Goal: Information Seeking & Learning: Find contact information

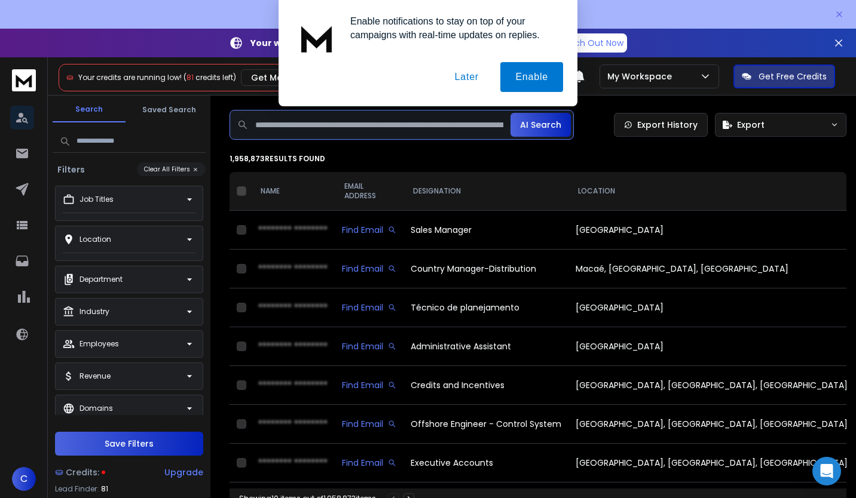
click at [470, 85] on button "Later" at bounding box center [466, 77] width 54 height 30
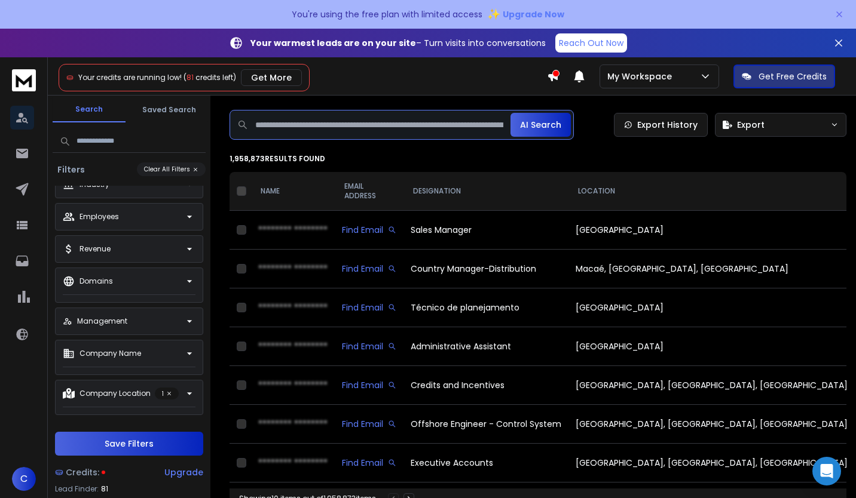
scroll to position [134, 0]
click at [132, 349] on p "Company Name" at bounding box center [110, 354] width 62 height 10
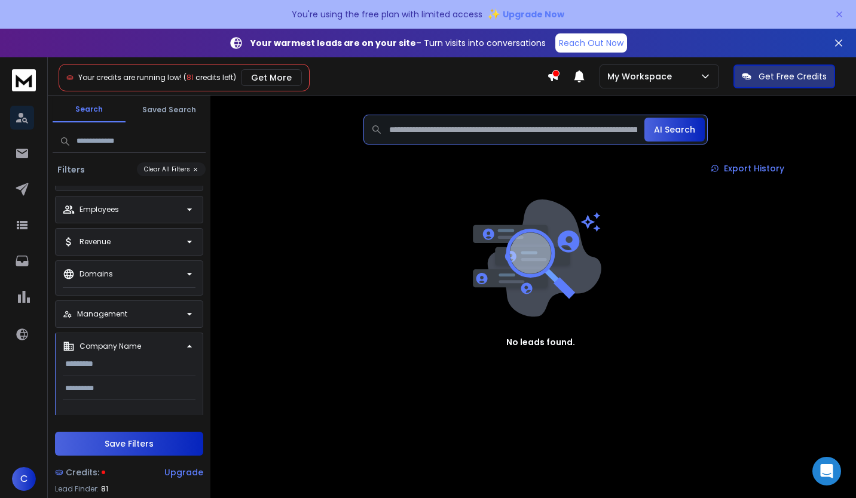
type input "*********"
click at [172, 175] on button "Clear All Filters" at bounding box center [171, 170] width 69 height 14
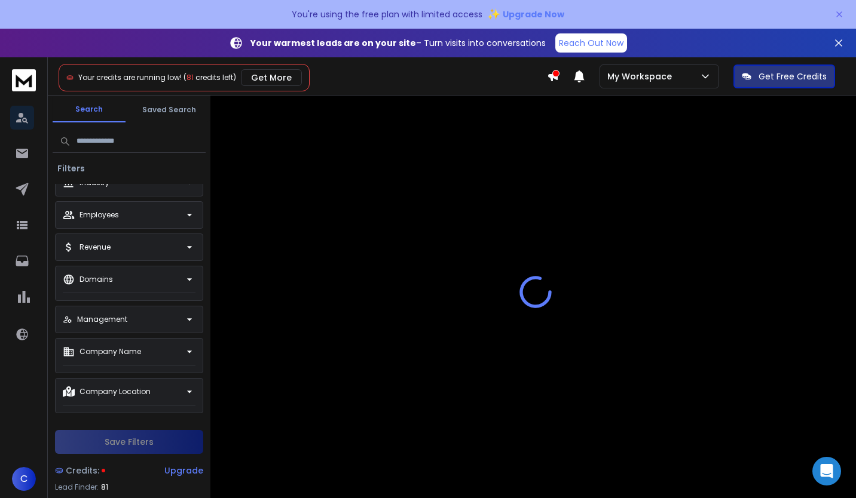
scroll to position [127, 0]
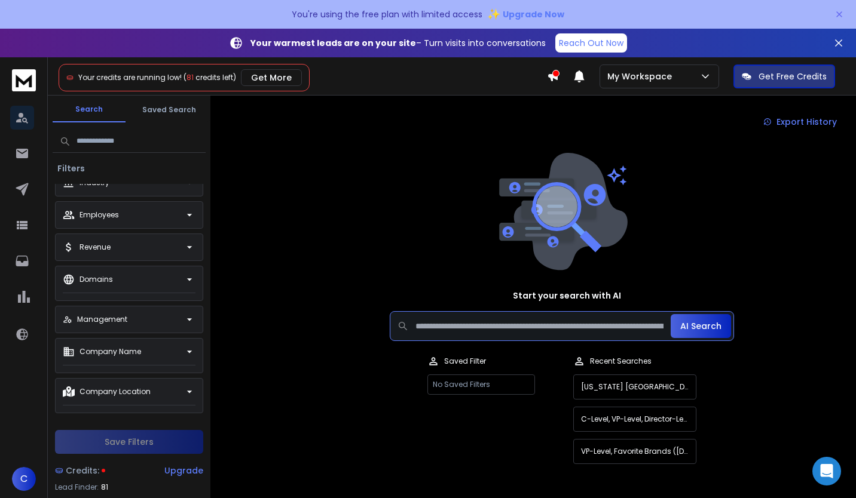
click at [130, 351] on p "Company Name" at bounding box center [110, 352] width 62 height 10
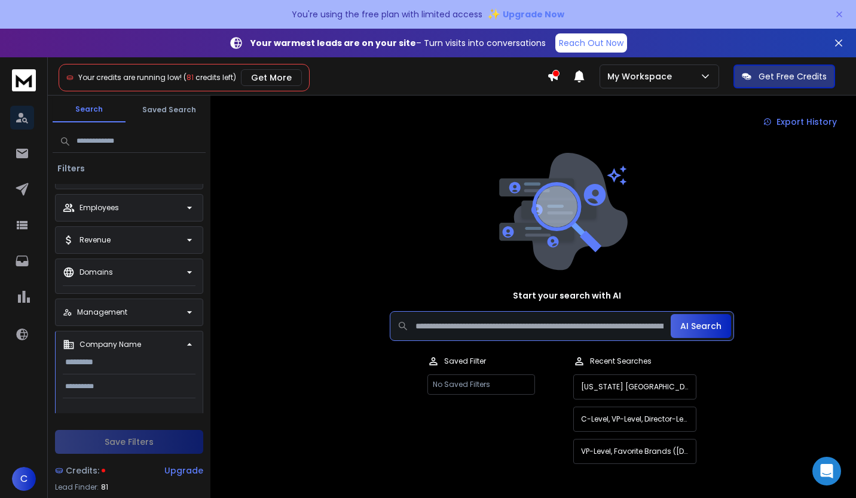
type input "*********"
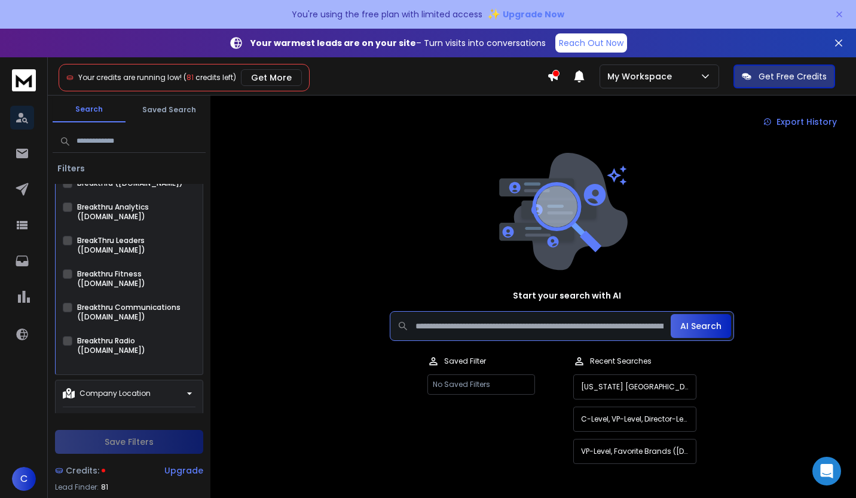
scroll to position [468, 0]
click at [169, 393] on div "Company Location" at bounding box center [129, 392] width 133 height 12
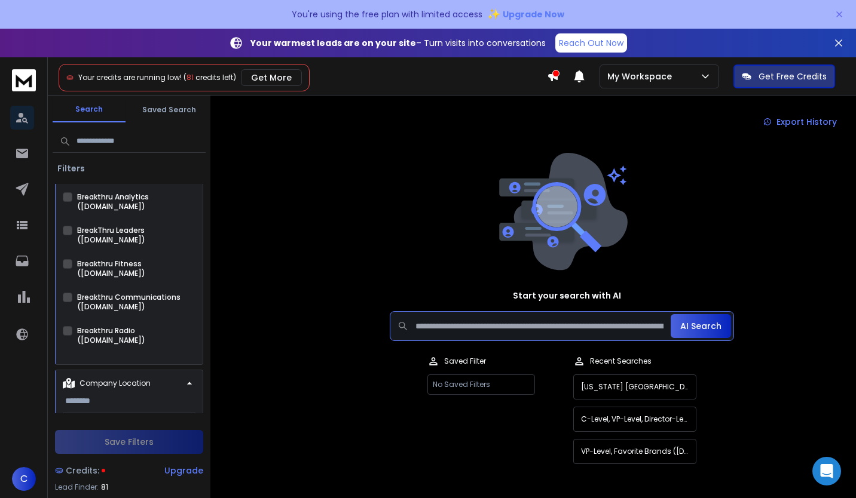
type input "********"
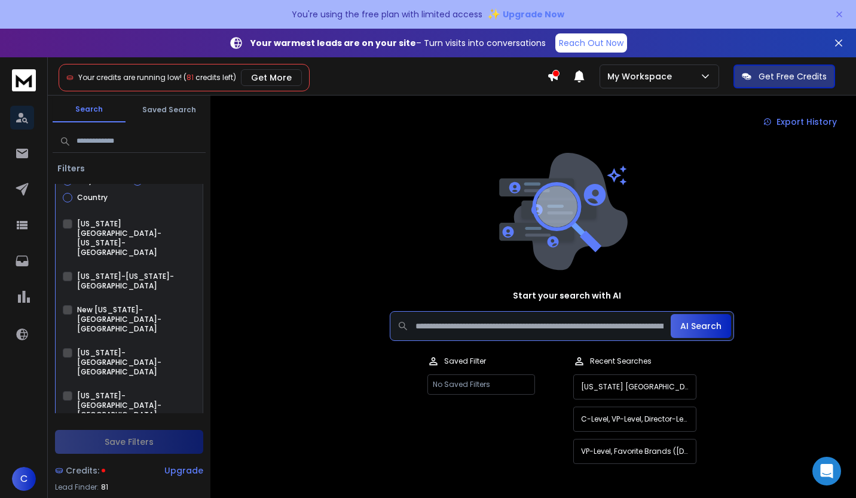
scroll to position [726, 0]
click at [64, 432] on States "[US_STATE]-[US_STATE]-[GEOGRAPHIC_DATA]" at bounding box center [68, 437] width 10 height 10
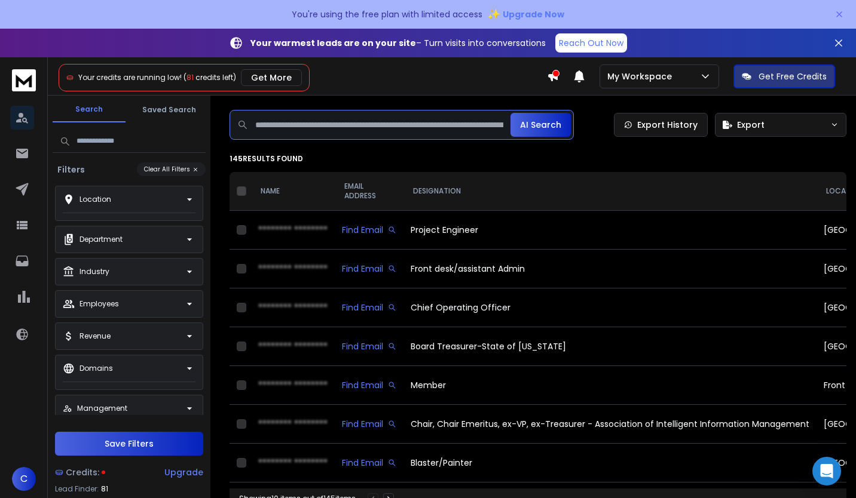
scroll to position [0, 0]
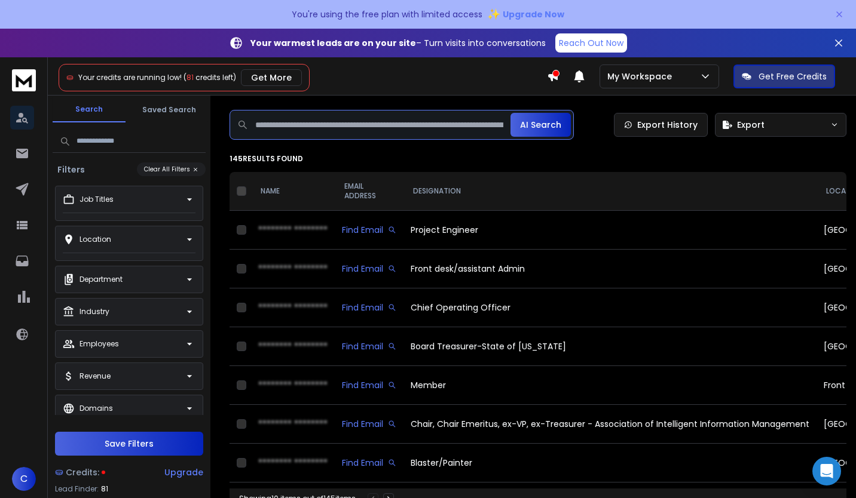
click at [127, 195] on div "Job Titles" at bounding box center [129, 200] width 133 height 12
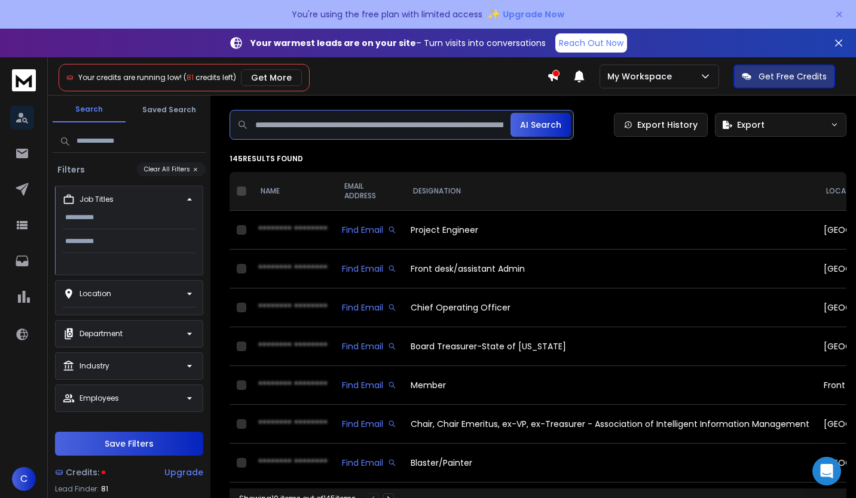
click at [127, 195] on div "Job Titles" at bounding box center [129, 200] width 133 height 12
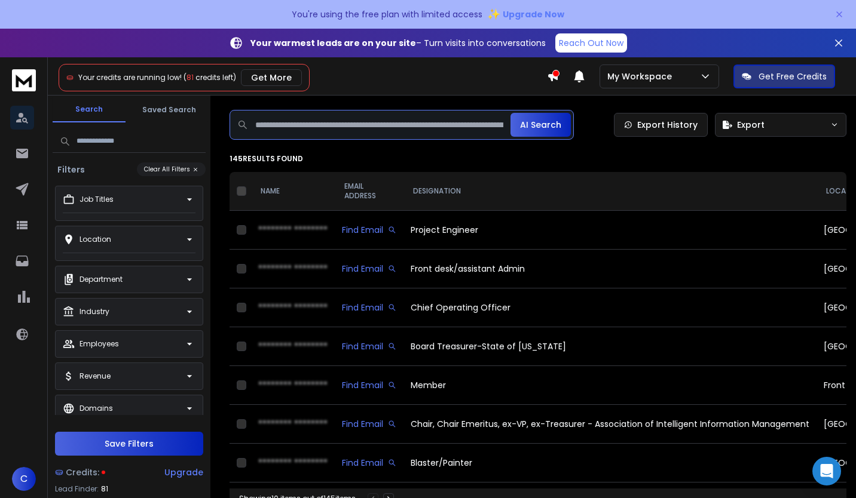
click at [117, 347] on p "Employees" at bounding box center [98, 344] width 39 height 10
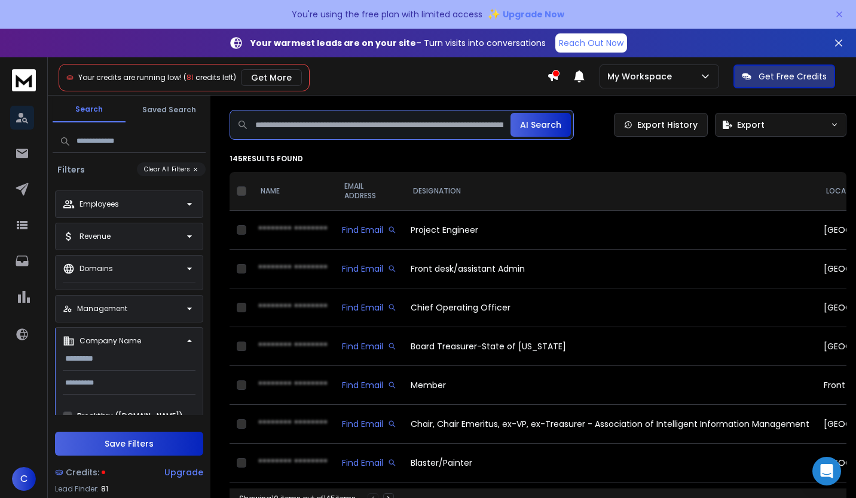
scroll to position [142, 0]
click at [98, 312] on div "Management" at bounding box center [95, 307] width 65 height 12
click at [93, 359] on label "VP-Level" at bounding box center [93, 359] width 32 height 10
click at [72, 359] on button "VP-Level" at bounding box center [68, 359] width 10 height 10
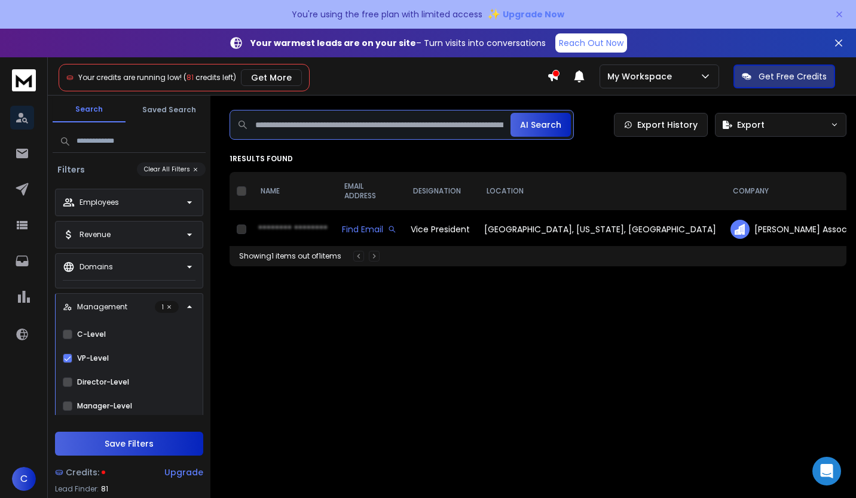
click at [93, 385] on label "Director-Level" at bounding box center [103, 383] width 52 height 10
click at [72, 385] on button "Director-Level" at bounding box center [68, 383] width 10 height 10
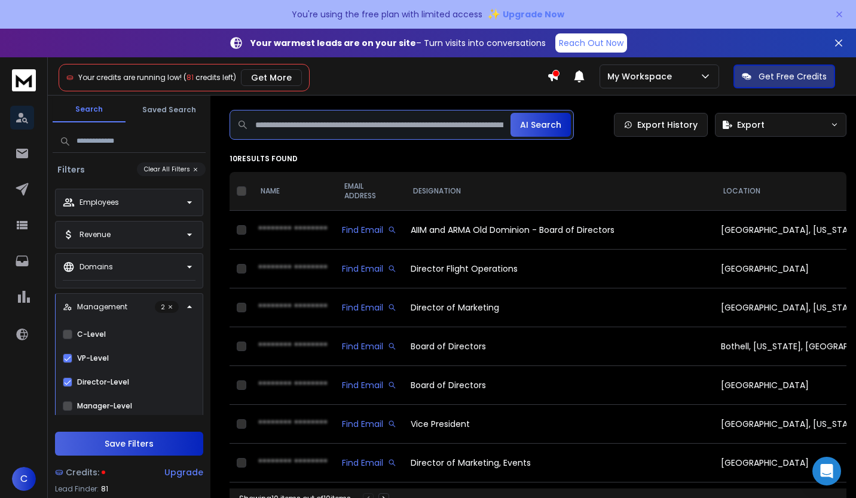
click at [68, 362] on button "VP-Level" at bounding box center [68, 359] width 10 height 10
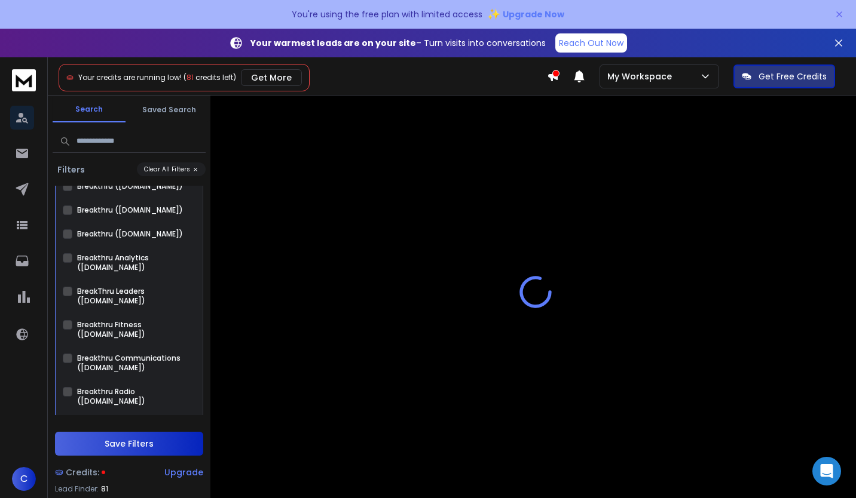
scroll to position [924, 0]
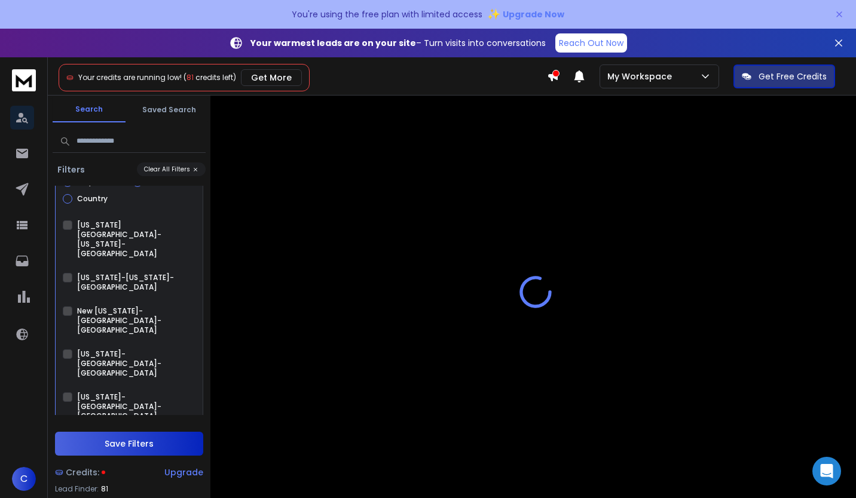
click at [71, 436] on States "[US_STATE]-[US_STATE]-[GEOGRAPHIC_DATA]" at bounding box center [68, 441] width 10 height 10
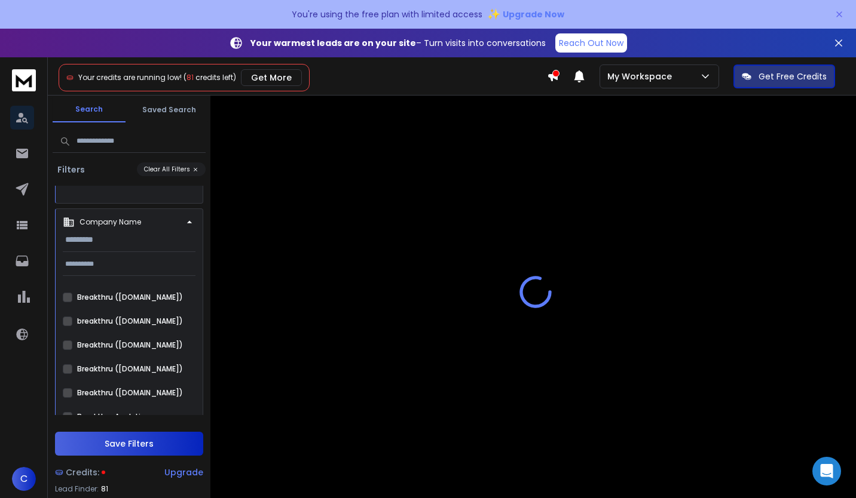
scroll to position [419, 0]
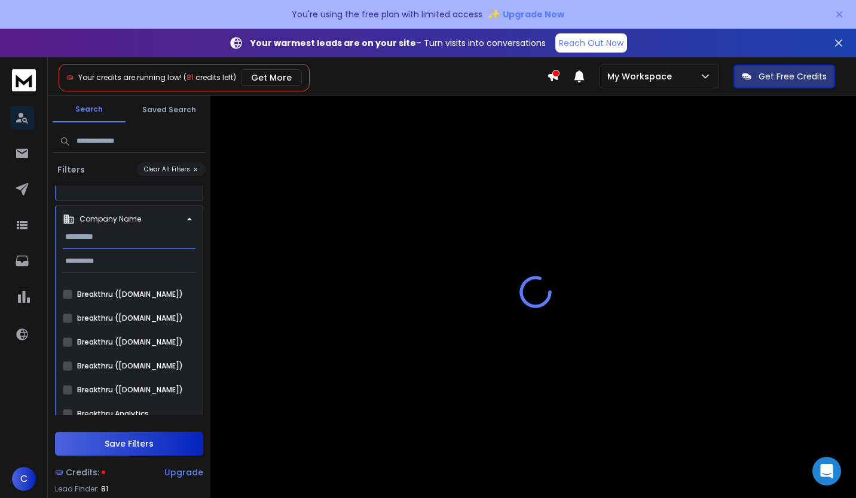
click at [134, 240] on input "*********" at bounding box center [129, 237] width 133 height 24
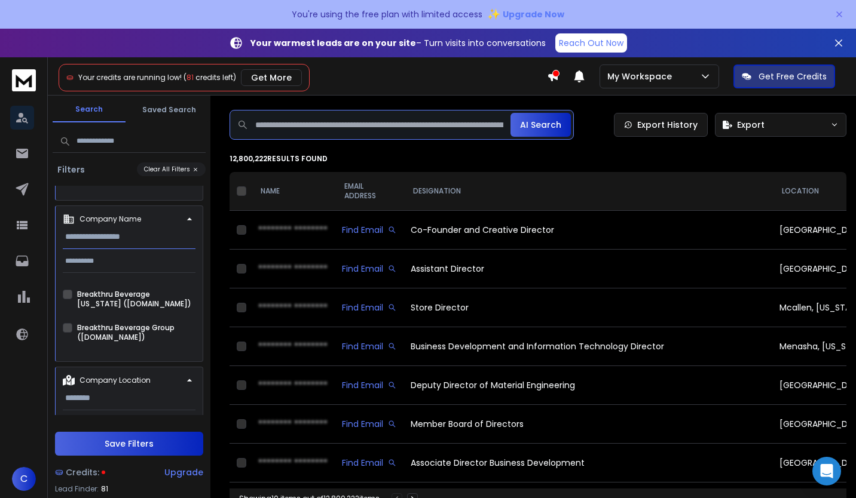
type input "**********"
click at [72, 328] on \(breakthrubev\ "Breakthru Beverage Group ([DOMAIN_NAME])" at bounding box center [68, 328] width 10 height 10
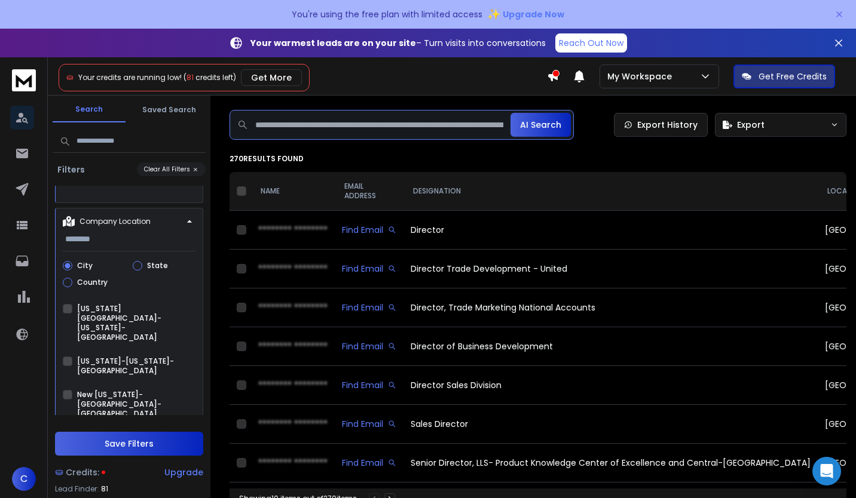
scroll to position [706, 0]
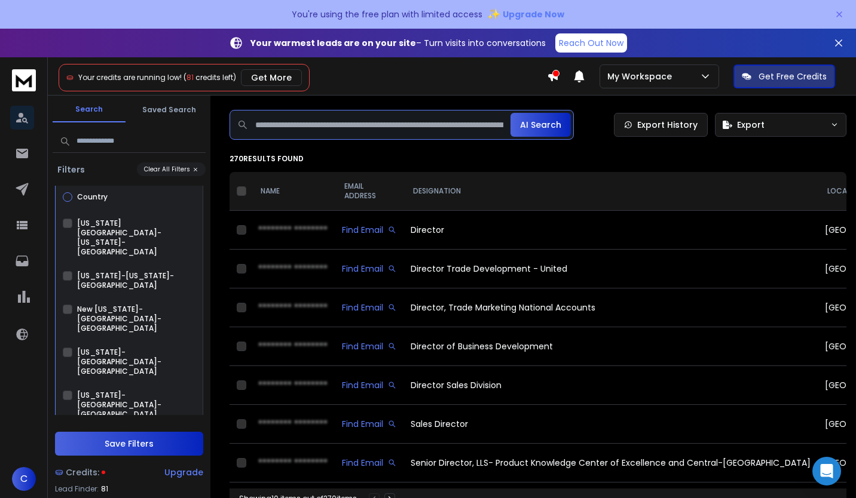
click at [69, 434] on States "[US_STATE]-[US_STATE]-[GEOGRAPHIC_DATA]" at bounding box center [68, 439] width 10 height 10
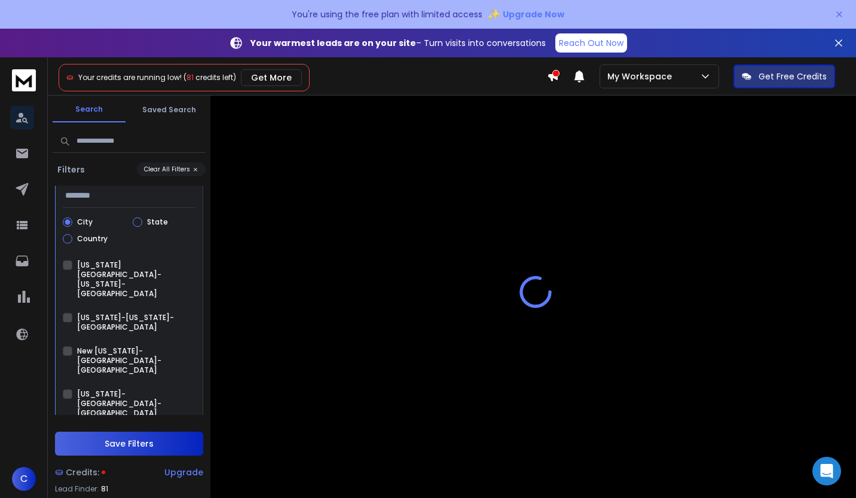
scroll to position [746, 0]
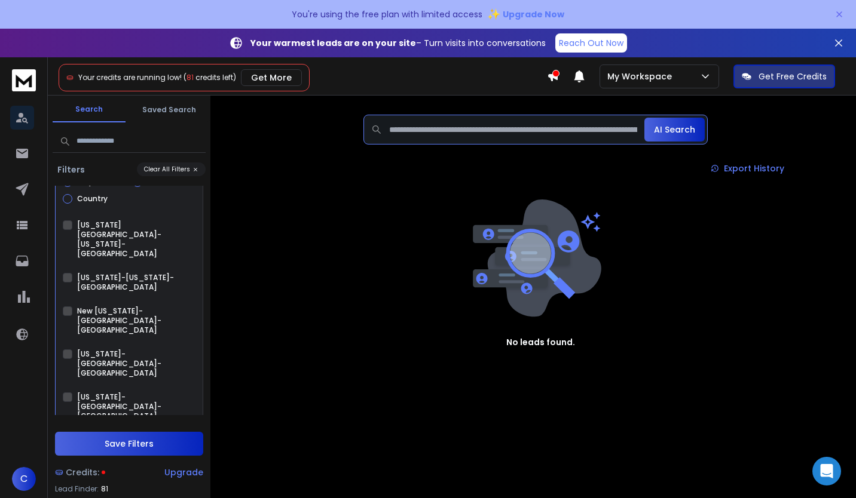
click at [69, 436] on States "[US_STATE]-[US_STATE]-[GEOGRAPHIC_DATA]" at bounding box center [68, 441] width 10 height 10
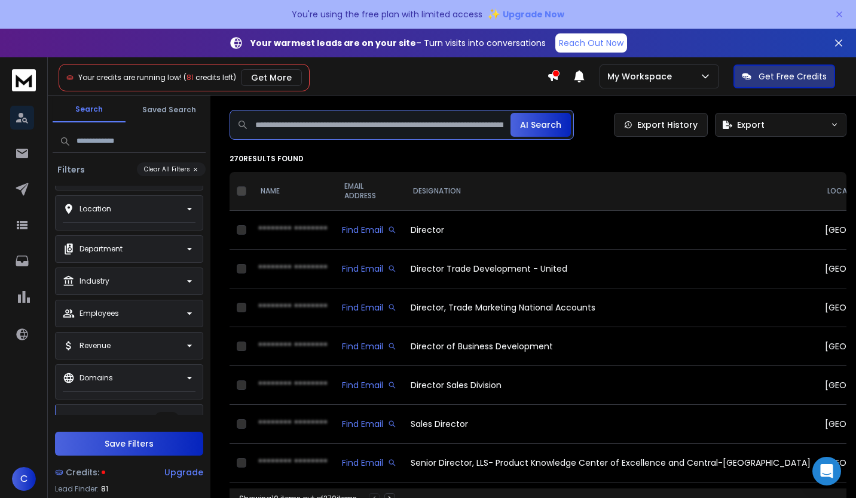
scroll to position [0, 0]
click at [106, 203] on p "Job Titles" at bounding box center [96, 200] width 34 height 10
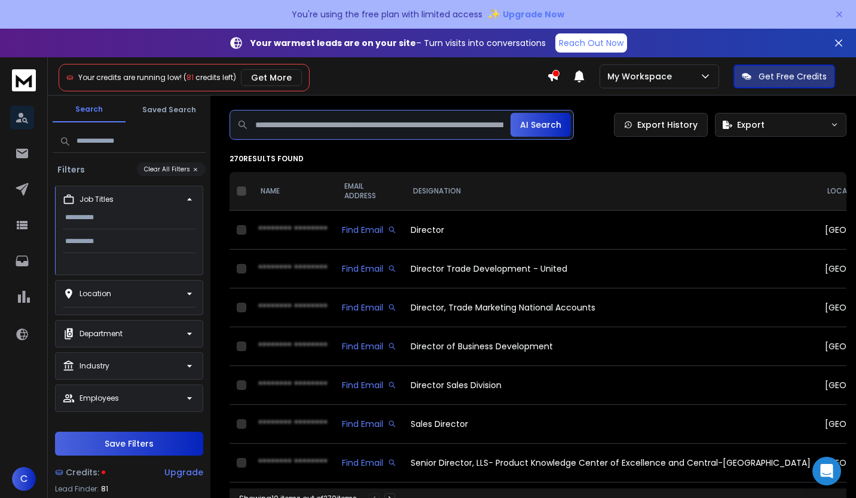
click at [102, 330] on p "Department" at bounding box center [100, 334] width 43 height 10
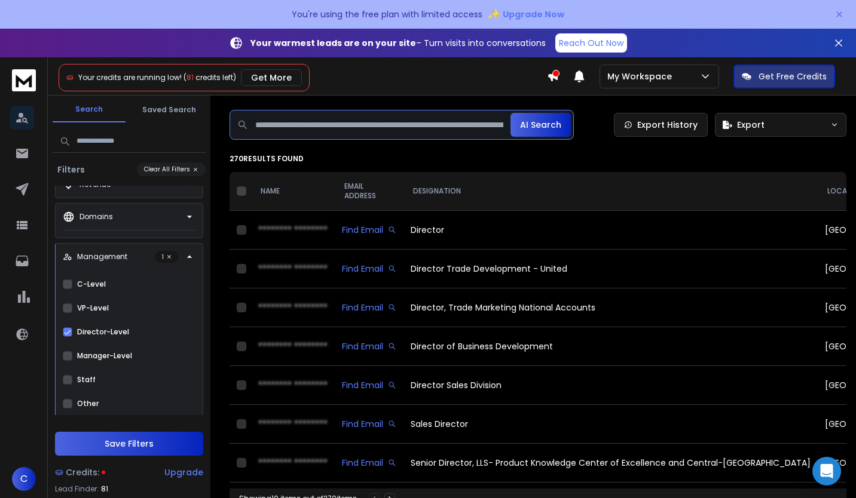
scroll to position [248, 0]
click at [68, 307] on button "VP-Level" at bounding box center [68, 307] width 10 height 10
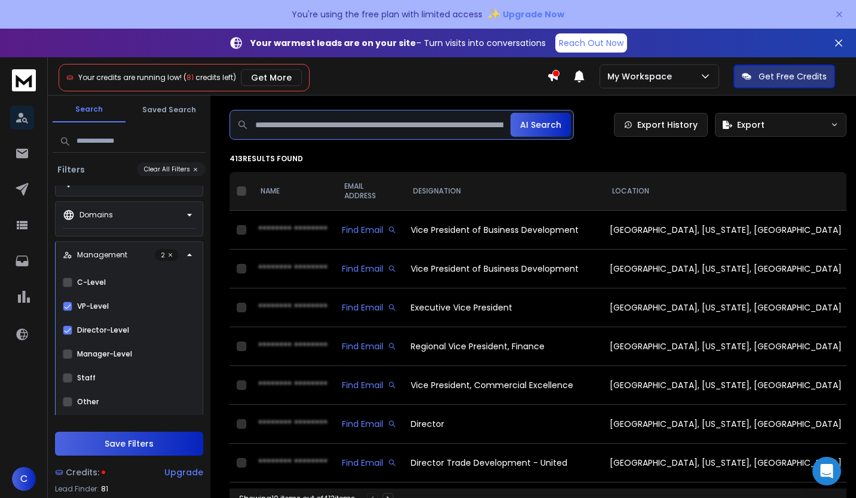
click at [67, 330] on button "Director-Level" at bounding box center [68, 331] width 10 height 10
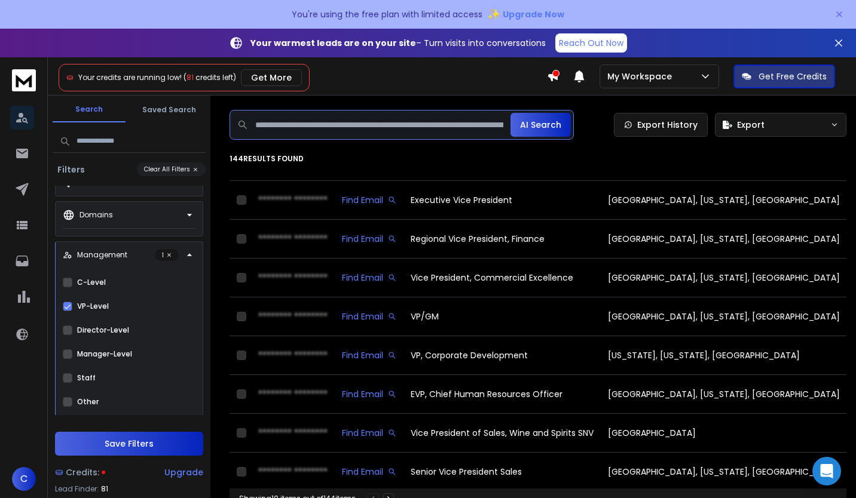
scroll to position [117, 0]
click at [69, 358] on button "Manager-Level" at bounding box center [68, 355] width 10 height 10
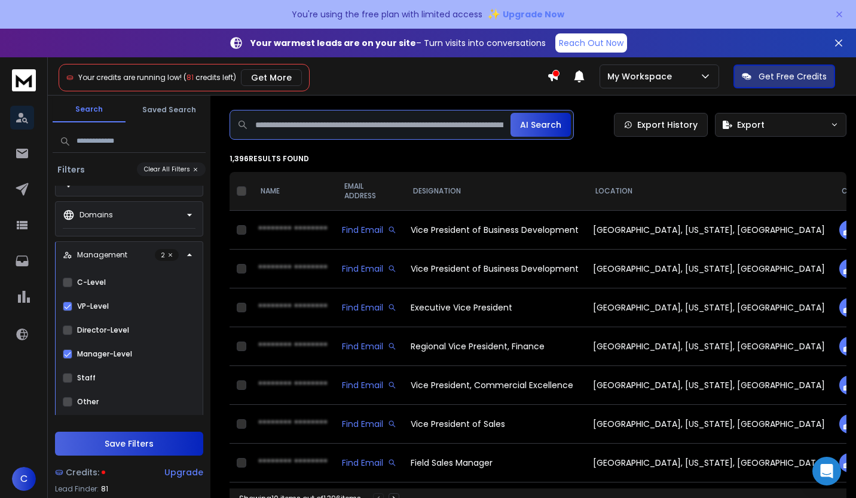
click at [67, 310] on button "VP-Level" at bounding box center [68, 307] width 10 height 10
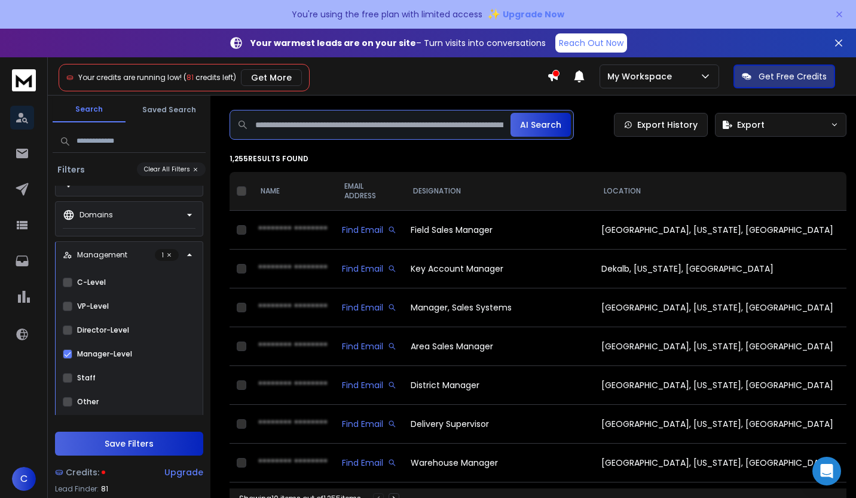
click at [69, 330] on button "Director-Level" at bounding box center [68, 331] width 10 height 10
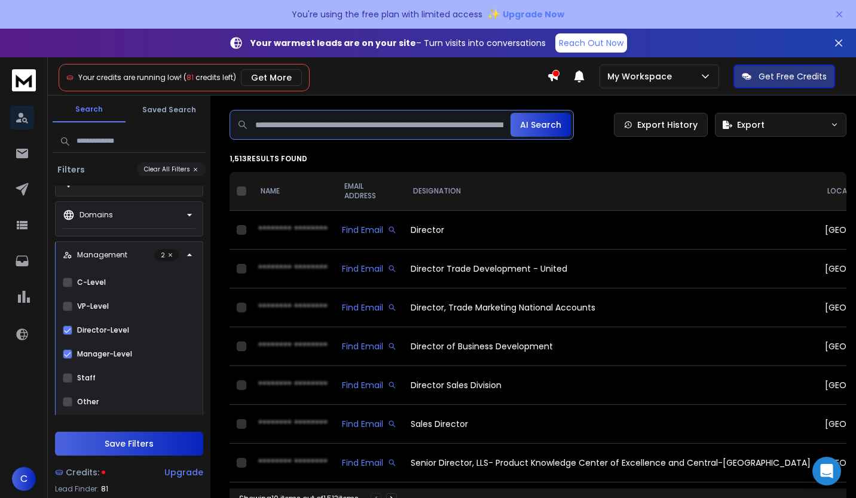
click at [69, 353] on button "Manager-Level" at bounding box center [68, 355] width 10 height 10
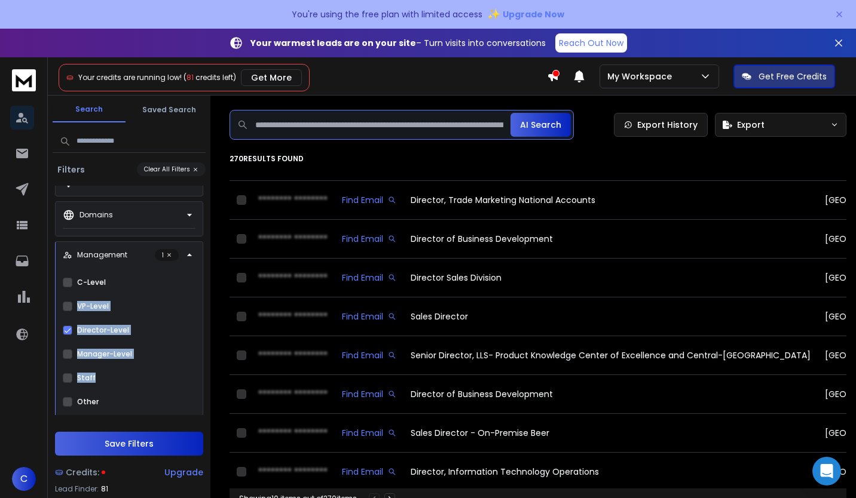
drag, startPoint x: 202, startPoint y: 278, endPoint x: 206, endPoint y: 383, distance: 104.6
click at [206, 383] on div "**********" at bounding box center [129, 277] width 163 height 301
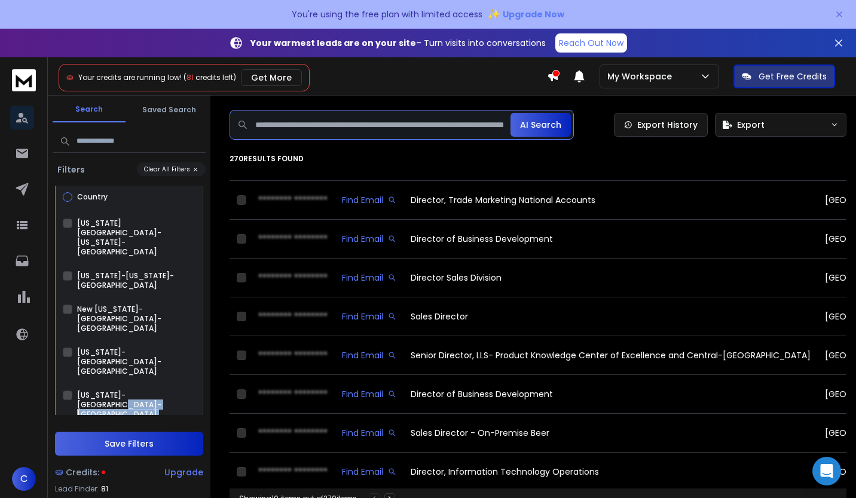
drag, startPoint x: 198, startPoint y: 393, endPoint x: 198, endPoint y: 366, distance: 26.3
click at [198, 366] on div "**********" at bounding box center [129, 300] width 153 height 229
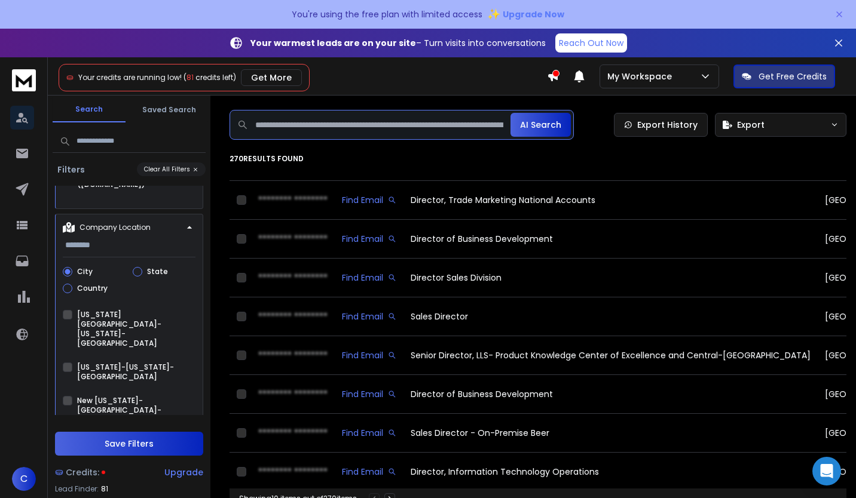
scroll to position [664, 0]
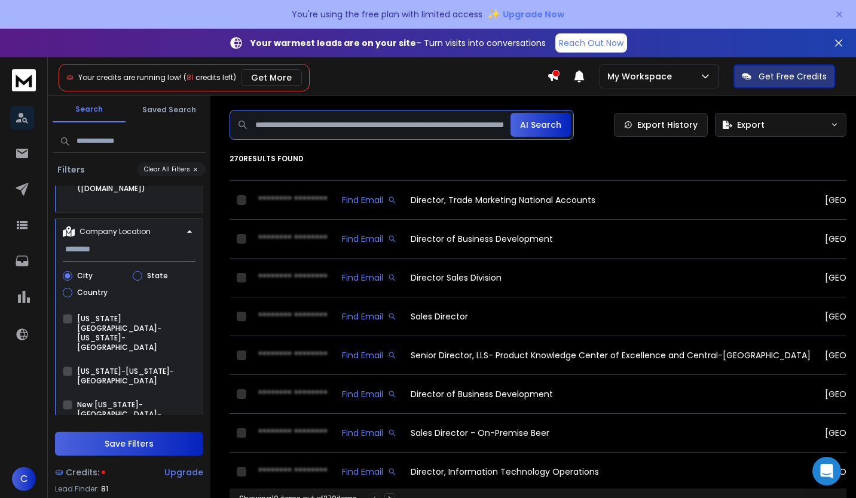
click at [127, 247] on input "********" at bounding box center [129, 250] width 133 height 24
type input "*"
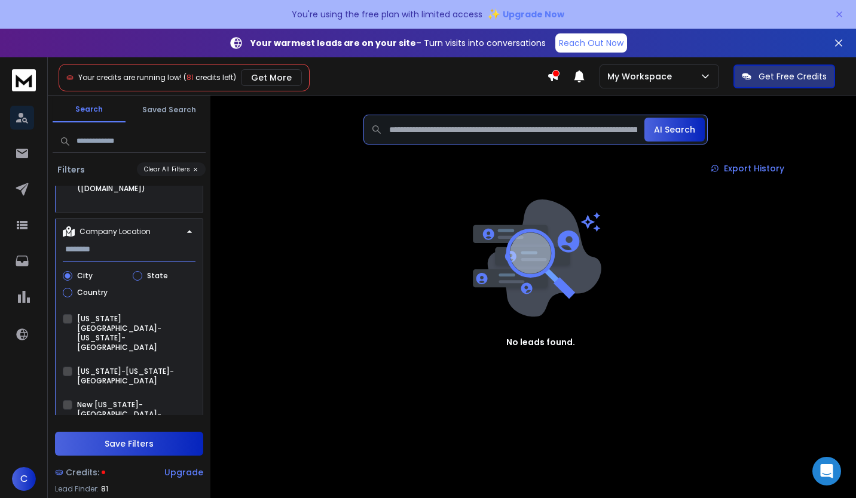
type input "********"
click at [137, 273] on button "State" at bounding box center [138, 276] width 10 height 10
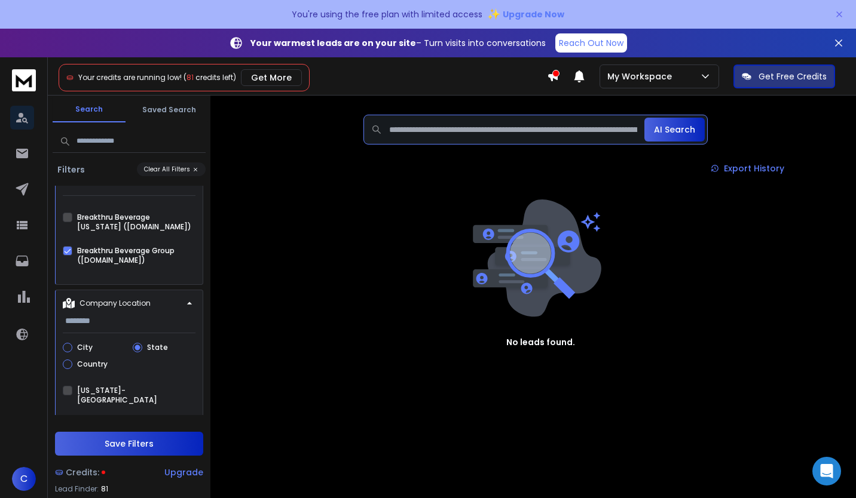
click at [69, 391] on States "[US_STATE]-[GEOGRAPHIC_DATA]" at bounding box center [68, 391] width 10 height 10
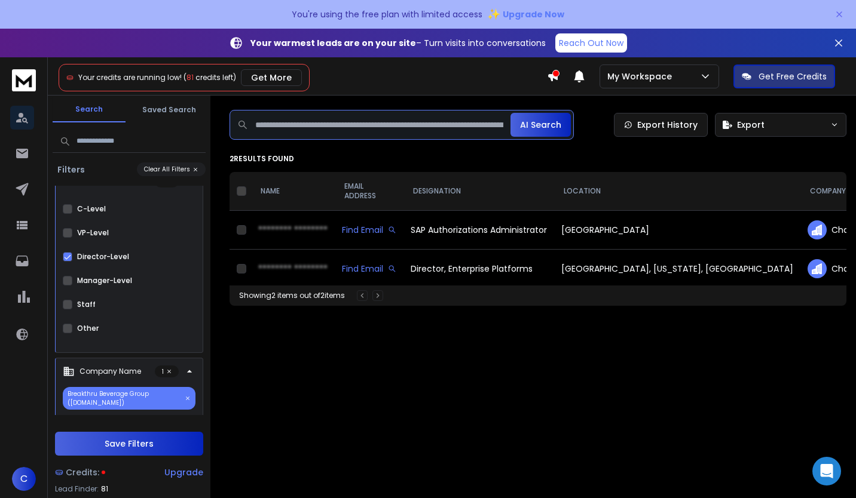
scroll to position [315, 0]
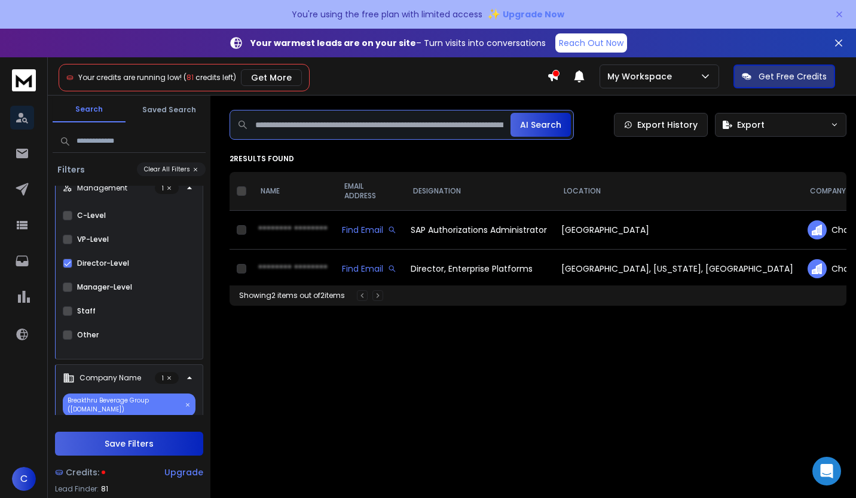
click at [68, 238] on button "VP-Level" at bounding box center [68, 240] width 10 height 10
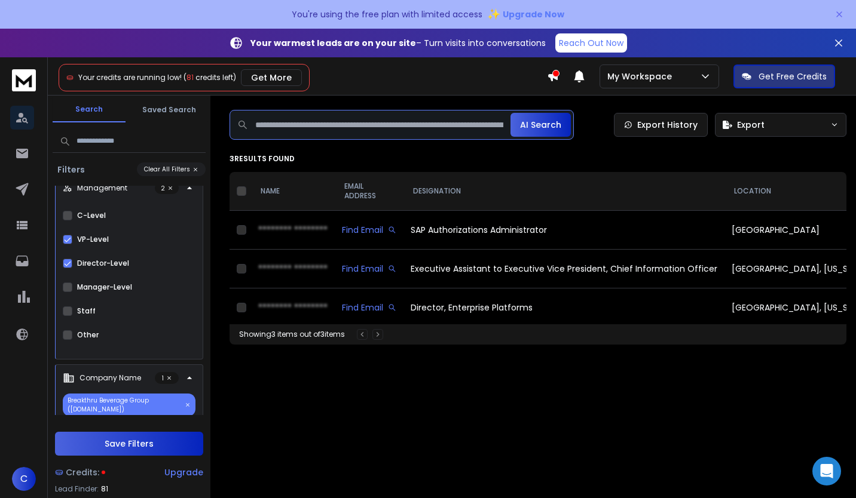
click at [69, 265] on button "Director-Level" at bounding box center [68, 264] width 10 height 10
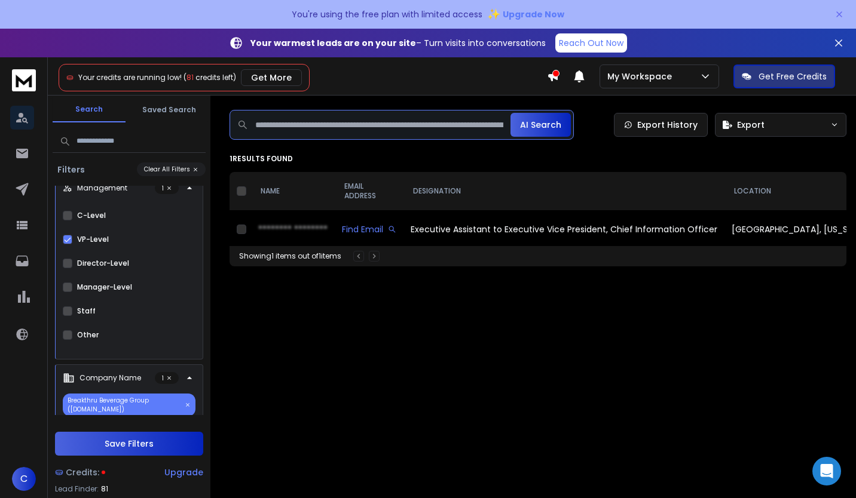
click at [68, 214] on button "C-Level" at bounding box center [68, 216] width 10 height 10
click at [66, 241] on button "VP-Level" at bounding box center [68, 240] width 10 height 10
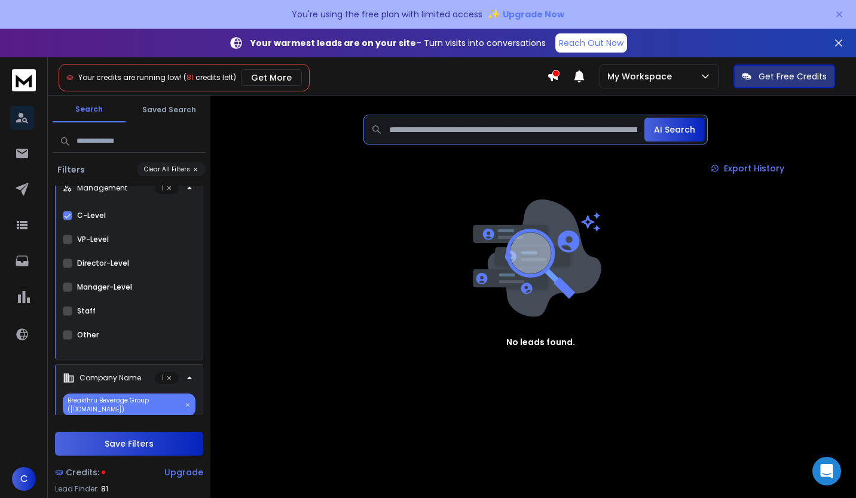
click at [68, 283] on button "Manager-Level" at bounding box center [68, 288] width 10 height 10
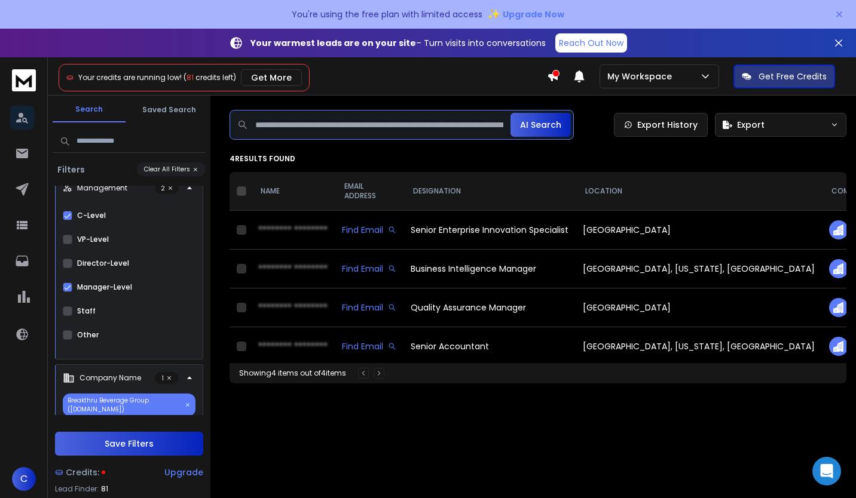
click at [65, 218] on button "C-Level" at bounding box center [68, 216] width 10 height 10
click at [69, 312] on button "Staff" at bounding box center [68, 312] width 10 height 10
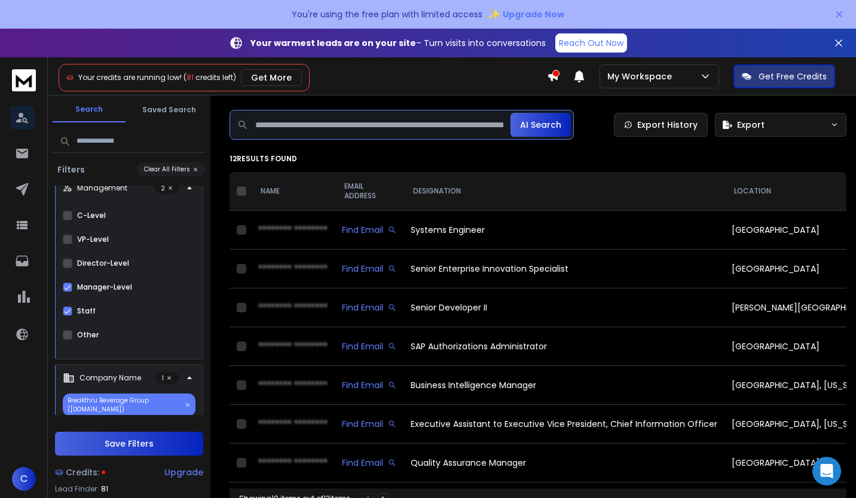
click at [68, 291] on button "Manager-Level" at bounding box center [68, 288] width 10 height 10
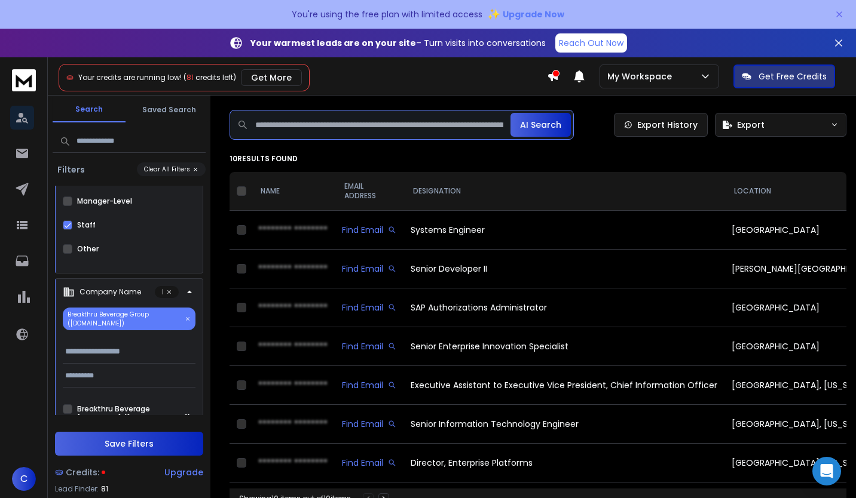
scroll to position [437, 0]
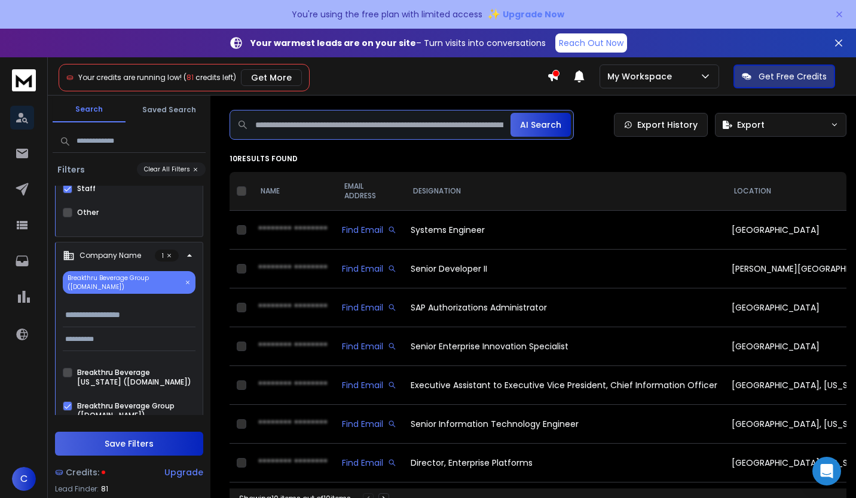
click at [185, 284] on icon at bounding box center [188, 283] width 6 height 6
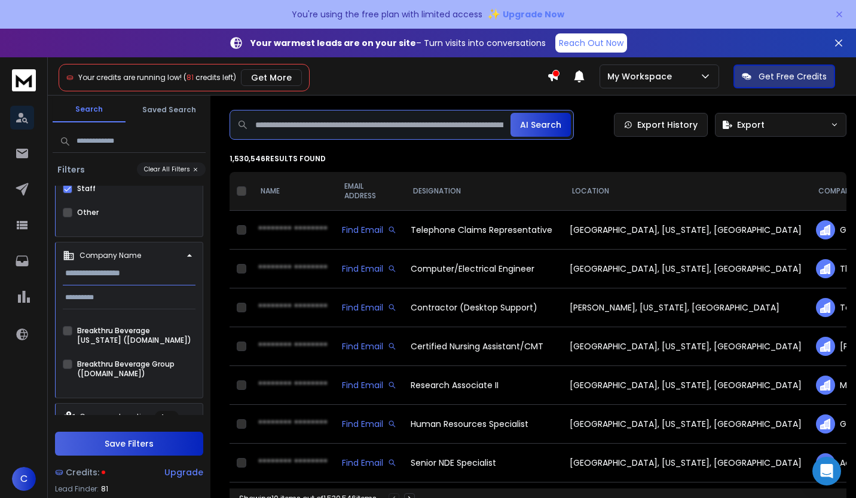
drag, startPoint x: 155, startPoint y: 272, endPoint x: 63, endPoint y: 275, distance: 92.7
click at [63, 275] on input "**********" at bounding box center [129, 274] width 133 height 24
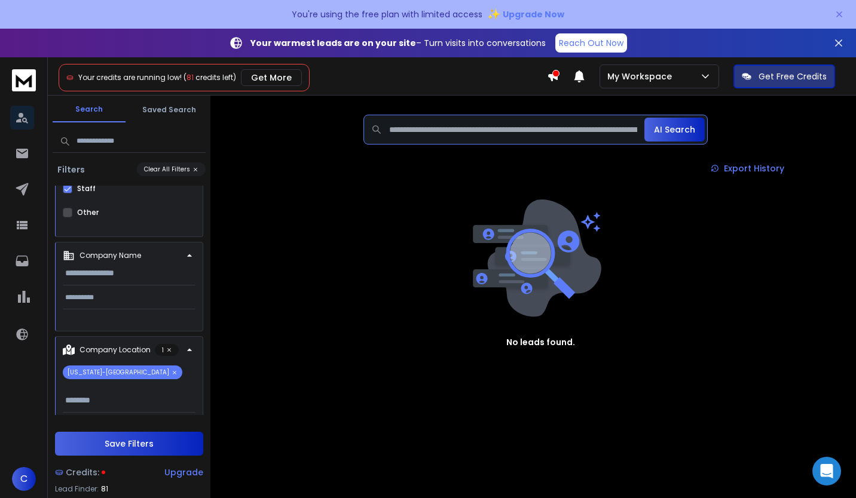
scroll to position [524, 0]
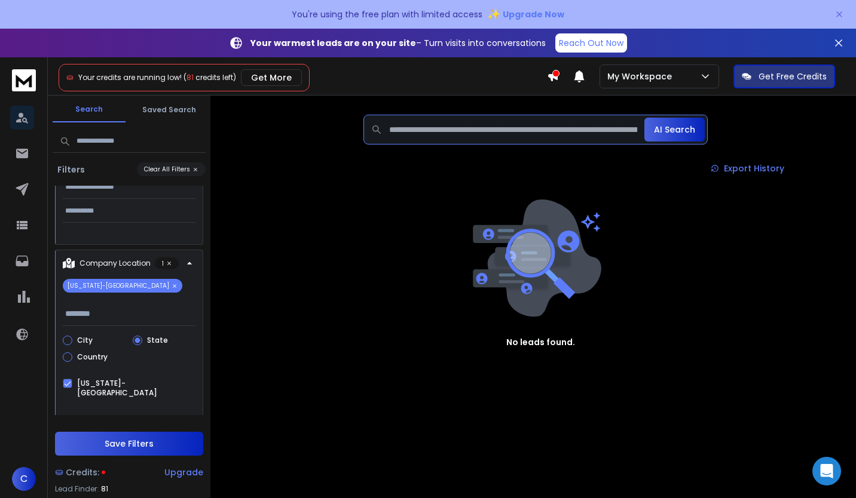
click at [166, 269] on p "1" at bounding box center [167, 264] width 24 height 12
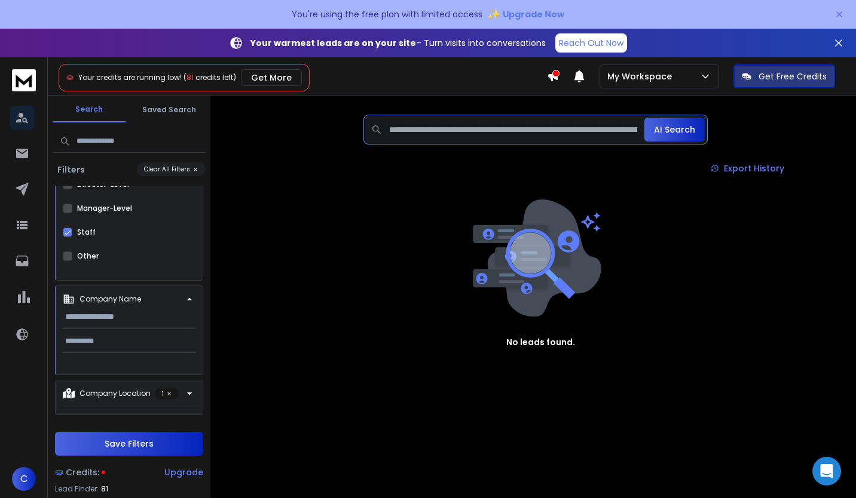
scroll to position [401, 0]
click at [166, 391] on icon at bounding box center [169, 394] width 6 height 6
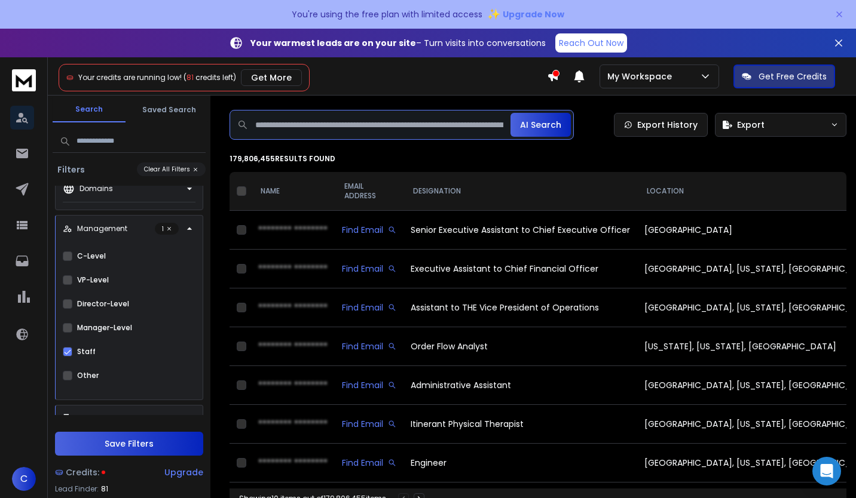
scroll to position [269, 0]
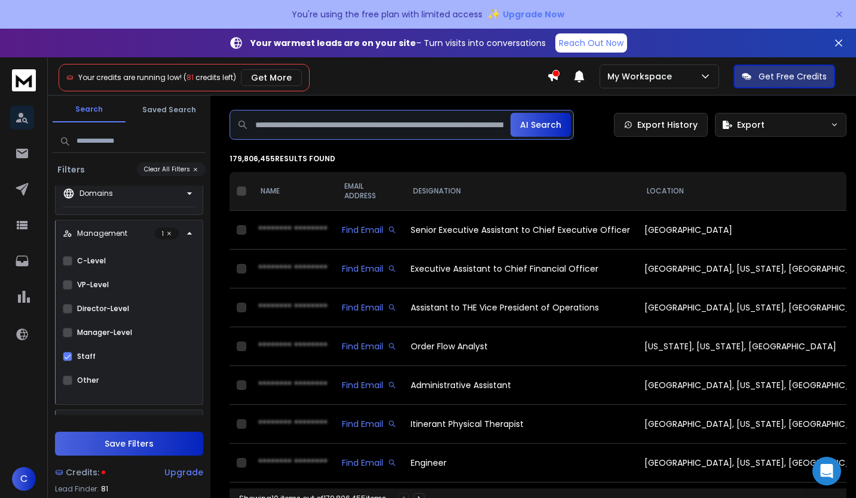
click at [71, 283] on button "VP-Level" at bounding box center [68, 285] width 10 height 10
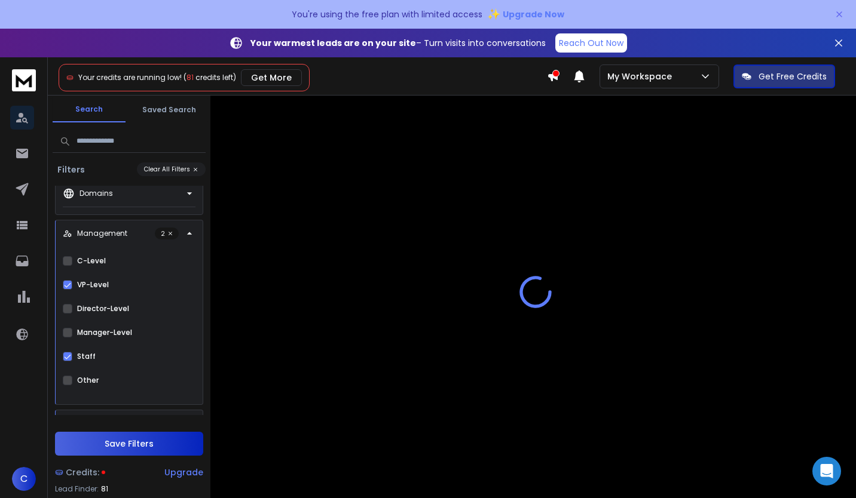
click at [66, 358] on button "Staff" at bounding box center [68, 357] width 10 height 10
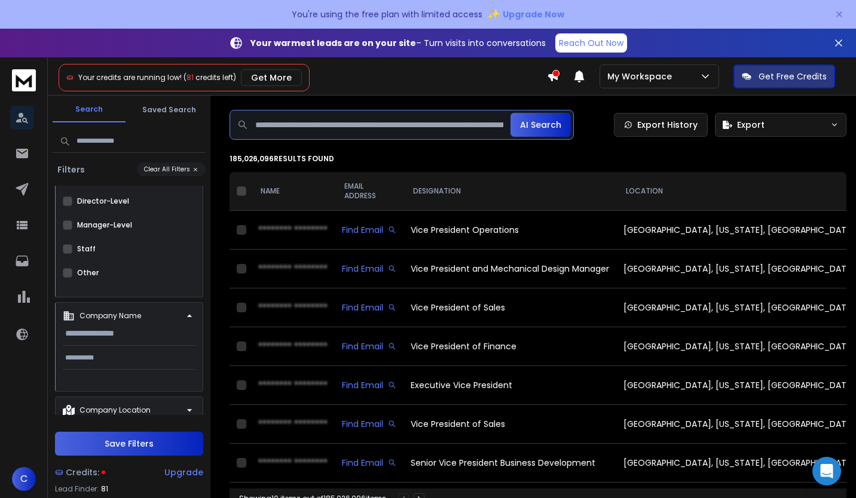
scroll to position [394, 0]
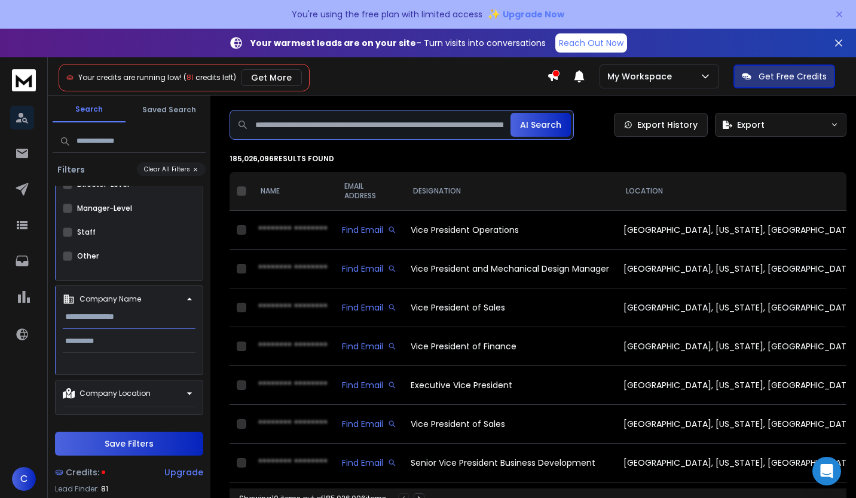
click at [151, 318] on input "**********" at bounding box center [129, 317] width 133 height 24
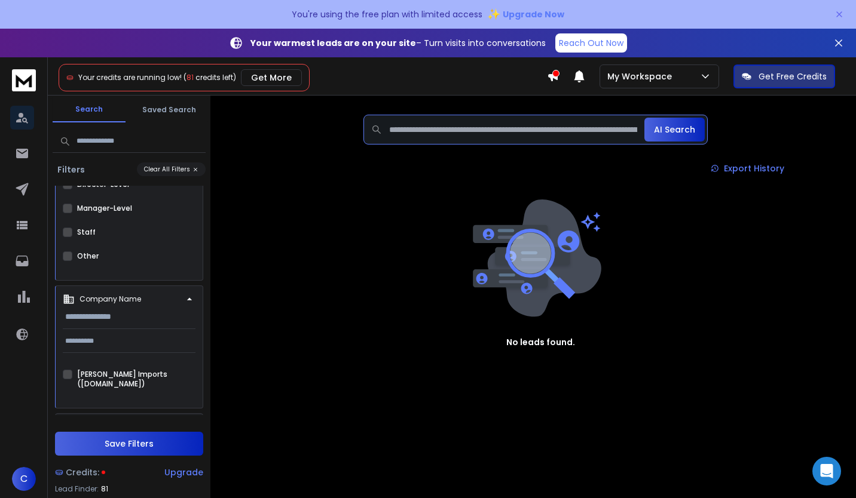
click at [64, 375] on \(stollerimports\ "[PERSON_NAME] Imports ([DOMAIN_NAME])" at bounding box center [68, 375] width 10 height 10
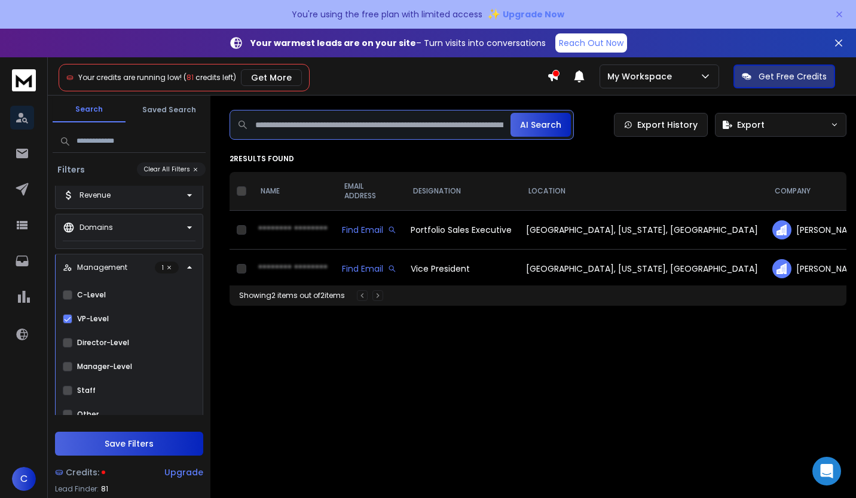
scroll to position [234, 0]
click at [66, 346] on button "Director-Level" at bounding box center [68, 344] width 10 height 10
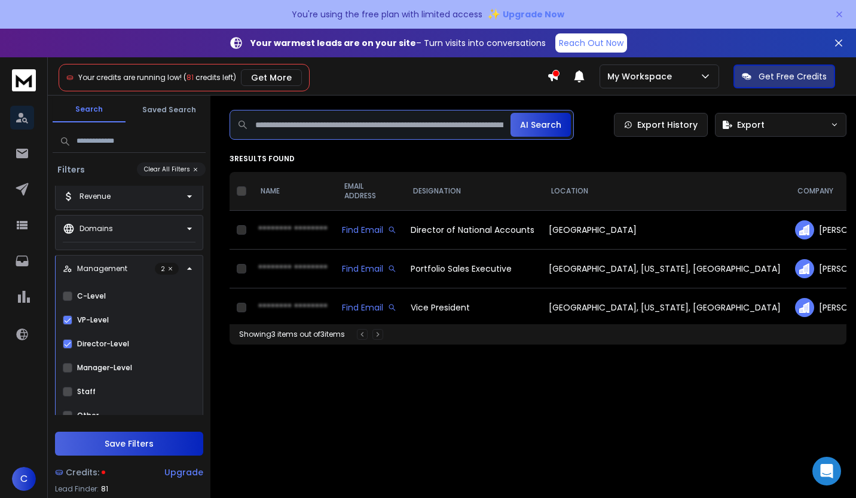
click at [66, 324] on button "VP-Level" at bounding box center [68, 321] width 10 height 10
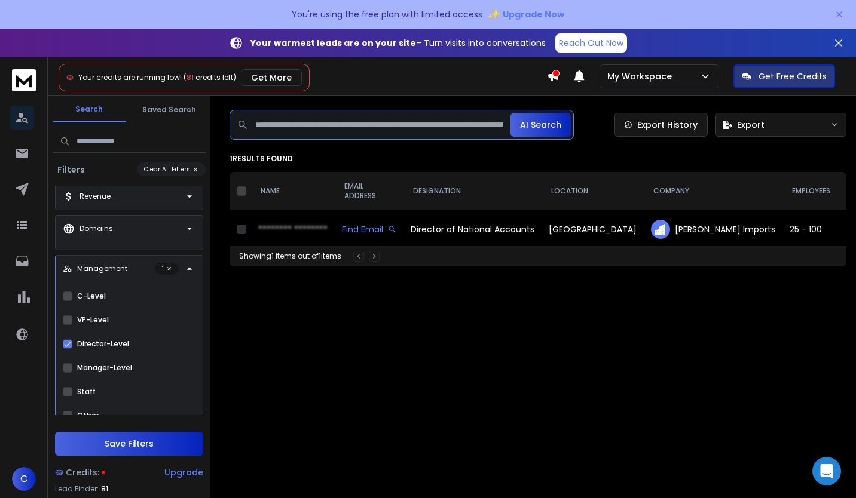
click at [67, 366] on button "Manager-Level" at bounding box center [68, 368] width 10 height 10
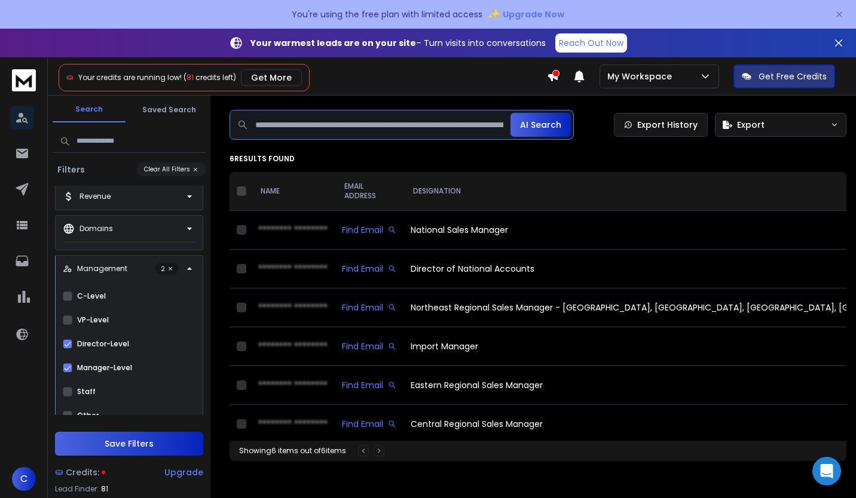
click at [66, 347] on button "Director-Level" at bounding box center [68, 344] width 10 height 10
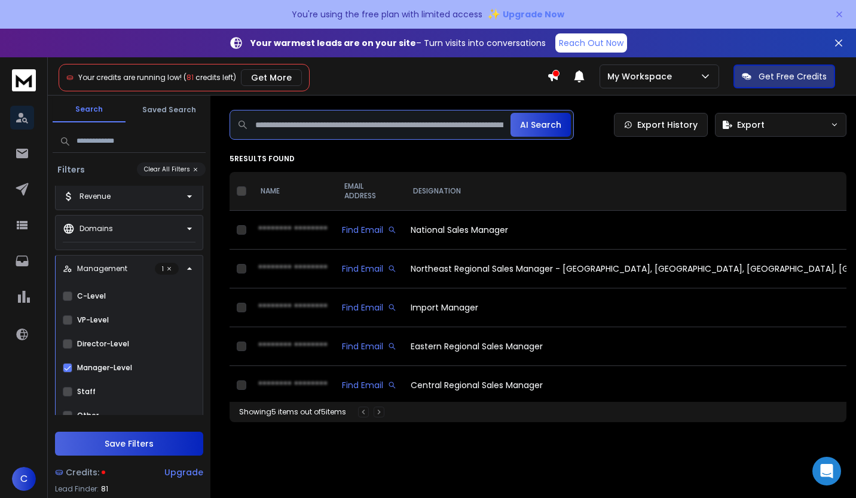
click at [69, 297] on button "C-Level" at bounding box center [68, 297] width 10 height 10
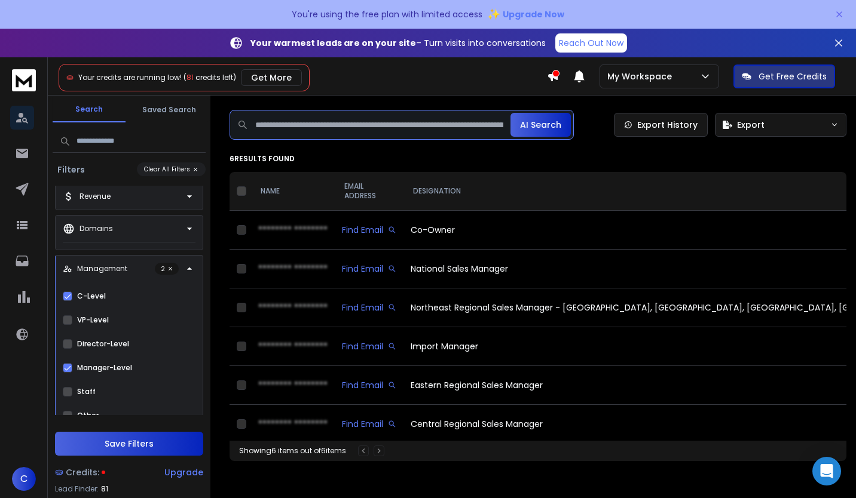
click at [68, 368] on button "Manager-Level" at bounding box center [68, 368] width 10 height 10
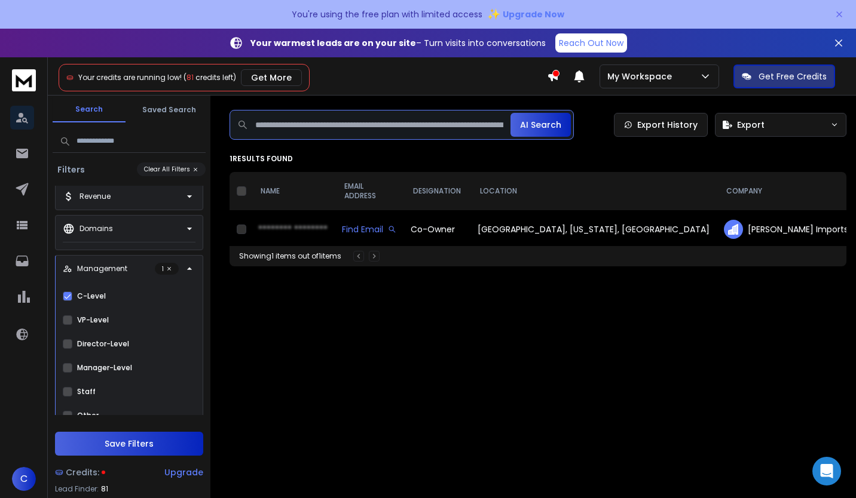
click at [359, 228] on div "Find Email" at bounding box center [369, 229] width 54 height 12
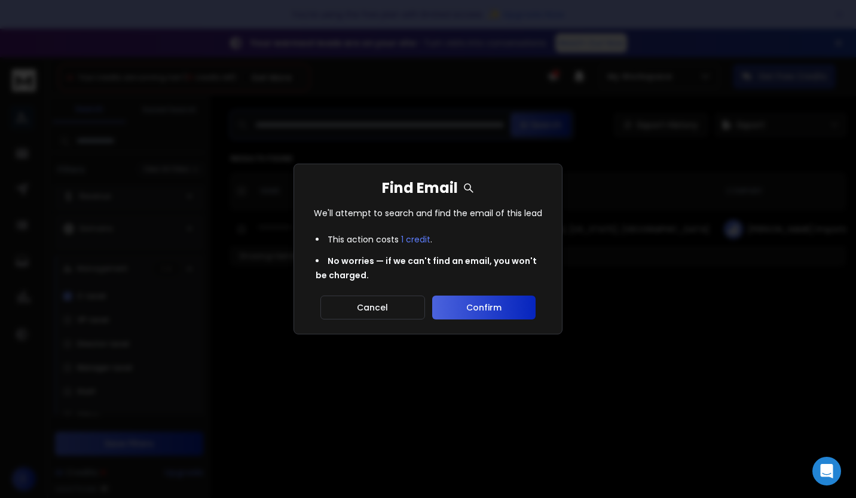
click at [468, 305] on button "Confirm" at bounding box center [483, 308] width 103 height 24
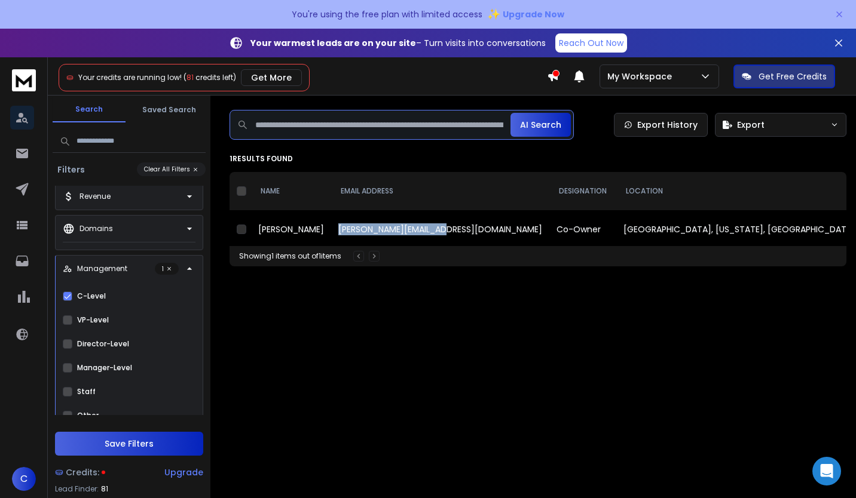
drag, startPoint x: 418, startPoint y: 229, endPoint x: 315, endPoint y: 227, distance: 102.8
click at [331, 227] on td "[PERSON_NAME][EMAIL_ADDRESS][DOMAIN_NAME]" at bounding box center [440, 229] width 218 height 38
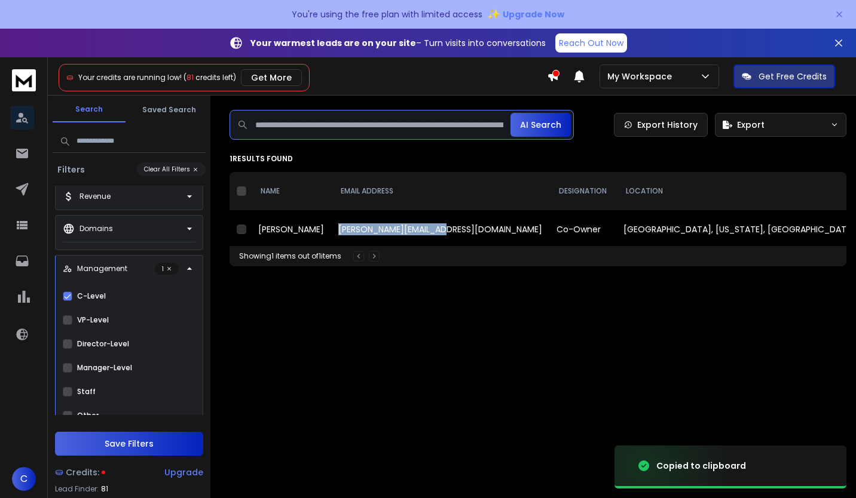
copy div "[PERSON_NAME][EMAIL_ADDRESS][DOMAIN_NAME]"
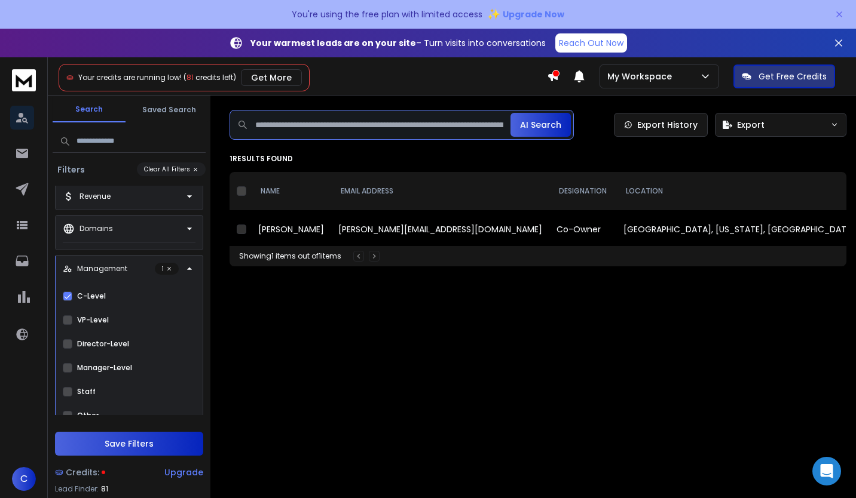
drag, startPoint x: 197, startPoint y: 275, endPoint x: 198, endPoint y: 302, distance: 26.9
click at [198, 302] on div "**********" at bounding box center [129, 300] width 153 height 229
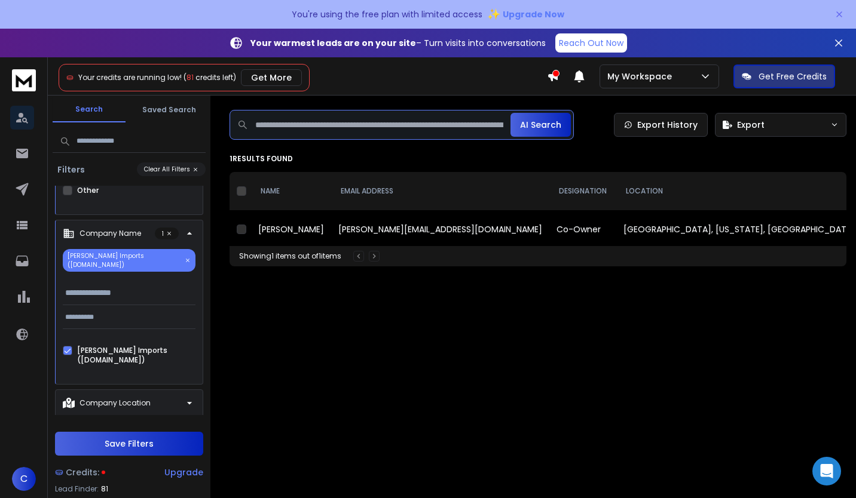
scroll to position [460, 0]
click at [66, 345] on \(stollerimports\ "[PERSON_NAME] Imports ([DOMAIN_NAME])" at bounding box center [68, 350] width 10 height 10
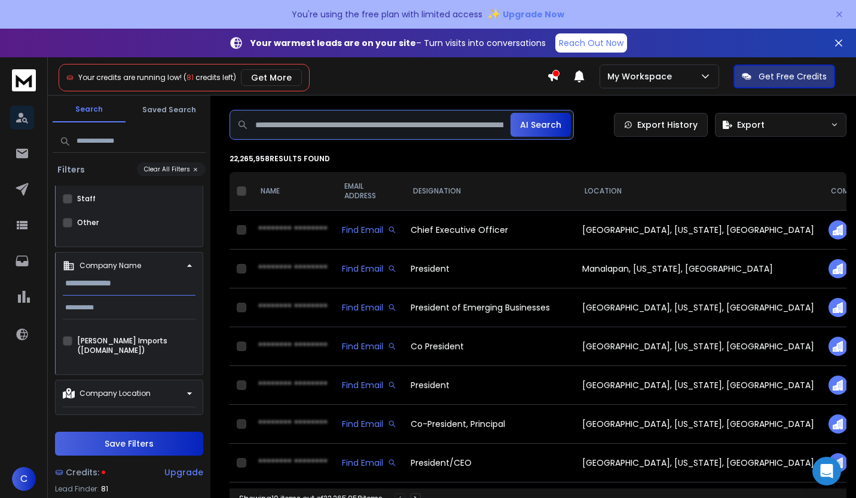
drag, startPoint x: 134, startPoint y: 283, endPoint x: 64, endPoint y: 283, distance: 70.5
click at [64, 283] on input "**********" at bounding box center [129, 284] width 133 height 24
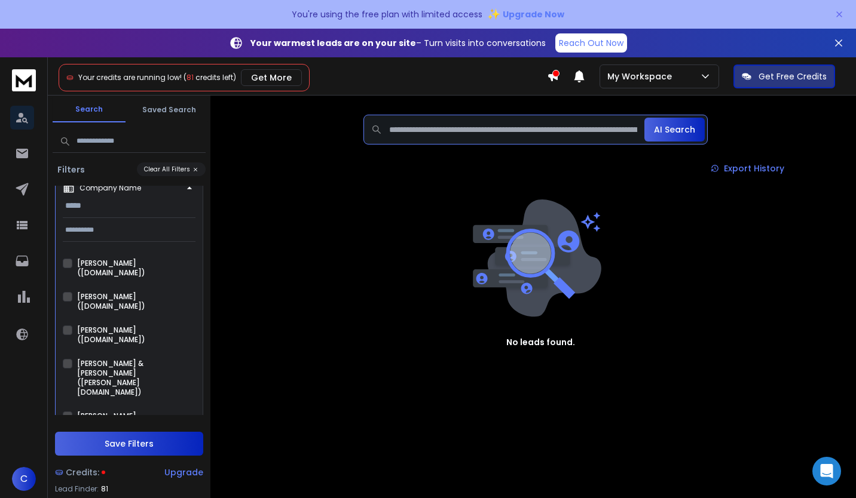
scroll to position [509, 0]
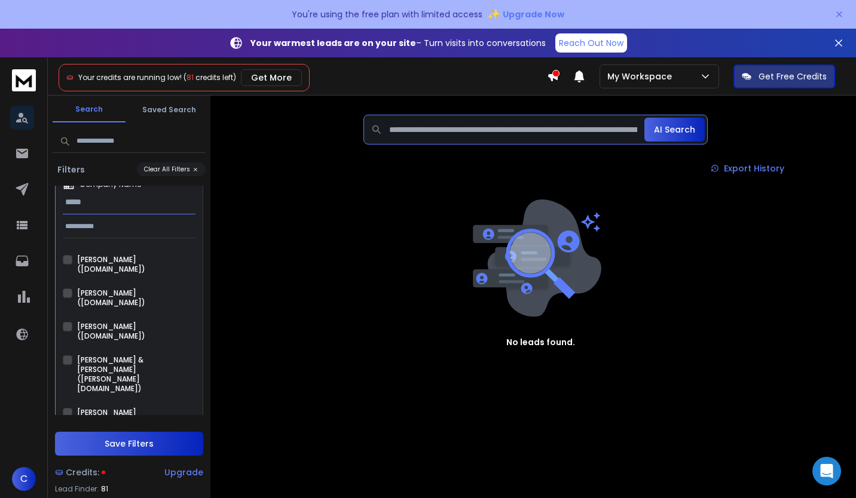
click at [112, 204] on input "*****" at bounding box center [129, 203] width 133 height 24
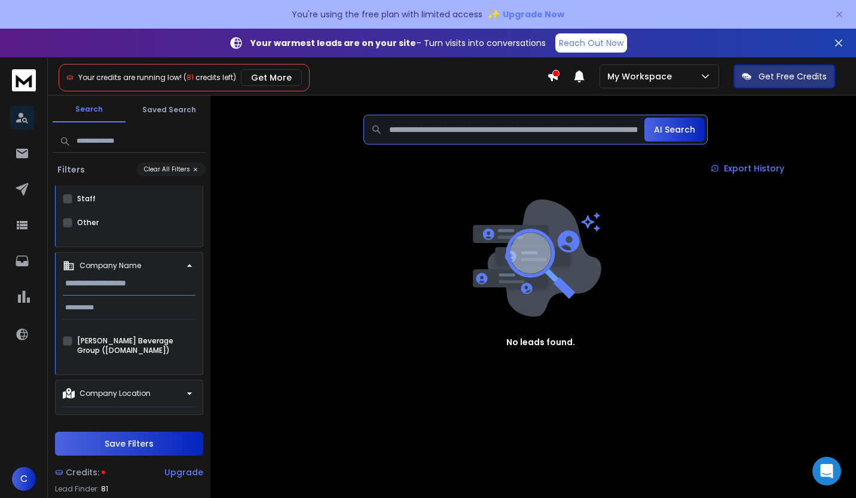
type input "**********"
click at [69, 339] on \(reyesbeveragegroup\ "[PERSON_NAME] Beverage Group ([DOMAIN_NAME])" at bounding box center [68, 341] width 10 height 10
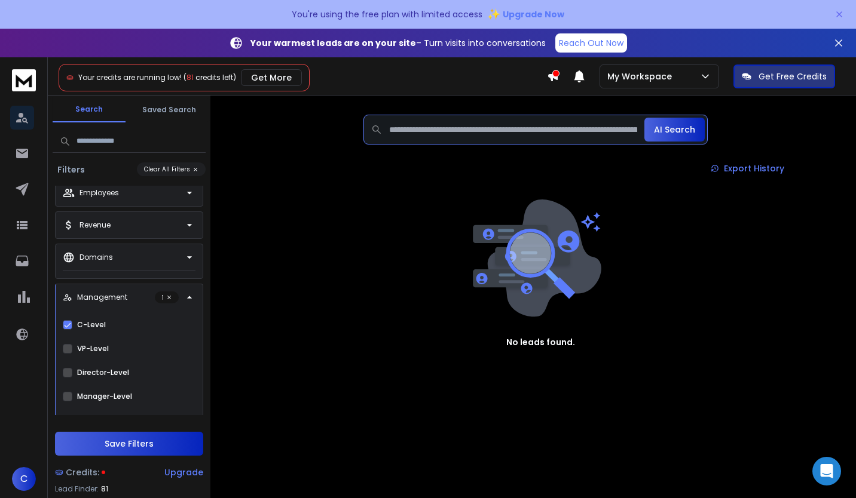
scroll to position [215, 0]
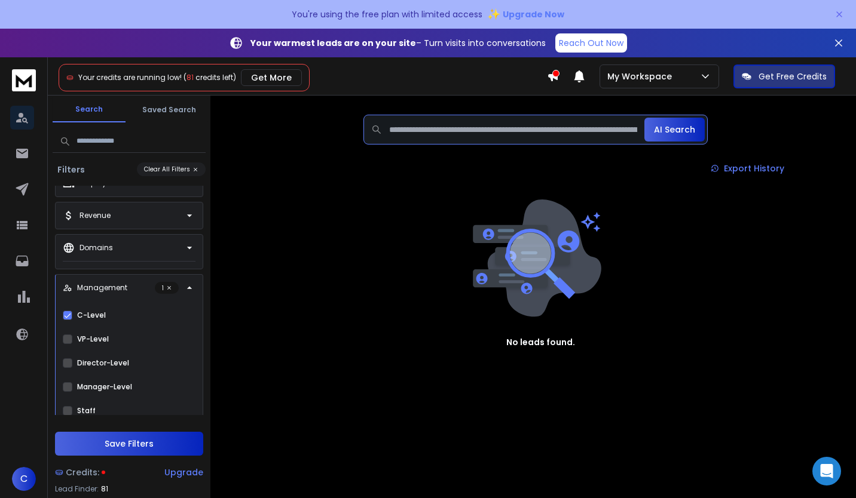
click at [68, 336] on button "VP-Level" at bounding box center [68, 340] width 10 height 10
click at [68, 320] on button "C-Level" at bounding box center [68, 316] width 10 height 10
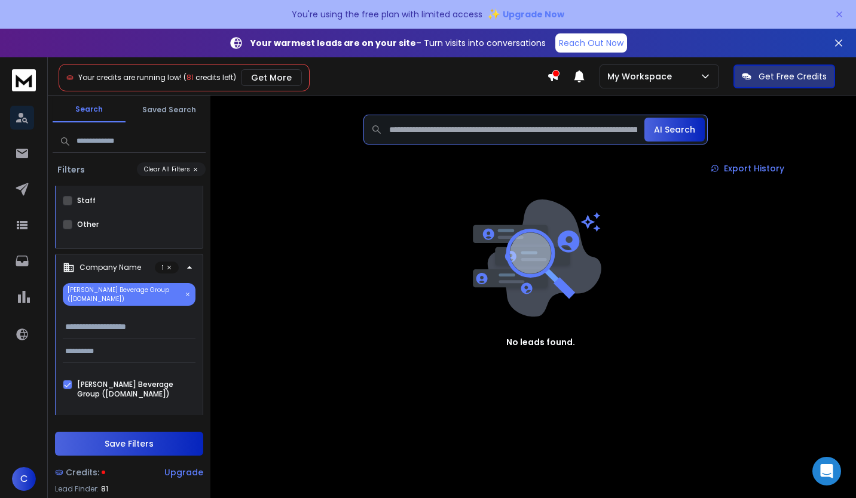
scroll to position [469, 0]
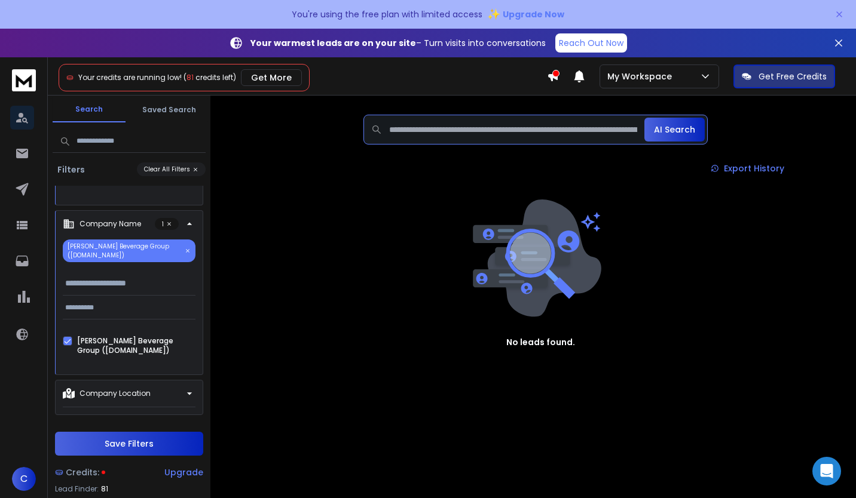
click at [183, 392] on icon at bounding box center [189, 394] width 12 height 12
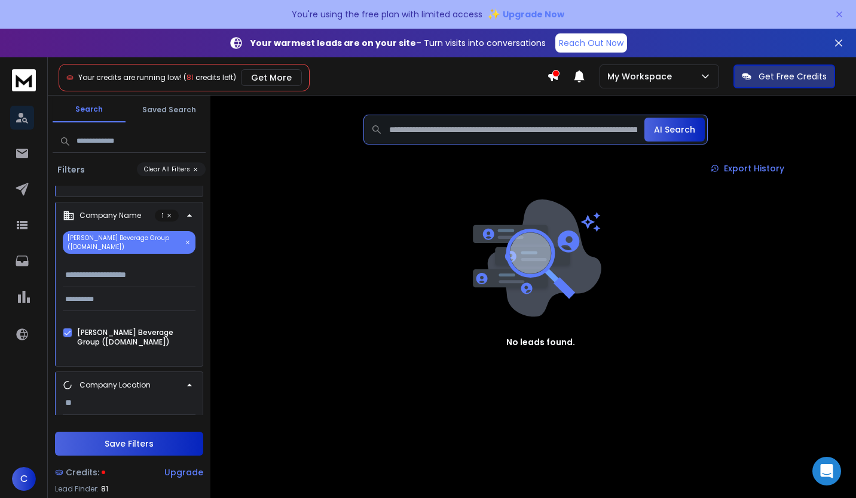
type input "*"
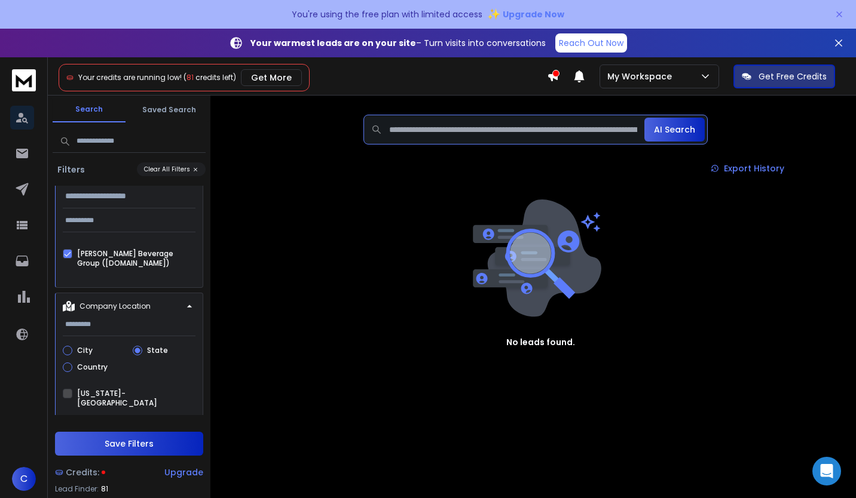
scroll to position [559, 0]
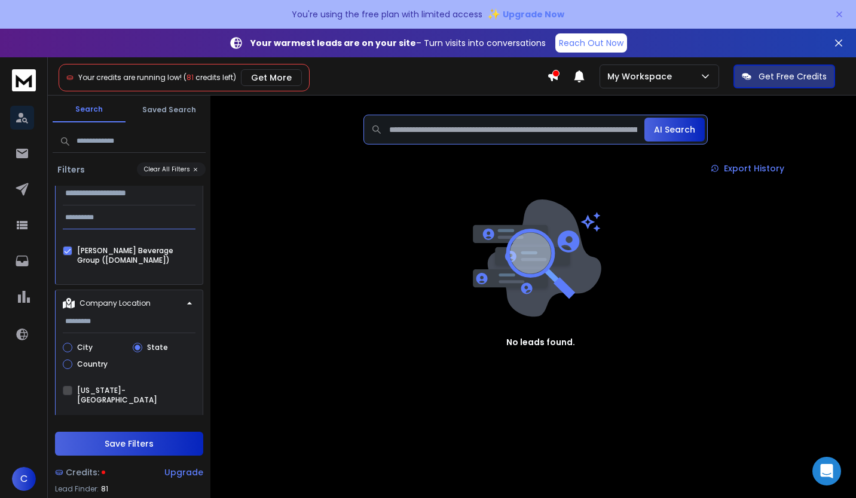
click at [148, 222] on input at bounding box center [129, 218] width 133 height 24
click at [179, 195] on input "**********" at bounding box center [129, 194] width 133 height 24
click at [186, 171] on button "Clear All Filters" at bounding box center [171, 170] width 69 height 14
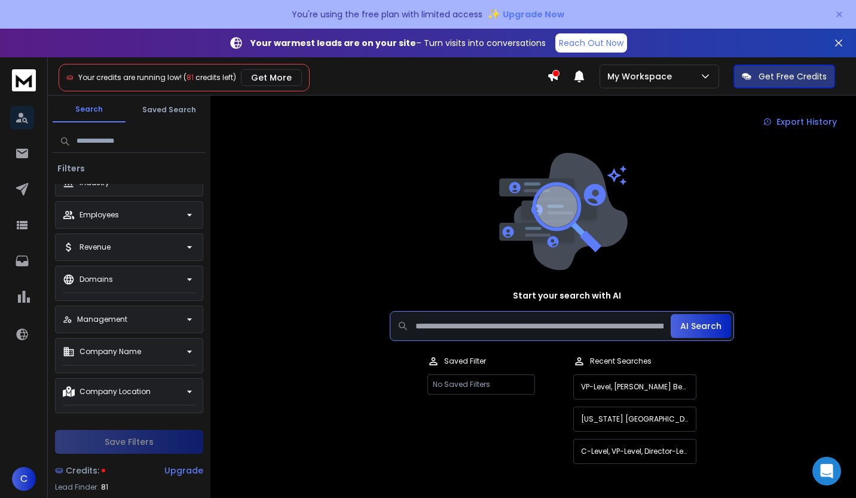
click at [146, 346] on div "Company Name" at bounding box center [129, 352] width 133 height 12
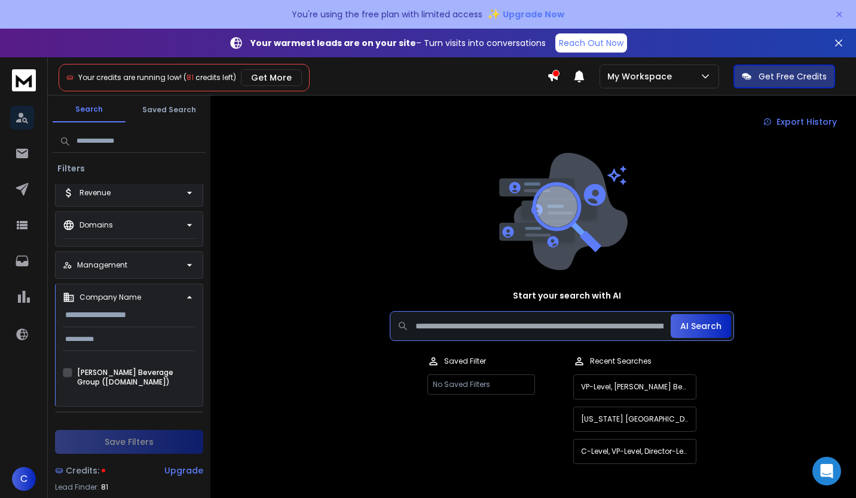
scroll to position [215, 0]
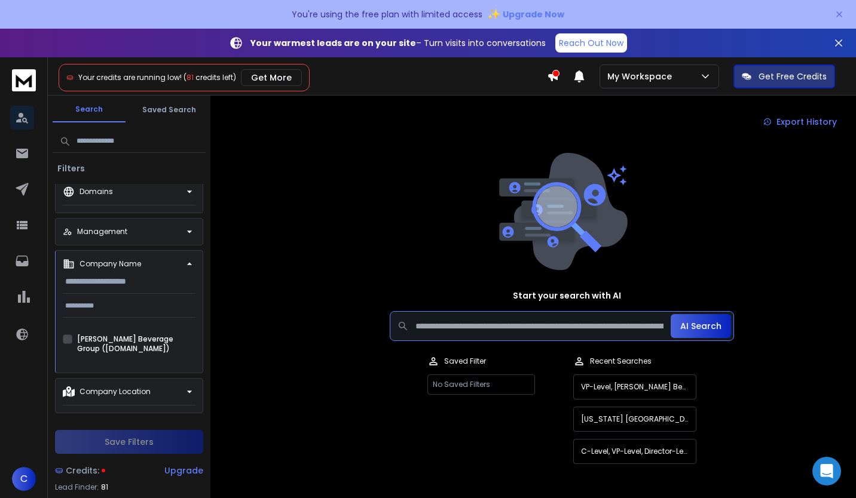
click at [65, 339] on \(reyesbeveragegroup\ "[PERSON_NAME] Beverage Group ([DOMAIN_NAME])" at bounding box center [68, 340] width 10 height 10
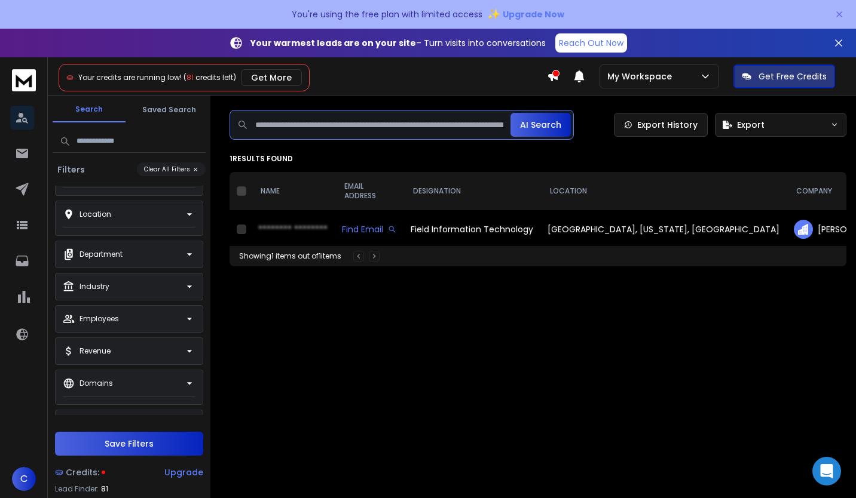
scroll to position [0, 0]
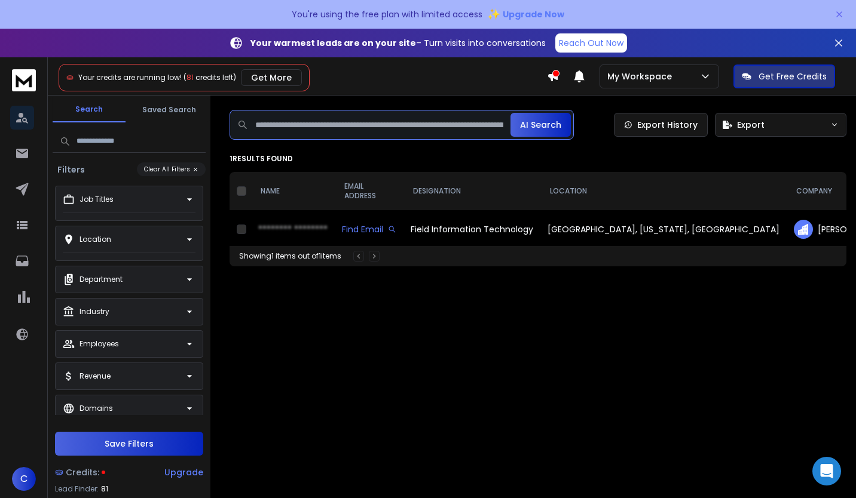
click at [99, 341] on p "Employees" at bounding box center [98, 344] width 39 height 10
click at [99, 339] on p "Employees" at bounding box center [98, 344] width 39 height 10
click at [104, 307] on p "Industry" at bounding box center [94, 312] width 30 height 10
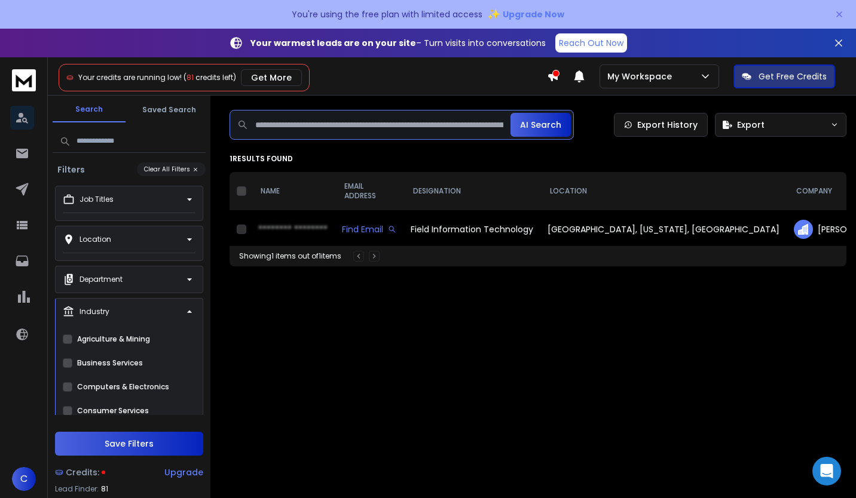
click at [104, 307] on p "Industry" at bounding box center [94, 312] width 30 height 10
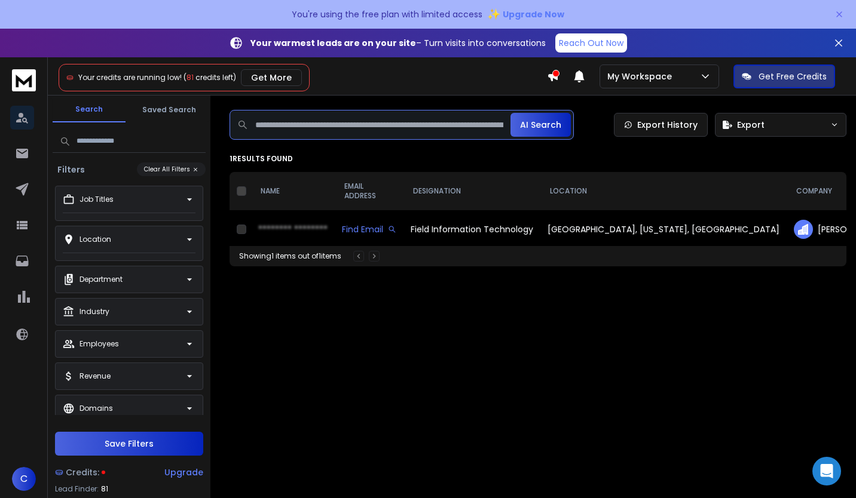
click at [114, 275] on p "Department" at bounding box center [100, 280] width 43 height 10
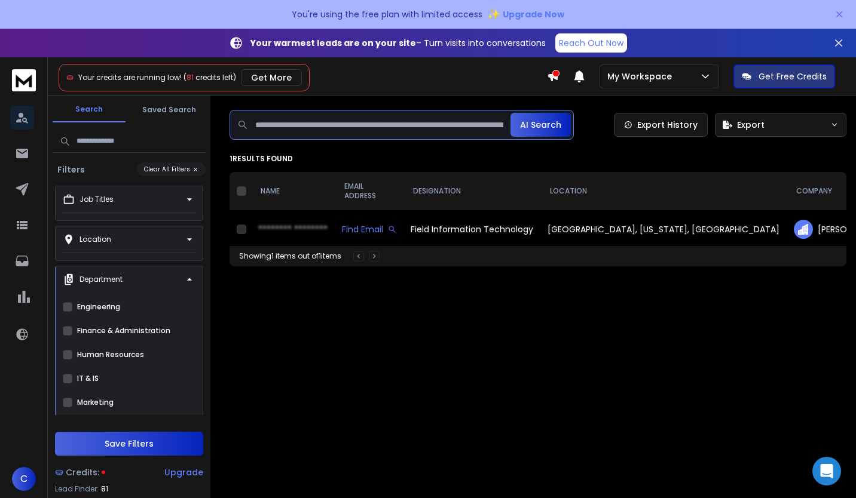
click at [114, 275] on p "Department" at bounding box center [100, 280] width 43 height 10
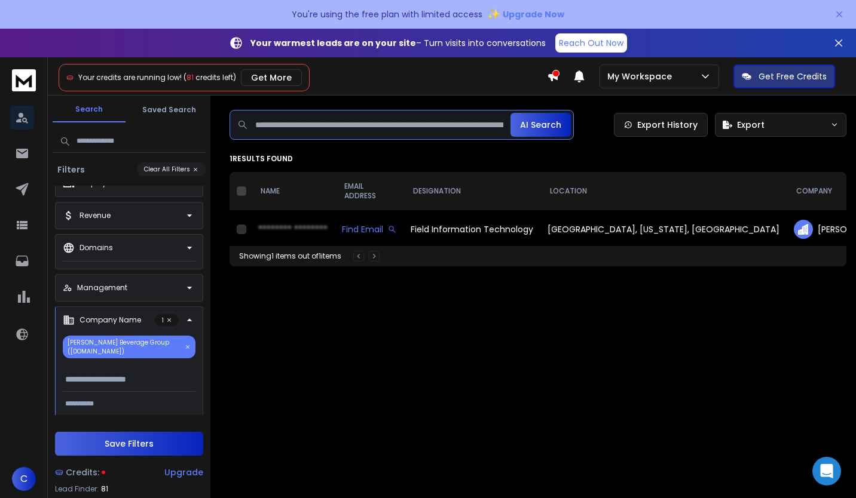
scroll to position [167, 0]
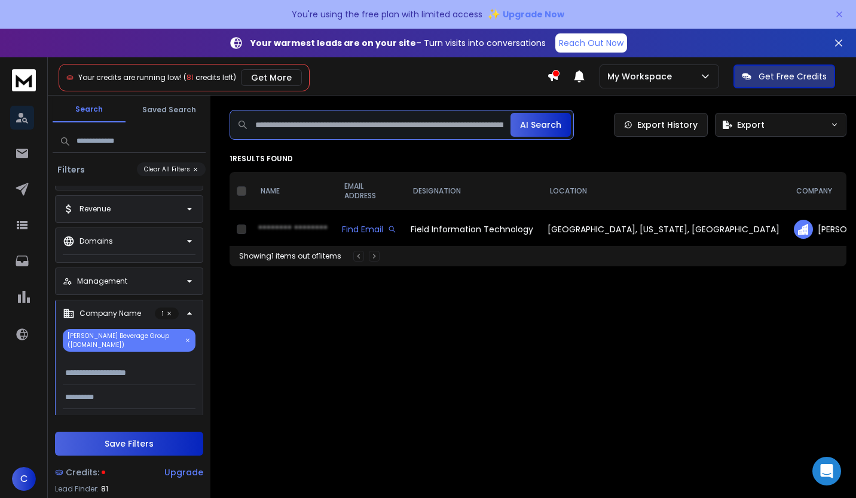
click at [146, 281] on div "Management" at bounding box center [129, 281] width 133 height 12
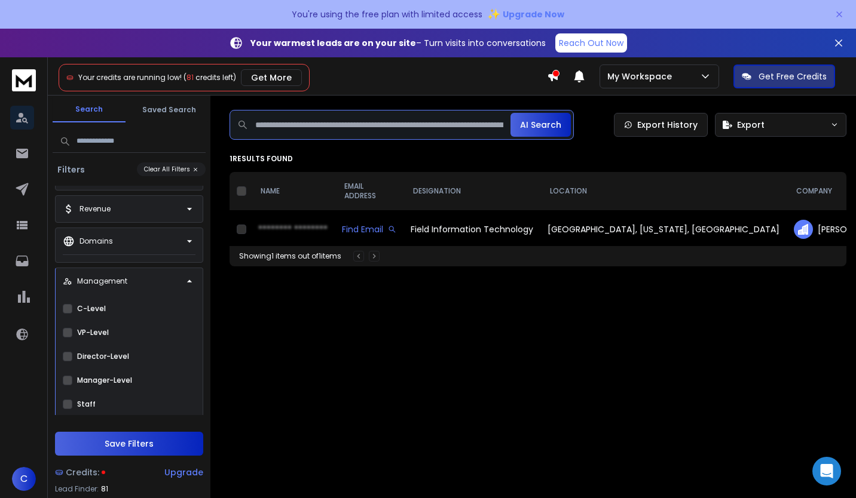
click at [68, 308] on button "C-Level" at bounding box center [68, 309] width 10 height 10
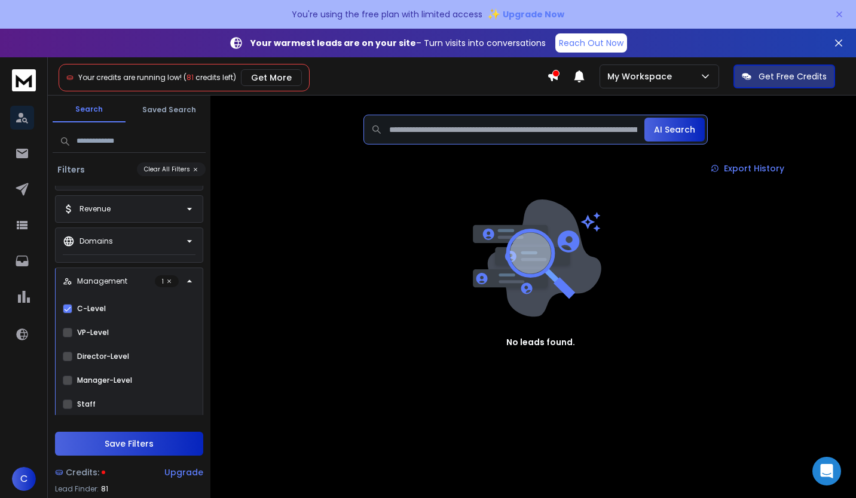
click at [67, 330] on button "VP-Level" at bounding box center [68, 333] width 10 height 10
click at [68, 356] on button "Director-Level" at bounding box center [68, 357] width 10 height 10
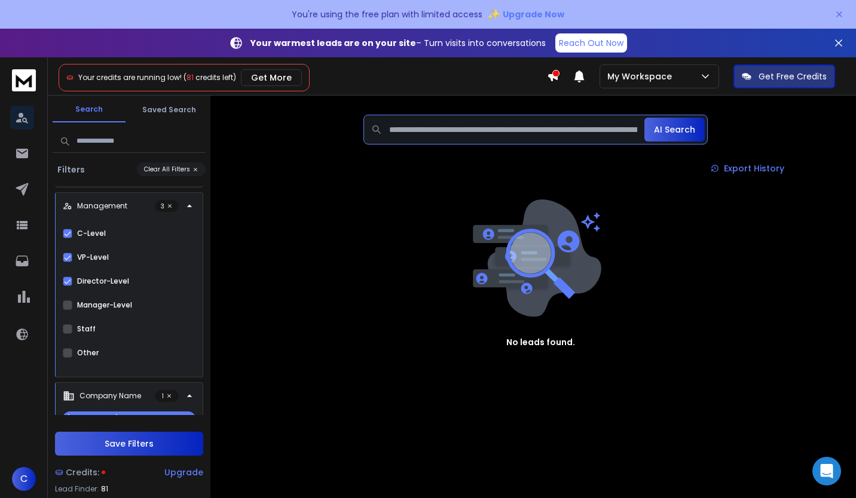
scroll to position [249, 0]
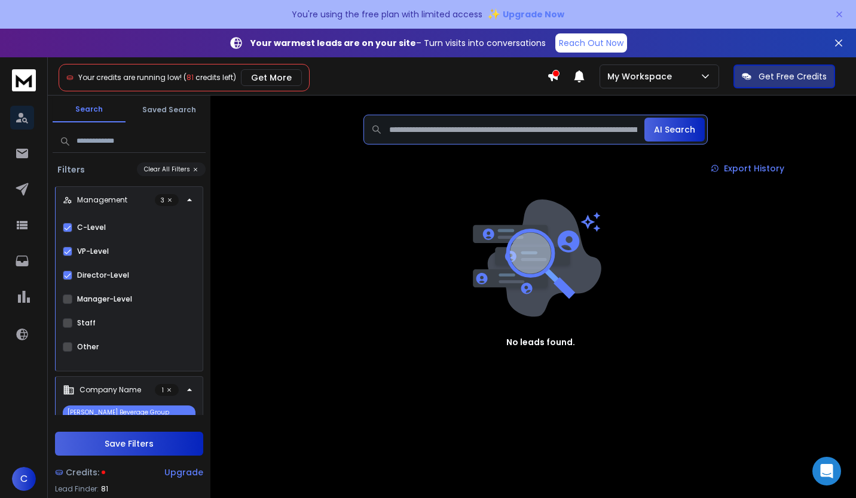
click at [66, 301] on button "Manager-Level" at bounding box center [68, 300] width 10 height 10
click at [66, 318] on button "Staff" at bounding box center [68, 323] width 10 height 10
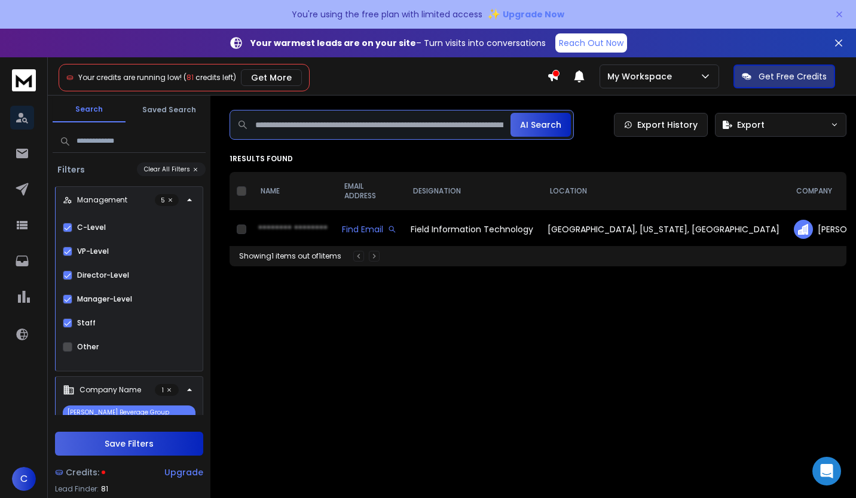
click at [66, 351] on button "Other" at bounding box center [68, 347] width 10 height 10
click at [470, 231] on td "Field Information Technology" at bounding box center [471, 229] width 137 height 38
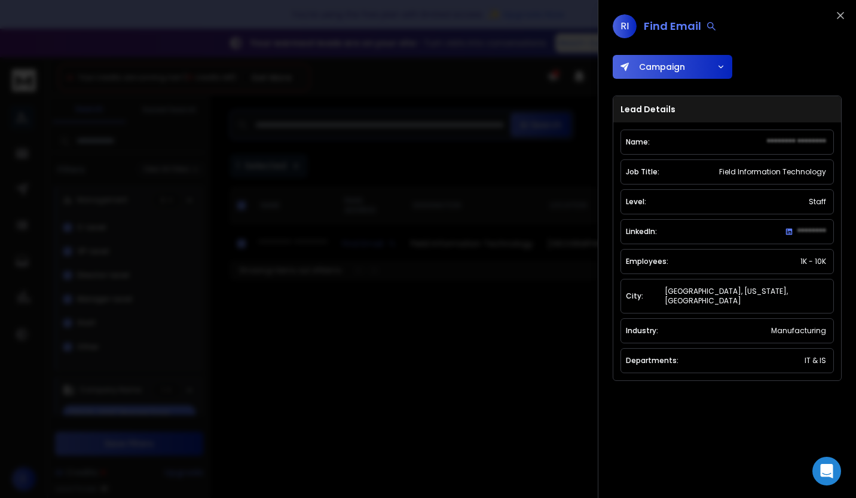
click at [840, 13] on icon "button" at bounding box center [840, 16] width 12 height 12
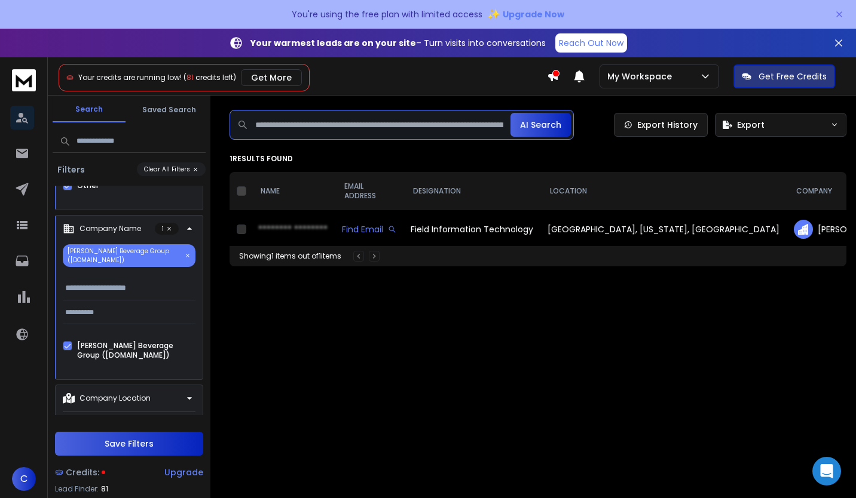
scroll to position [415, 0]
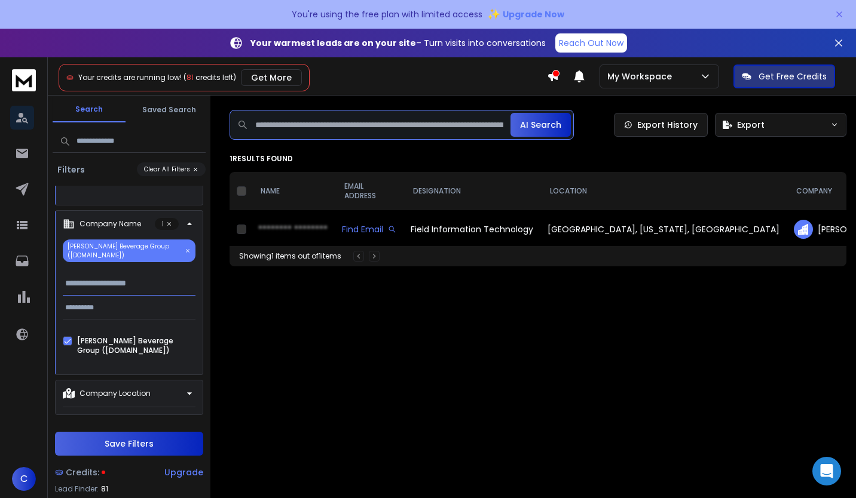
drag, startPoint x: 163, startPoint y: 285, endPoint x: 94, endPoint y: 283, distance: 69.4
click at [94, 283] on input "**********" at bounding box center [129, 284] width 133 height 24
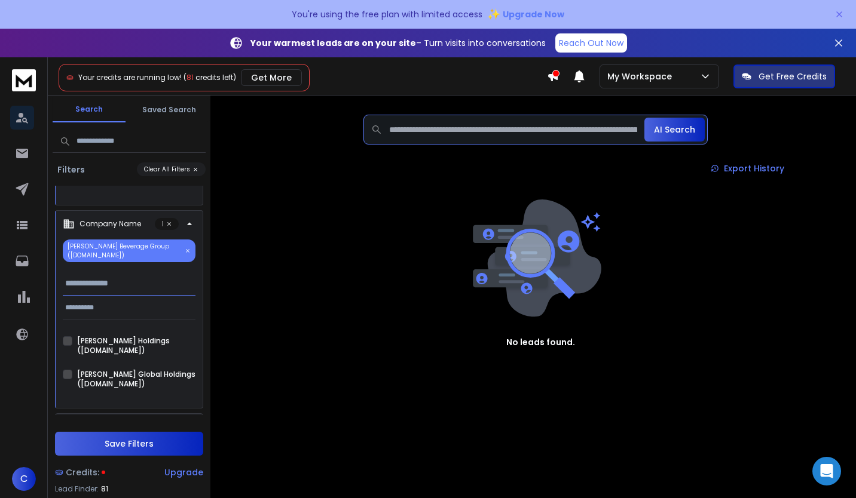
type input "**********"
click at [72, 341] on div "[PERSON_NAME] Holdings ([DOMAIN_NAME])" at bounding box center [129, 345] width 133 height 19
click at [68, 341] on \(reyesholdings\ "[PERSON_NAME] Holdings ([DOMAIN_NAME])" at bounding box center [68, 341] width 10 height 10
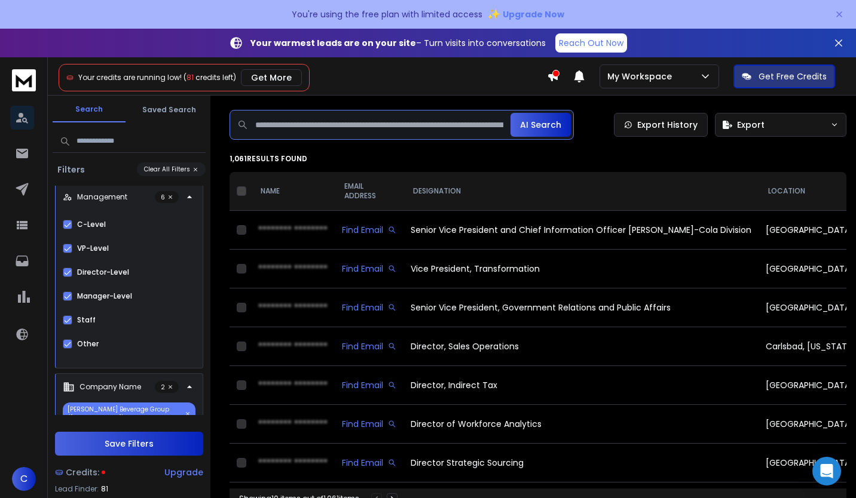
scroll to position [258, 0]
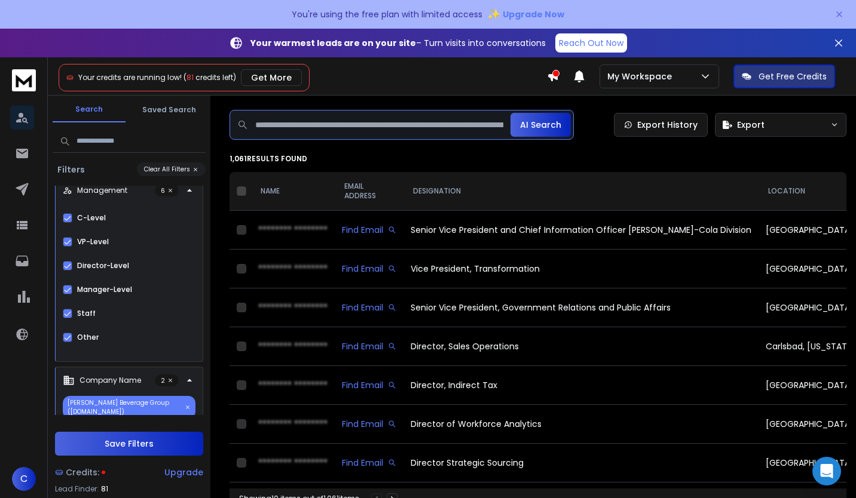
click at [63, 213] on div "C-Level" at bounding box center [129, 218] width 133 height 10
click at [66, 244] on button "VP-Level" at bounding box center [68, 242] width 10 height 10
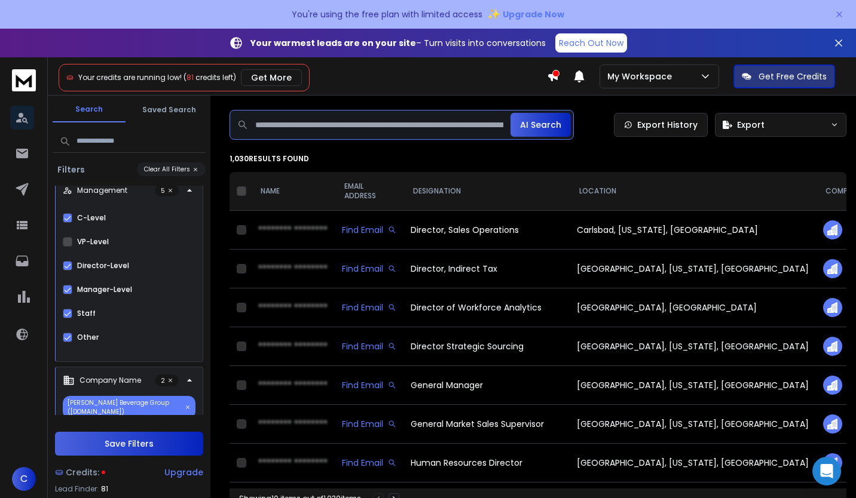
click at [68, 219] on button "C-Level" at bounding box center [68, 218] width 10 height 10
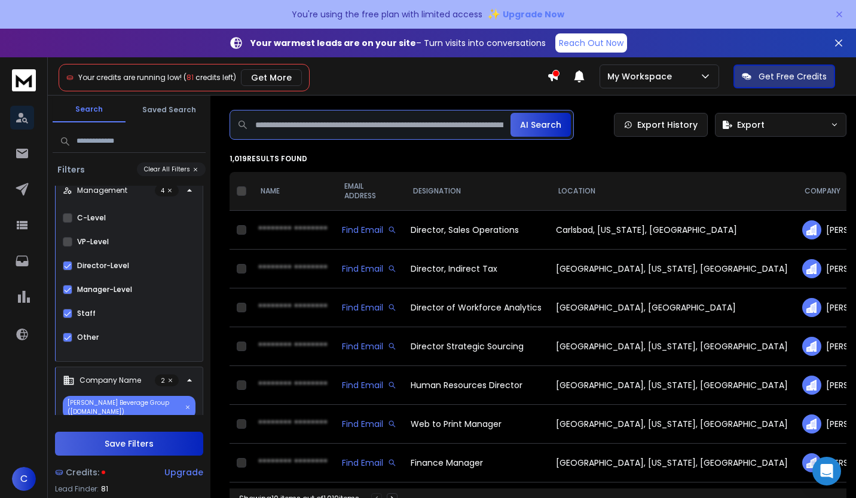
click at [68, 264] on button "Director-Level" at bounding box center [68, 266] width 10 height 10
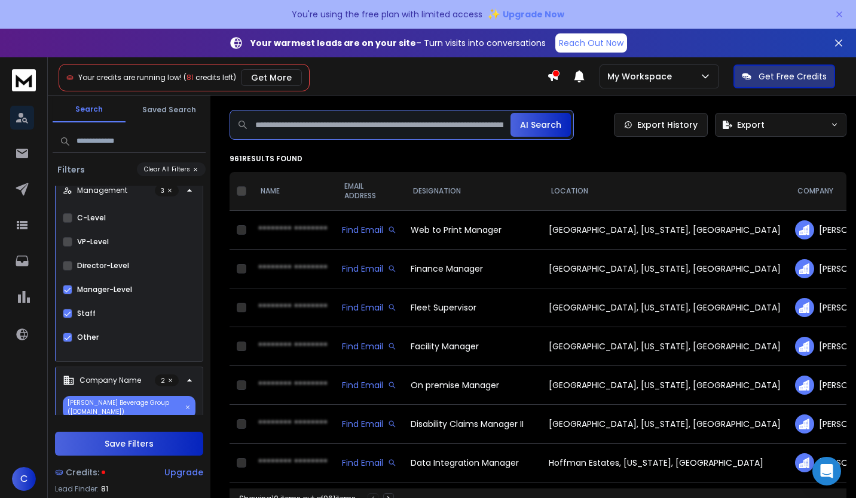
click at [68, 289] on button "Manager-Level" at bounding box center [68, 290] width 10 height 10
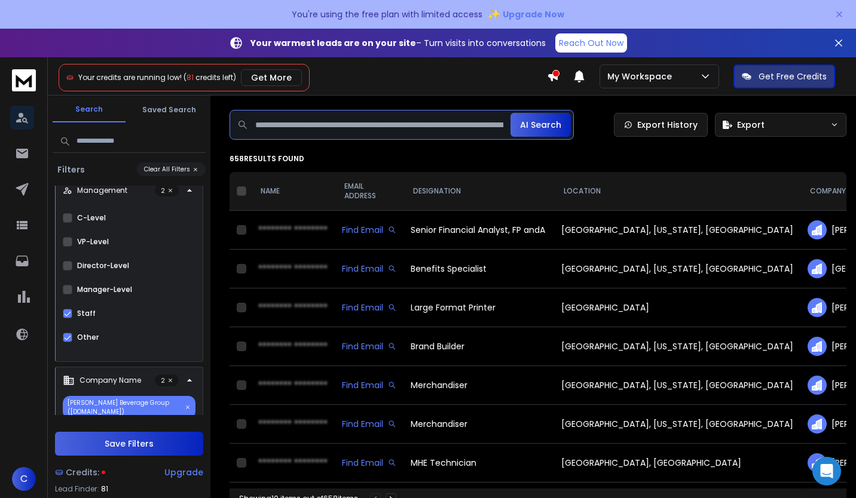
click at [68, 312] on button "Staff" at bounding box center [68, 314] width 10 height 10
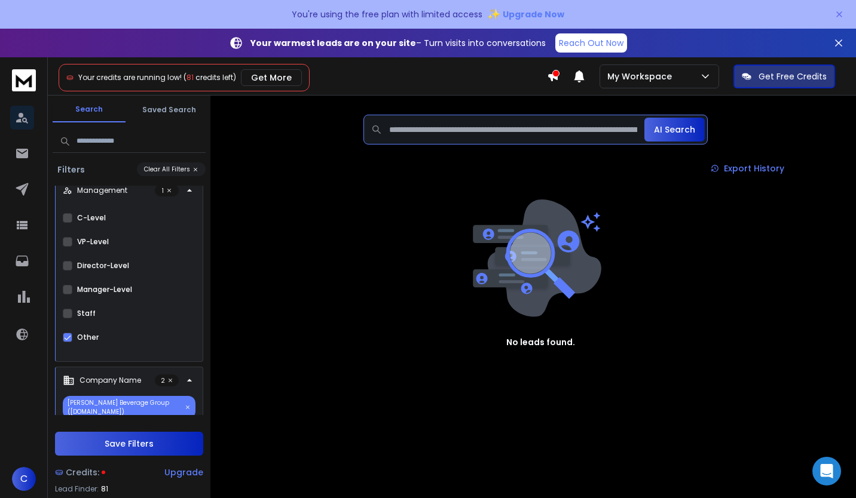
click at [68, 338] on button "Other" at bounding box center [68, 338] width 10 height 10
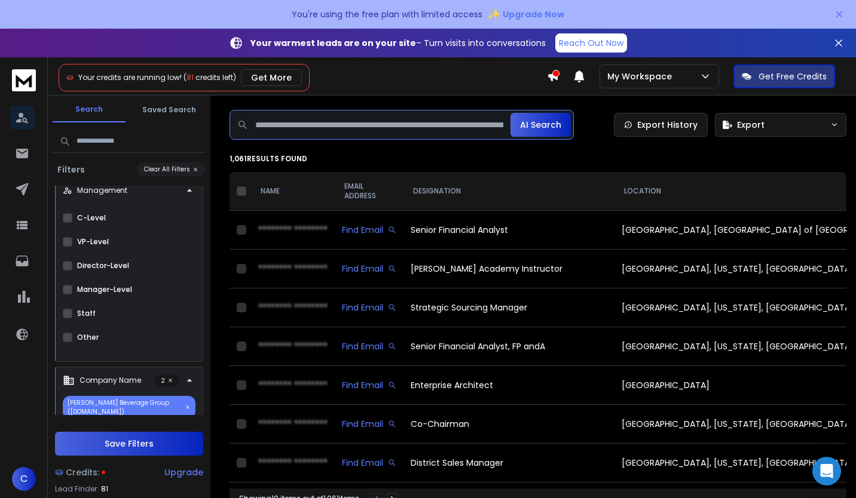
click at [69, 220] on button "C-Level" at bounding box center [68, 218] width 10 height 10
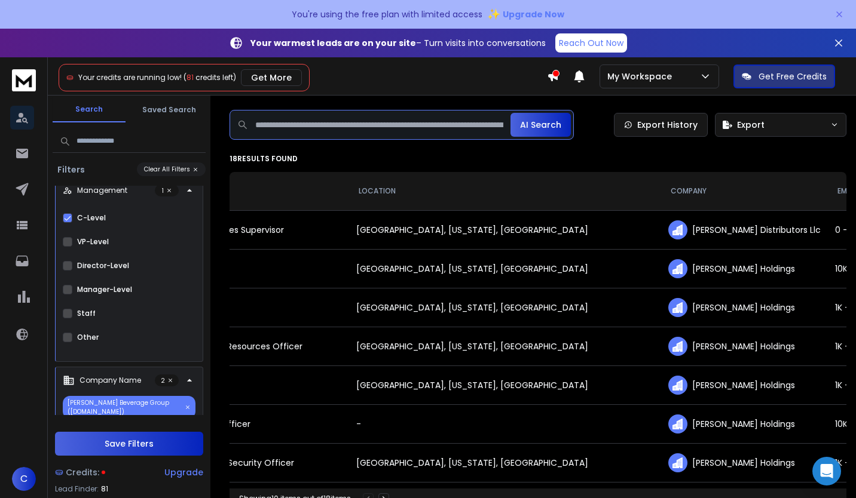
scroll to position [0, 268]
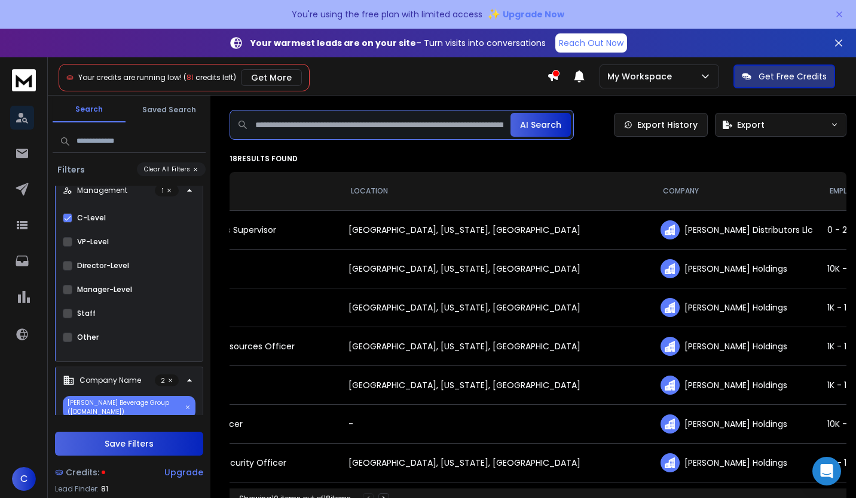
click at [69, 240] on button "VP-Level" at bounding box center [68, 242] width 10 height 10
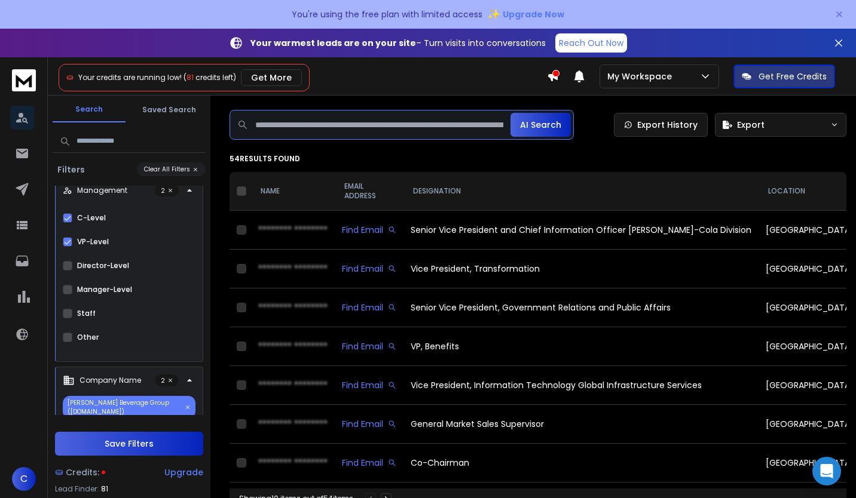
click at [65, 216] on button "C-Level" at bounding box center [68, 218] width 10 height 10
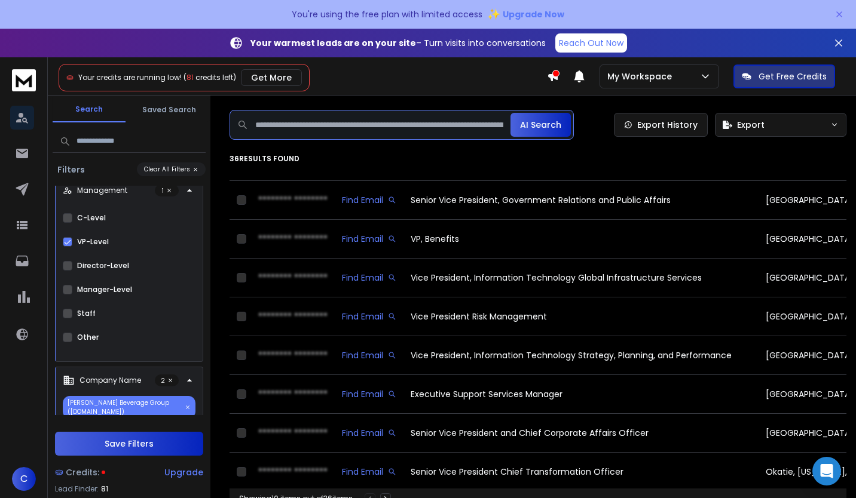
scroll to position [117, 0]
click at [70, 269] on button "Director-Level" at bounding box center [68, 266] width 10 height 10
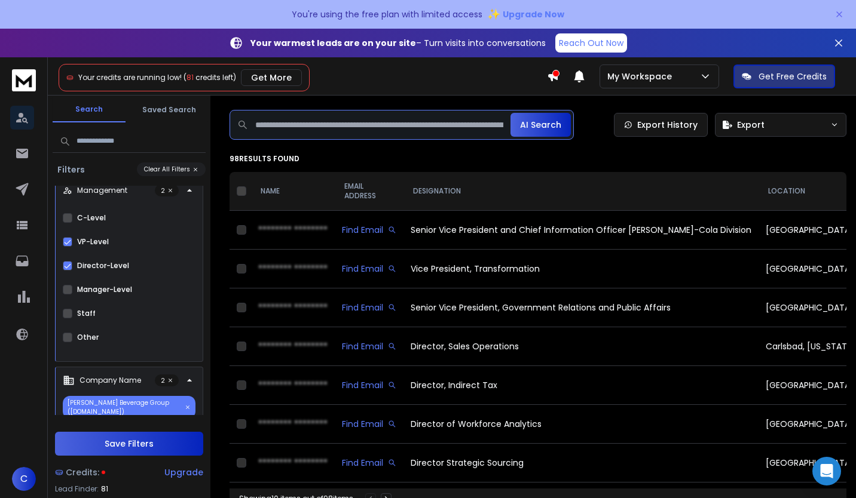
click at [66, 246] on button "VP-Level" at bounding box center [68, 242] width 10 height 10
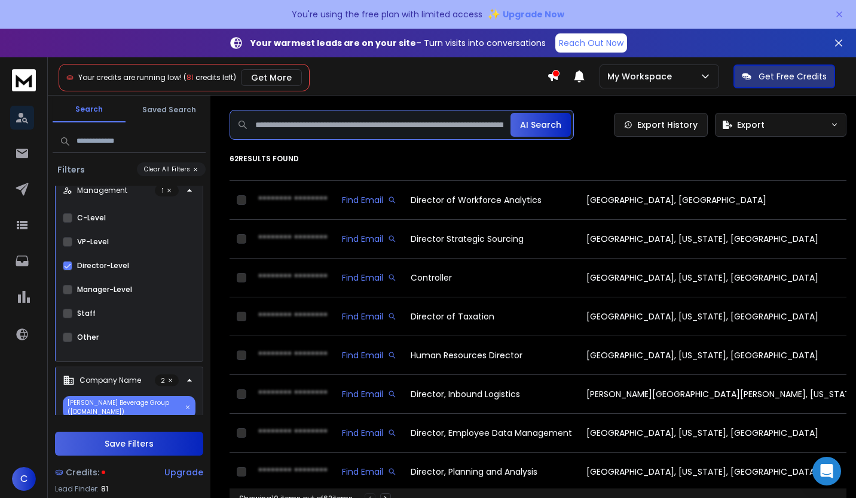
click at [69, 289] on button "Manager-Level" at bounding box center [68, 290] width 10 height 10
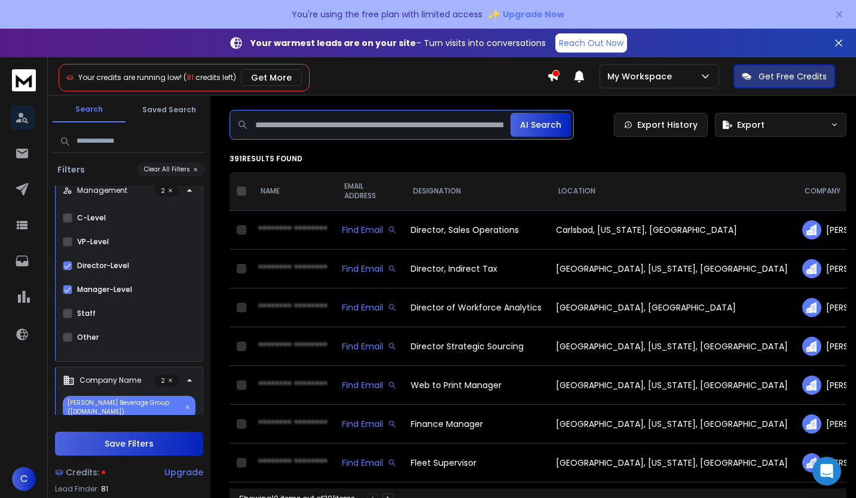
click at [68, 271] on div "Director-Level" at bounding box center [129, 266] width 133 height 24
click at [68, 268] on button "Director-Level" at bounding box center [68, 266] width 10 height 10
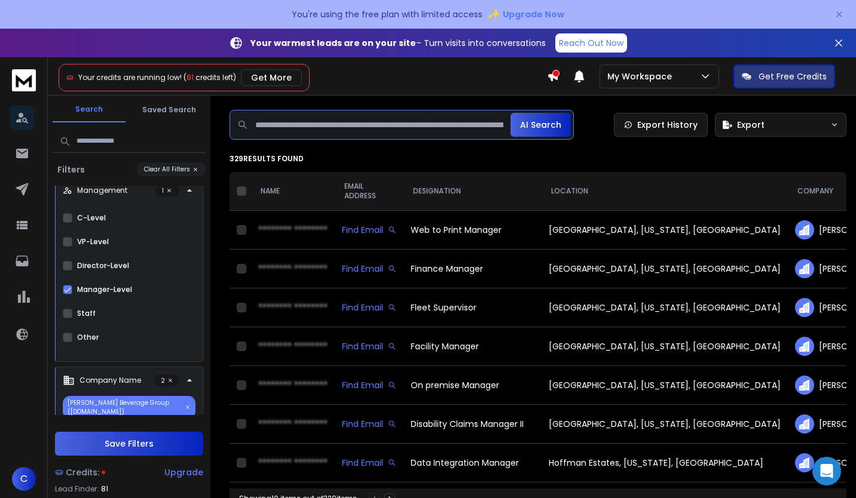
click at [66, 240] on button "VP-Level" at bounding box center [68, 242] width 10 height 10
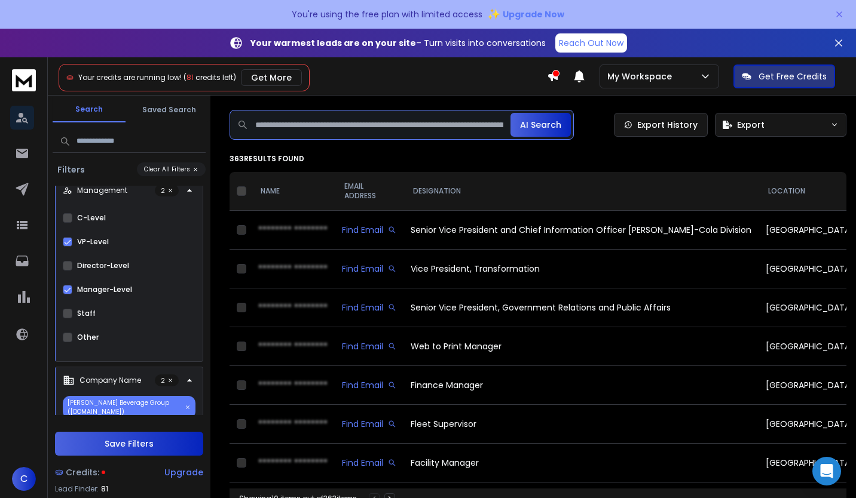
click at [70, 292] on button "Manager-Level" at bounding box center [68, 290] width 10 height 10
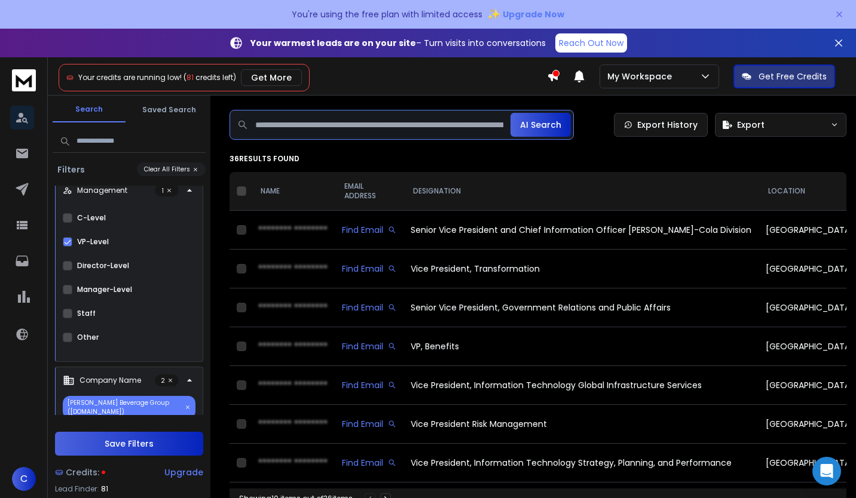
scroll to position [0, 0]
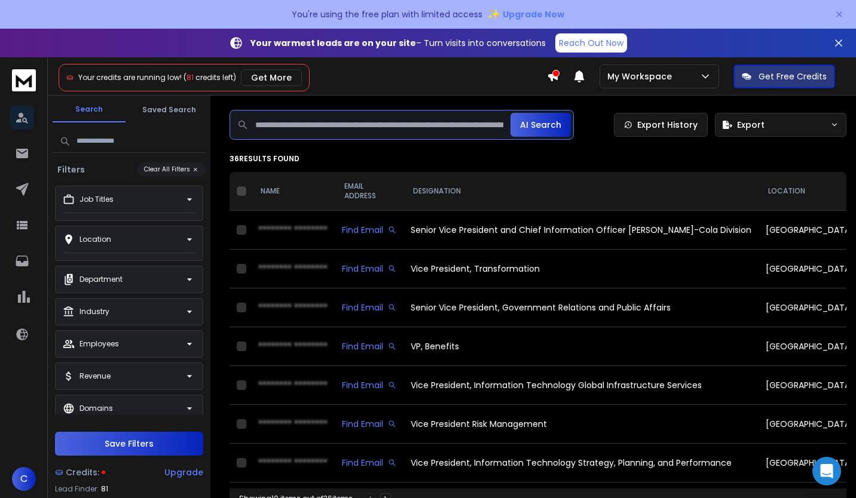
click at [127, 192] on div "Job Titles" at bounding box center [129, 203] width 148 height 35
click at [126, 198] on div "Job Titles" at bounding box center [129, 200] width 133 height 12
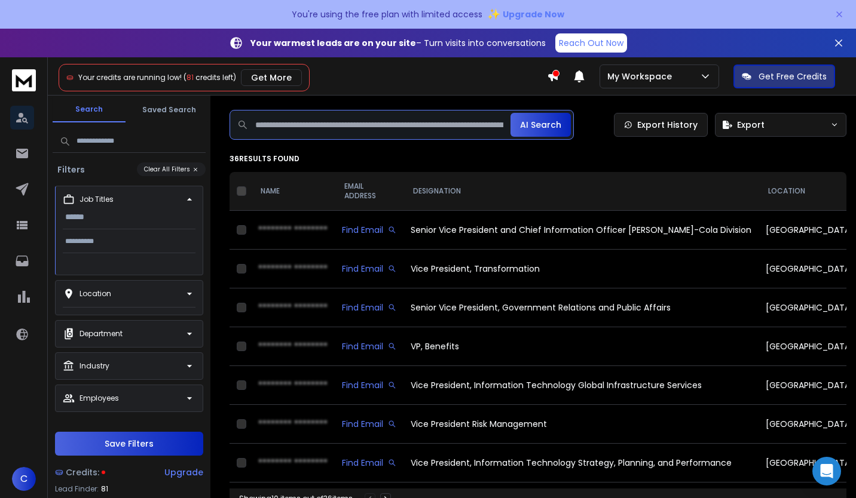
type input "*******"
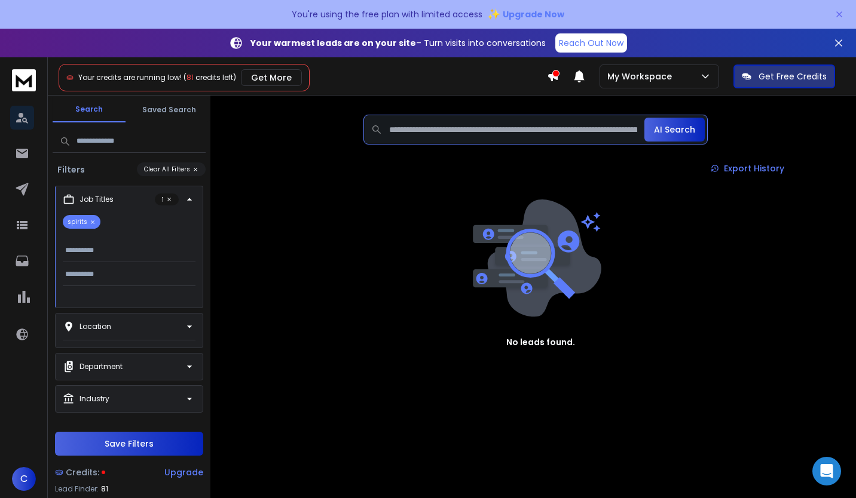
click at [93, 223] on icon at bounding box center [93, 222] width 6 height 6
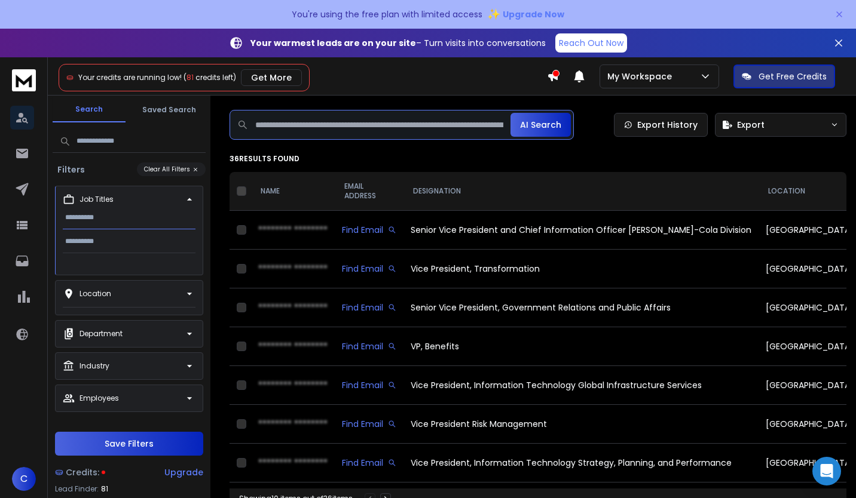
click at [104, 224] on input at bounding box center [129, 218] width 133 height 24
type input "*******"
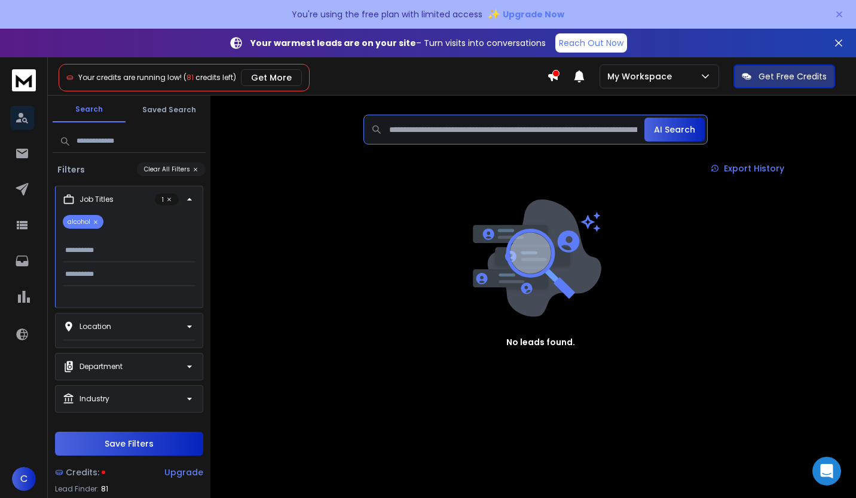
click at [96, 223] on icon at bounding box center [96, 222] width 4 height 4
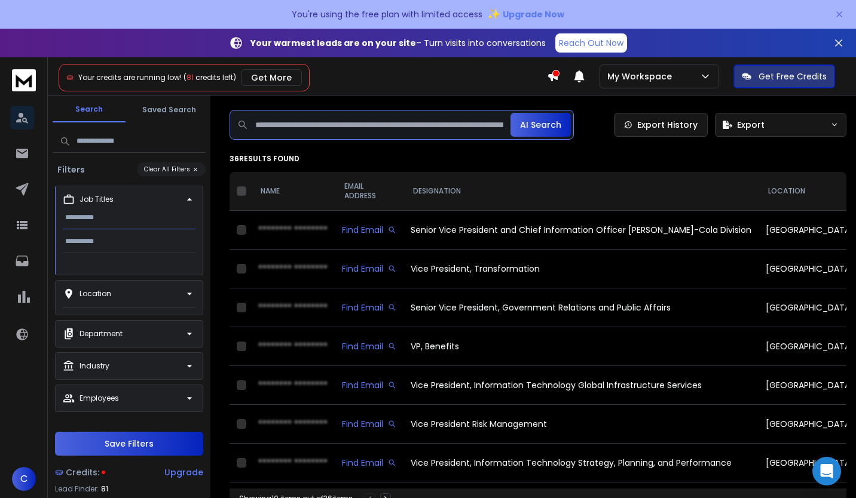
click at [96, 223] on input at bounding box center [129, 218] width 133 height 24
type input "*******"
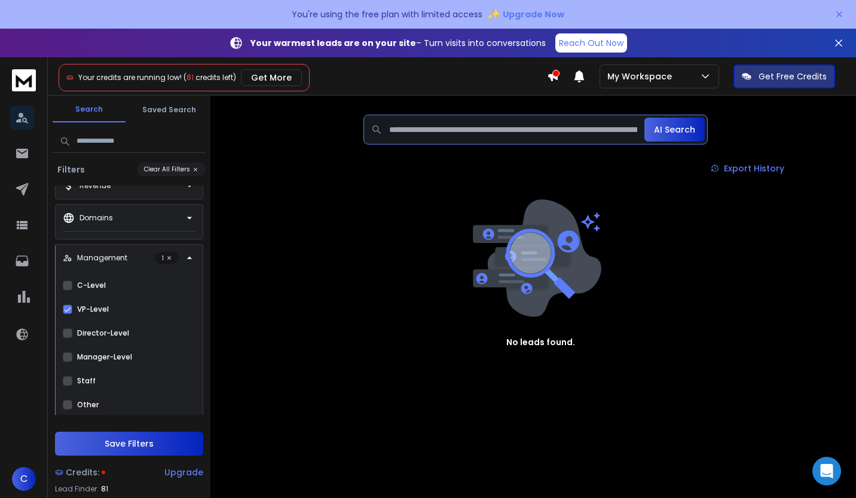
scroll to position [282, 0]
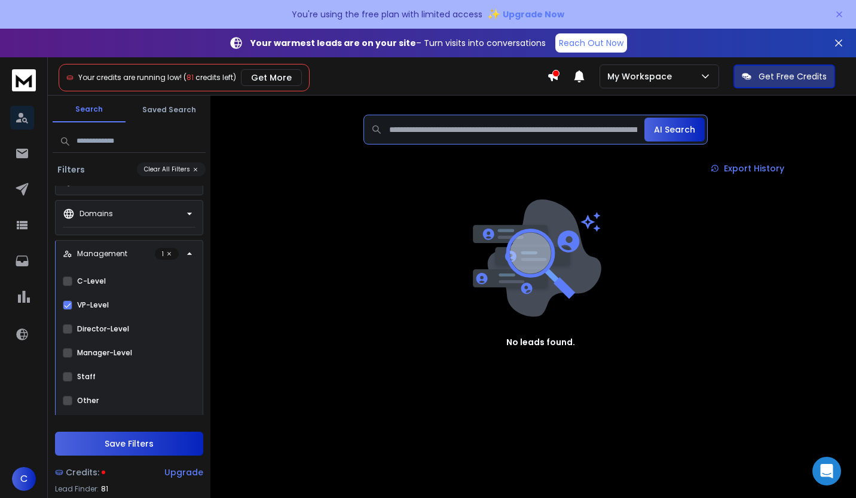
click at [68, 329] on button "Director-Level" at bounding box center [68, 329] width 10 height 10
click at [66, 284] on button "C-Level" at bounding box center [68, 282] width 10 height 10
click at [64, 353] on button "Manager-Level" at bounding box center [68, 353] width 10 height 10
click at [67, 376] on button "Staff" at bounding box center [68, 377] width 10 height 10
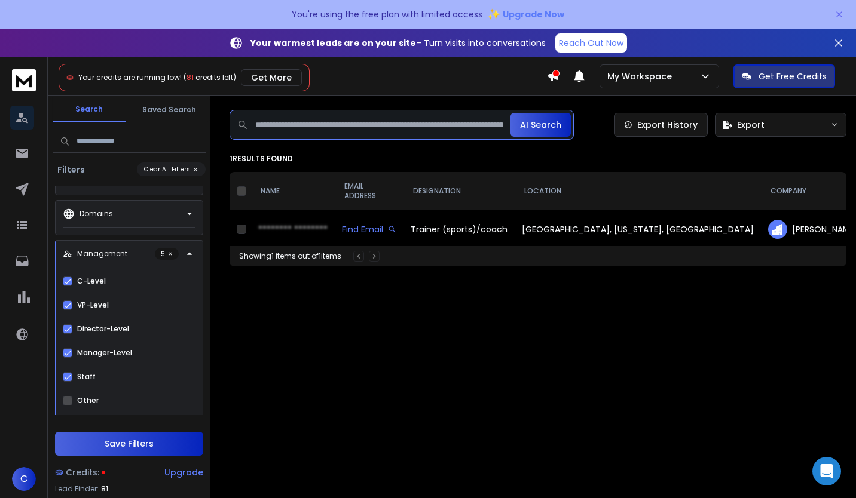
click at [66, 400] on button "Other" at bounding box center [68, 401] width 10 height 10
click at [65, 282] on button "C-Level" at bounding box center [68, 282] width 10 height 10
click at [67, 305] on button "VP-Level" at bounding box center [68, 306] width 10 height 10
click at [67, 328] on button "Director-Level" at bounding box center [68, 329] width 10 height 10
click at [68, 353] on button "Manager-Level" at bounding box center [68, 353] width 10 height 10
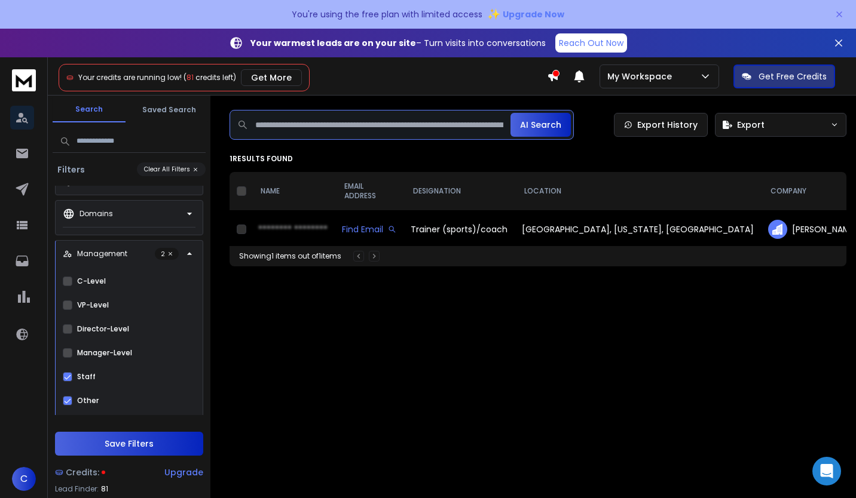
click at [68, 375] on button "Staff" at bounding box center [68, 377] width 10 height 10
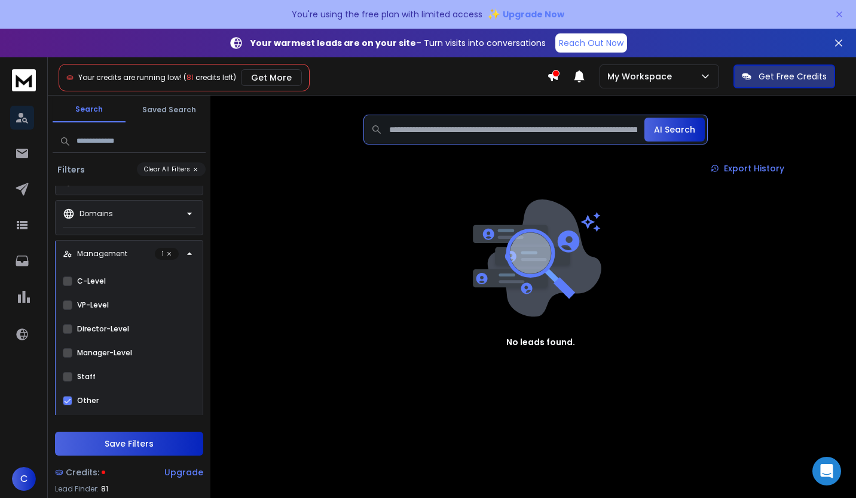
click at [68, 402] on button "Other" at bounding box center [68, 401] width 10 height 10
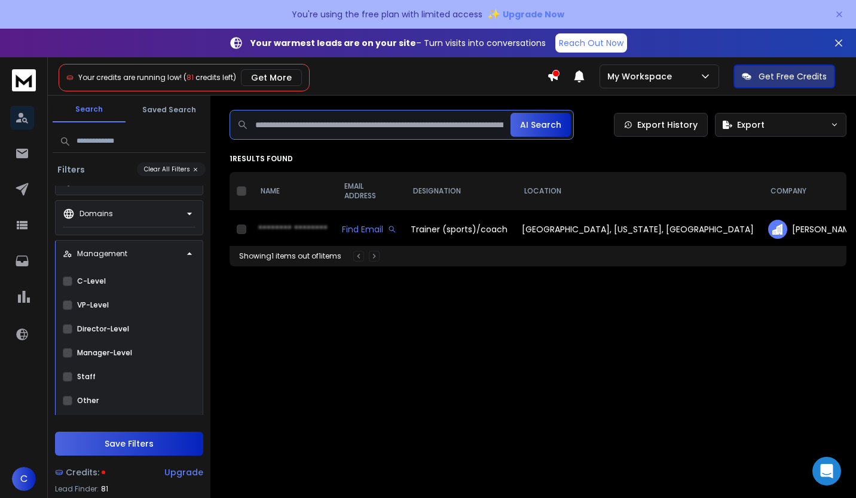
scroll to position [0, 0]
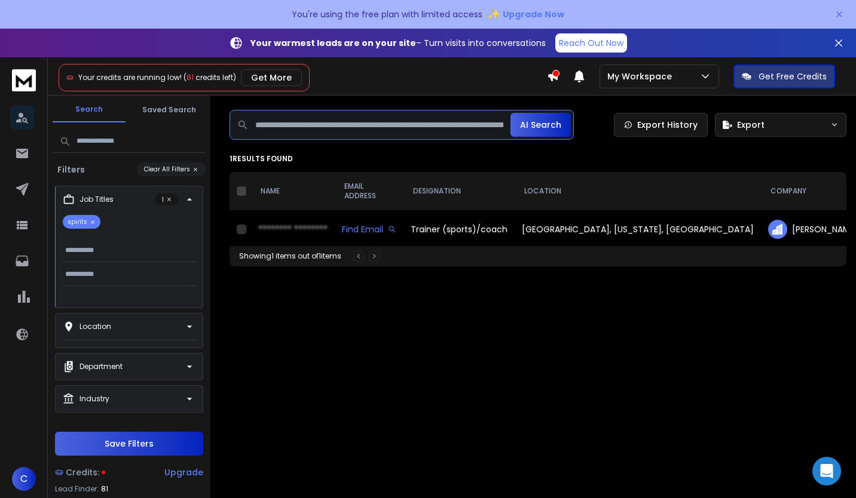
click at [91, 219] on icon at bounding box center [93, 222] width 6 height 6
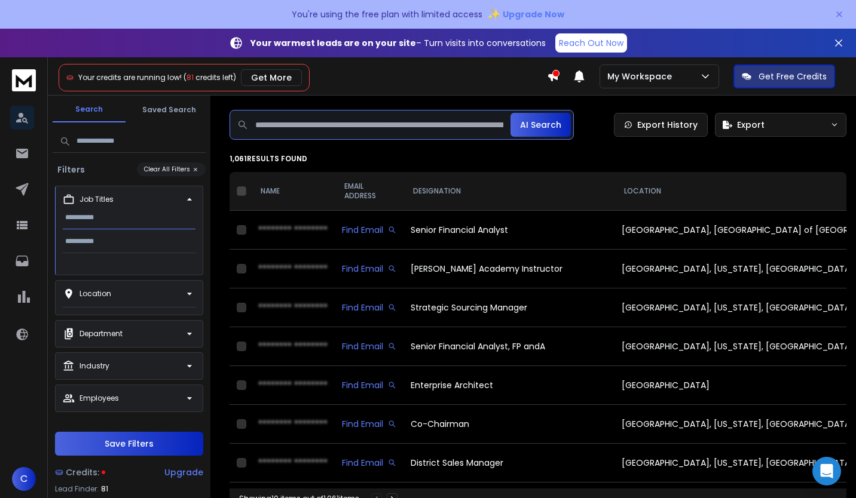
click at [91, 219] on input at bounding box center [129, 218] width 133 height 24
type input "******"
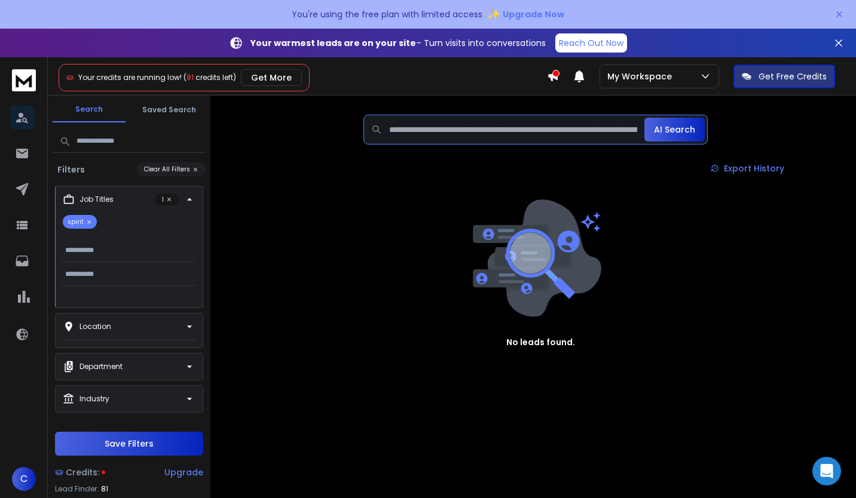
click at [91, 219] on p "spirit" at bounding box center [80, 222] width 34 height 14
click at [82, 251] on input at bounding box center [129, 250] width 133 height 24
type input "**********"
click at [87, 225] on p "spirit" at bounding box center [80, 222] width 34 height 14
click at [87, 222] on icon at bounding box center [89, 222] width 4 height 4
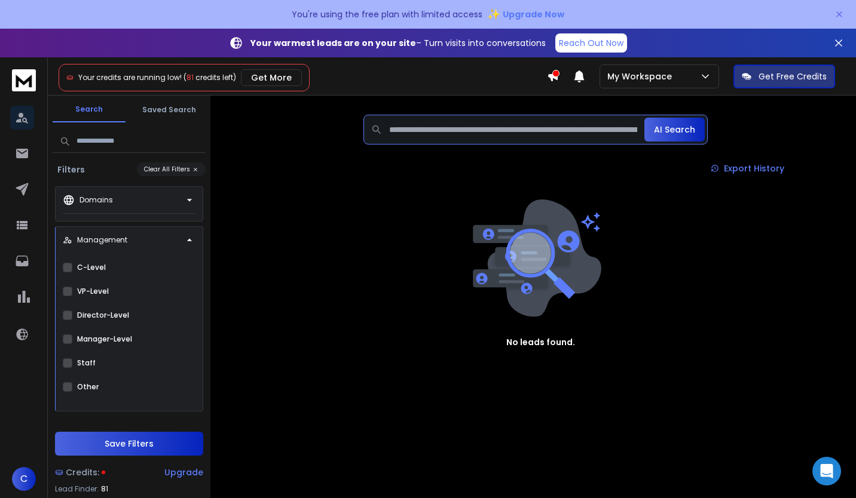
scroll to position [340, 0]
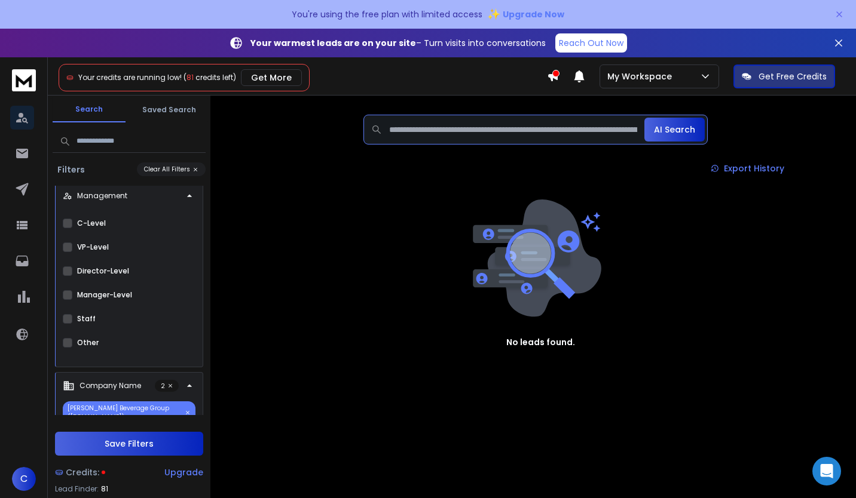
click at [65, 222] on button "C-Level" at bounding box center [68, 224] width 10 height 10
click at [66, 249] on button "VP-Level" at bounding box center [68, 248] width 10 height 10
click at [66, 269] on button "Director-Level" at bounding box center [68, 272] width 10 height 10
click at [66, 293] on button "Manager-Level" at bounding box center [68, 295] width 10 height 10
click at [66, 318] on button "Staff" at bounding box center [68, 319] width 10 height 10
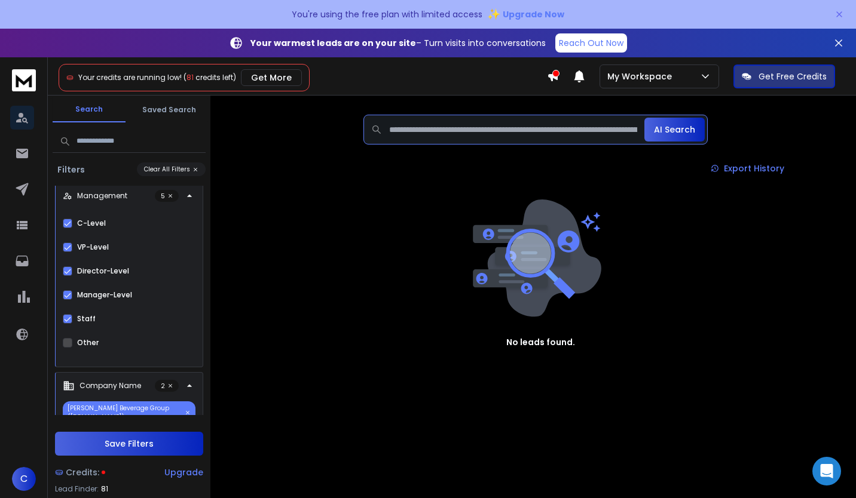
click at [66, 344] on button "Other" at bounding box center [68, 343] width 10 height 10
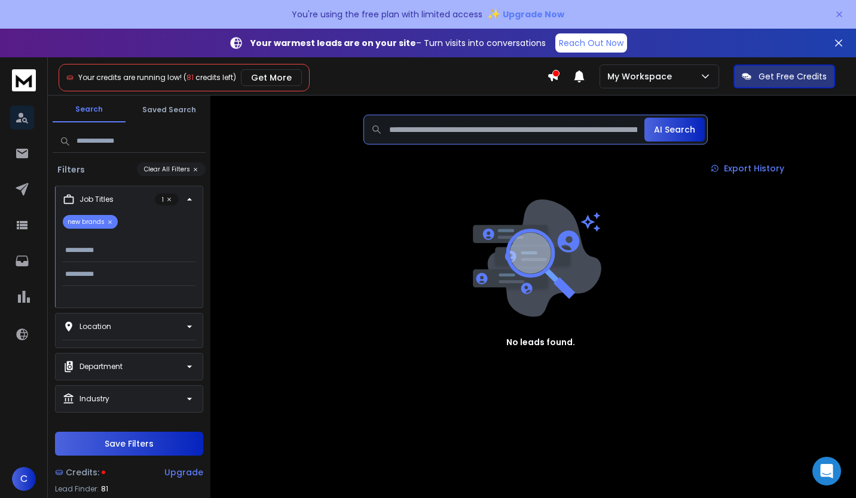
click at [108, 219] on p "new brands" at bounding box center [90, 222] width 55 height 14
click at [109, 223] on icon at bounding box center [110, 222] width 6 height 6
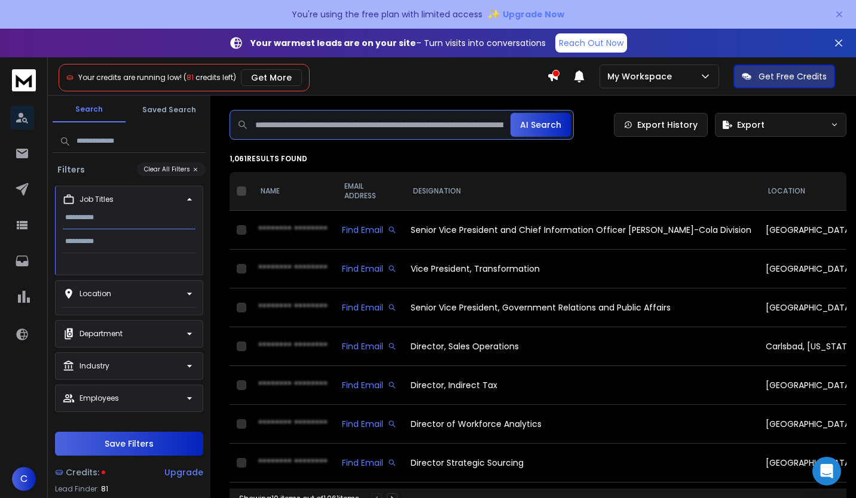
click at [109, 223] on input at bounding box center [129, 218] width 133 height 24
type input "********"
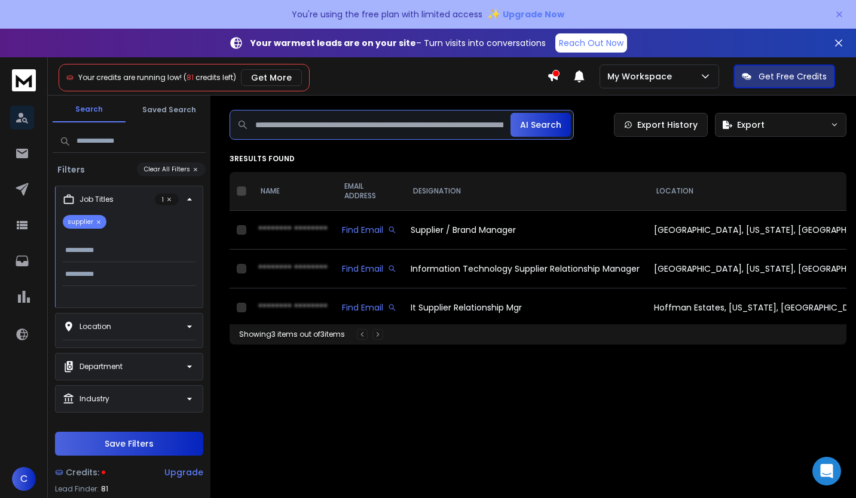
click at [100, 220] on p "supplier" at bounding box center [85, 222] width 44 height 14
click at [97, 220] on icon at bounding box center [99, 222] width 4 height 4
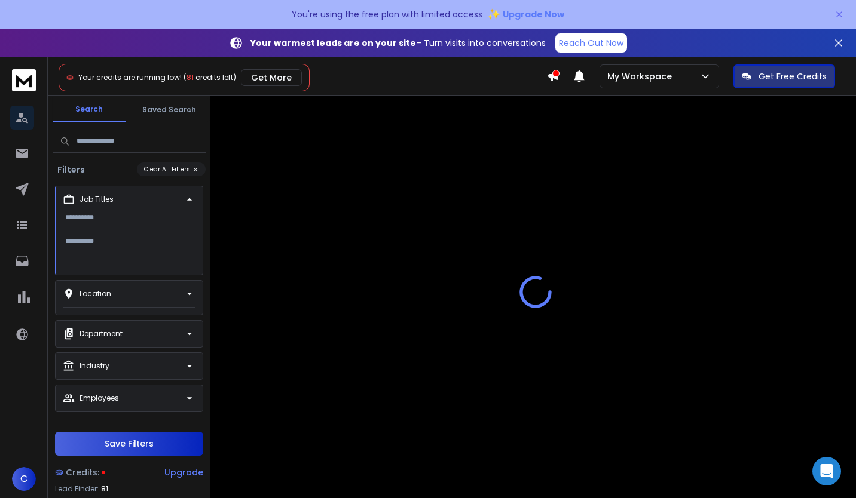
click at [96, 220] on input at bounding box center [129, 218] width 133 height 24
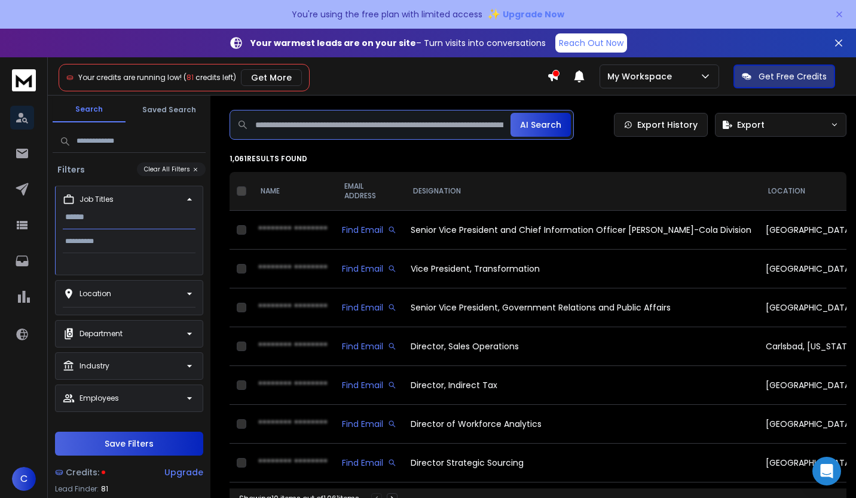
type input "*******"
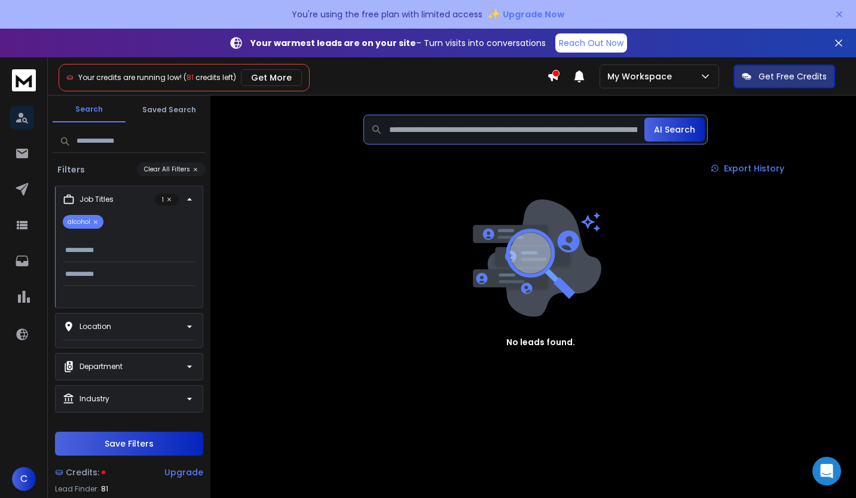
click at [96, 220] on icon at bounding box center [96, 222] width 6 height 6
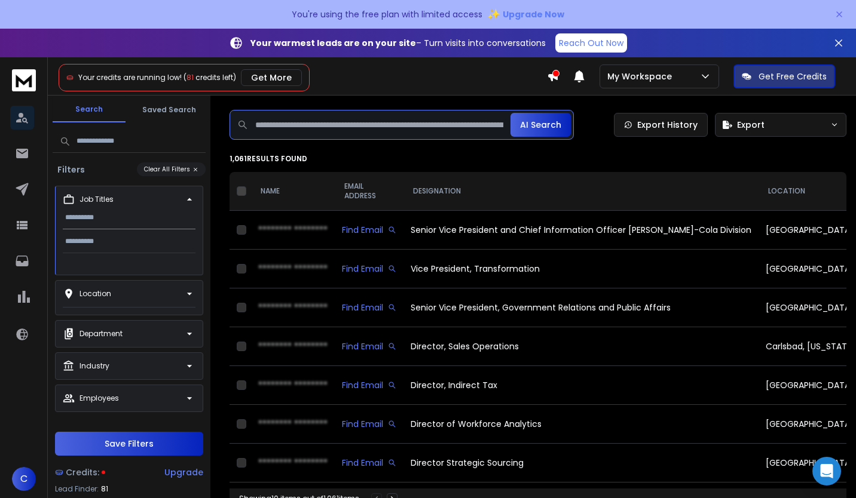
click at [96, 220] on input at bounding box center [129, 218] width 133 height 24
type input "***"
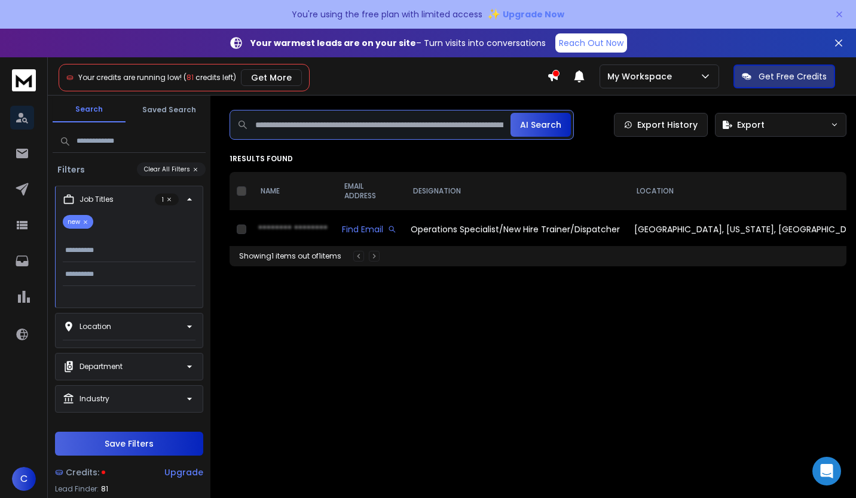
click at [89, 222] on p "new" at bounding box center [78, 222] width 30 height 14
click at [85, 222] on icon at bounding box center [86, 222] width 4 height 4
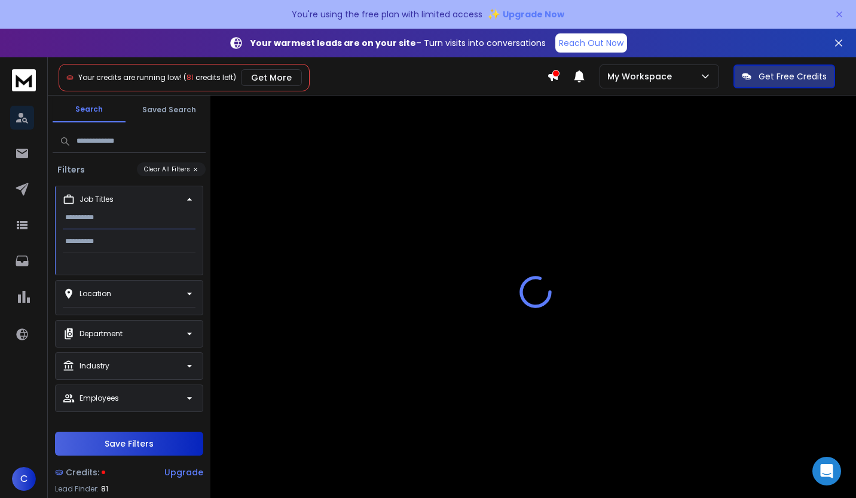
click at [85, 222] on input at bounding box center [129, 218] width 133 height 24
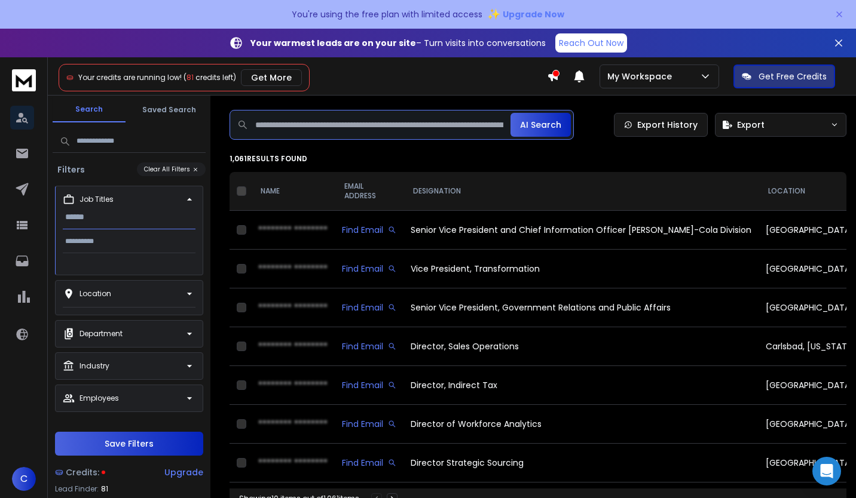
type input "*******"
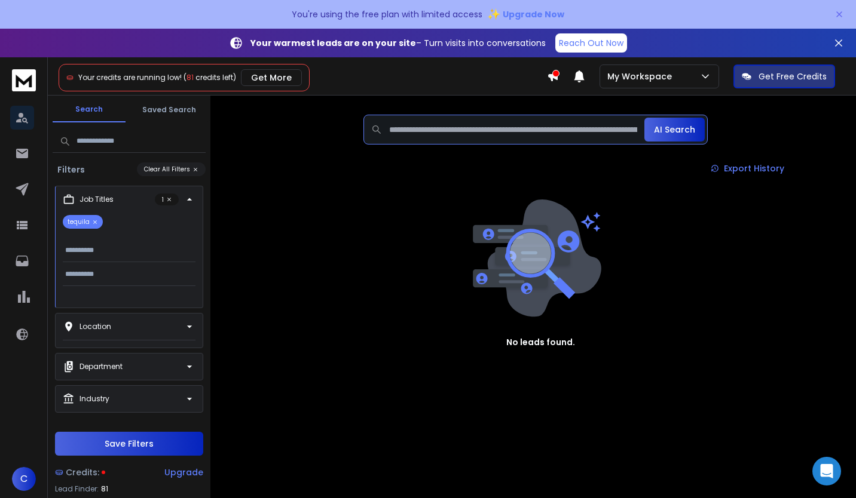
click at [94, 222] on icon at bounding box center [95, 222] width 4 height 4
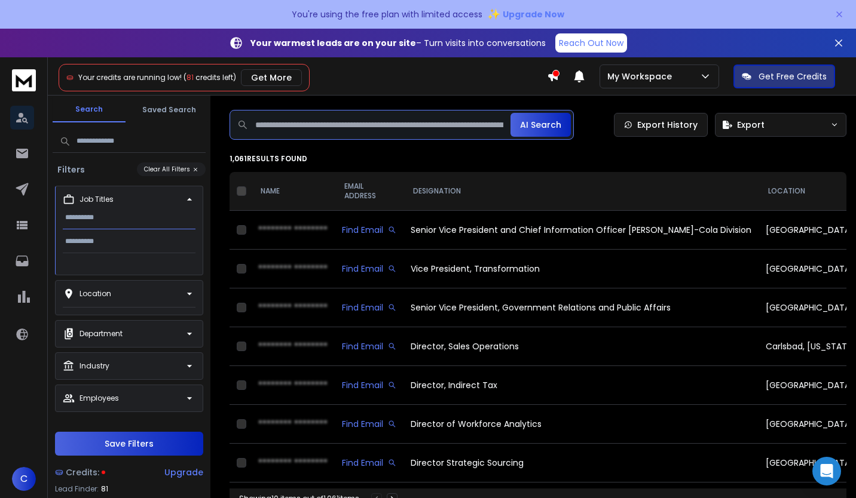
click at [94, 222] on input at bounding box center [129, 218] width 133 height 24
type input "******"
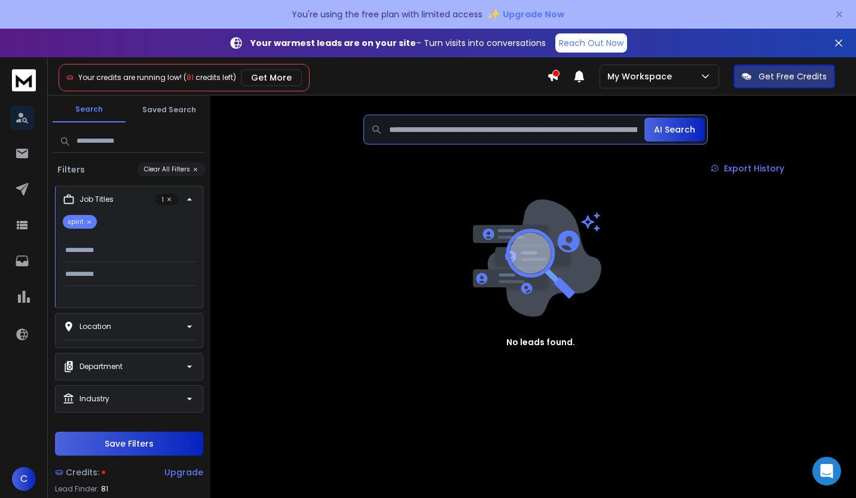
click at [87, 223] on icon at bounding box center [89, 222] width 4 height 4
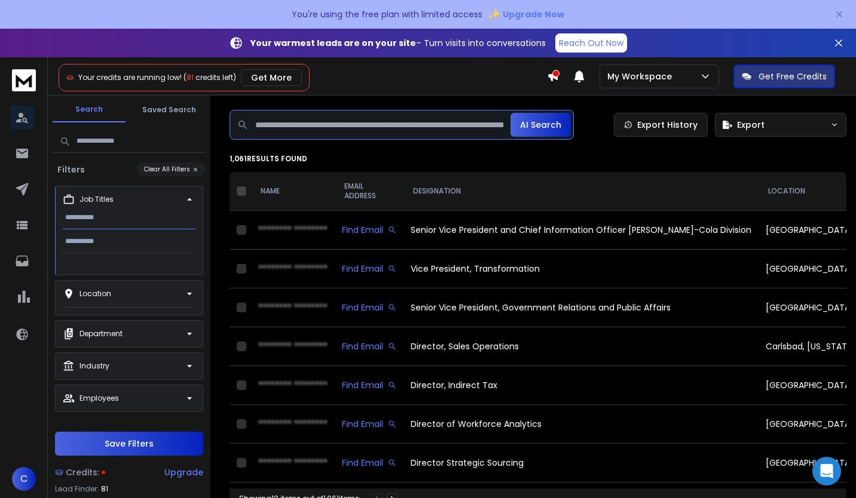
click at [86, 223] on input at bounding box center [129, 218] width 133 height 24
type input "***"
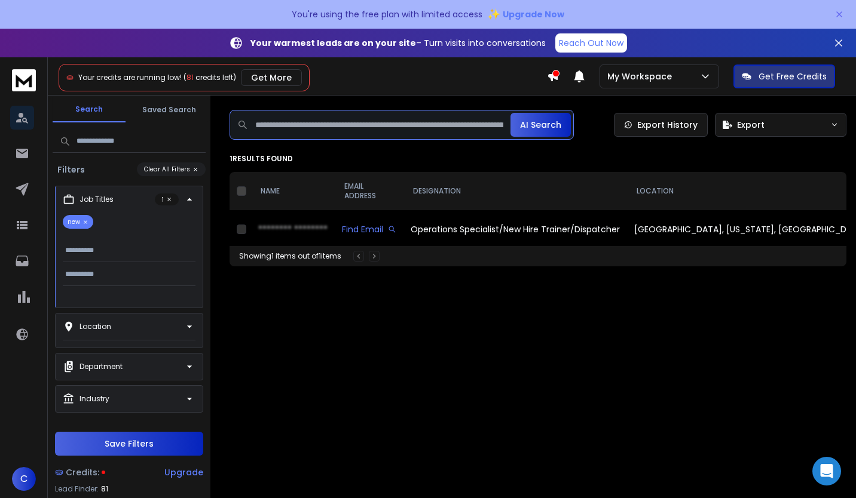
click at [87, 222] on icon at bounding box center [85, 222] width 6 height 6
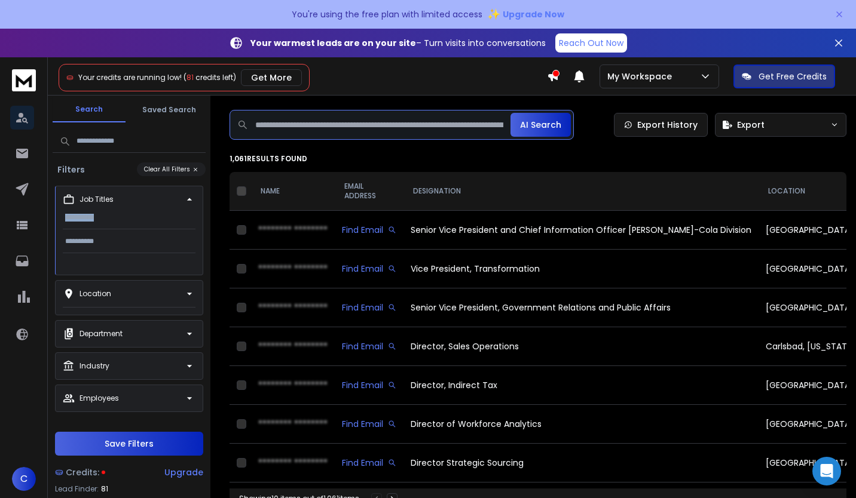
drag, startPoint x: 198, startPoint y: 197, endPoint x: 204, endPoint y: 241, distance: 44.1
click at [204, 241] on div "**********" at bounding box center [129, 277] width 163 height 301
drag, startPoint x: 204, startPoint y: 241, endPoint x: 209, endPoint y: 335, distance: 94.5
click at [209, 335] on div "**********" at bounding box center [129, 297] width 163 height 403
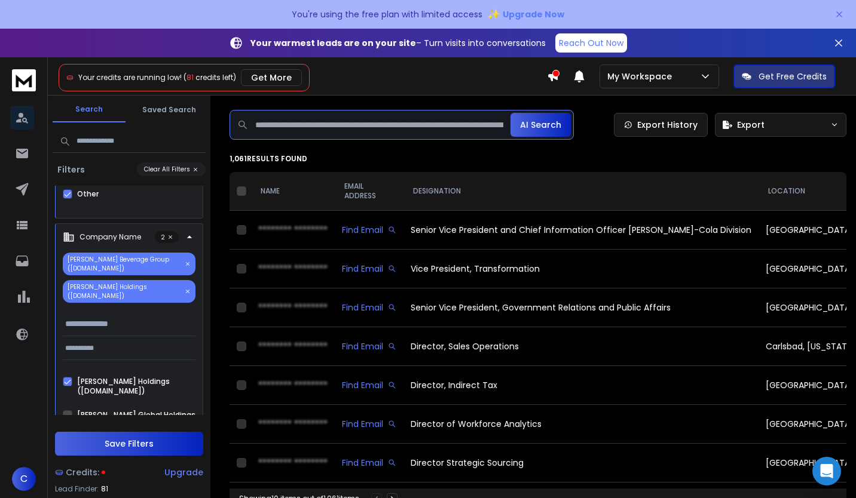
scroll to position [530, 0]
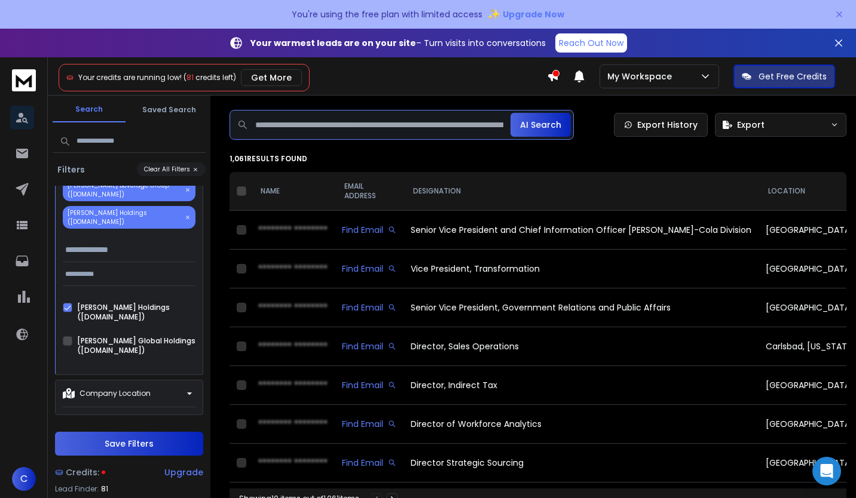
click at [63, 340] on \(reyesglobal\ "[PERSON_NAME] Global Holdings ([DOMAIN_NAME])" at bounding box center [68, 341] width 10 height 10
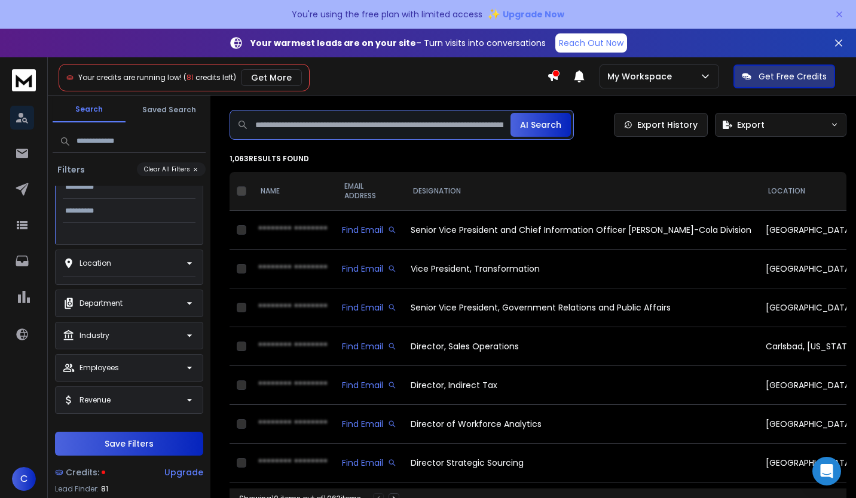
scroll to position [0, 0]
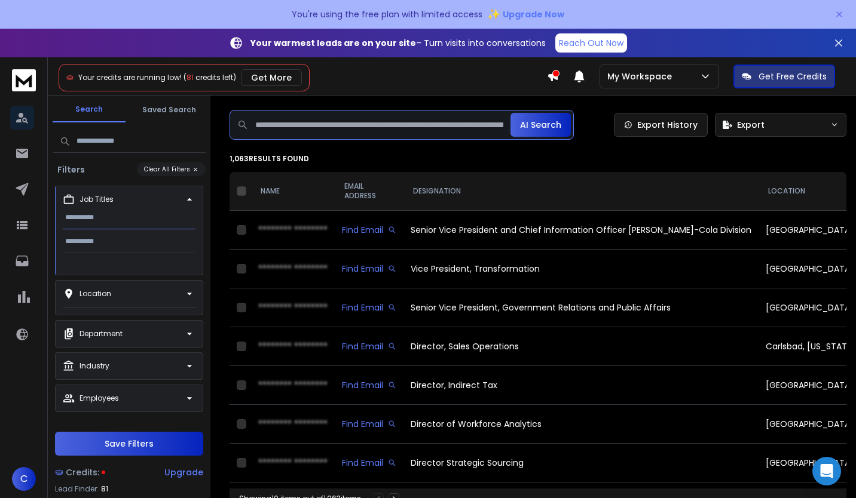
click at [114, 222] on input at bounding box center [129, 218] width 133 height 24
type input "***"
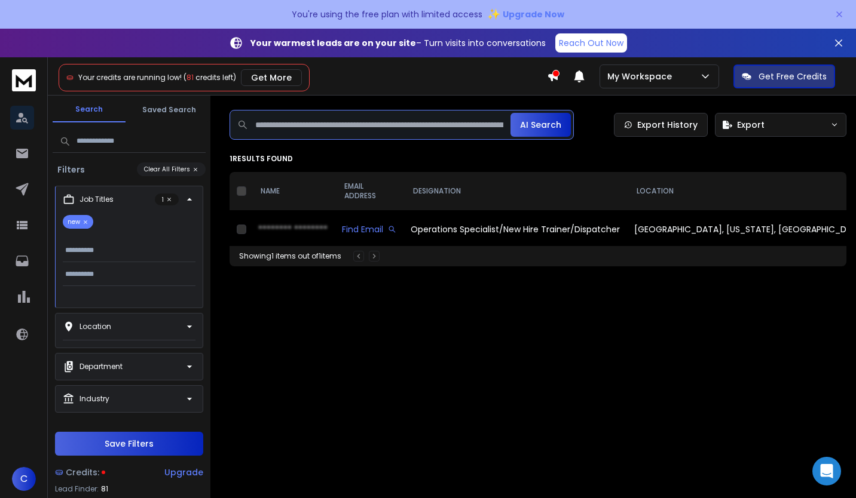
click at [87, 222] on icon at bounding box center [85, 222] width 6 height 6
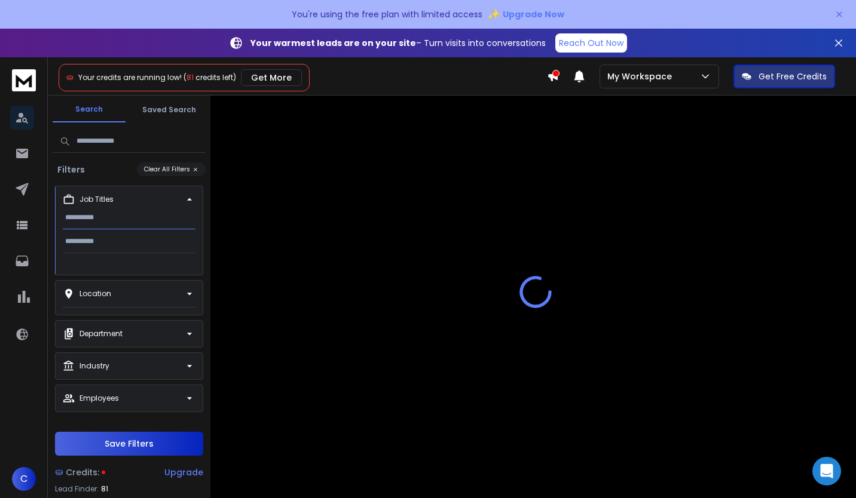
click at [87, 222] on input at bounding box center [129, 218] width 133 height 24
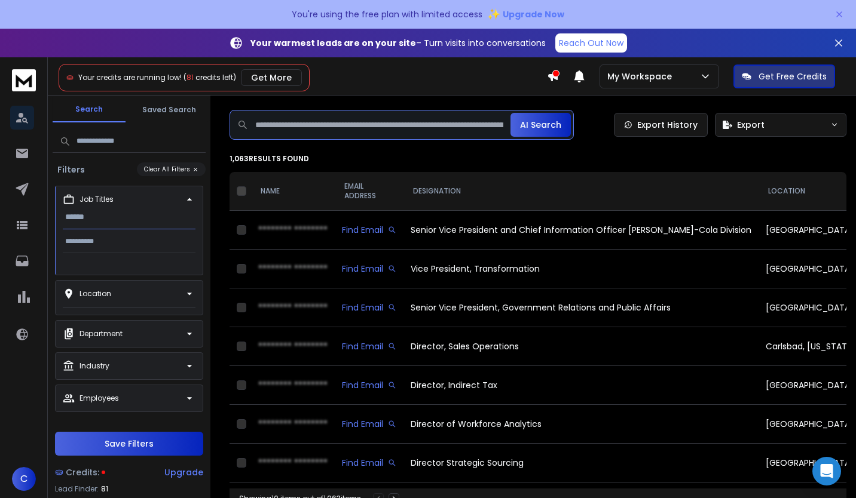
type input "*******"
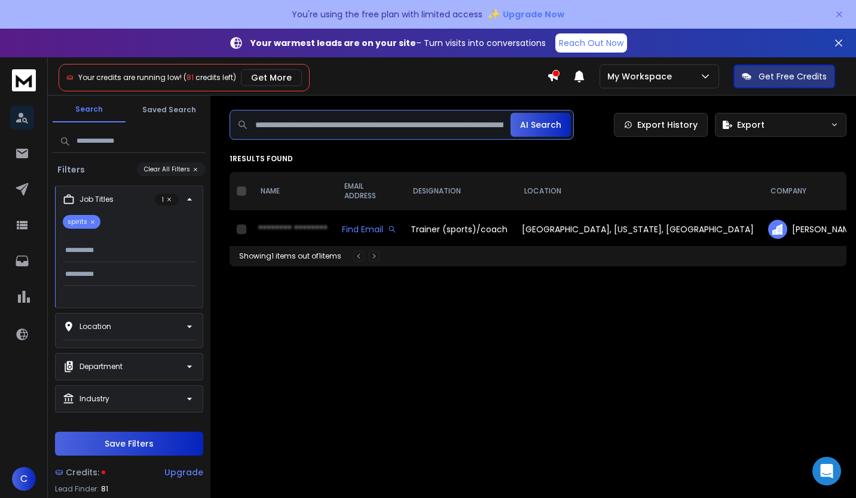
click at [90, 222] on icon at bounding box center [93, 222] width 6 height 6
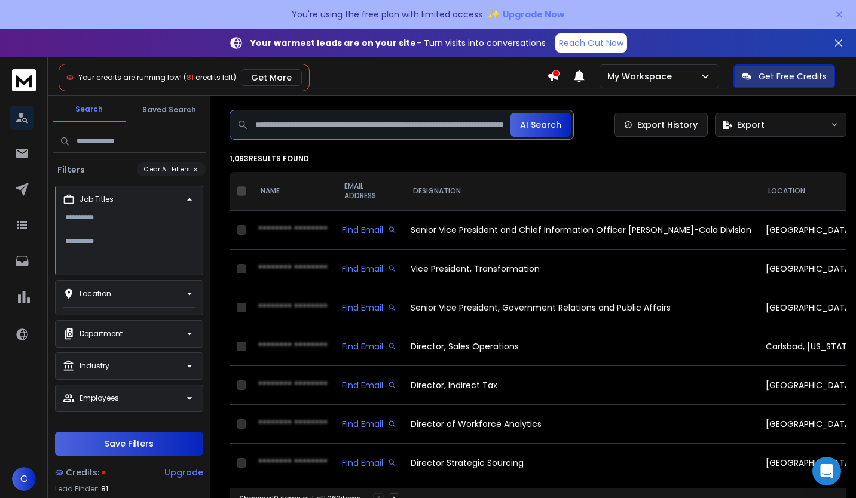
click at [87, 222] on input at bounding box center [129, 218] width 133 height 24
type input "******"
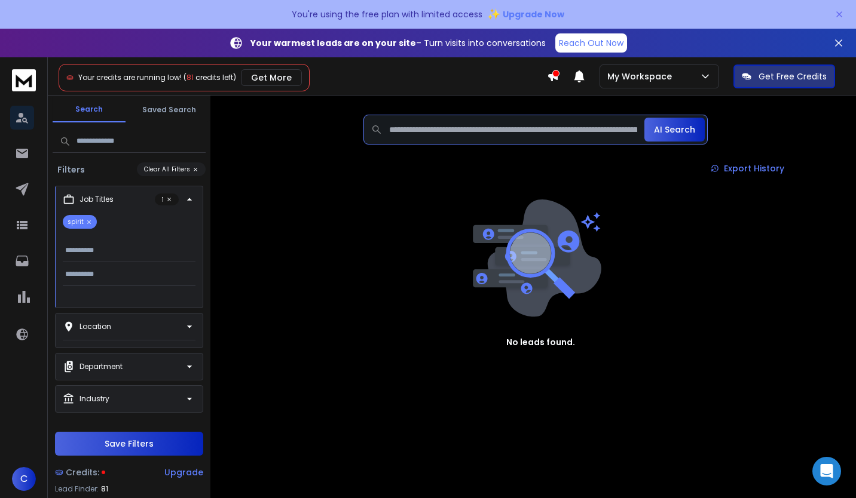
click at [87, 222] on icon at bounding box center [89, 222] width 6 height 6
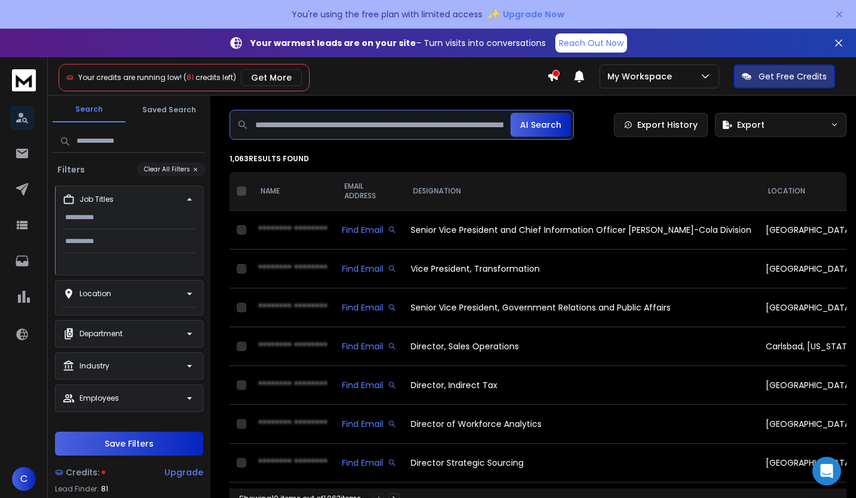
click at [367, 344] on div "Find Email" at bounding box center [369, 347] width 54 height 12
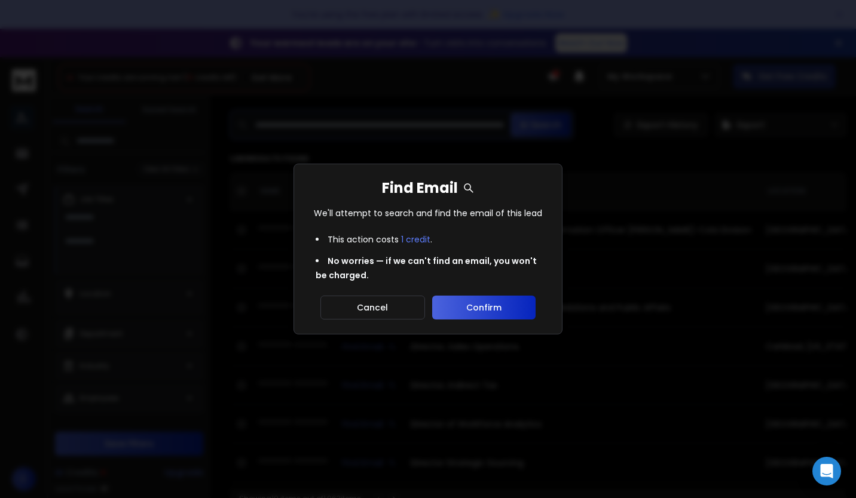
click at [458, 309] on button "Confirm" at bounding box center [483, 308] width 103 height 24
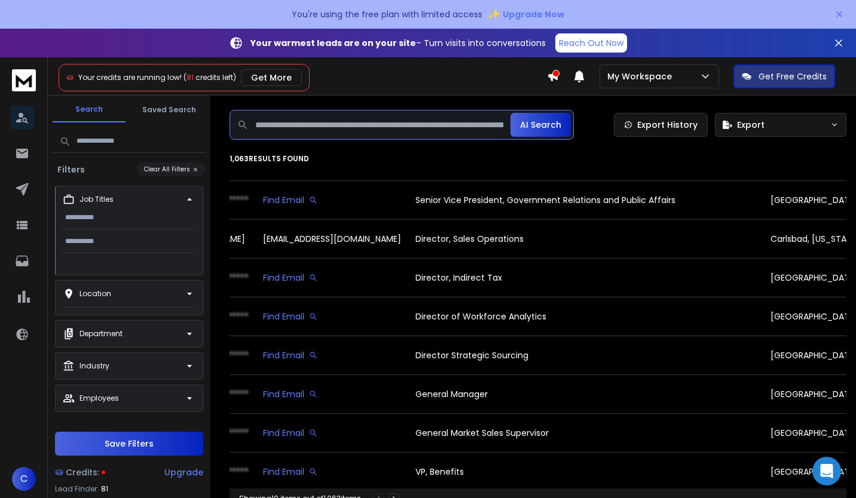
scroll to position [117, 0]
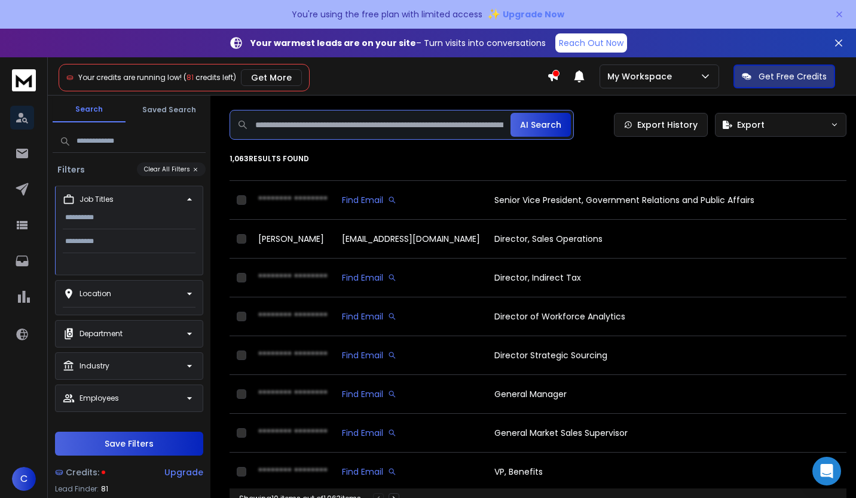
click at [376, 427] on div "Find Email" at bounding box center [411, 433] width 138 height 12
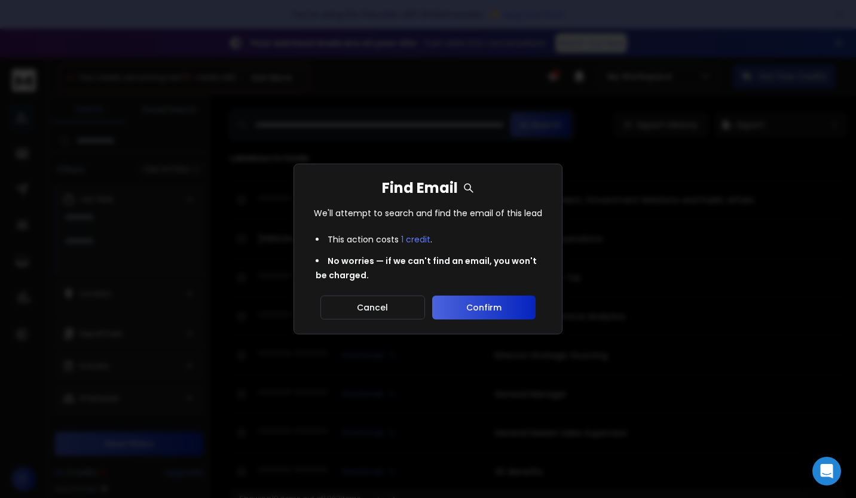
click at [501, 311] on button "Confirm" at bounding box center [483, 308] width 103 height 24
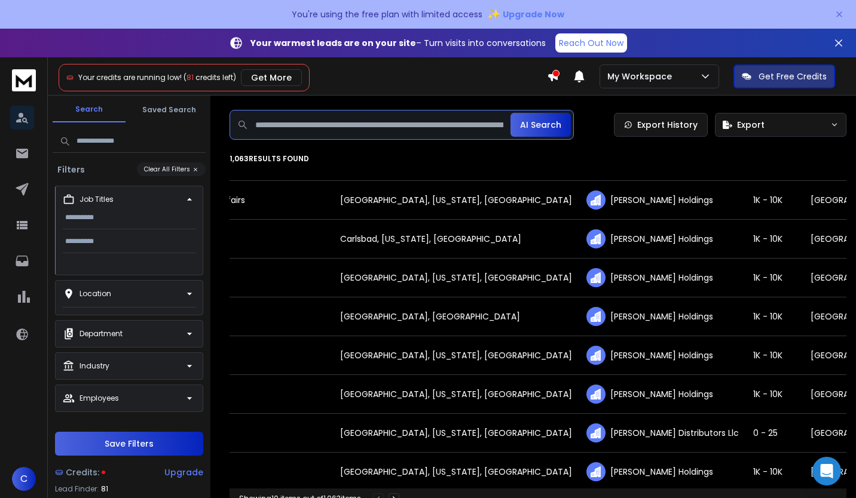
scroll to position [117, 642]
click at [585, 427] on div "[PERSON_NAME] Distributors Llc" at bounding box center [661, 433] width 152 height 19
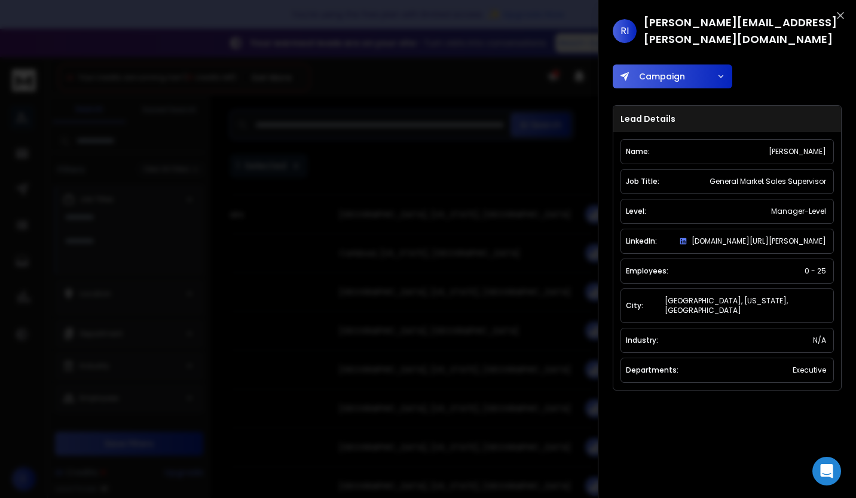
click at [736, 237] on span "[DOMAIN_NAME][URL][PERSON_NAME]" at bounding box center [758, 242] width 134 height 10
click at [837, 17] on icon "button" at bounding box center [840, 16] width 12 height 12
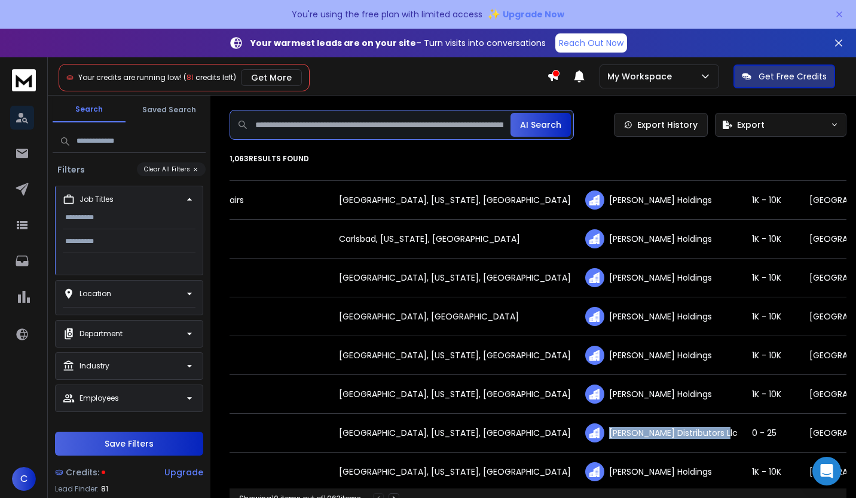
drag, startPoint x: 503, startPoint y: 424, endPoint x: 496, endPoint y: 425, distance: 6.7
click at [578, 425] on td "[PERSON_NAME] Distributors Llc" at bounding box center [661, 433] width 167 height 39
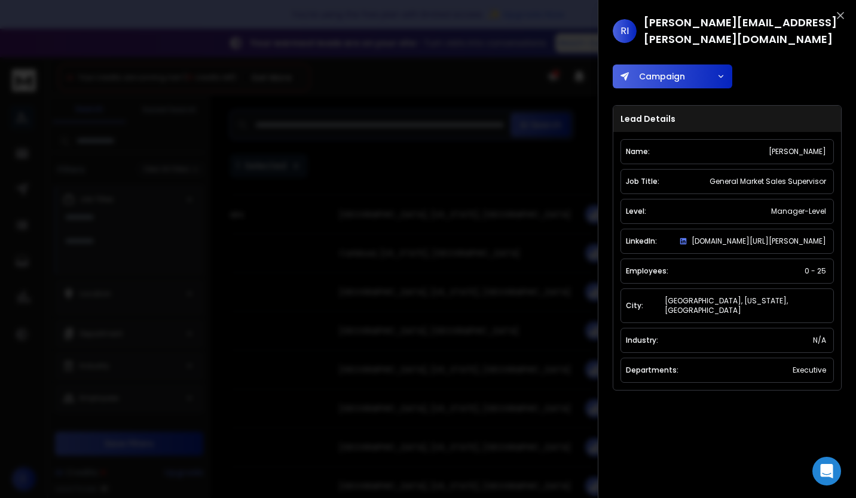
click at [843, 14] on icon "button" at bounding box center [840, 16] width 12 height 12
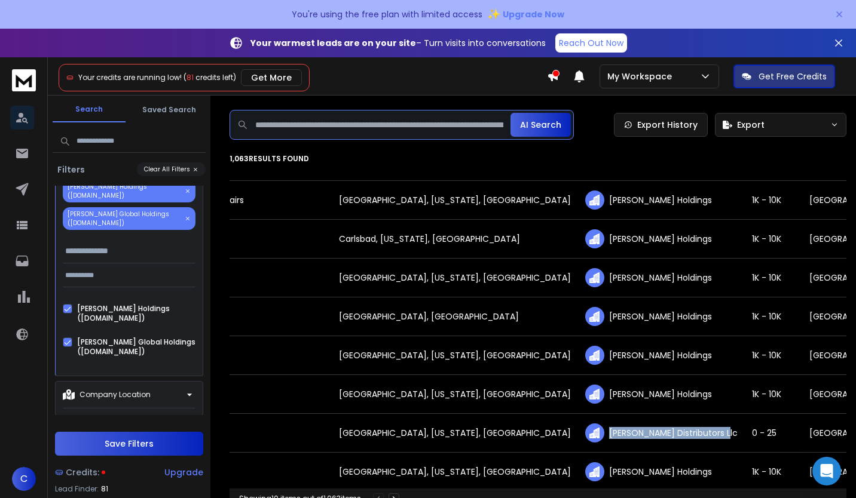
scroll to position [558, 0]
click at [71, 312] on \(reyesholdings\ "[PERSON_NAME] Holdings ([DOMAIN_NAME])" at bounding box center [68, 308] width 10 height 10
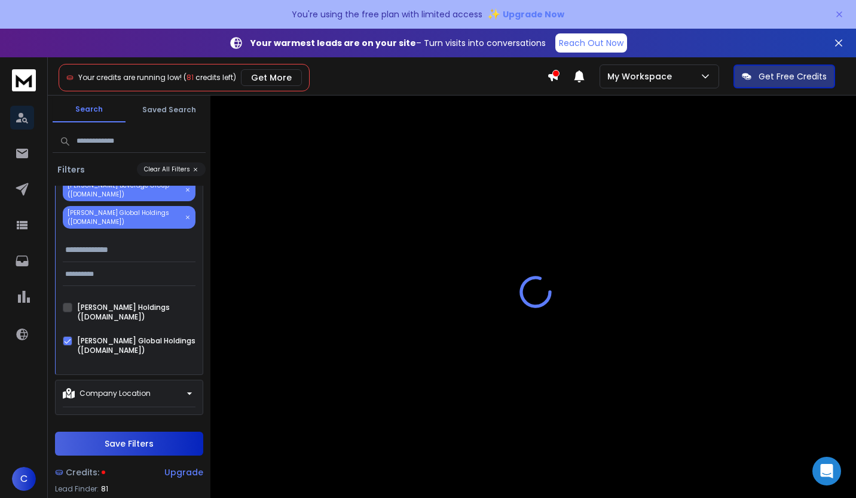
click at [70, 340] on \(reyesglobal\ "[PERSON_NAME] Global Holdings ([DOMAIN_NAME])" at bounding box center [68, 341] width 10 height 10
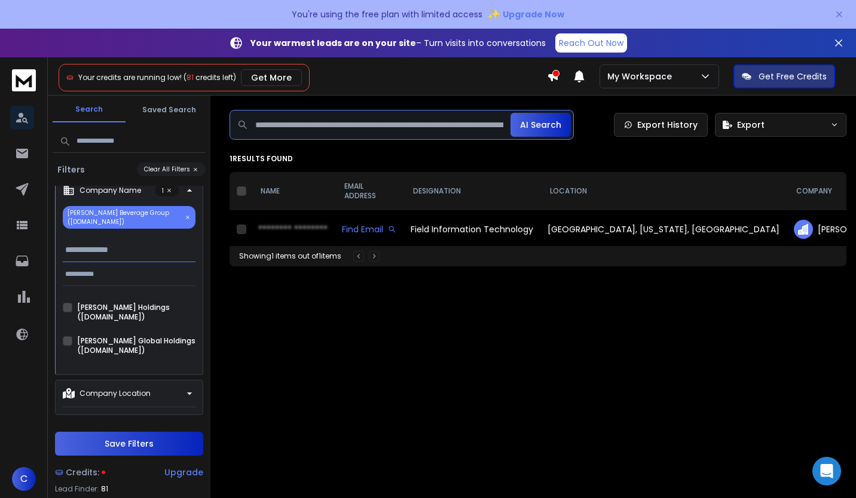
drag, startPoint x: 131, startPoint y: 255, endPoint x: 58, endPoint y: 256, distance: 73.5
click at [58, 256] on div "**********" at bounding box center [129, 276] width 148 height 198
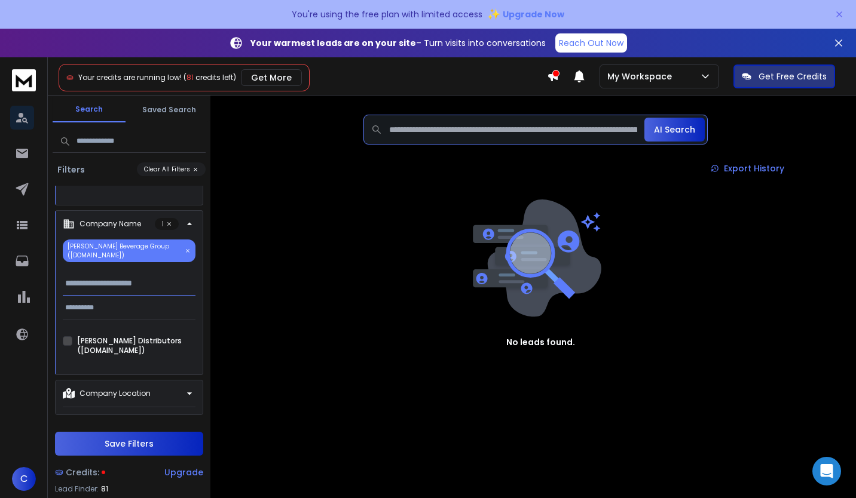
scroll to position [469, 0]
type input "**********"
click at [73, 341] on div "[PERSON_NAME] Distributors ([DOMAIN_NAME])" at bounding box center [129, 345] width 133 height 19
click at [68, 341] on \(hjlee\ "[PERSON_NAME] Distributors ([DOMAIN_NAME])" at bounding box center [68, 341] width 10 height 10
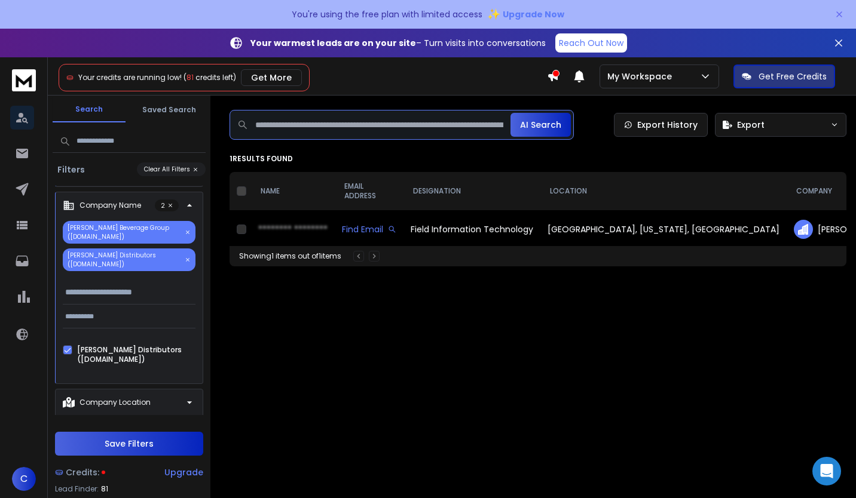
scroll to position [0, 0]
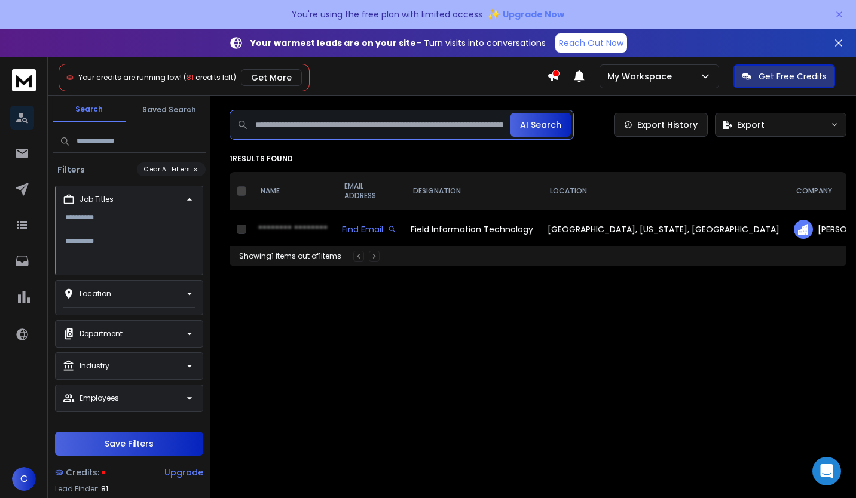
click at [186, 171] on button "Clear All Filters" at bounding box center [171, 170] width 69 height 14
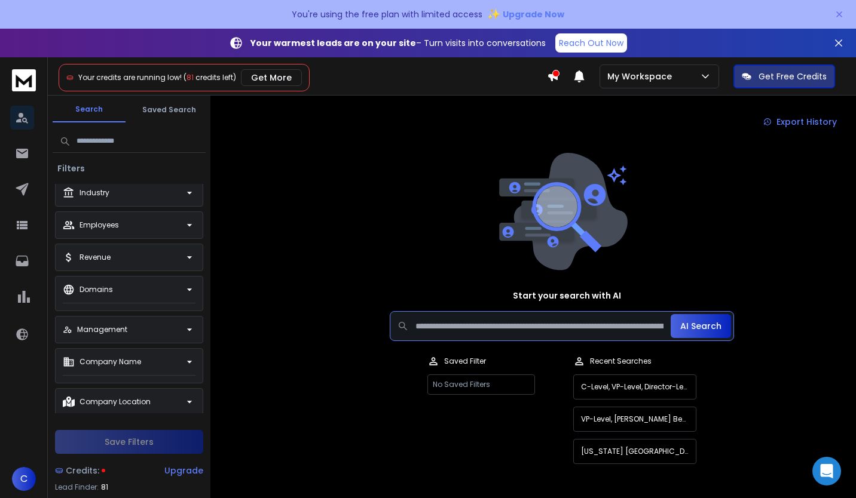
scroll to position [127, 0]
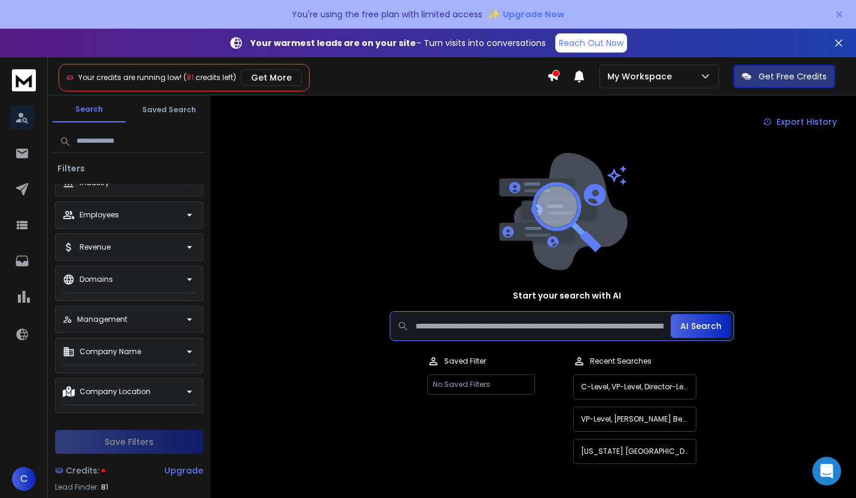
click at [118, 359] on div "Company Name" at bounding box center [129, 355] width 148 height 35
click at [115, 357] on div "Company Name" at bounding box center [102, 352] width 78 height 12
click at [67, 368] on input "**********" at bounding box center [129, 370] width 133 height 24
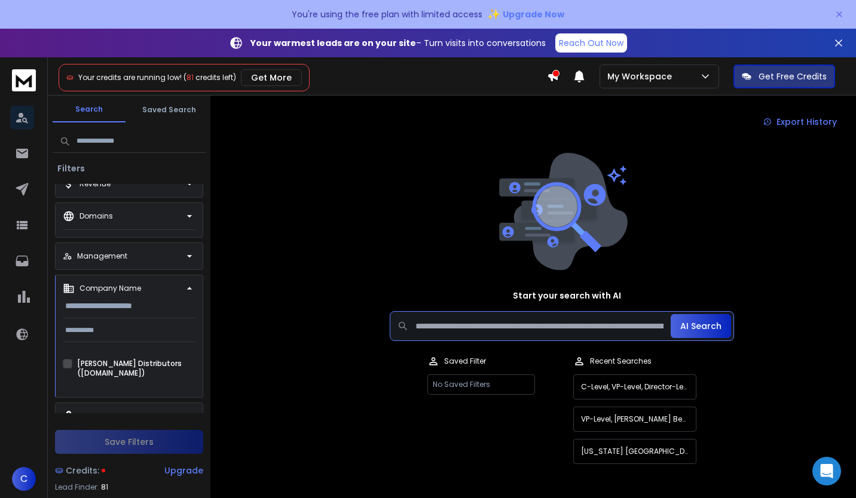
scroll to position [198, 0]
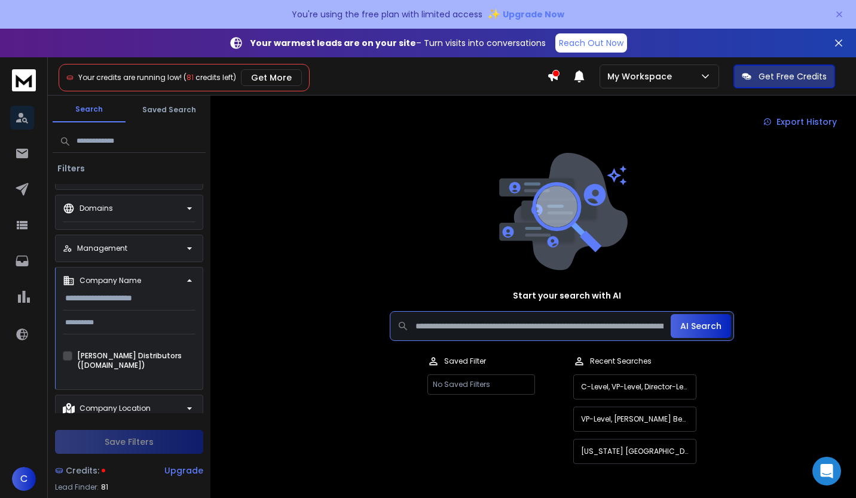
click at [65, 359] on \(hjlee\ "[PERSON_NAME] Distributors ([DOMAIN_NAME])" at bounding box center [68, 356] width 10 height 10
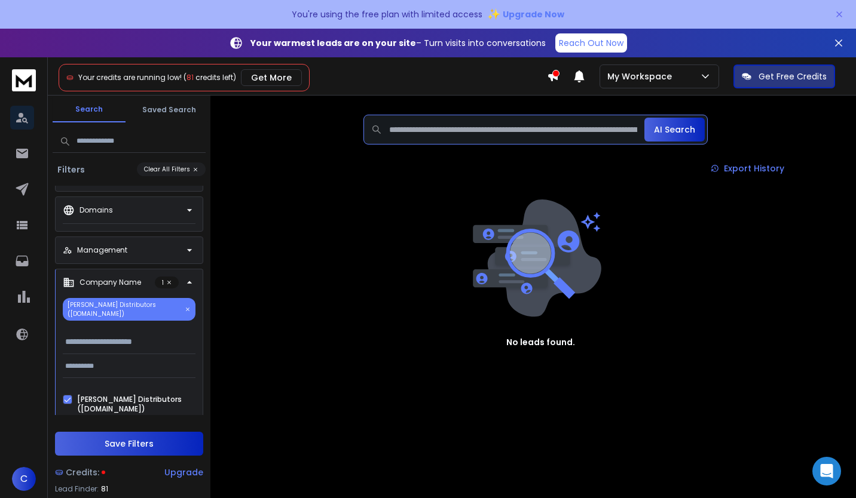
click at [140, 244] on div "Management" at bounding box center [129, 250] width 133 height 12
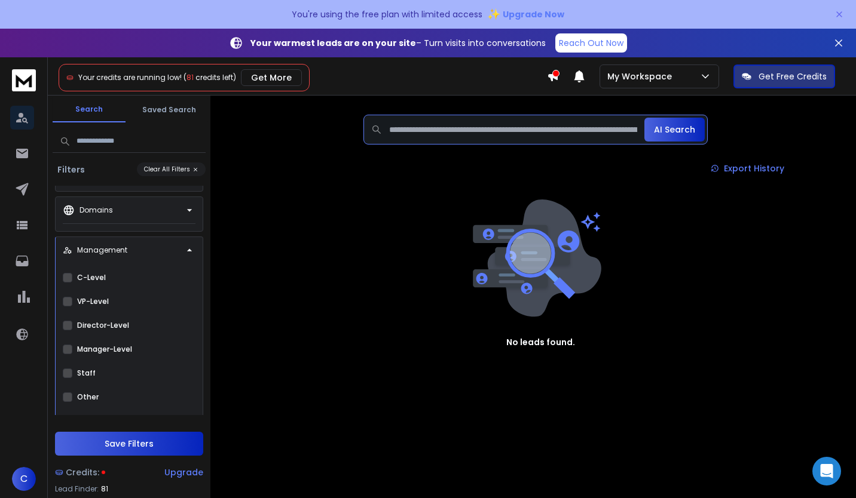
click at [68, 281] on button "C-Level" at bounding box center [68, 278] width 10 height 10
click at [69, 299] on button "VP-Level" at bounding box center [68, 302] width 10 height 10
click at [69, 323] on button "Director-Level" at bounding box center [68, 326] width 10 height 10
click at [64, 352] on button "Manager-Level" at bounding box center [68, 350] width 10 height 10
click at [68, 370] on button "Staff" at bounding box center [68, 374] width 10 height 10
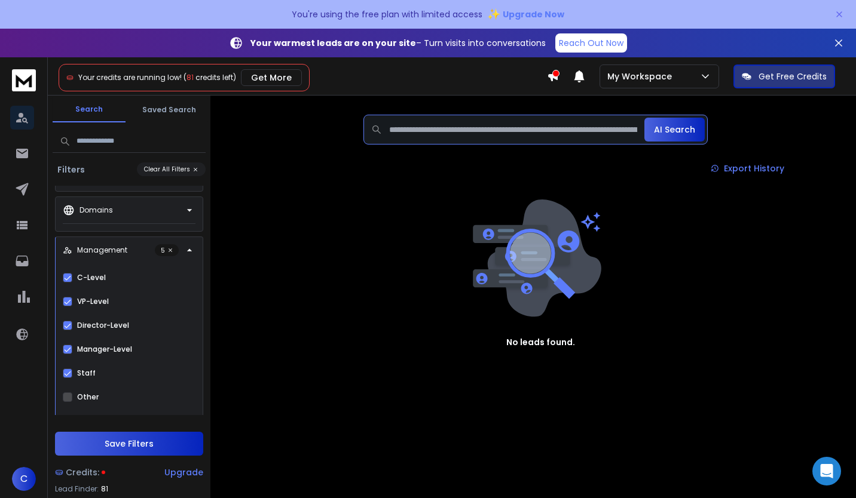
click at [68, 393] on button "Other" at bounding box center [68, 398] width 10 height 10
drag, startPoint x: 203, startPoint y: 302, endPoint x: 199, endPoint y: 346, distance: 43.8
click at [199, 346] on div "**********" at bounding box center [129, 277] width 163 height 301
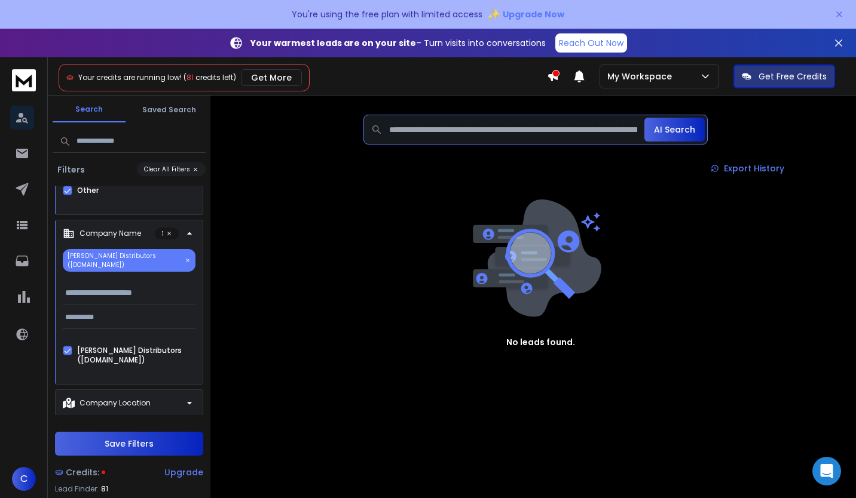
scroll to position [406, 0]
drag, startPoint x: 106, startPoint y: 283, endPoint x: 59, endPoint y: 284, distance: 47.8
click at [59, 284] on div "**********" at bounding box center [129, 301] width 148 height 165
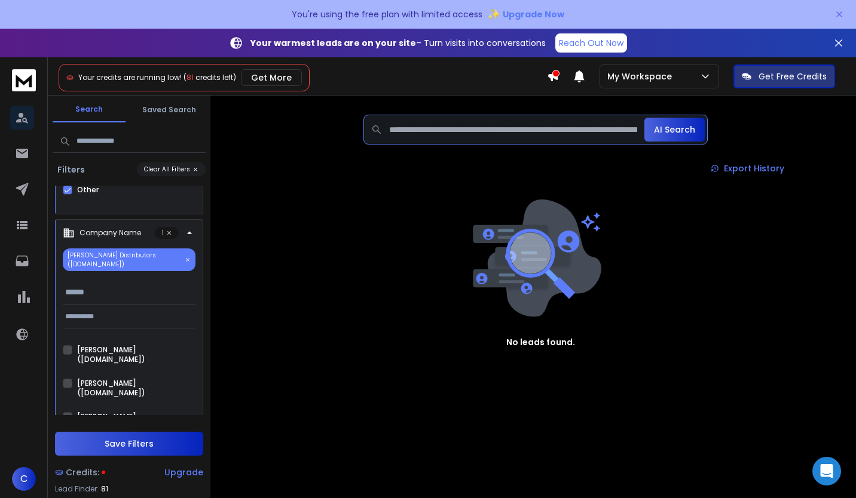
click at [185, 257] on icon at bounding box center [188, 260] width 6 height 6
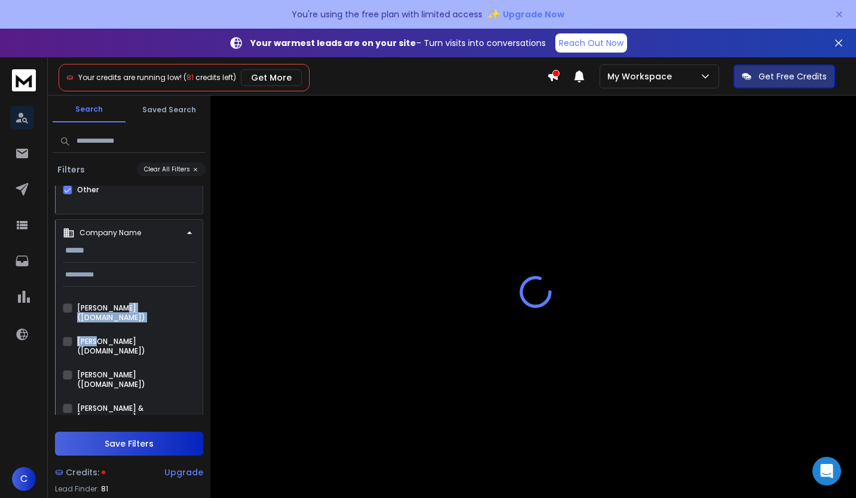
drag, startPoint x: 202, startPoint y: 311, endPoint x: 201, endPoint y: 339, distance: 28.1
click at [201, 339] on div "Filters Clear All Filters Job Titles Location Department Industry Employees Rev…" at bounding box center [129, 277] width 163 height 301
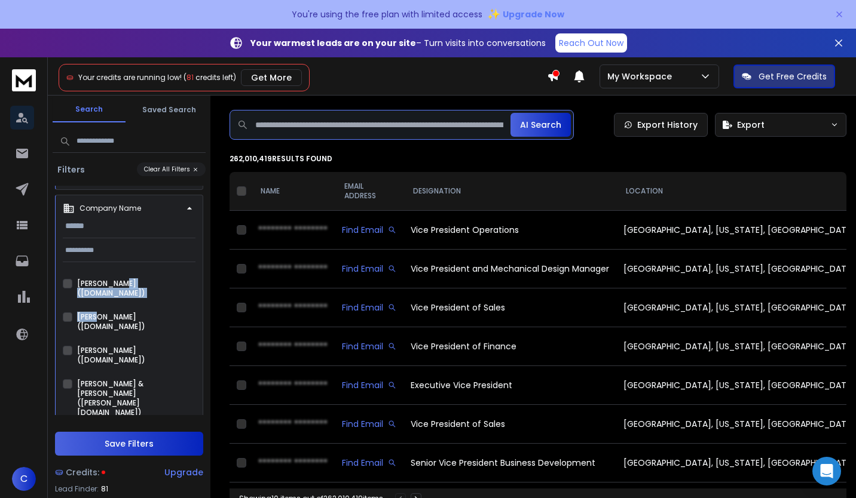
scroll to position [430, 0]
click at [109, 222] on input "*****" at bounding box center [129, 227] width 133 height 24
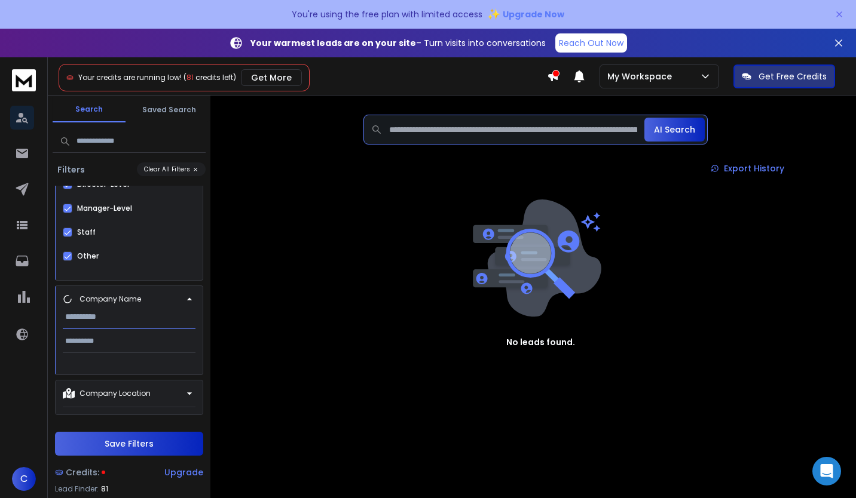
scroll to position [373, 0]
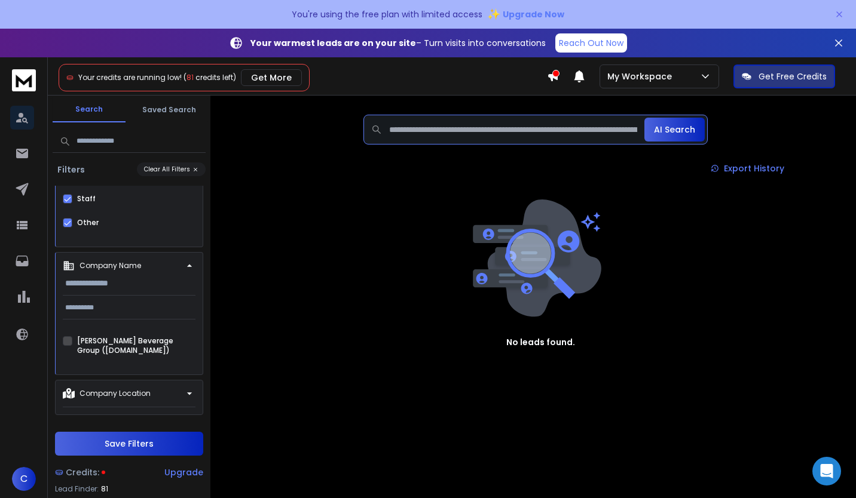
click at [69, 344] on \(reyesbeveragegroup\ "[PERSON_NAME] Beverage Group ([DOMAIN_NAME])" at bounding box center [68, 341] width 10 height 10
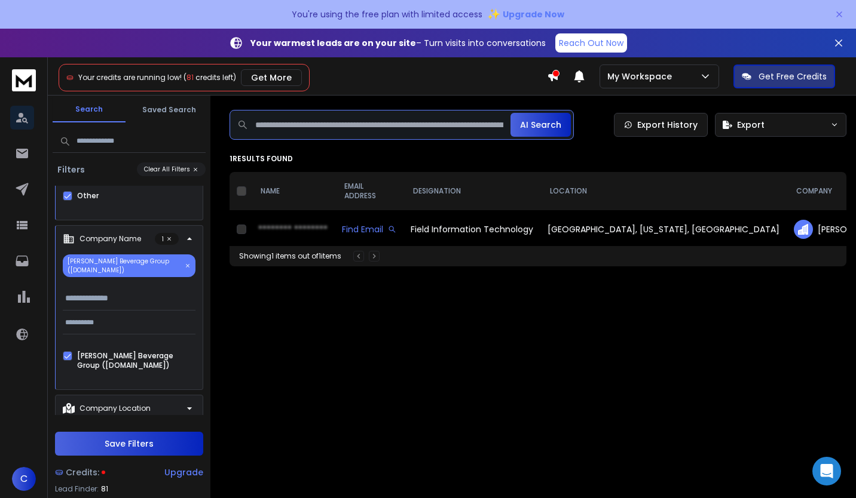
scroll to position [415, 0]
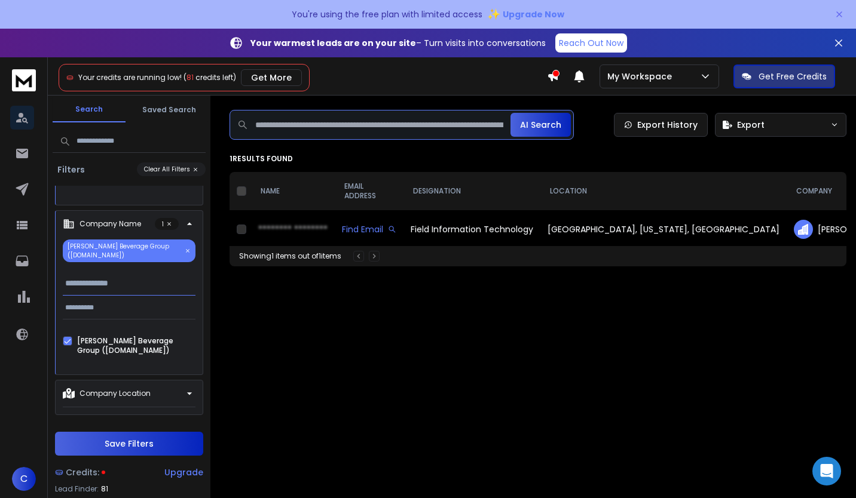
click at [151, 286] on input "**********" at bounding box center [129, 284] width 133 height 24
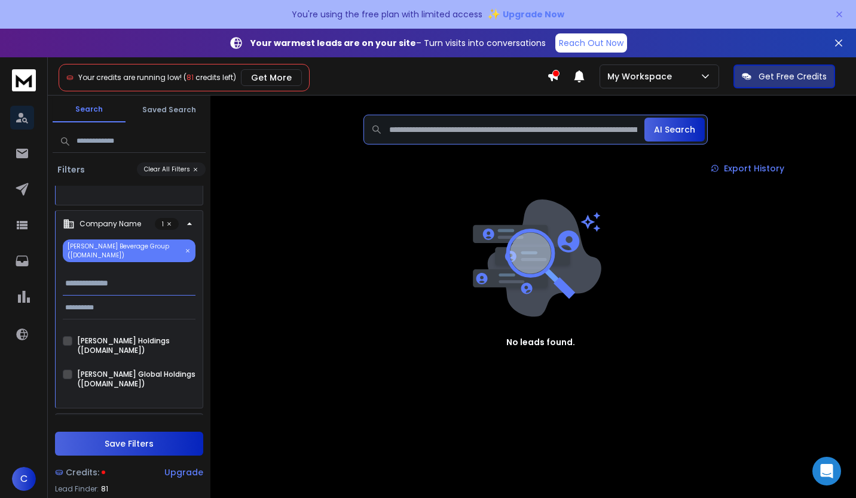
type input "**********"
click at [66, 342] on \(reyesholdings\ "[PERSON_NAME] Holdings ([DOMAIN_NAME])" at bounding box center [68, 341] width 10 height 10
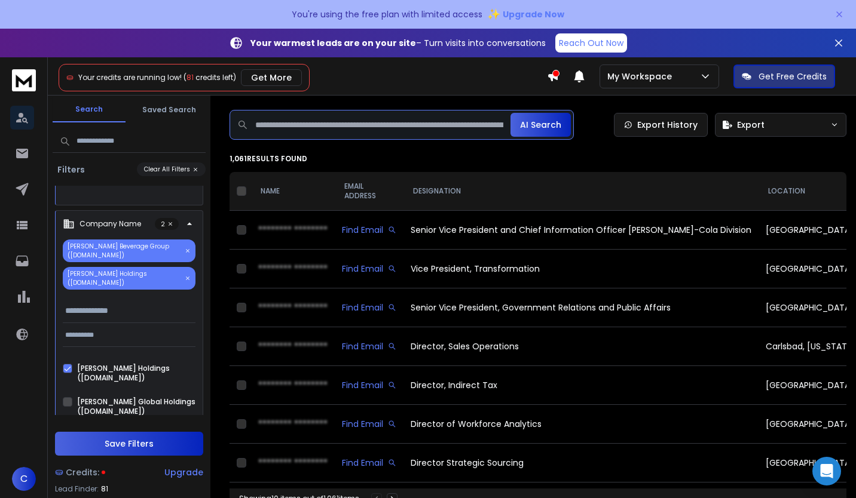
click at [68, 402] on \(reyesglobal\ "[PERSON_NAME] Global Holdings ([DOMAIN_NAME])" at bounding box center [68, 402] width 10 height 10
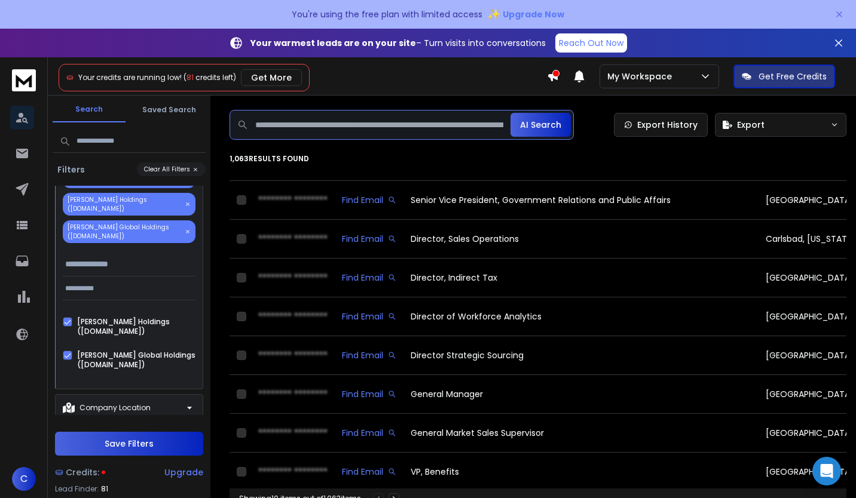
scroll to position [117, 0]
click at [368, 417] on td "Find Email" at bounding box center [369, 433] width 69 height 39
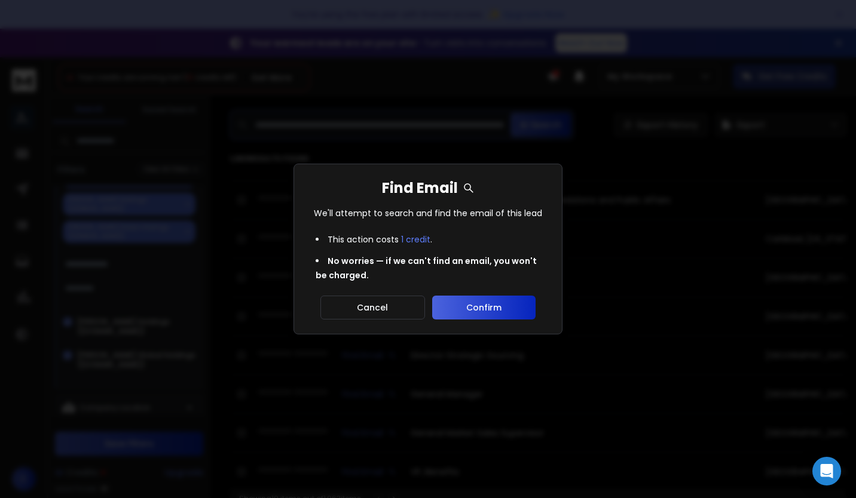
click at [509, 305] on button "Confirm" at bounding box center [483, 308] width 103 height 24
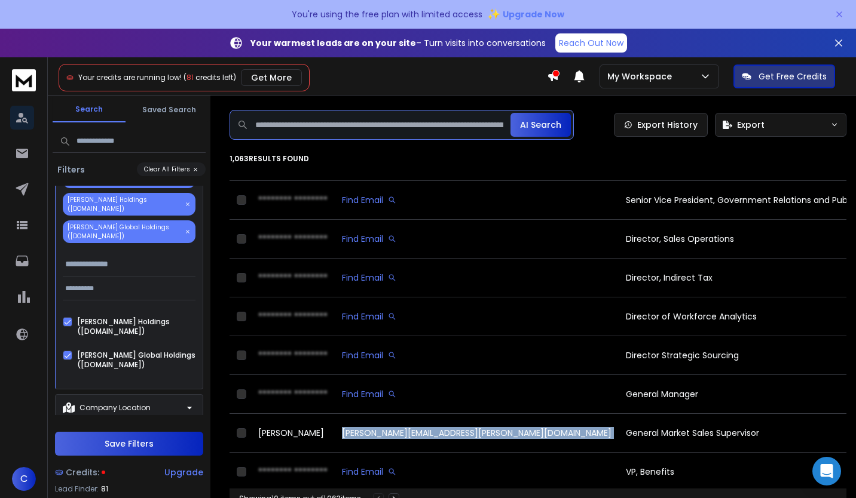
drag, startPoint x: 452, startPoint y: 424, endPoint x: 340, endPoint y: 425, distance: 112.3
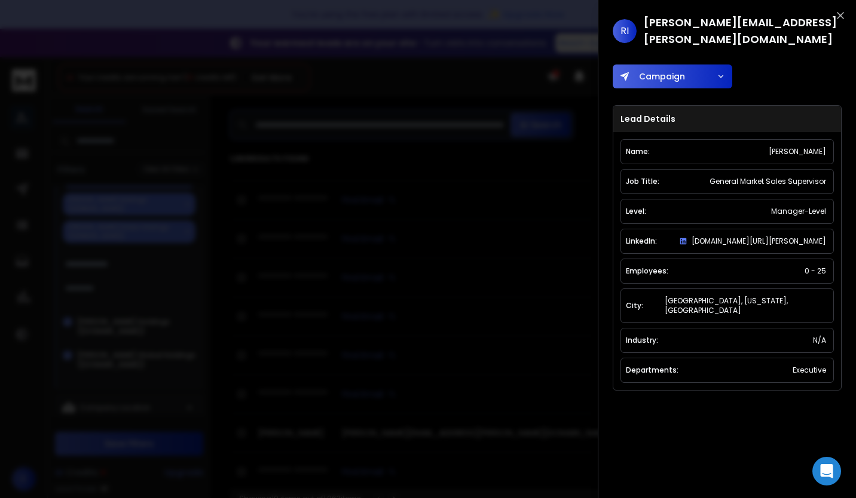
drag, startPoint x: 340, startPoint y: 425, endPoint x: 270, endPoint y: 146, distance: 287.7
click at [270, 146] on div at bounding box center [428, 249] width 856 height 498
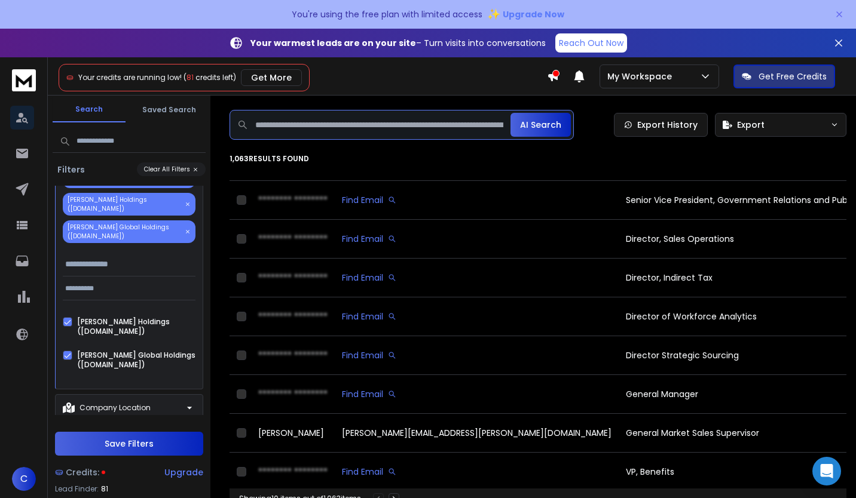
click at [440, 427] on div "[PERSON_NAME][EMAIL_ADDRESS][PERSON_NAME][DOMAIN_NAME]" at bounding box center [476, 433] width 269 height 12
click at [350, 233] on div "Find Email" at bounding box center [476, 239] width 269 height 12
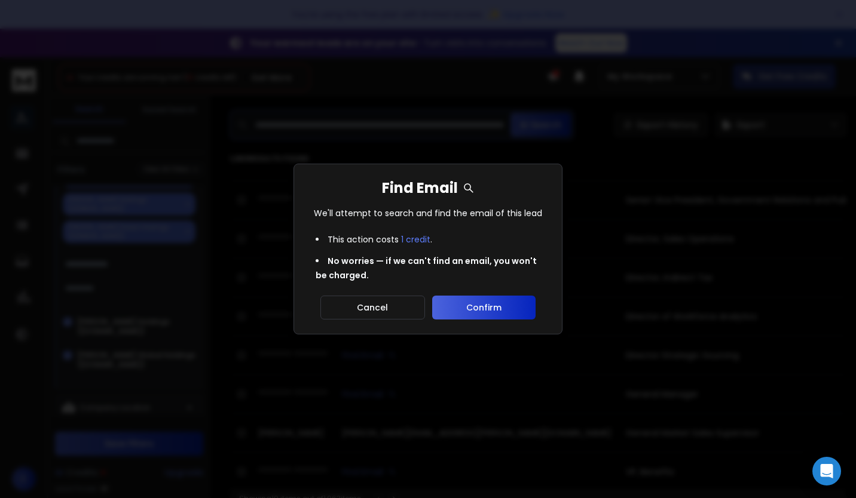
click at [482, 308] on button "Confirm" at bounding box center [483, 308] width 103 height 24
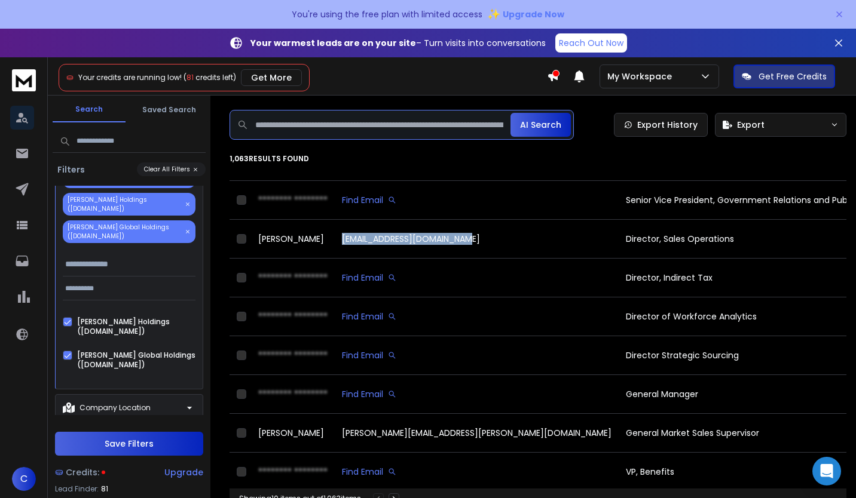
drag, startPoint x: 474, startPoint y: 227, endPoint x: 341, endPoint y: 227, distance: 133.3
click at [341, 227] on td "[EMAIL_ADDRESS][DOMAIN_NAME]" at bounding box center [477, 239] width 284 height 39
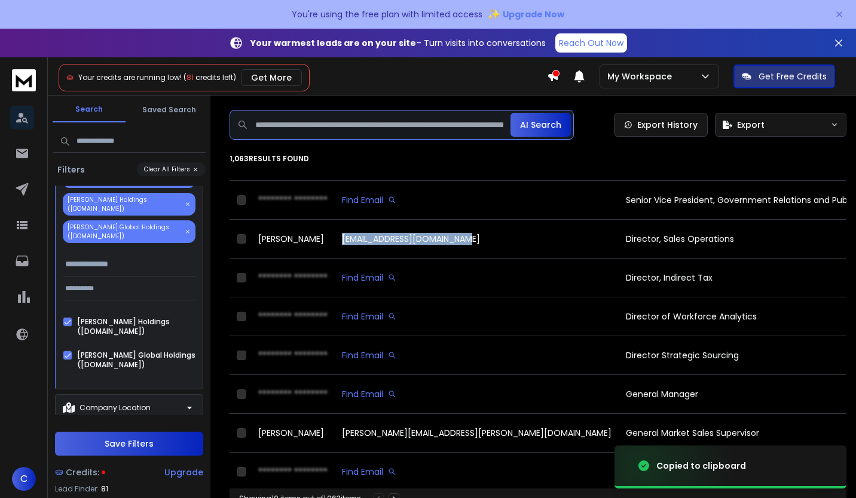
copy div "[EMAIL_ADDRESS][DOMAIN_NAME]"
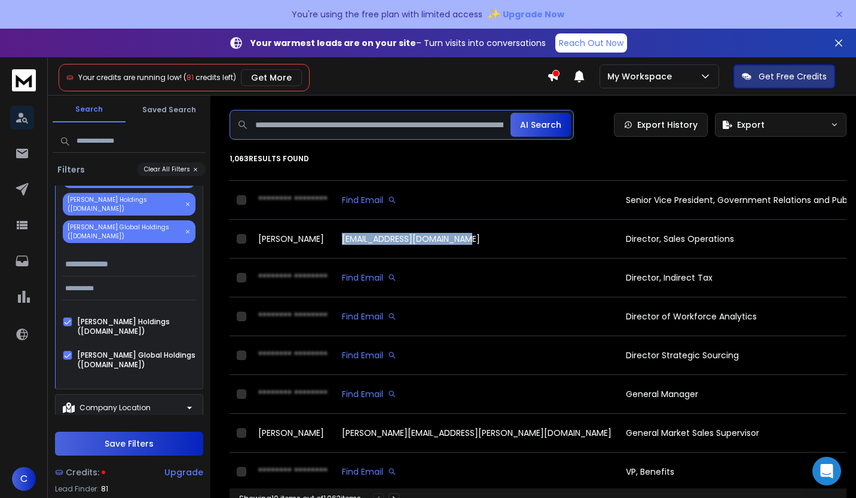
click at [185, 201] on icon at bounding box center [188, 204] width 6 height 6
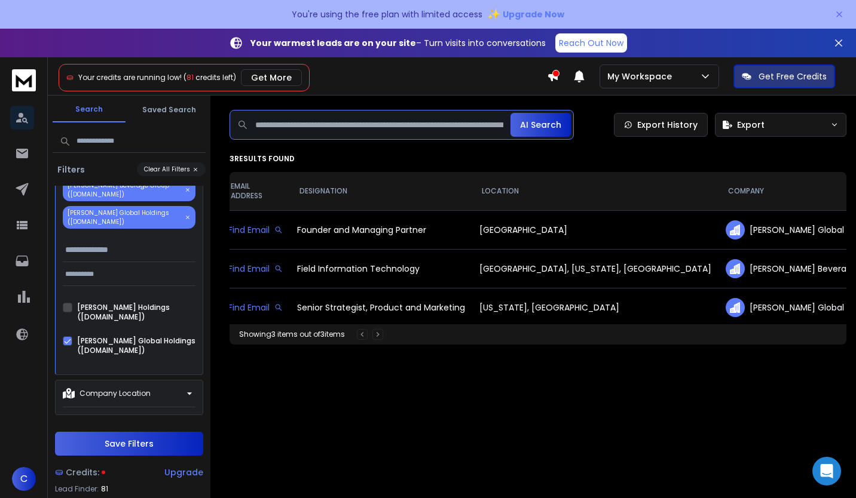
scroll to position [0, 0]
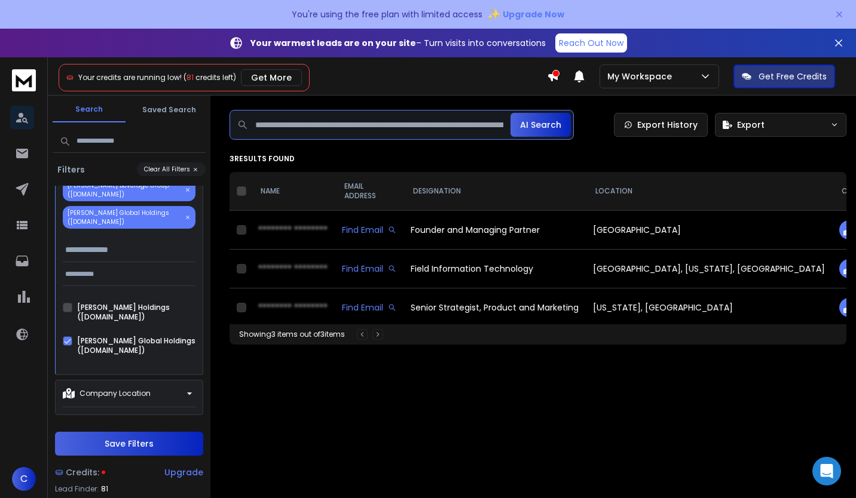
click at [356, 230] on div "Find Email" at bounding box center [369, 230] width 54 height 12
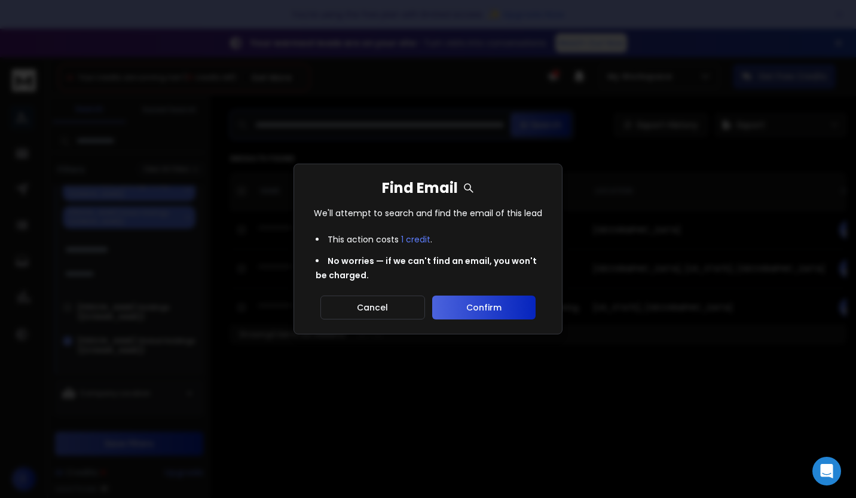
click at [500, 313] on button "Confirm" at bounding box center [483, 308] width 103 height 24
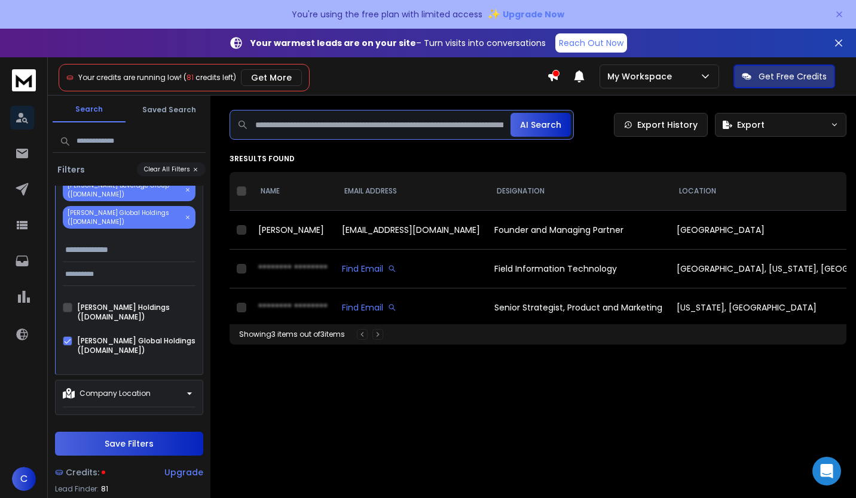
click at [185, 191] on icon at bounding box center [188, 190] width 6 height 6
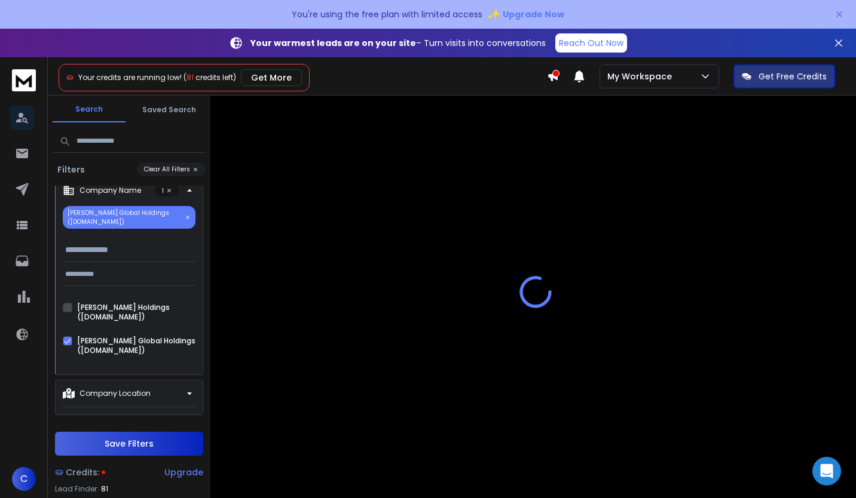
scroll to position [448, 0]
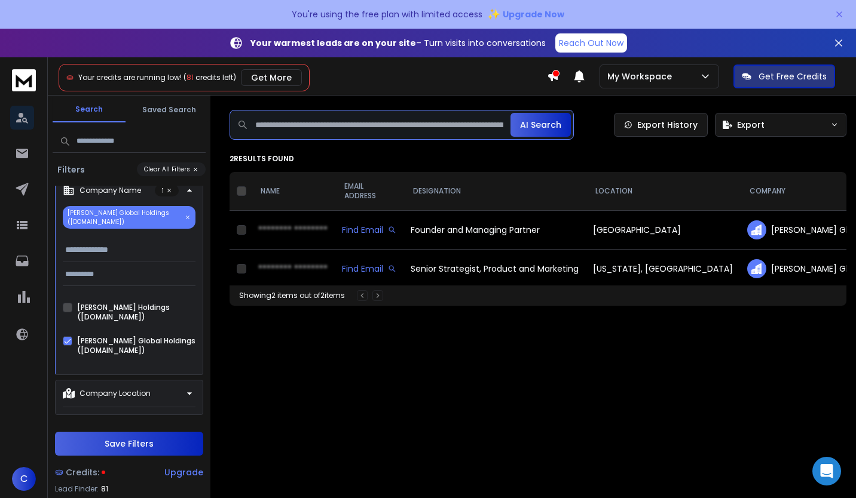
click at [185, 217] on icon at bounding box center [188, 218] width 6 height 6
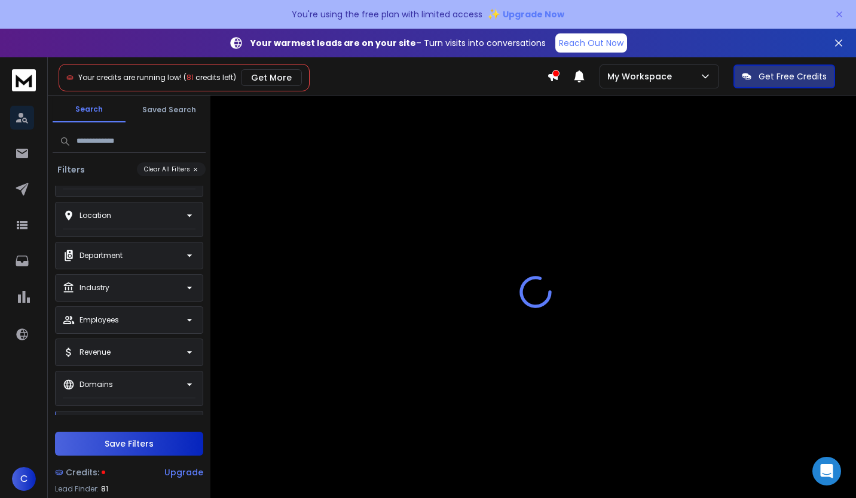
scroll to position [0, 0]
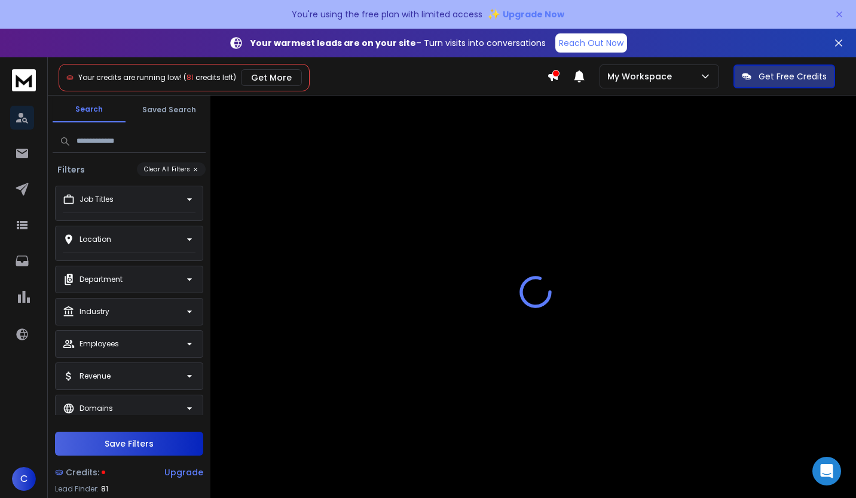
click at [166, 164] on button "Clear All Filters" at bounding box center [171, 170] width 69 height 14
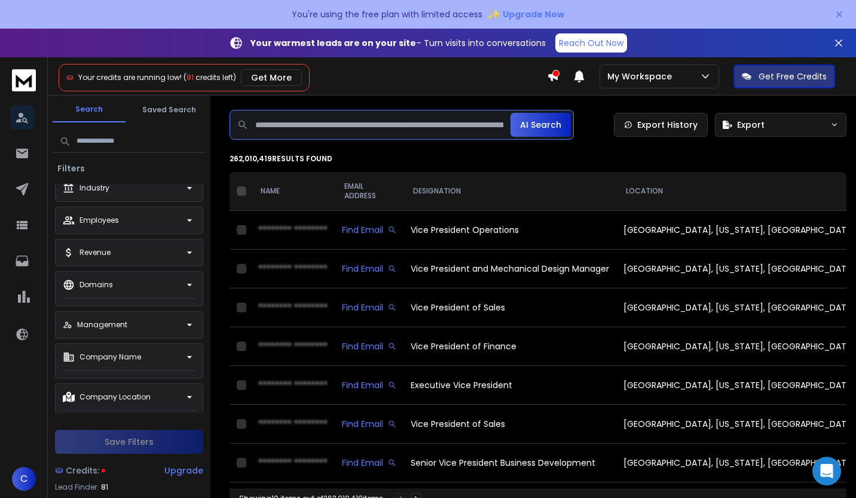
scroll to position [127, 0]
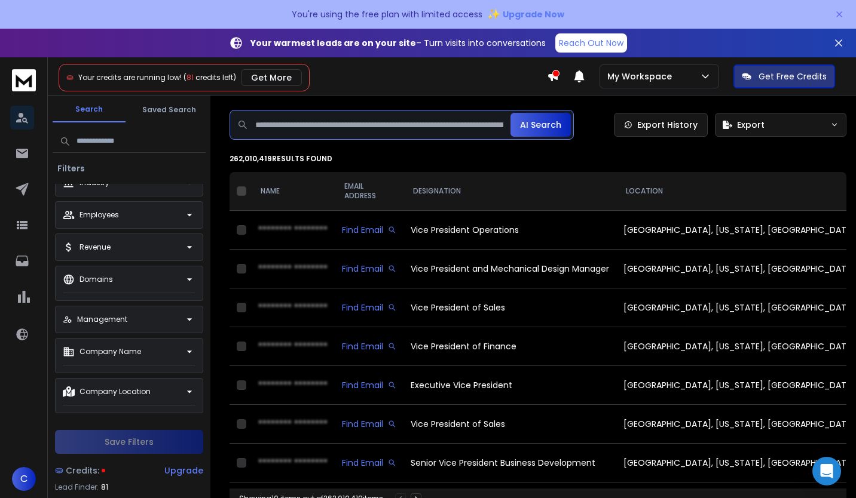
click at [130, 356] on div "Company Name" at bounding box center [102, 352] width 78 height 12
click at [104, 367] on input at bounding box center [129, 370] width 133 height 24
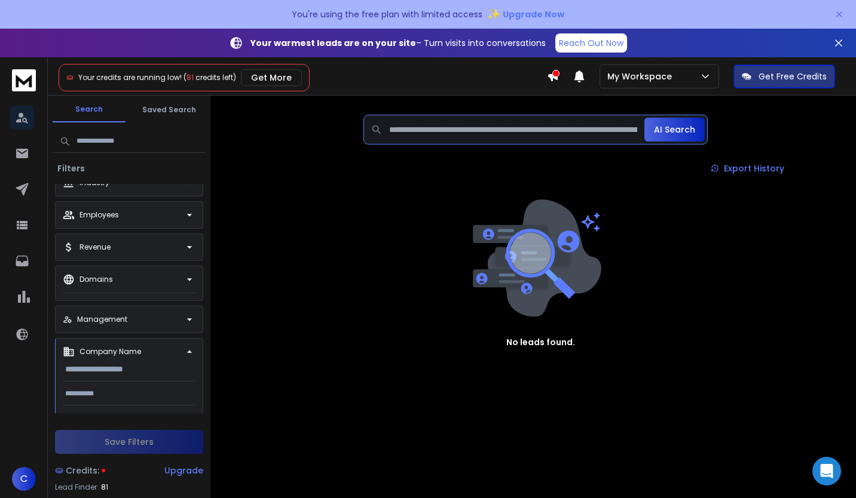
type input "**********"
drag, startPoint x: 203, startPoint y: 274, endPoint x: 201, endPoint y: 329, distance: 55.0
click at [201, 329] on div "**********" at bounding box center [129, 276] width 163 height 299
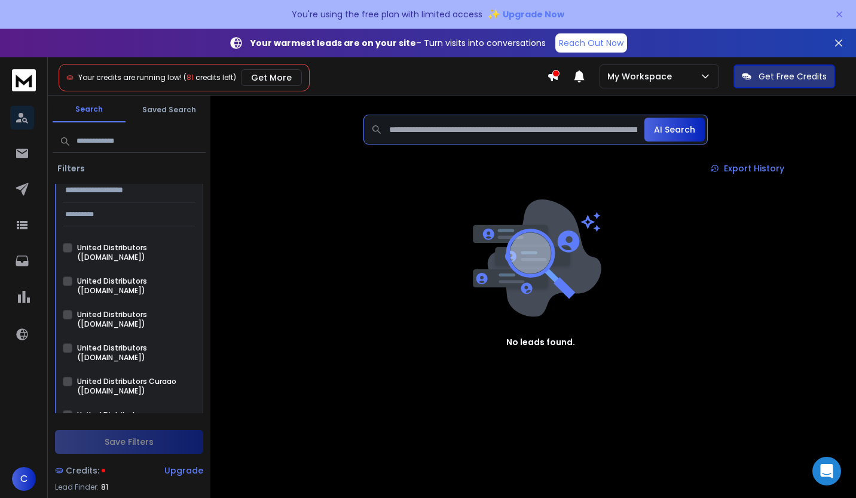
scroll to position [307, 0]
click at [66, 245] on \(udiga\ "United Distributors ([DOMAIN_NAME])" at bounding box center [68, 248] width 10 height 10
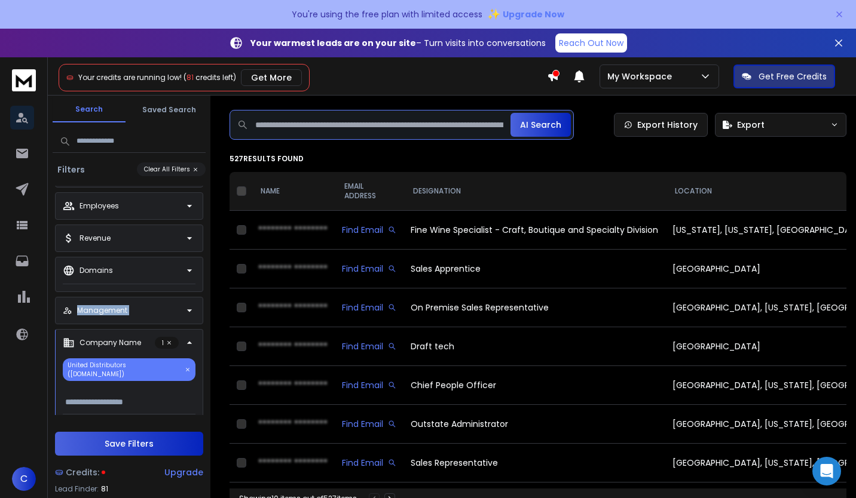
scroll to position [125, 0]
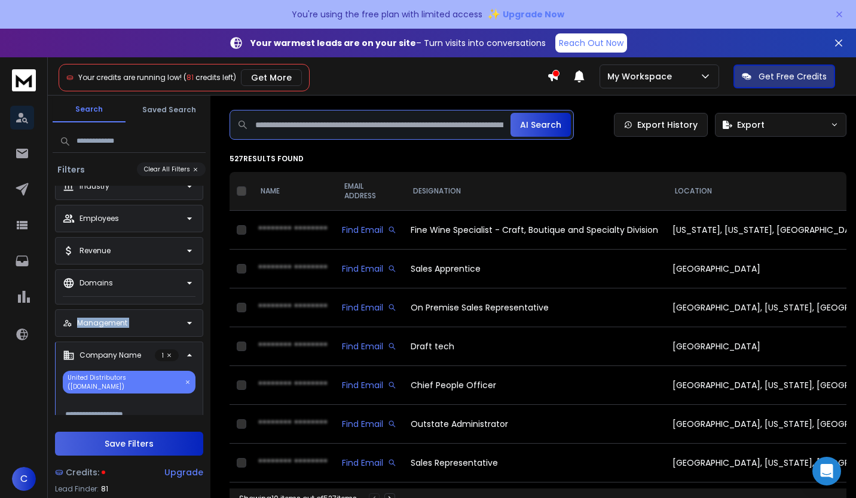
click at [103, 324] on p "Management" at bounding box center [102, 323] width 50 height 10
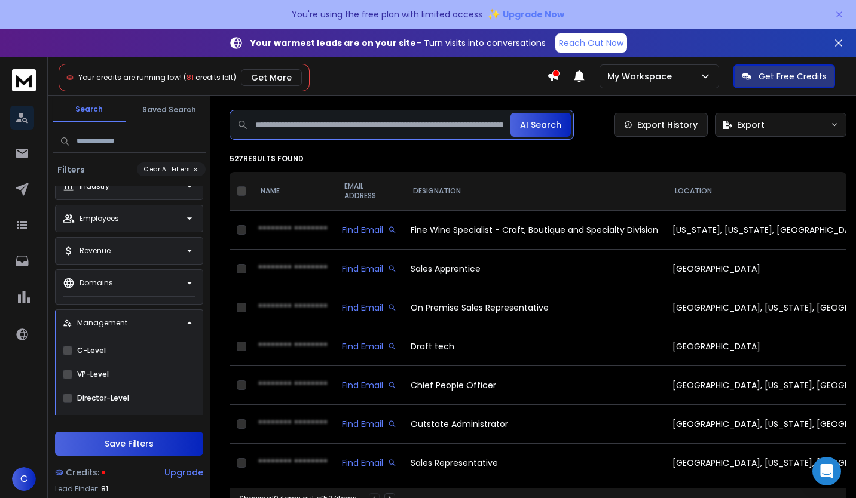
click at [70, 372] on button "VP-Level" at bounding box center [68, 375] width 10 height 10
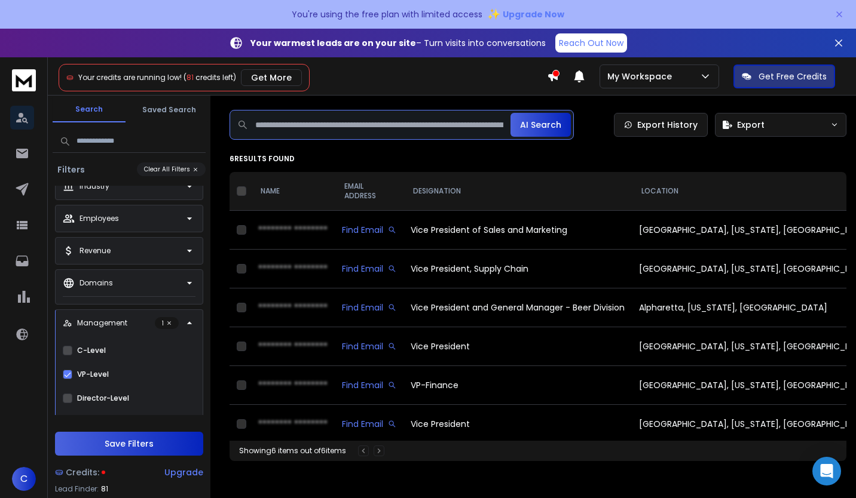
click at [355, 226] on div "Find Email" at bounding box center [369, 230] width 54 height 12
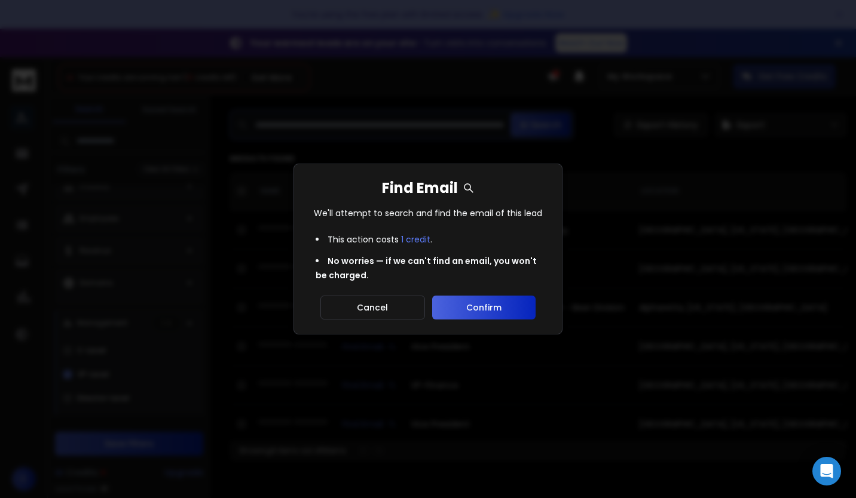
click at [467, 307] on button "Confirm" at bounding box center [483, 308] width 103 height 24
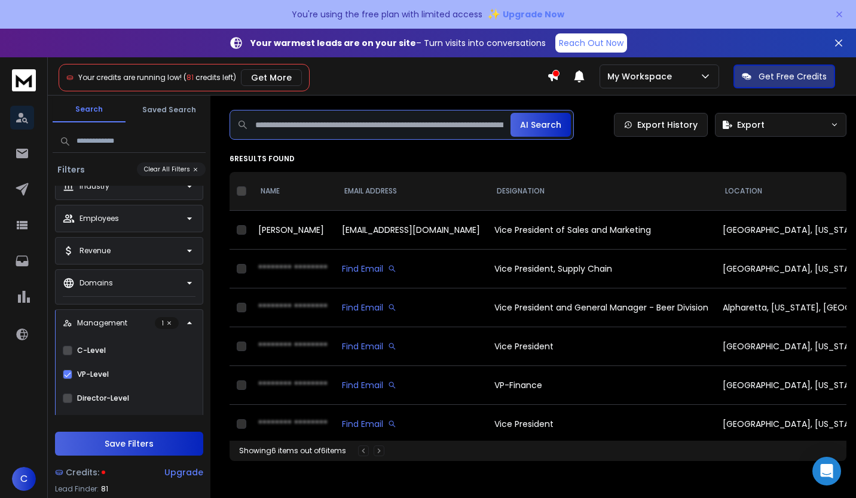
scroll to position [0, 0]
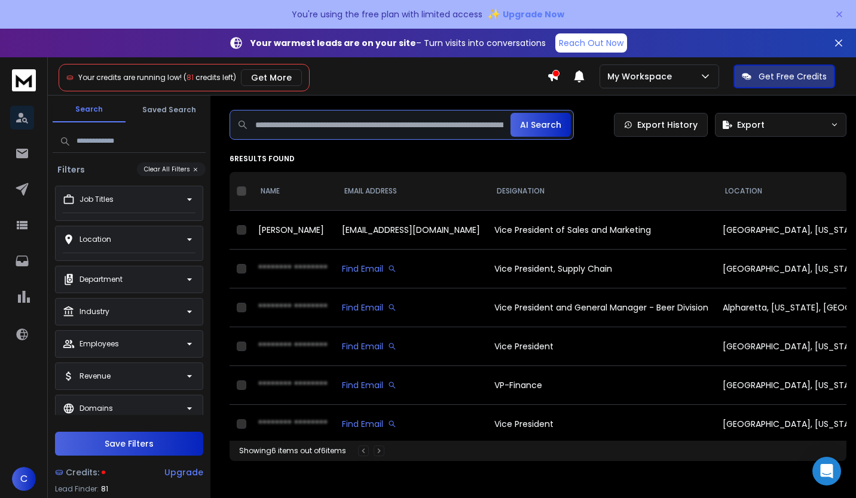
click at [105, 145] on input at bounding box center [129, 141] width 153 height 24
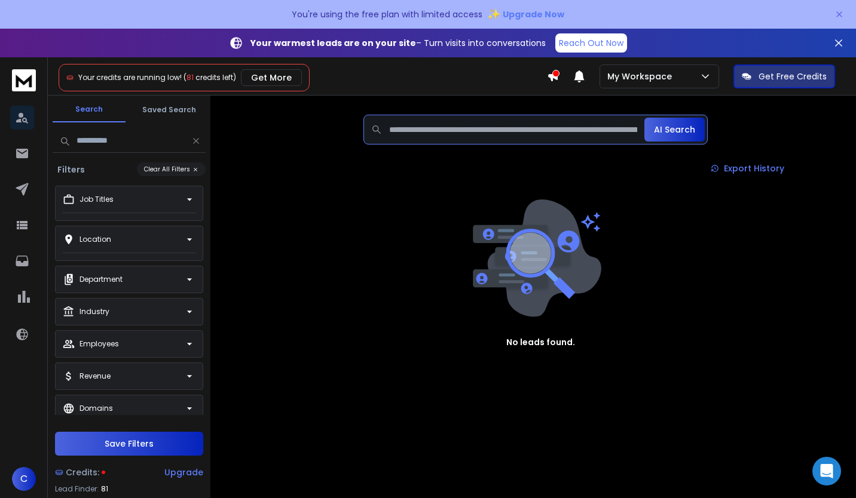
type input "**********"
click at [193, 142] on icon at bounding box center [195, 140] width 5 height 5
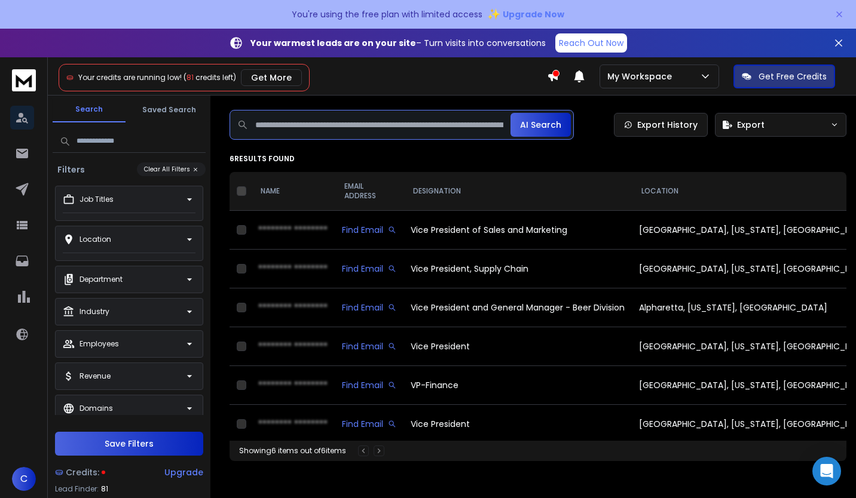
click at [362, 343] on div "Find Email" at bounding box center [369, 347] width 54 height 12
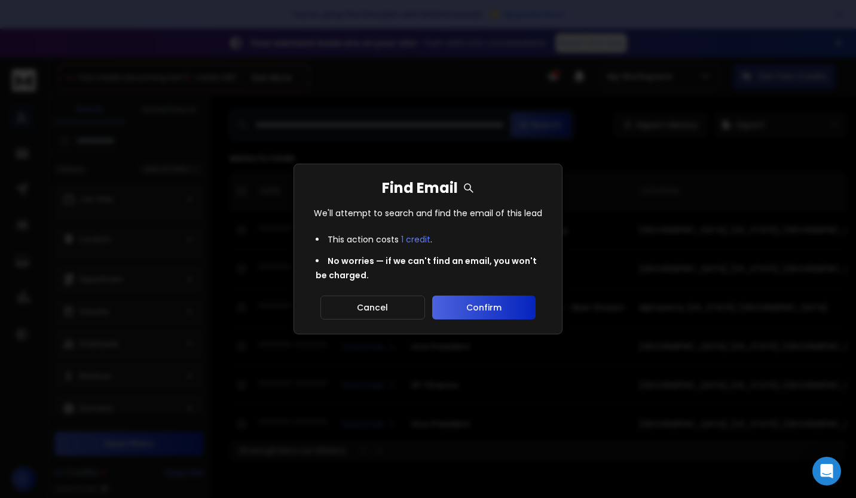
click at [465, 320] on div "Find Email We'll attempt to search and find the email of this lead This action …" at bounding box center [428, 249] width 268 height 170
click at [468, 315] on button "Confirm" at bounding box center [483, 308] width 103 height 24
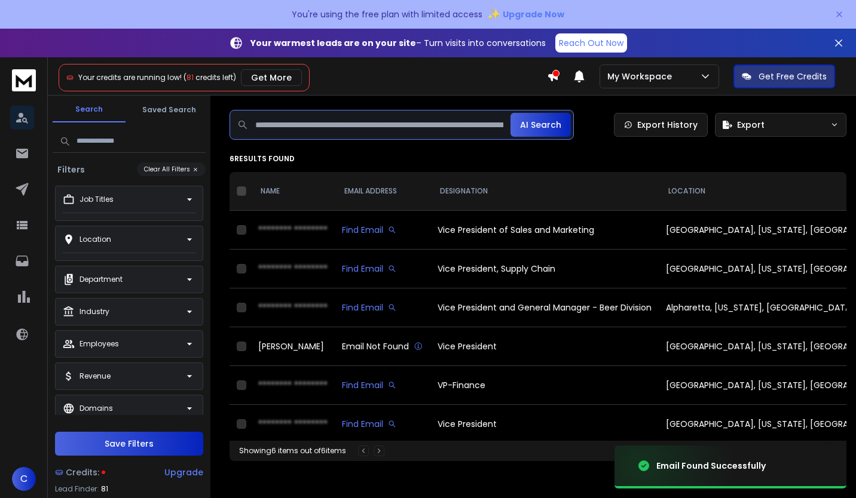
click at [357, 419] on div "Find Email" at bounding box center [382, 424] width 81 height 12
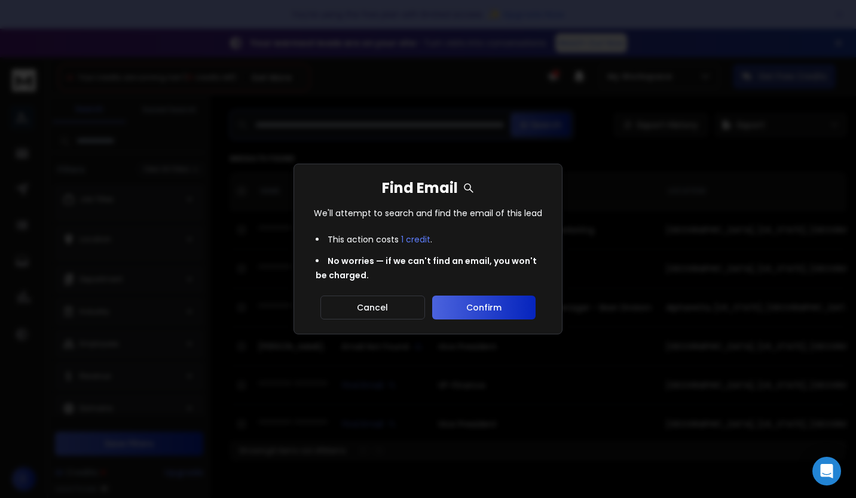
click at [468, 310] on button "Confirm" at bounding box center [483, 308] width 103 height 24
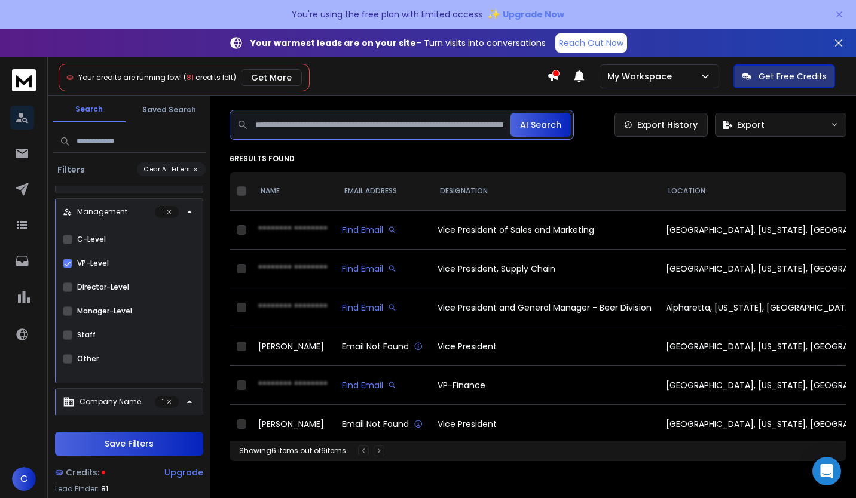
scroll to position [241, 0]
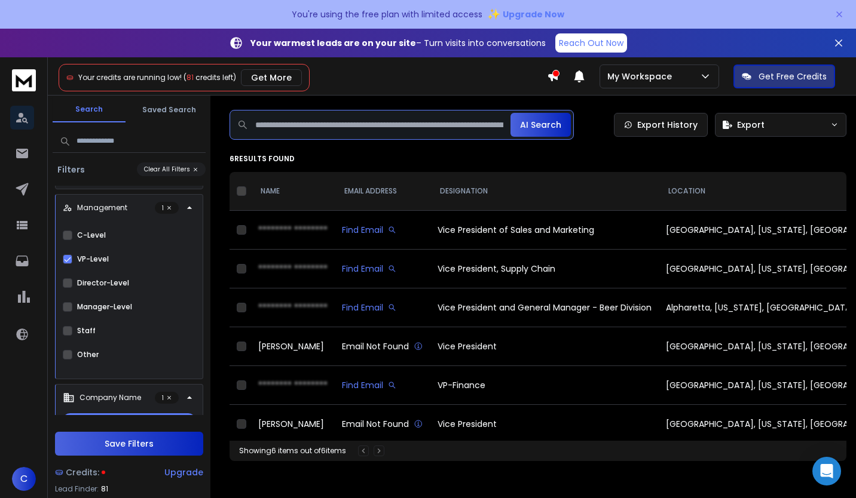
click at [68, 283] on button "Director-Level" at bounding box center [68, 283] width 10 height 10
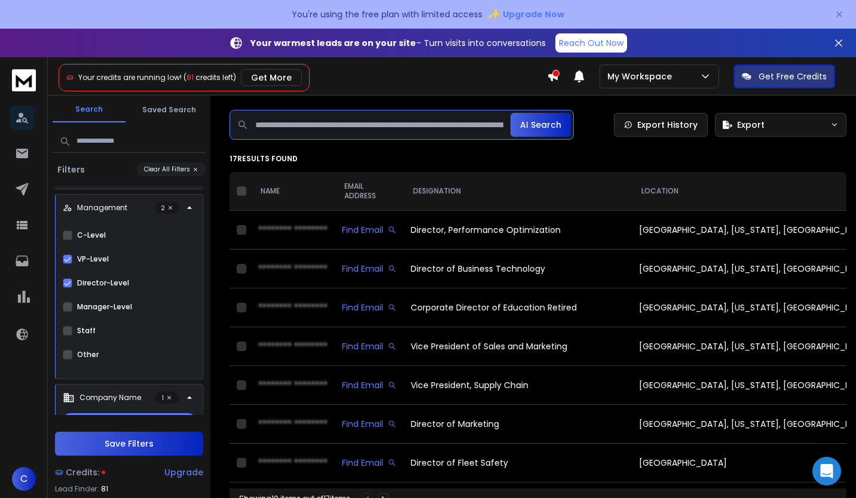
click at [68, 262] on button "VP-Level" at bounding box center [68, 260] width 10 height 10
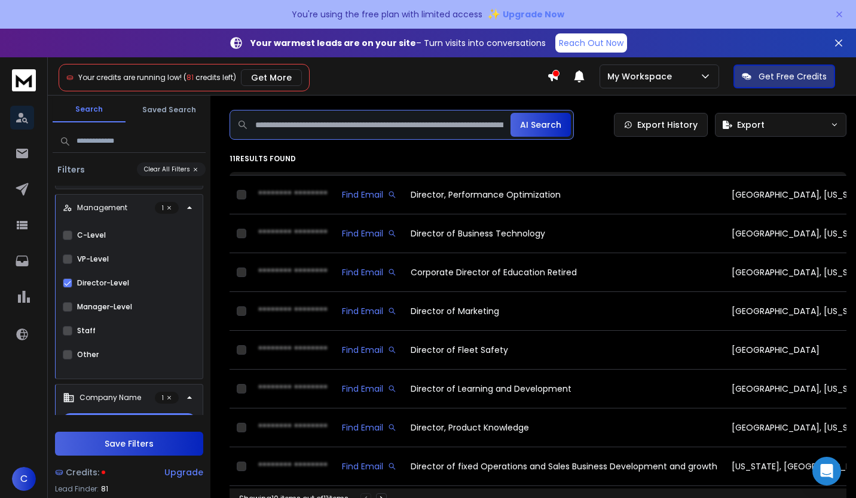
scroll to position [0, 0]
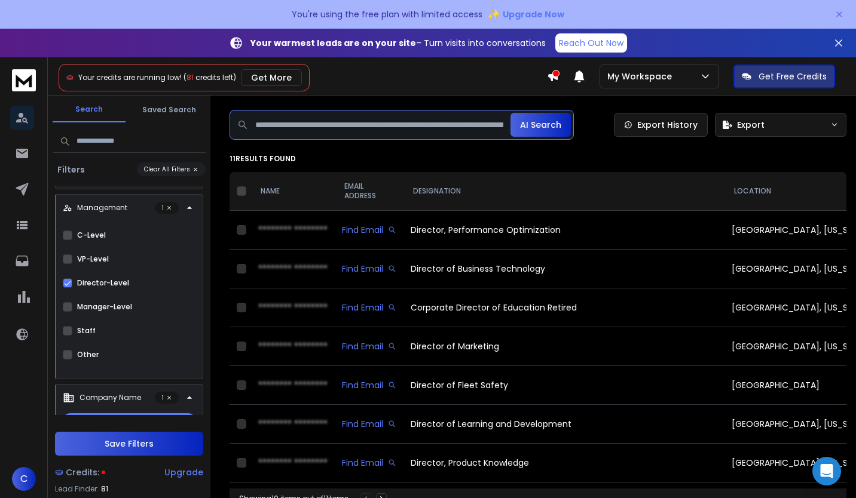
click at [65, 258] on button "VP-Level" at bounding box center [68, 260] width 10 height 10
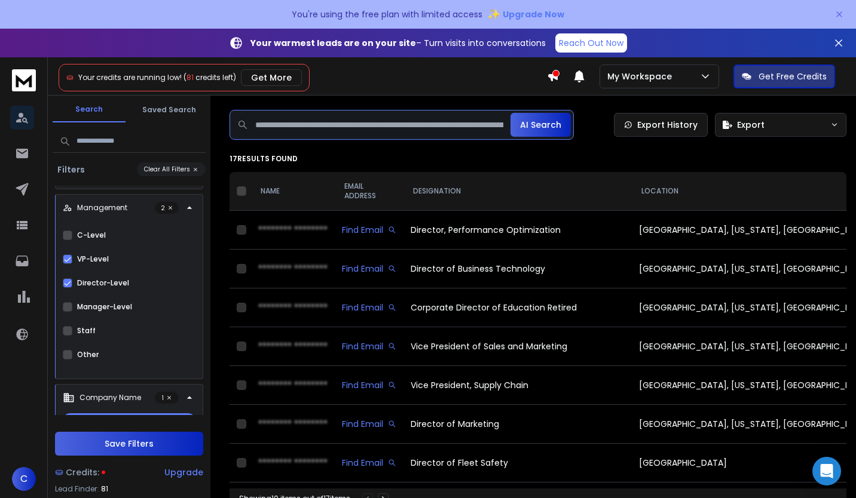
click at [69, 280] on button "Director-Level" at bounding box center [68, 283] width 10 height 10
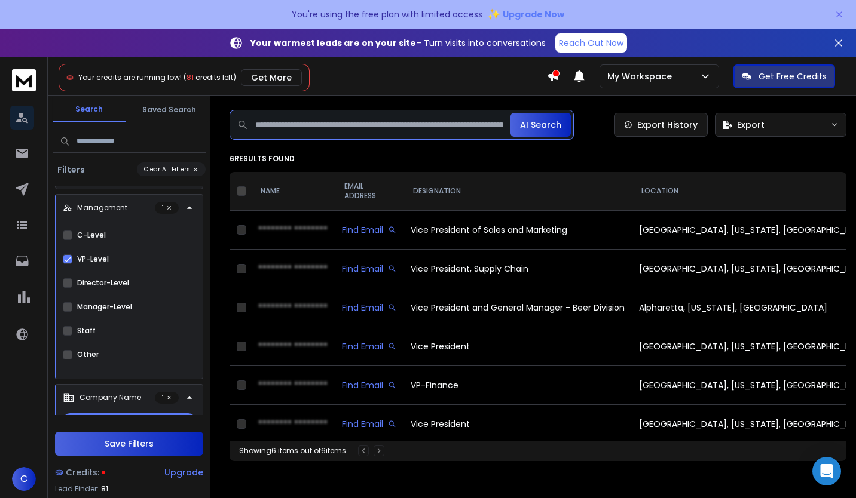
drag, startPoint x: 843, startPoint y: 215, endPoint x: 67, endPoint y: 240, distance: 776.0
click at [67, 240] on button "C-Level" at bounding box center [68, 236] width 10 height 10
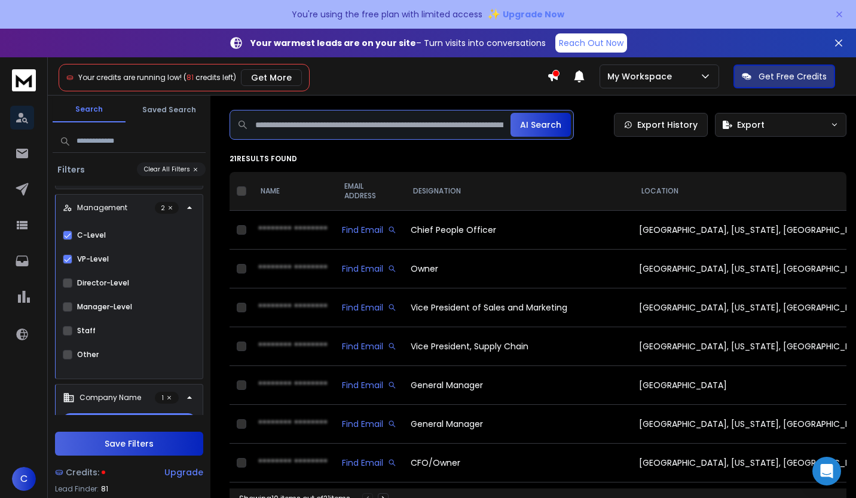
click at [66, 260] on button "VP-Level" at bounding box center [68, 260] width 10 height 10
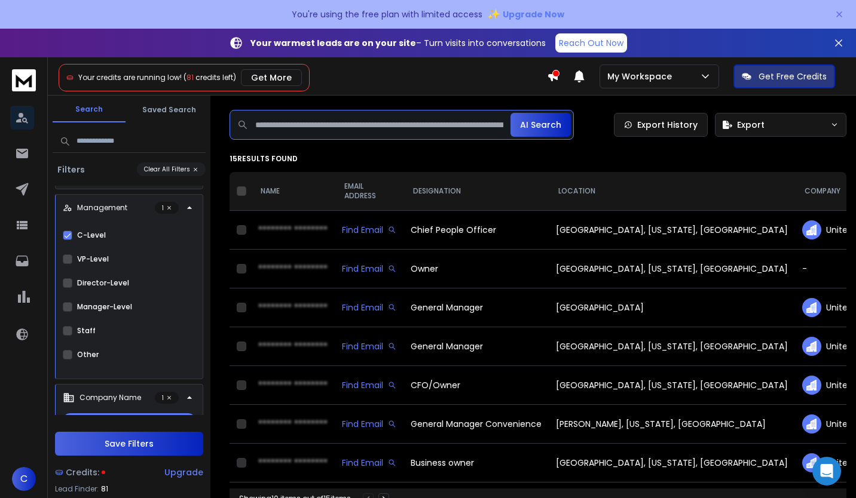
click at [350, 307] on div "Find Email" at bounding box center [369, 308] width 54 height 12
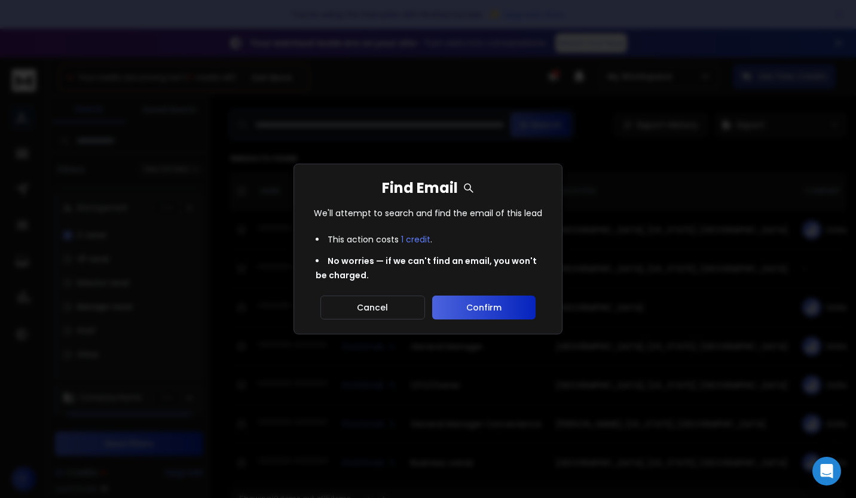
click at [451, 311] on button "Confirm" at bounding box center [483, 308] width 103 height 24
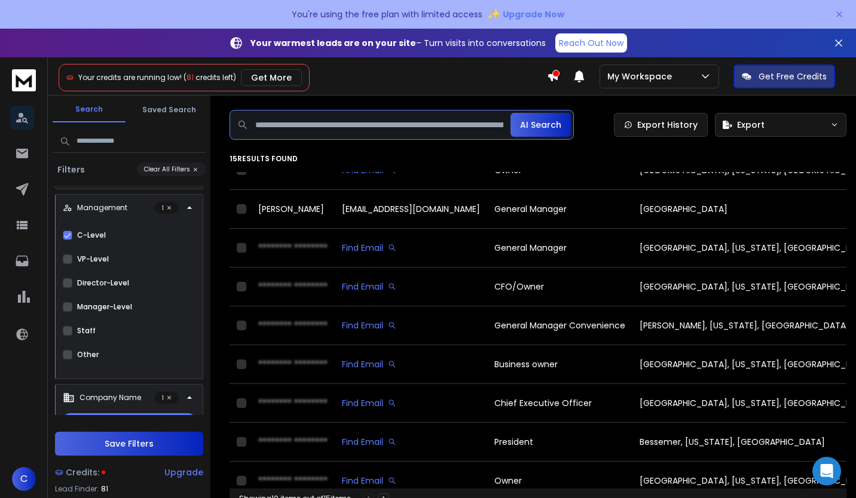
scroll to position [117, 0]
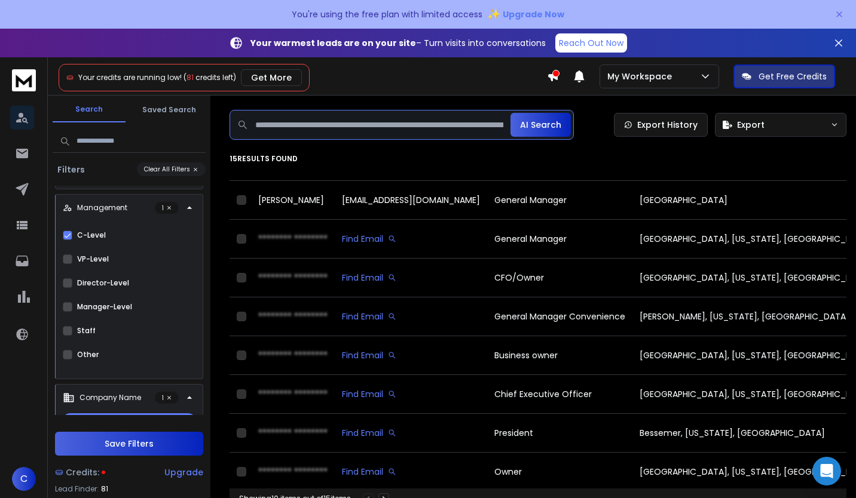
click at [367, 466] on div "Find Email" at bounding box center [411, 472] width 138 height 12
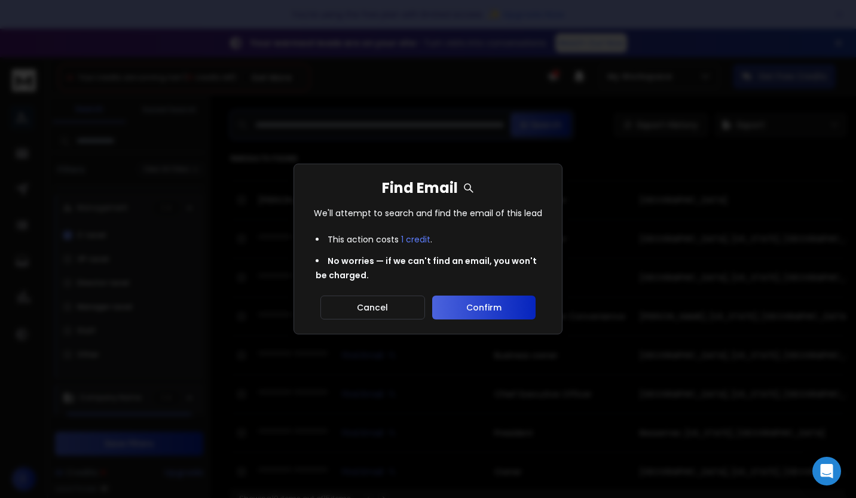
click at [489, 308] on button "Confirm" at bounding box center [483, 308] width 103 height 24
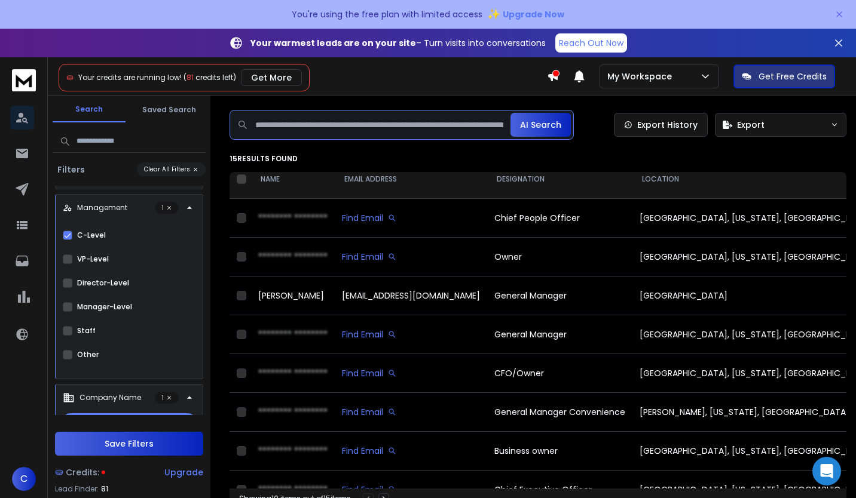
scroll to position [0, 0]
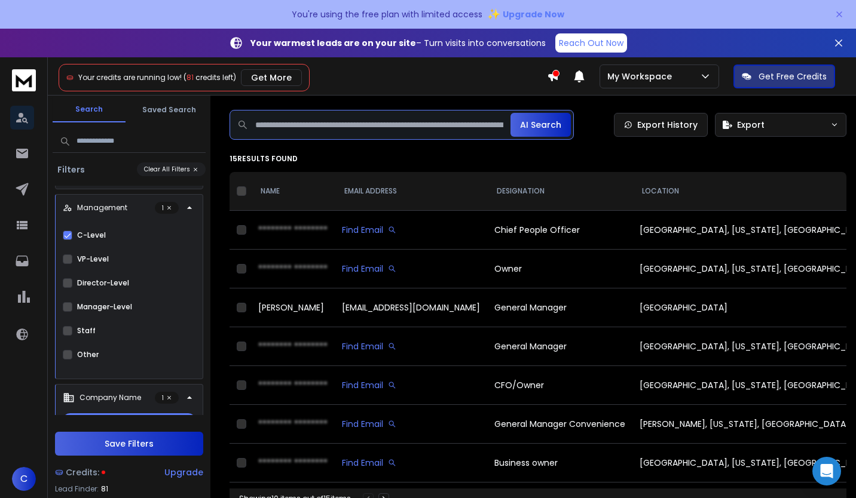
click at [374, 268] on div "Find Email" at bounding box center [411, 269] width 138 height 12
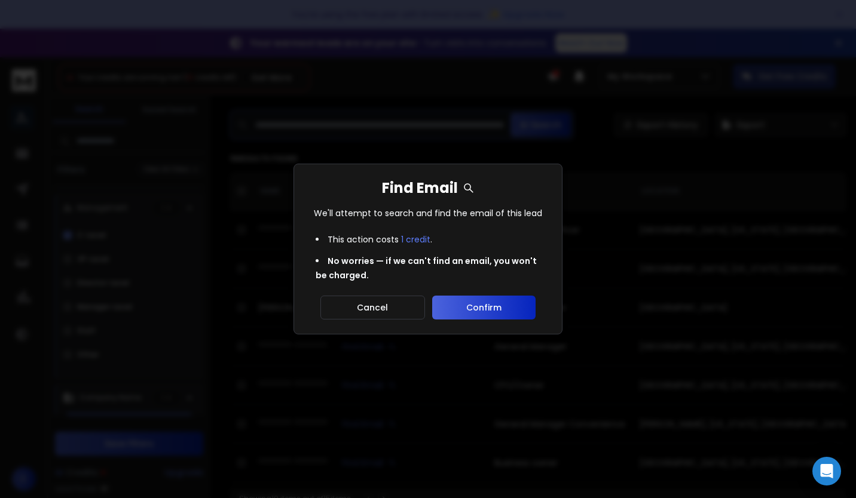
click at [455, 301] on button "Confirm" at bounding box center [483, 308] width 103 height 24
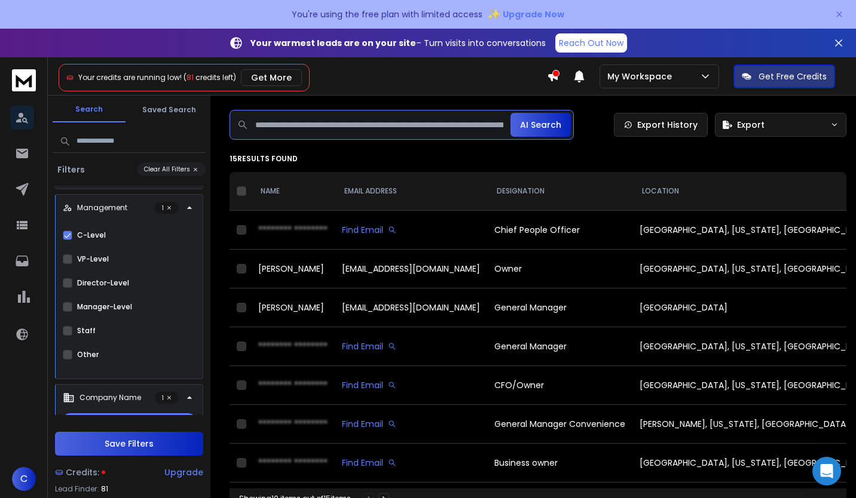
click at [66, 261] on button "VP-Level" at bounding box center [68, 260] width 10 height 10
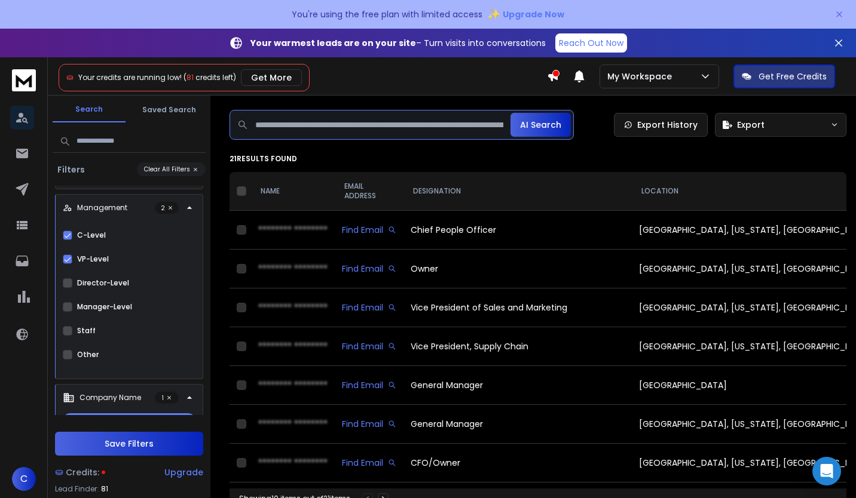
click at [67, 238] on button "C-Level" at bounding box center [68, 236] width 10 height 10
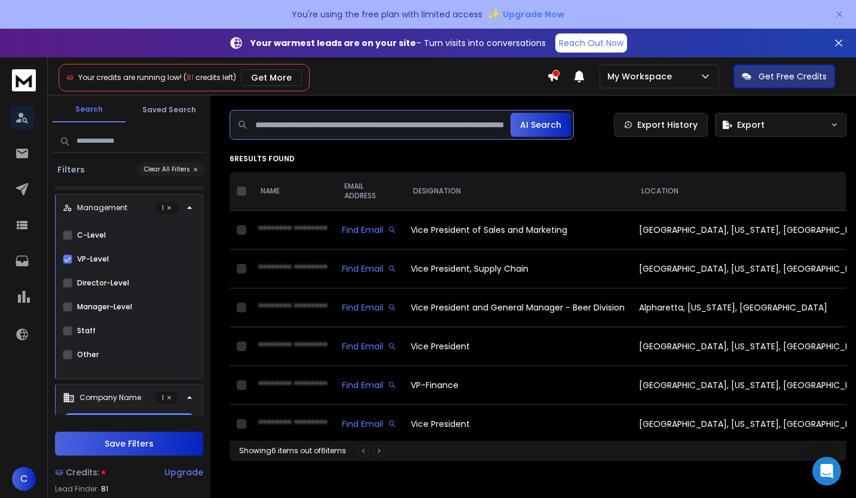
click at [360, 342] on div "Find Email" at bounding box center [369, 347] width 54 height 12
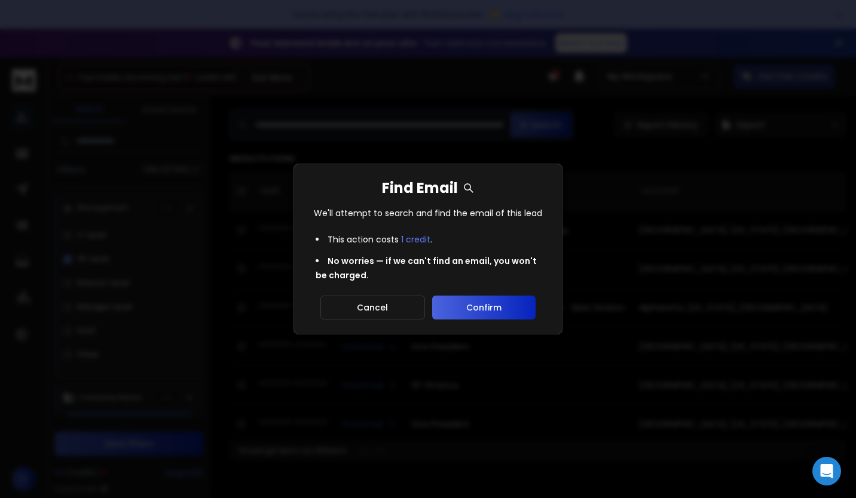
click at [495, 313] on button "Confirm" at bounding box center [483, 308] width 103 height 24
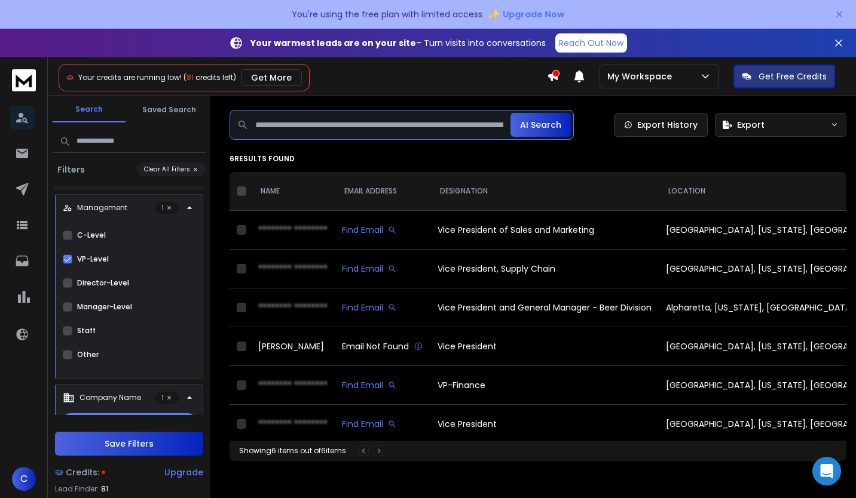
click at [367, 421] on div "Find Email" at bounding box center [382, 424] width 81 height 12
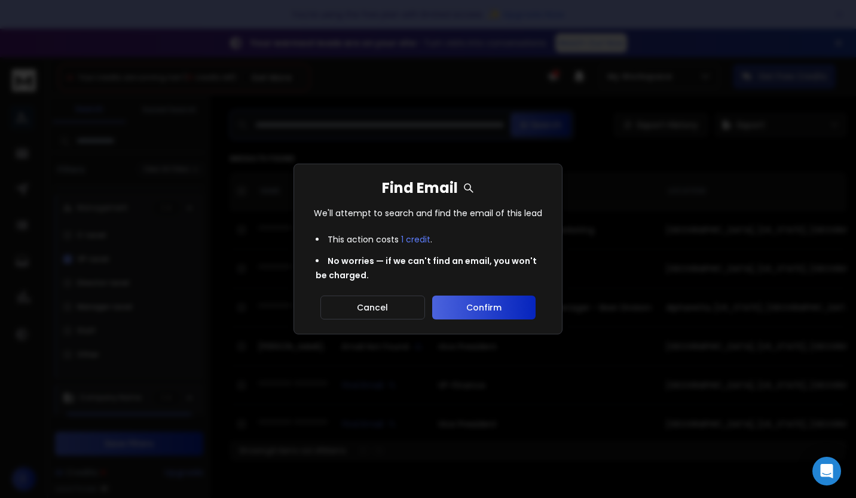
click at [492, 310] on button "Confirm" at bounding box center [483, 308] width 103 height 24
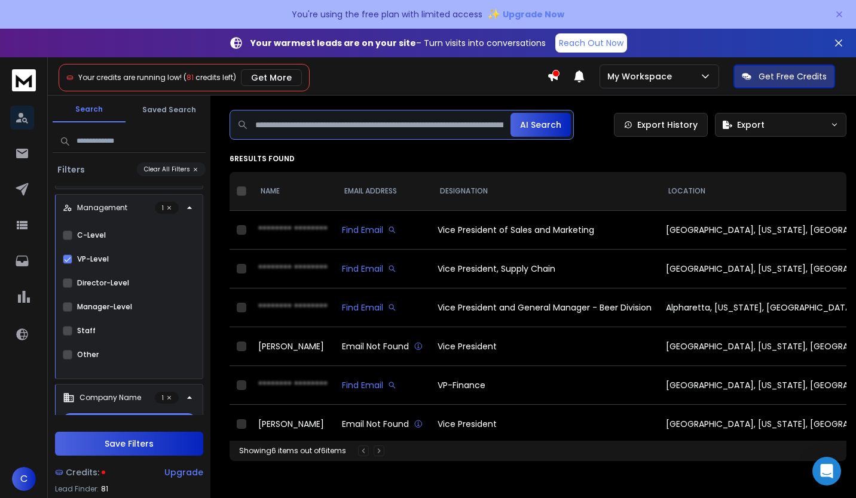
click at [66, 261] on button "VP-Level" at bounding box center [68, 260] width 10 height 10
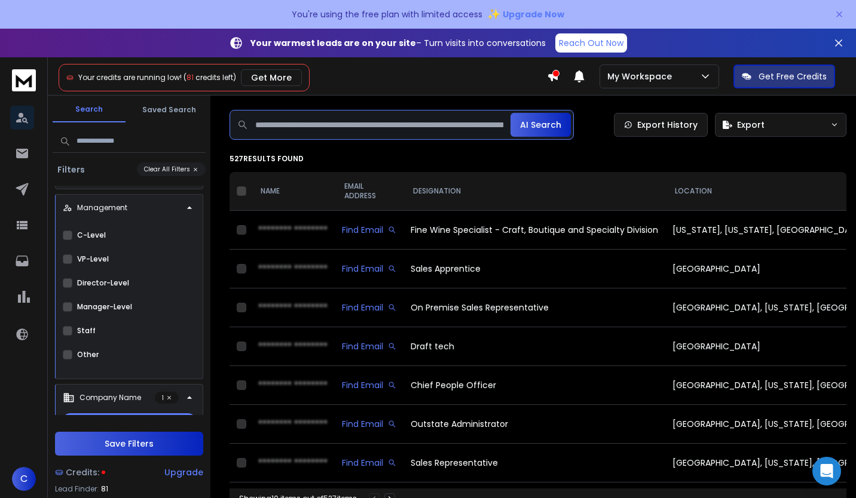
click at [67, 288] on div "Director-Level" at bounding box center [129, 283] width 133 height 24
click at [66, 285] on button "Director-Level" at bounding box center [68, 283] width 10 height 10
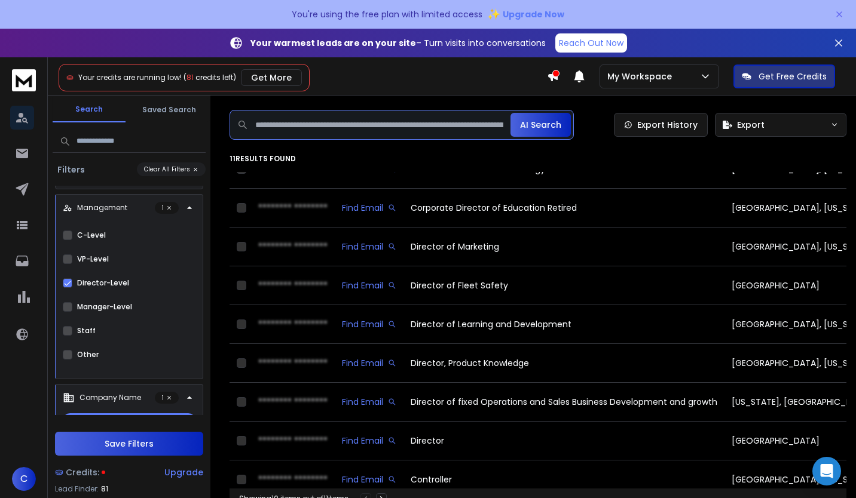
scroll to position [117, 0]
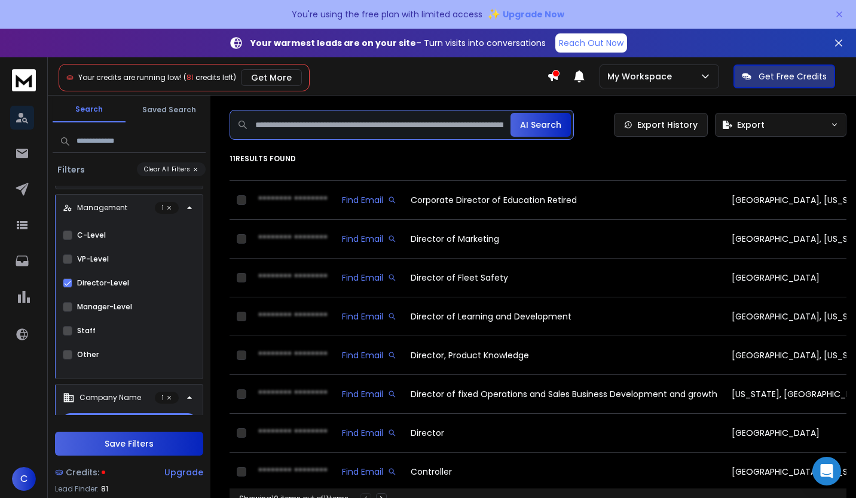
click at [356, 428] on div "Find Email" at bounding box center [369, 433] width 54 height 12
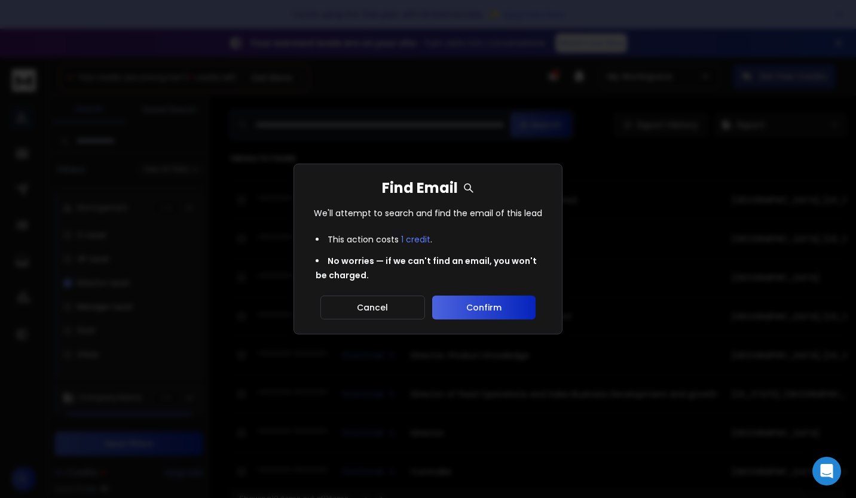
click at [474, 305] on button "Confirm" at bounding box center [483, 308] width 103 height 24
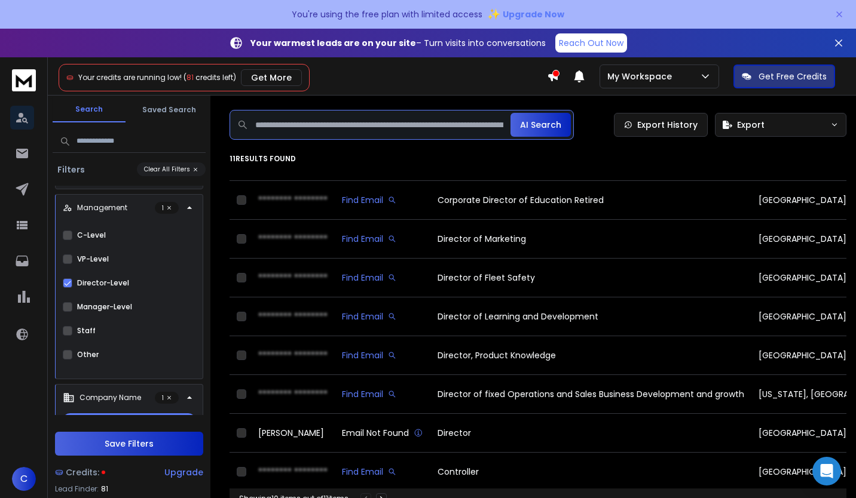
click at [69, 310] on button "Manager-Level" at bounding box center [68, 307] width 10 height 10
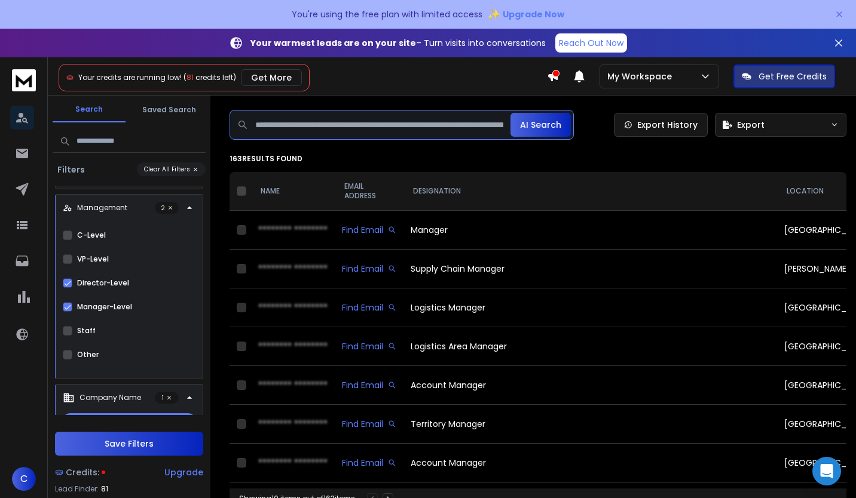
click at [66, 284] on button "Director-Level" at bounding box center [68, 283] width 10 height 10
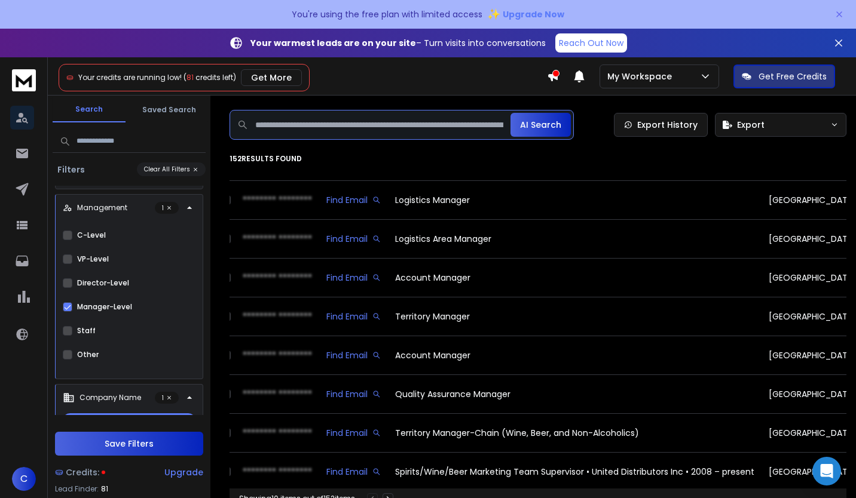
scroll to position [117, 16]
click at [351, 466] on div "Find Email" at bounding box center [353, 472] width 54 height 12
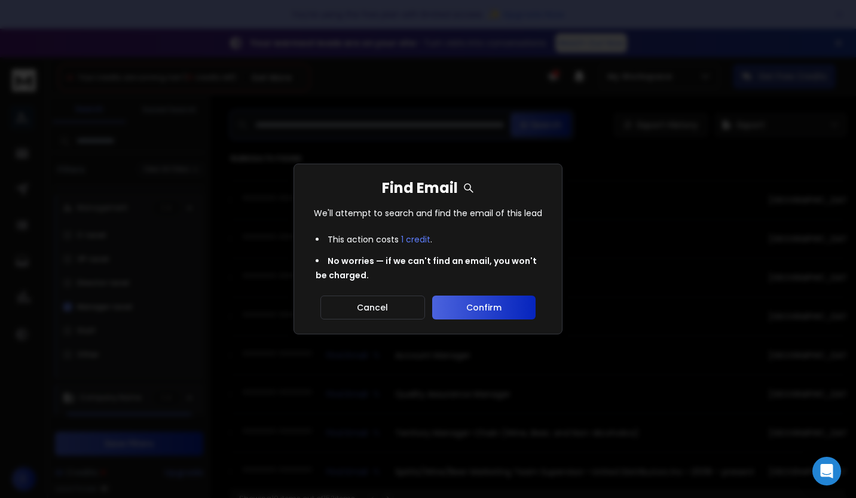
click at [489, 314] on button "Confirm" at bounding box center [483, 308] width 103 height 24
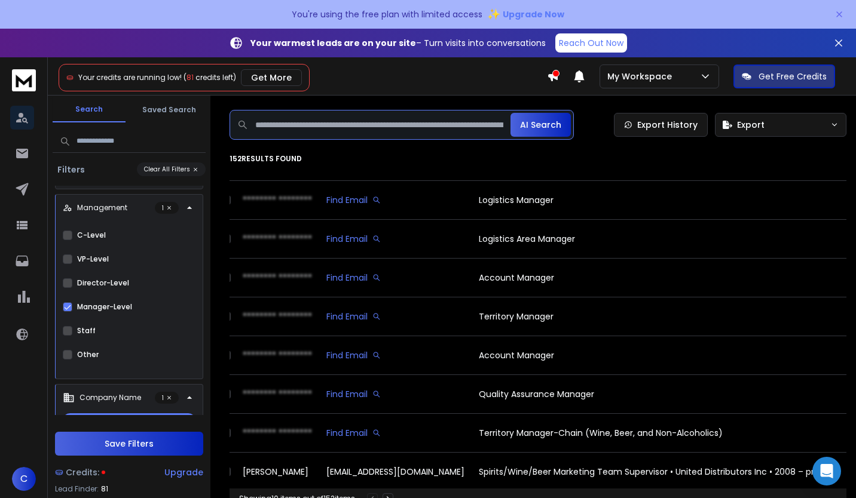
click at [145, 145] on input at bounding box center [129, 141] width 153 height 24
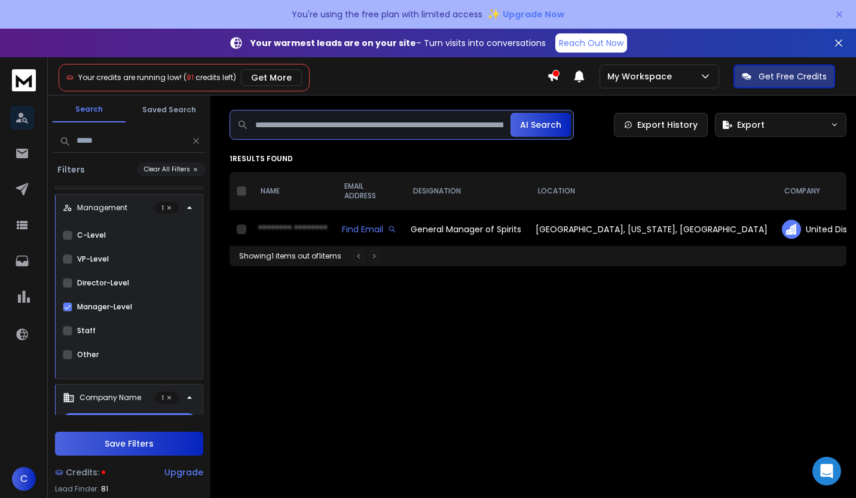
type input "*****"
click at [349, 229] on div "Find Email" at bounding box center [369, 229] width 54 height 12
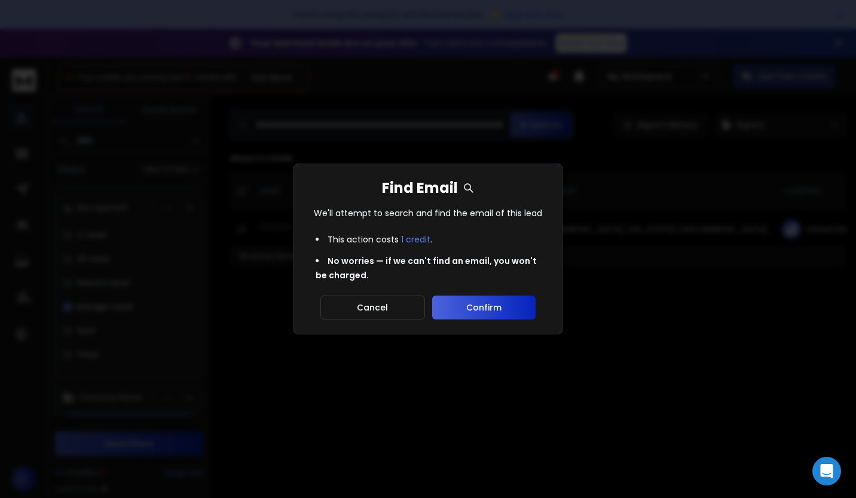
click at [482, 307] on button "Confirm" at bounding box center [483, 308] width 103 height 24
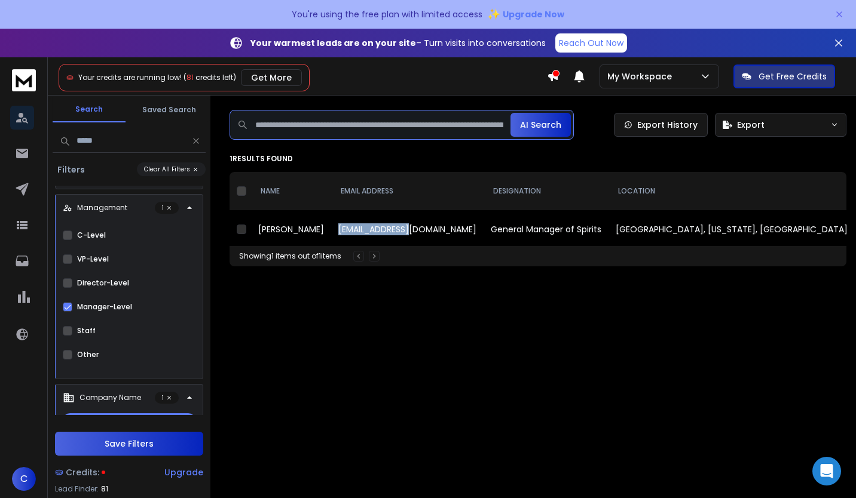
drag, startPoint x: 401, startPoint y: 227, endPoint x: 318, endPoint y: 227, distance: 82.5
click at [331, 227] on td "[EMAIL_ADDRESS][DOMAIN_NAME]" at bounding box center [407, 229] width 152 height 38
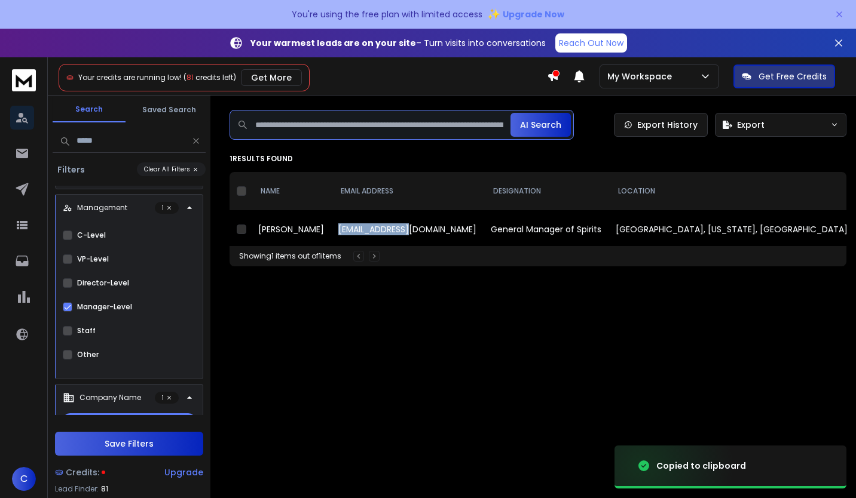
copy div "[EMAIL_ADDRESS][DOMAIN_NAME]"
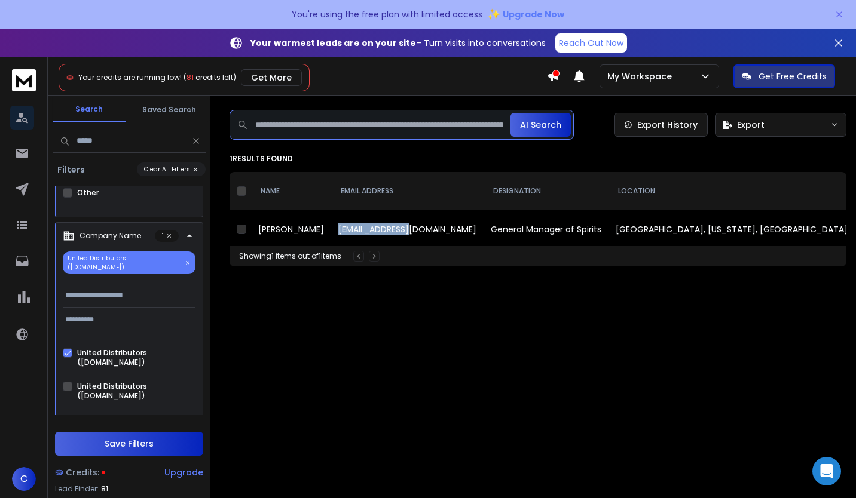
scroll to position [409, 0]
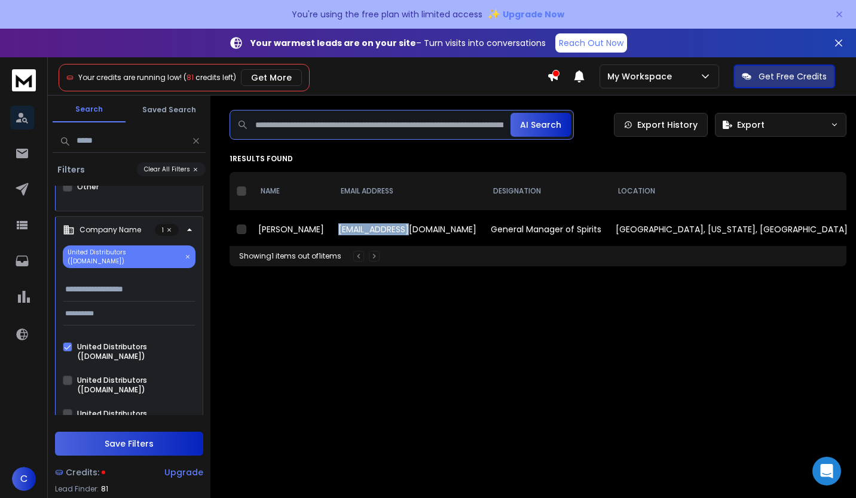
click at [185, 254] on icon at bounding box center [188, 257] width 6 height 6
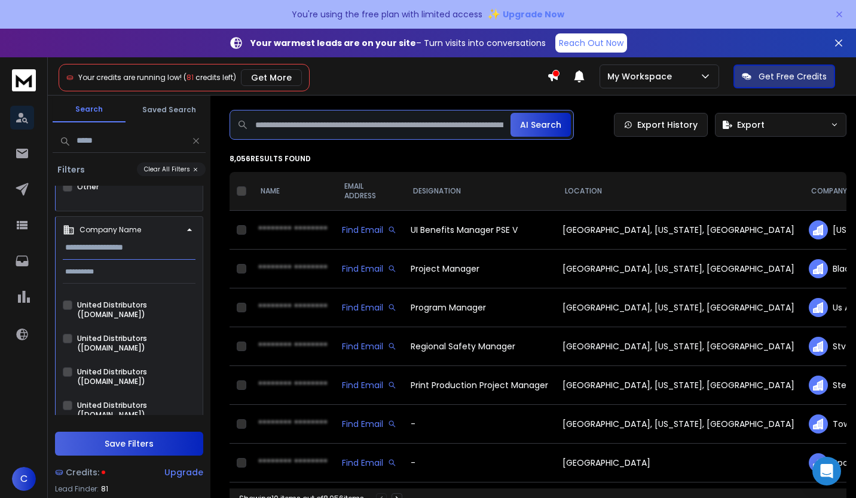
drag, startPoint x: 149, startPoint y: 246, endPoint x: 62, endPoint y: 247, distance: 87.8
click at [62, 247] on div "**********" at bounding box center [129, 433] width 148 height 434
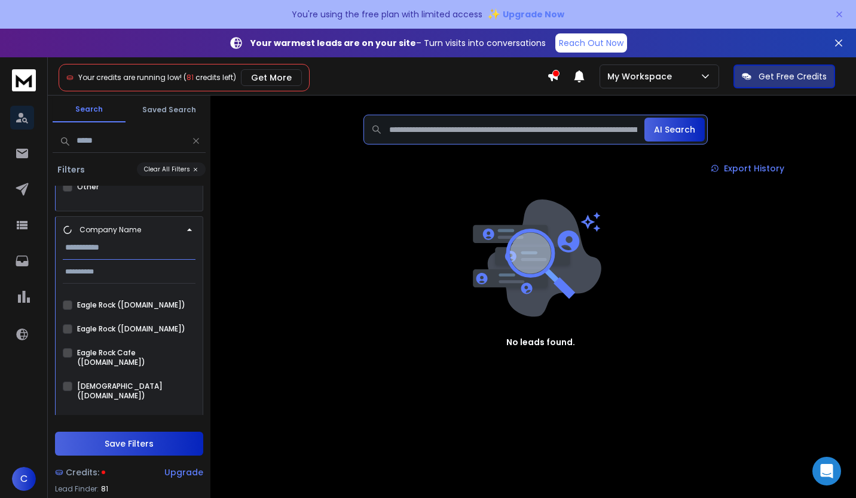
scroll to position [339, 0]
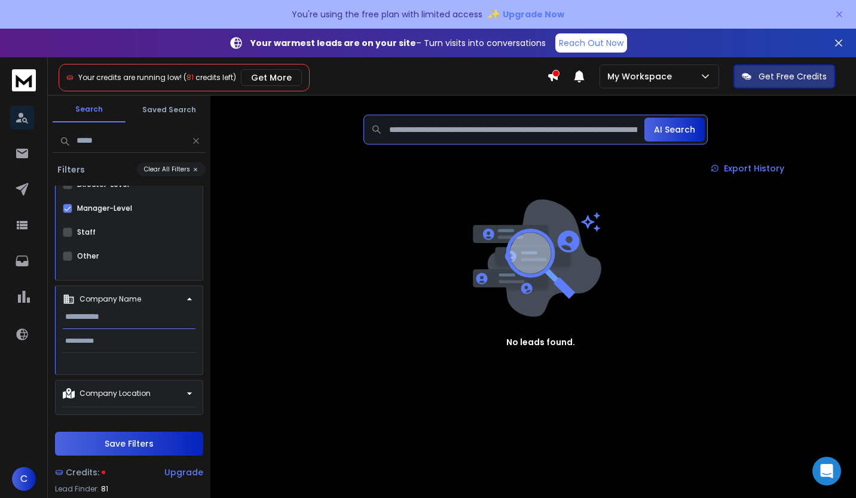
click at [92, 318] on input "**********" at bounding box center [129, 317] width 133 height 24
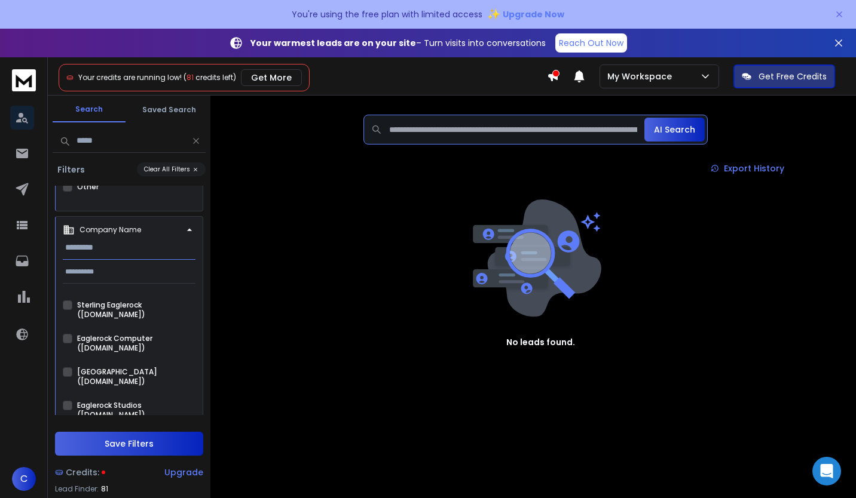
type input "*********"
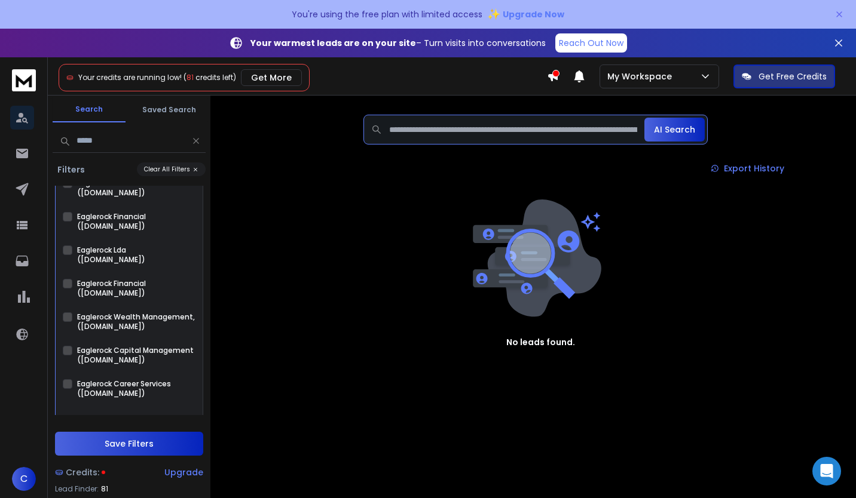
scroll to position [684, 0]
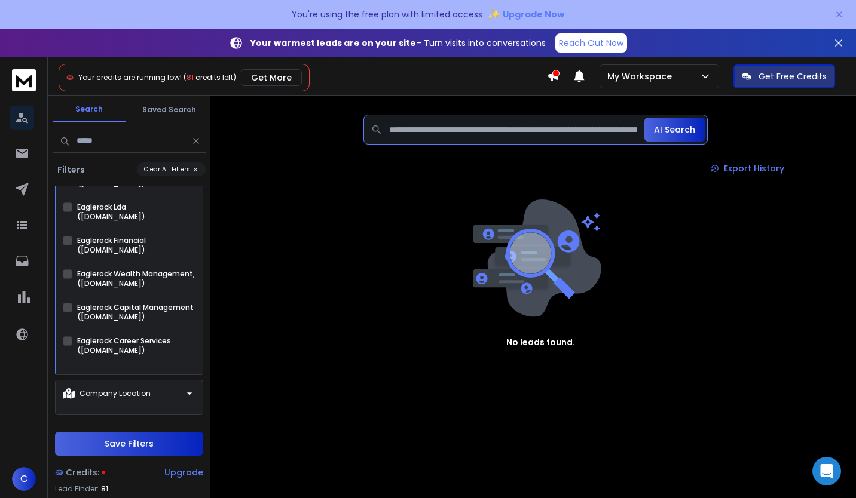
click at [134, 397] on p "Company Location" at bounding box center [114, 394] width 71 height 10
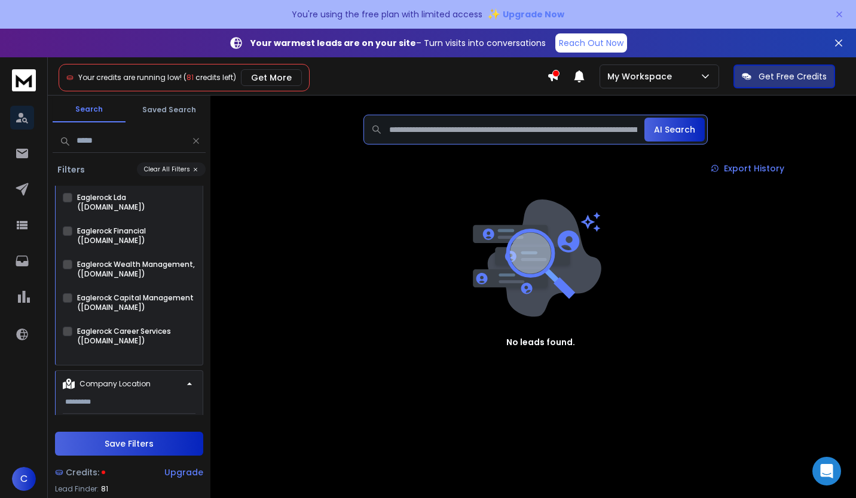
scroll to position [692, 0]
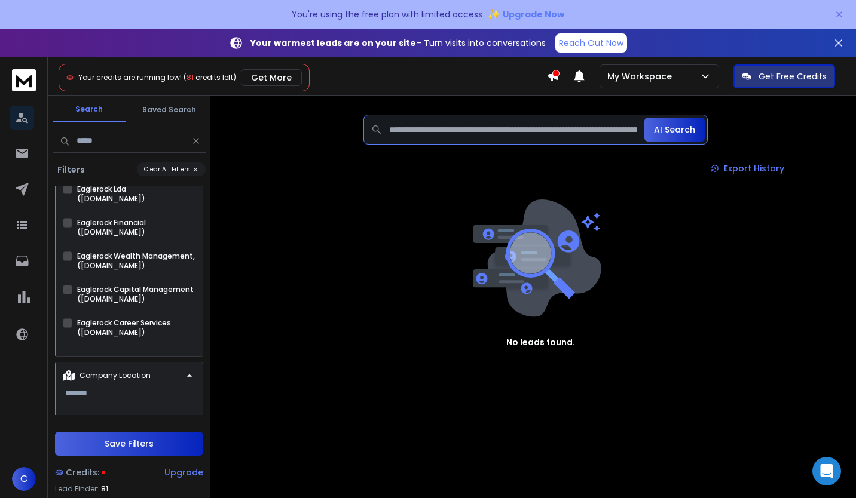
type input "*******"
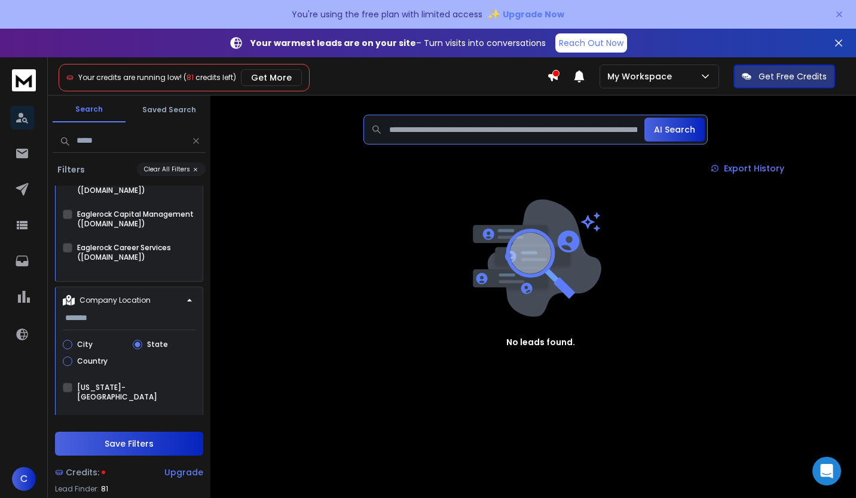
scroll to position [774, 0]
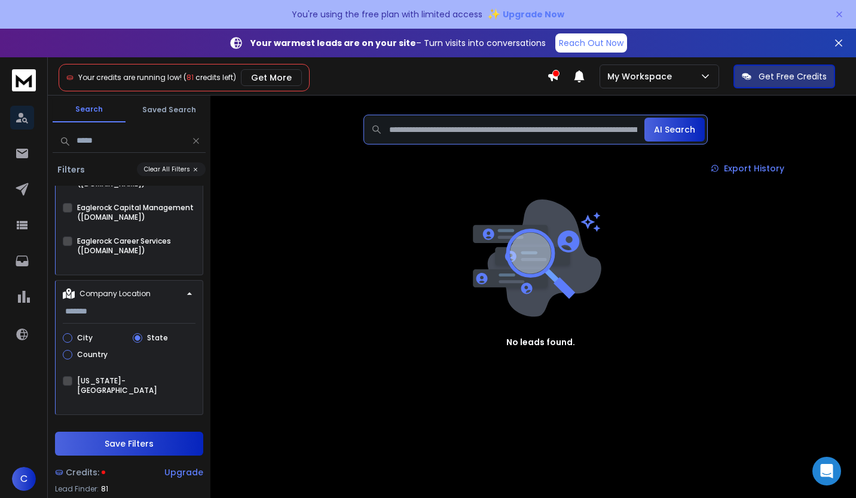
click at [69, 386] on States "[US_STATE]-[GEOGRAPHIC_DATA]" at bounding box center [68, 381] width 10 height 10
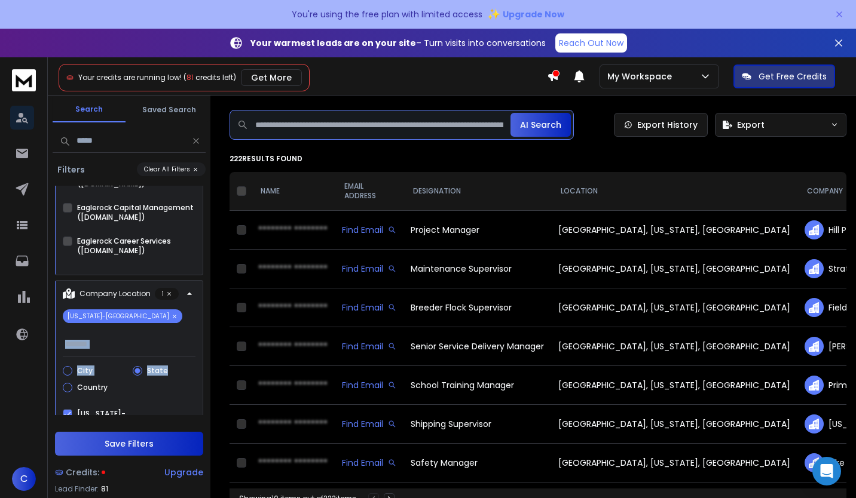
drag, startPoint x: 202, startPoint y: 372, endPoint x: 200, endPoint y: 388, distance: 15.7
click at [200, 388] on div "***** Filters Clear All Filters Job Titles Location Department Industry Employe…" at bounding box center [129, 277] width 163 height 301
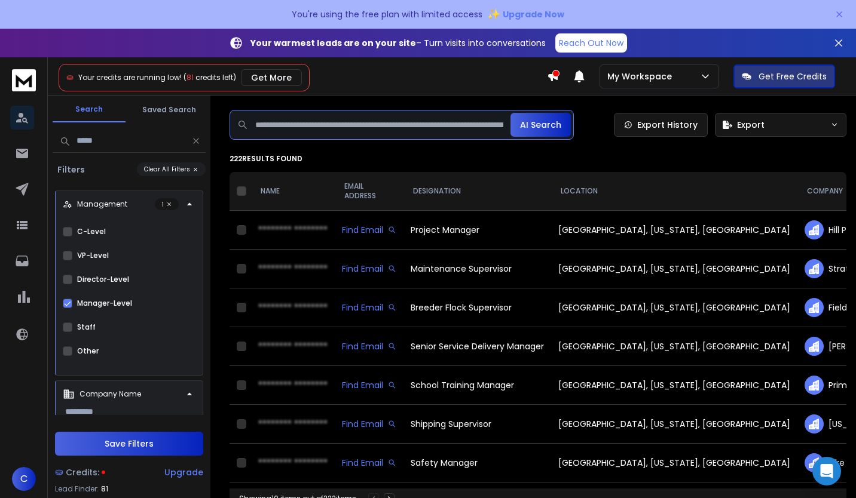
scroll to position [254, 0]
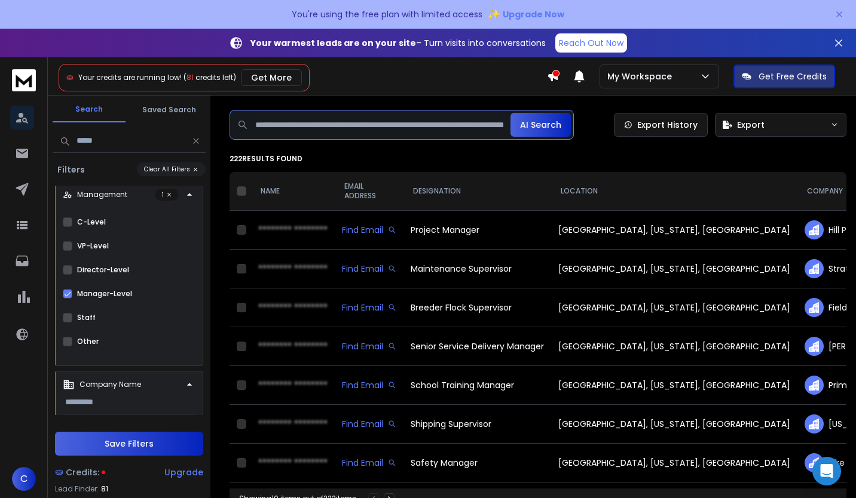
click at [71, 267] on button "Director-Level" at bounding box center [68, 270] width 10 height 10
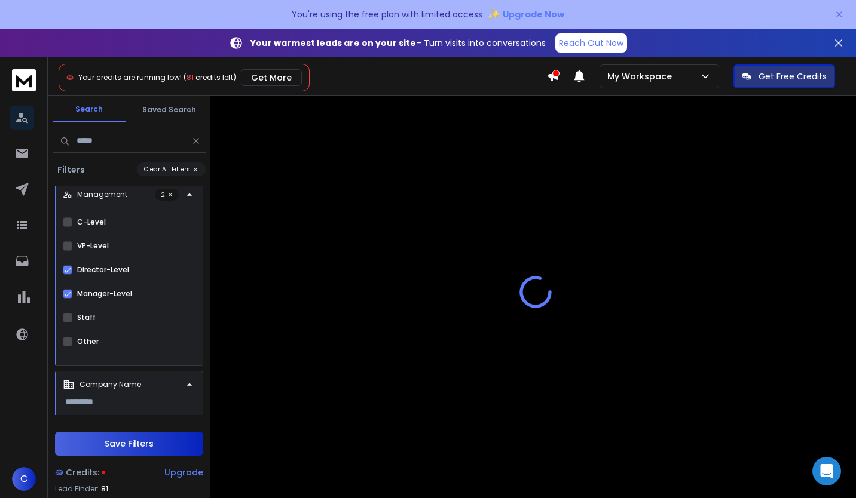
click at [69, 289] on button "Manager-Level" at bounding box center [68, 294] width 10 height 10
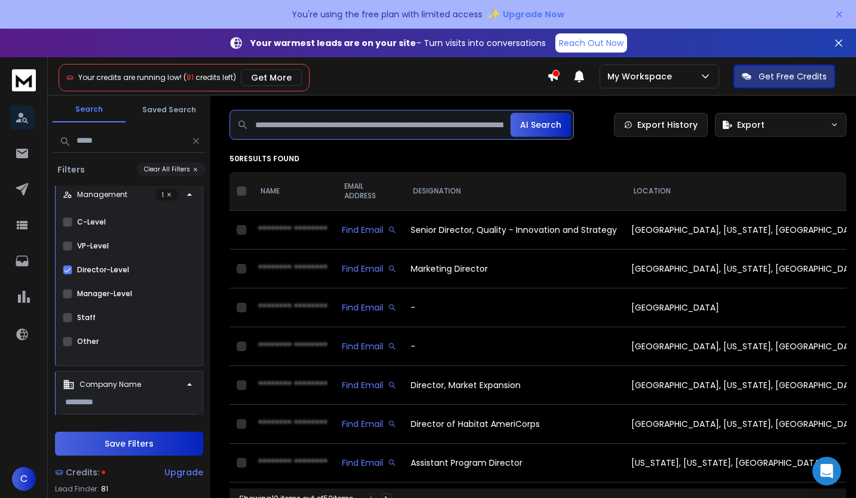
click at [67, 246] on button "VP-Level" at bounding box center [68, 246] width 10 height 10
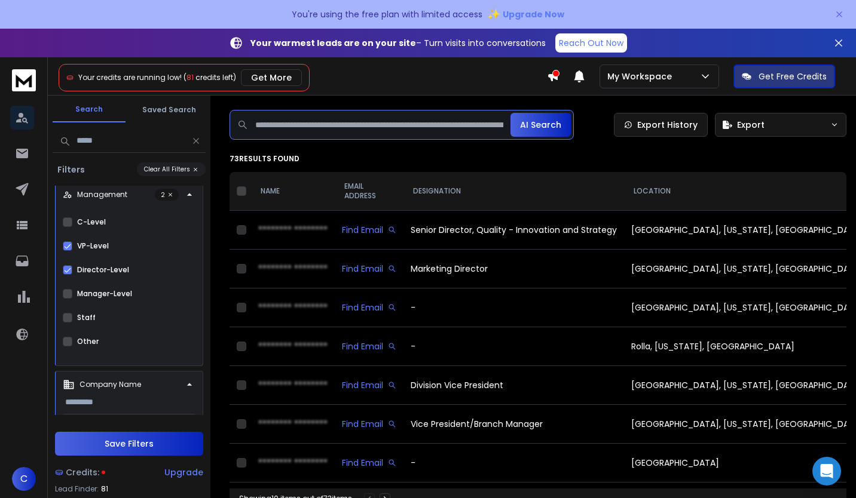
click at [71, 270] on button "Director-Level" at bounding box center [68, 270] width 10 height 10
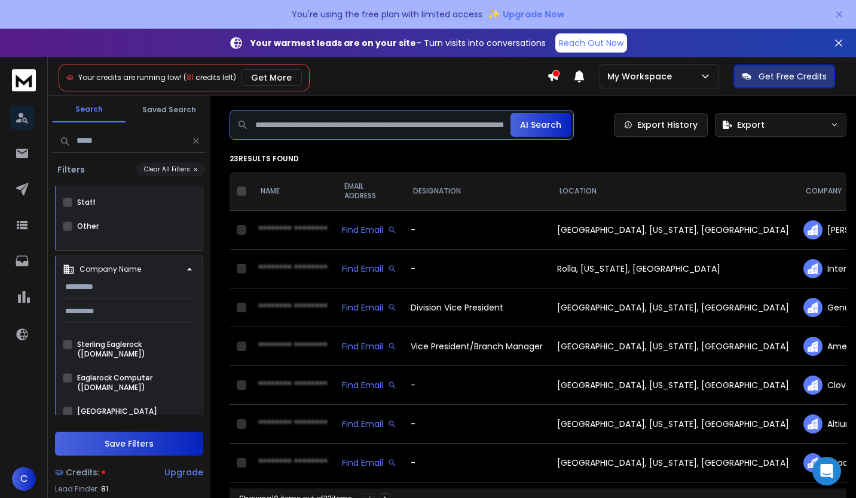
scroll to position [372, 0]
click at [88, 286] on input "*********" at bounding box center [129, 284] width 133 height 24
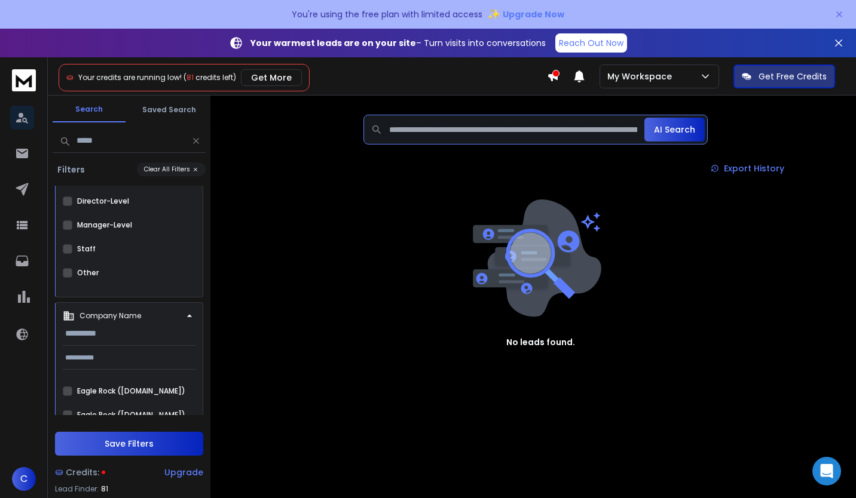
scroll to position [325, 0]
click at [118, 329] on input "**********" at bounding box center [129, 332] width 133 height 24
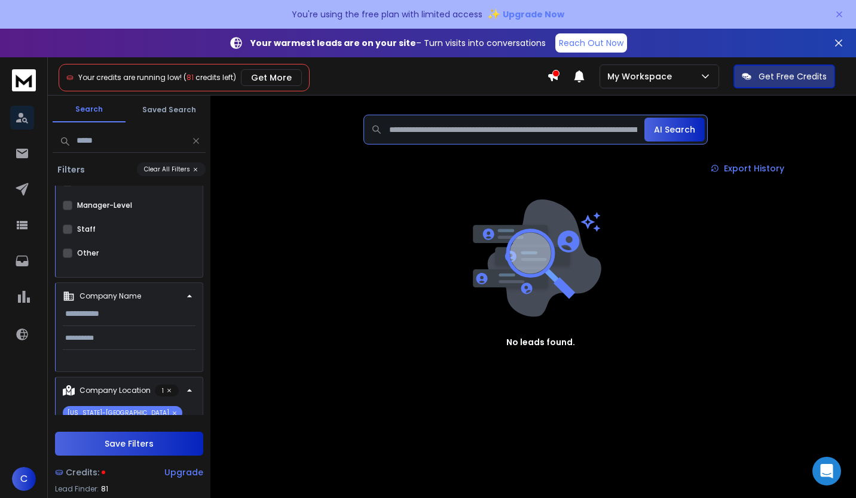
scroll to position [346, 0]
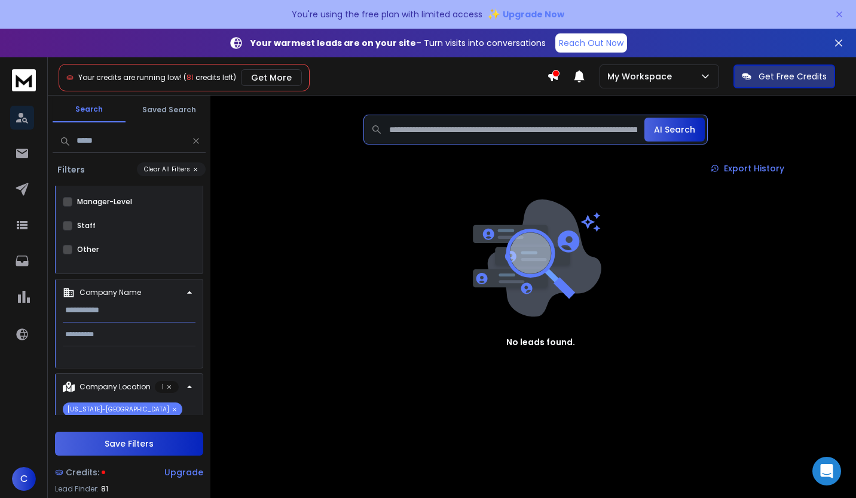
click at [121, 310] on input "**********" at bounding box center [129, 311] width 133 height 24
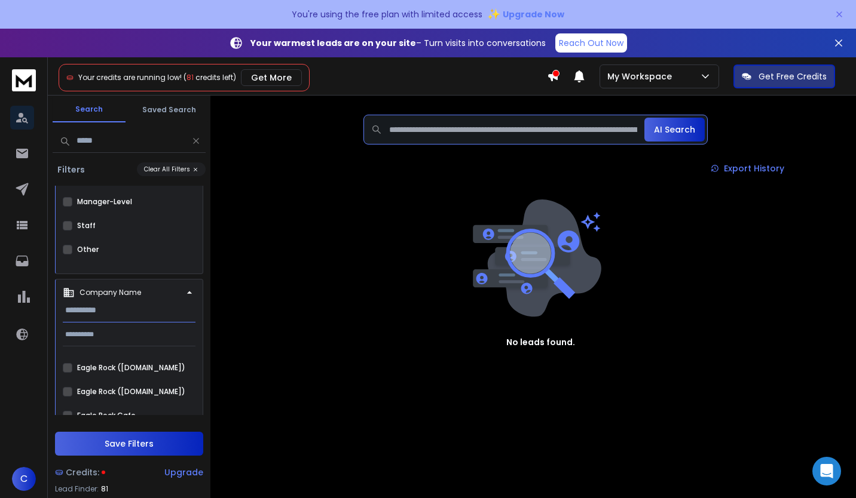
click at [93, 310] on input "**********" at bounding box center [129, 311] width 133 height 24
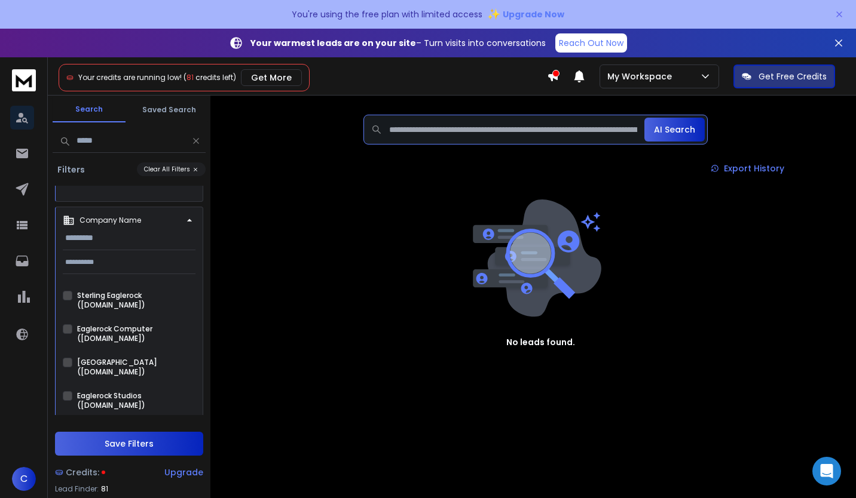
scroll to position [404, 0]
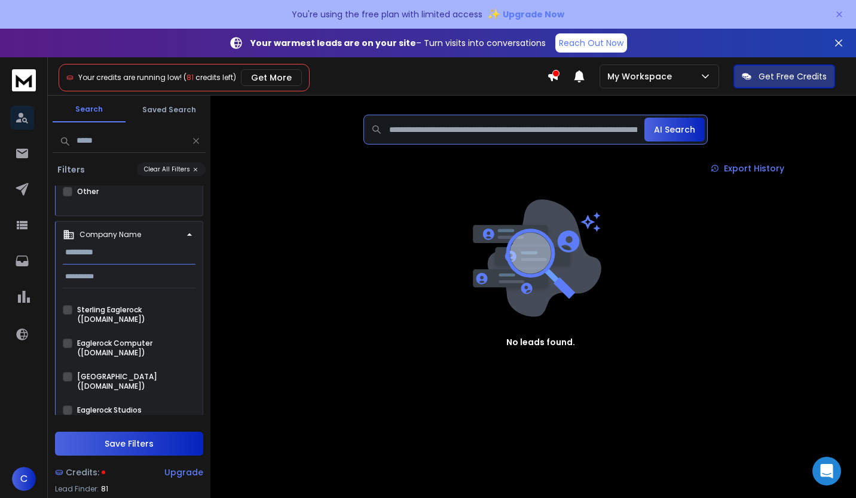
click at [116, 253] on input "*********" at bounding box center [129, 253] width 133 height 24
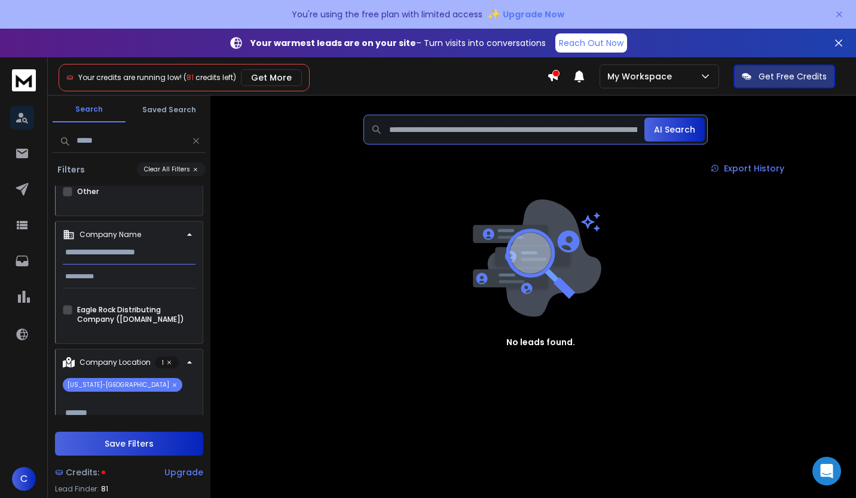
type input "**********"
click at [71, 308] on \(eaglerocks\ "Eagle Rock Distributing Company ([DOMAIN_NAME])" at bounding box center [68, 310] width 10 height 10
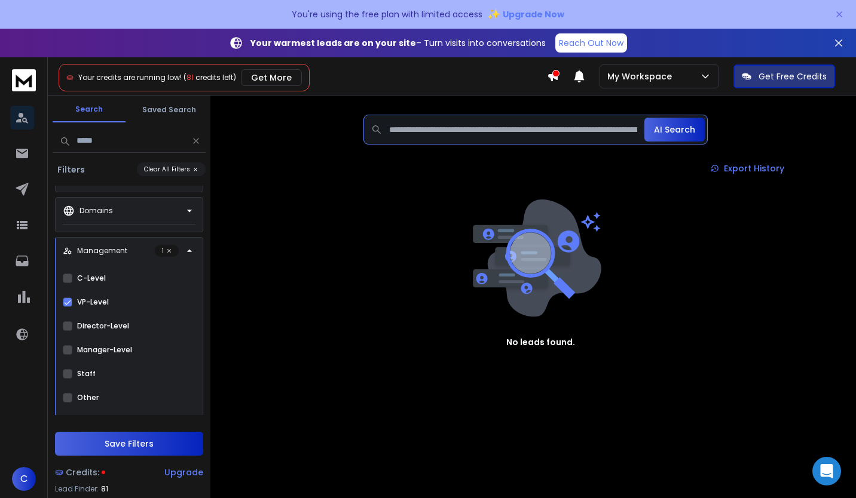
scroll to position [194, 0]
click at [65, 280] on button "C-Level" at bounding box center [68, 283] width 10 height 10
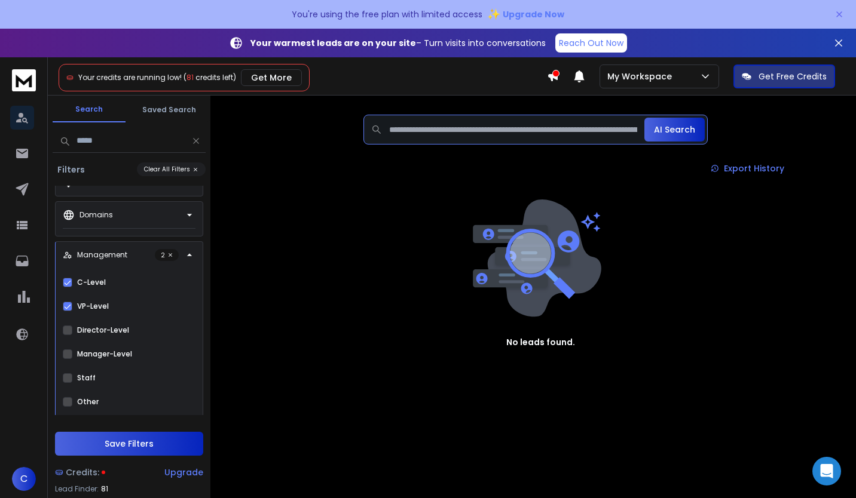
click at [66, 306] on button "VP-Level" at bounding box center [68, 307] width 10 height 10
click at [68, 329] on button "Director-Level" at bounding box center [68, 331] width 10 height 10
click at [67, 281] on button "C-Level" at bounding box center [68, 283] width 10 height 10
click at [192, 167] on icon at bounding box center [195, 170] width 6 height 6
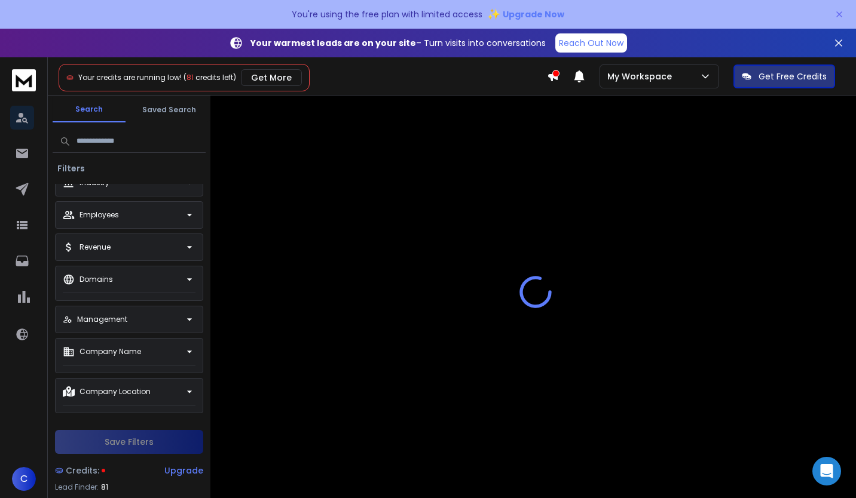
scroll to position [127, 0]
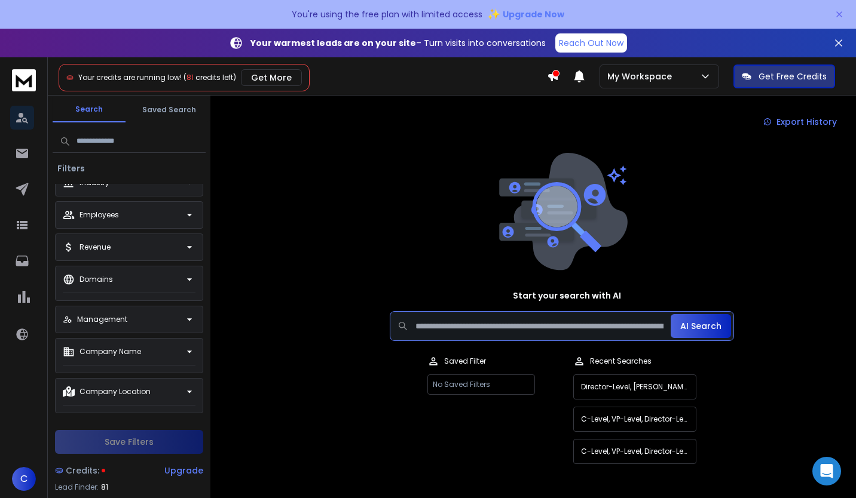
click at [128, 351] on p "Company Name" at bounding box center [110, 352] width 62 height 10
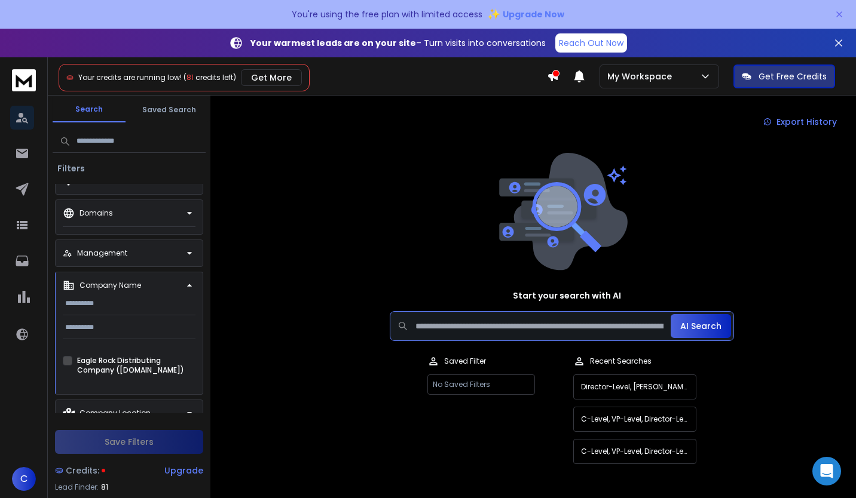
click at [72, 361] on \(eaglerocks\ "Eagle Rock Distributing Company ([DOMAIN_NAME])" at bounding box center [68, 361] width 10 height 10
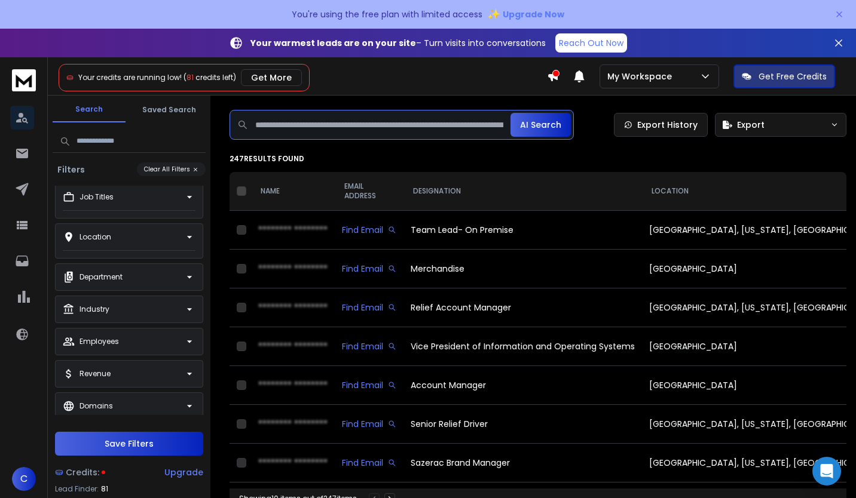
scroll to position [0, 0]
click at [103, 348] on p "Employees" at bounding box center [98, 344] width 39 height 10
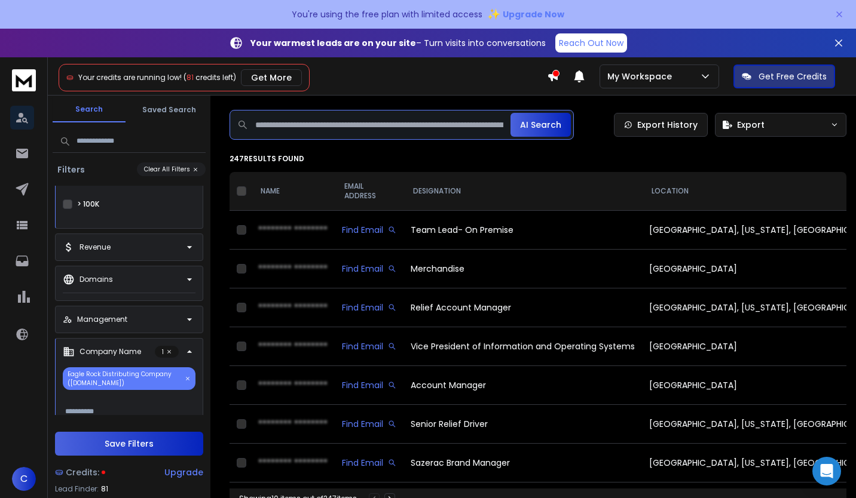
scroll to position [336, 0]
click at [149, 326] on div "Management" at bounding box center [129, 318] width 148 height 27
click at [124, 317] on p "Management" at bounding box center [102, 319] width 50 height 10
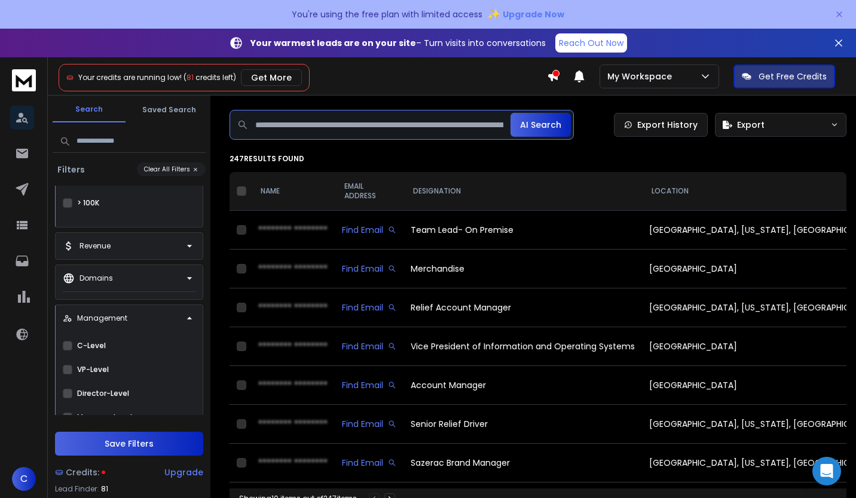
click at [65, 348] on button "C-Level" at bounding box center [68, 346] width 10 height 10
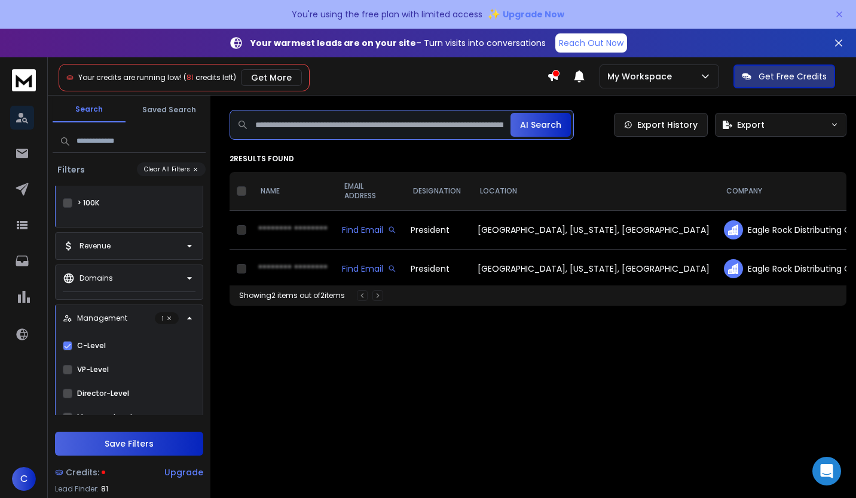
click at [71, 372] on button "VP-Level" at bounding box center [68, 370] width 10 height 10
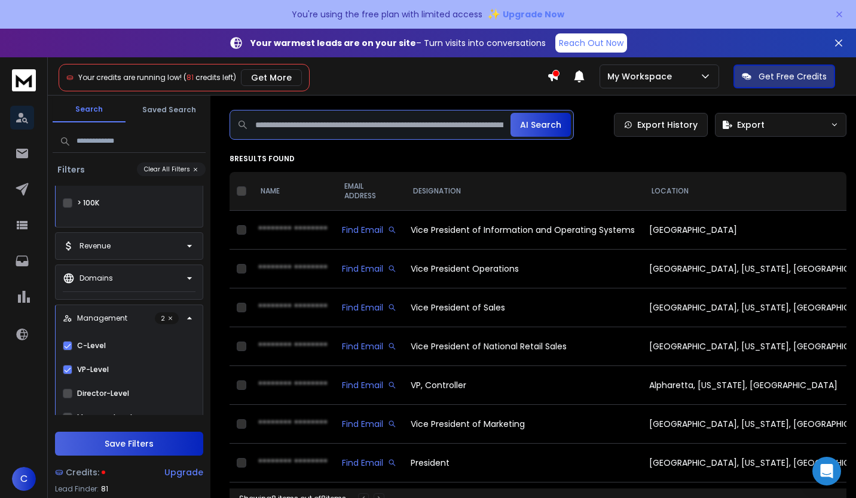
click at [67, 348] on button "C-Level" at bounding box center [68, 346] width 10 height 10
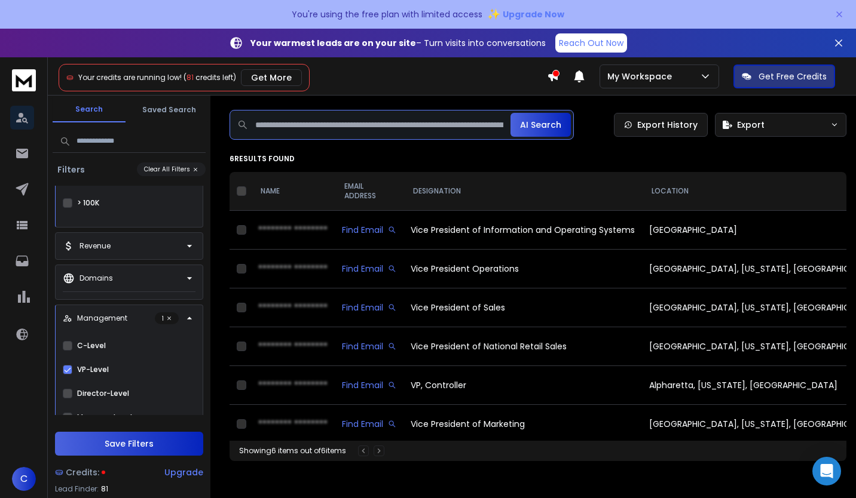
click at [356, 307] on div "Find Email" at bounding box center [369, 308] width 54 height 12
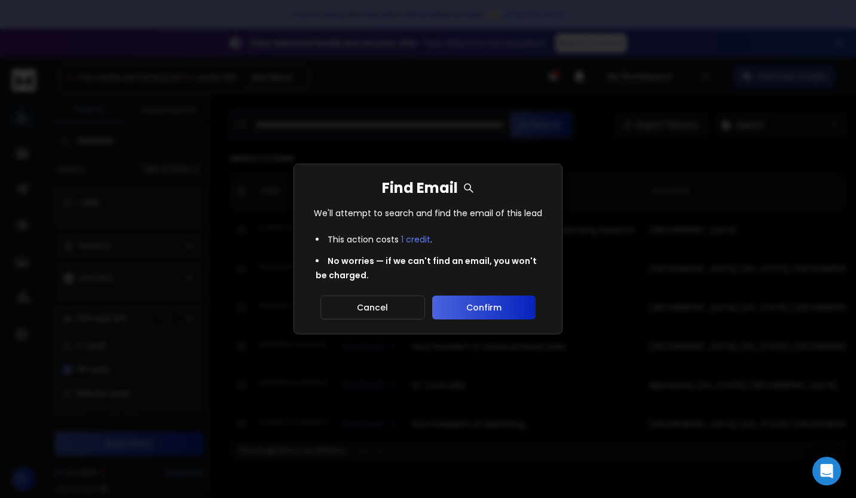
click at [478, 308] on button "Confirm" at bounding box center [483, 308] width 103 height 24
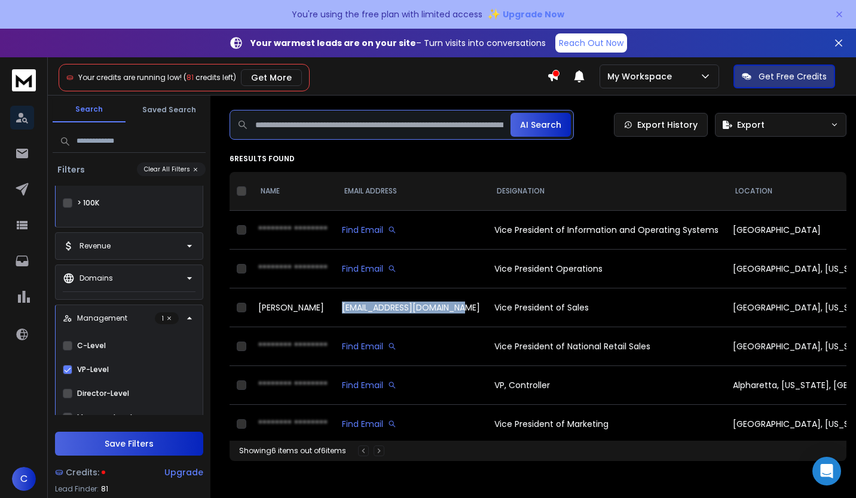
drag, startPoint x: 476, startPoint y: 307, endPoint x: 351, endPoint y: 310, distance: 124.9
click at [351, 310] on td "[EMAIL_ADDRESS][DOMAIN_NAME]" at bounding box center [411, 308] width 152 height 39
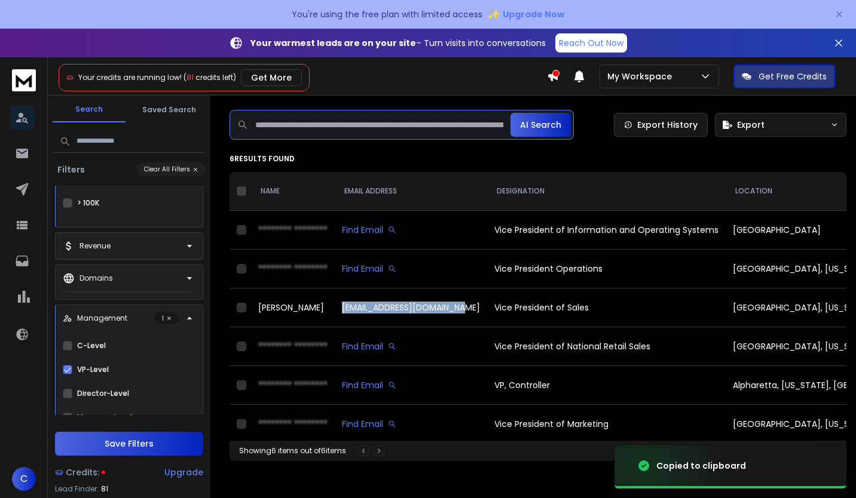
copy div "[EMAIL_ADDRESS][DOMAIN_NAME]"
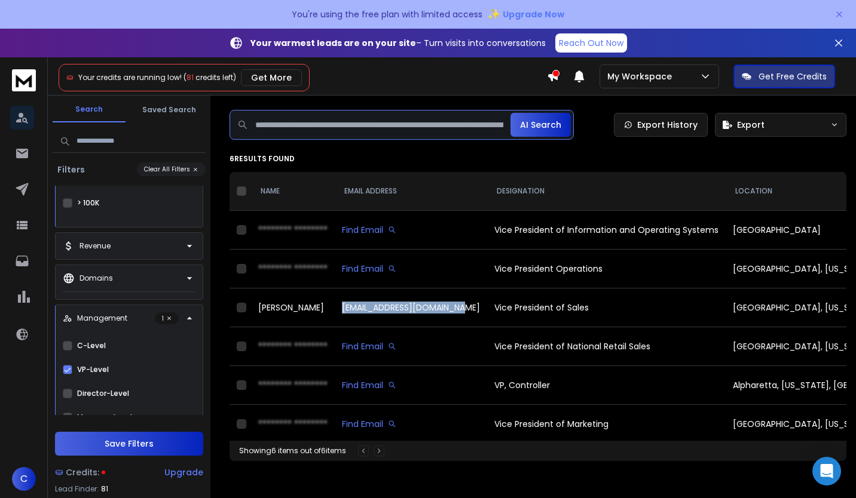
copy div "[EMAIL_ADDRESS][DOMAIN_NAME]"
click at [375, 267] on div "Find Email" at bounding box center [411, 269] width 138 height 12
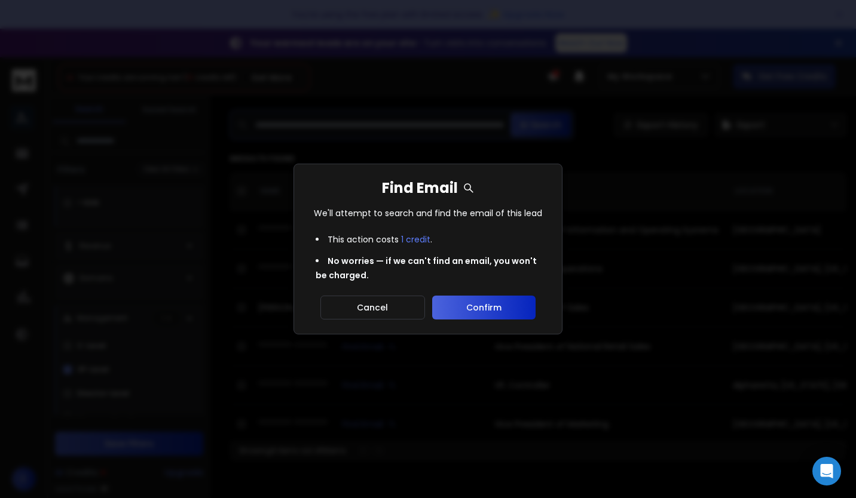
click at [470, 302] on button "Confirm" at bounding box center [483, 308] width 103 height 24
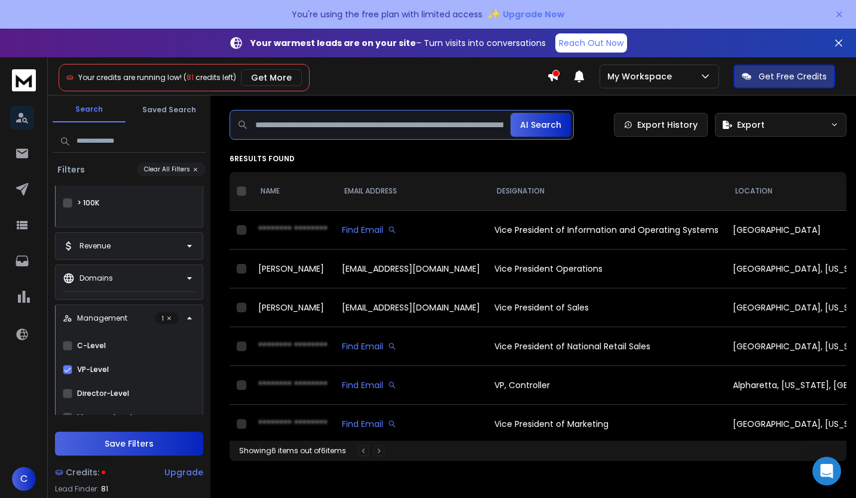
click at [66, 391] on button "Director-Level" at bounding box center [68, 394] width 10 height 10
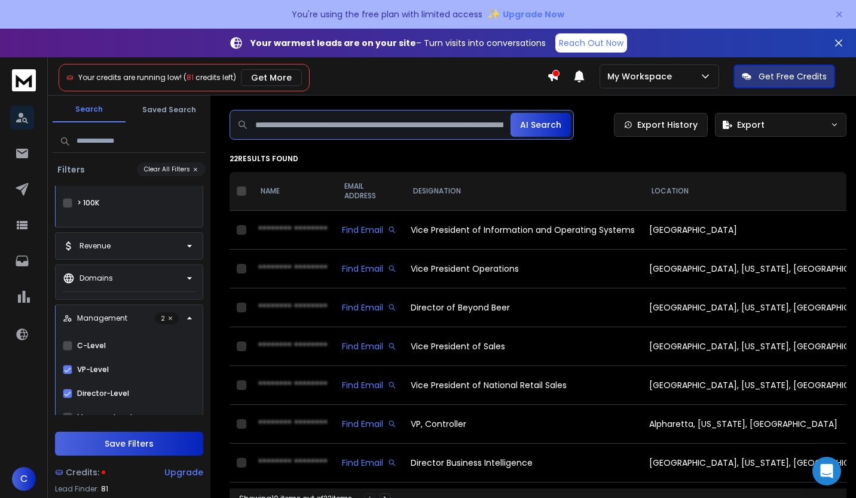
click at [67, 375] on div "VP-Level" at bounding box center [129, 370] width 133 height 24
click at [67, 371] on button "VP-Level" at bounding box center [68, 370] width 10 height 10
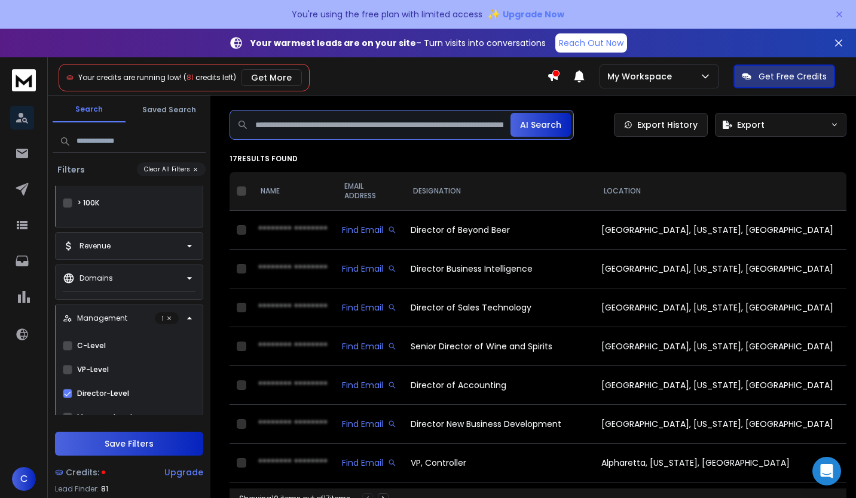
click at [369, 350] on div "Find Email" at bounding box center [369, 347] width 54 height 12
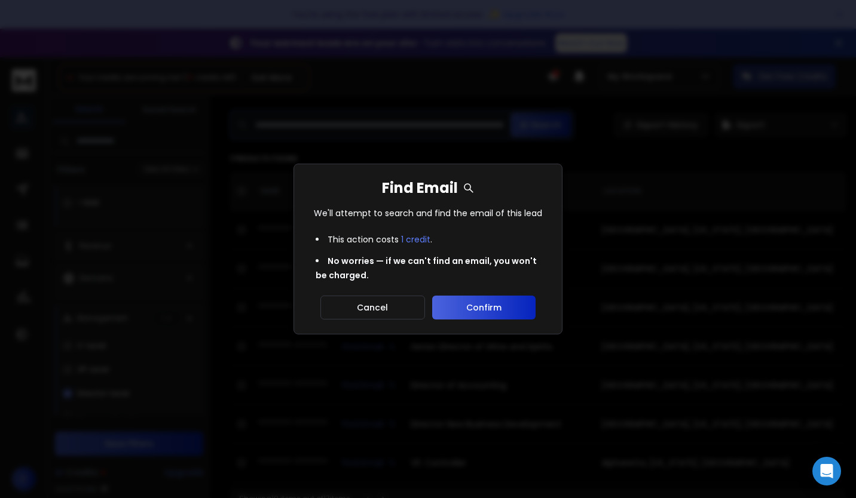
click at [466, 311] on button "Confirm" at bounding box center [483, 308] width 103 height 24
